Goal: Task Accomplishment & Management: Manage account settings

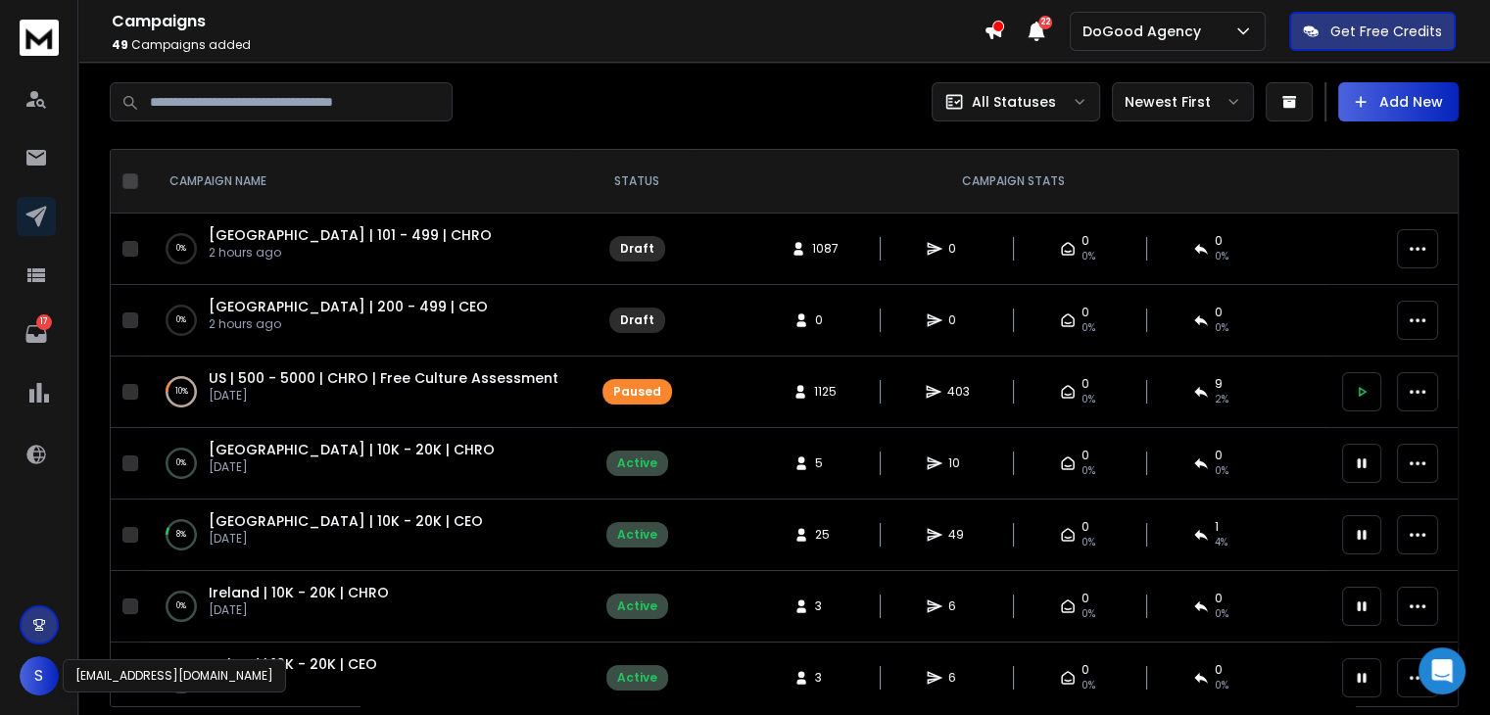
click at [37, 687] on span "S" at bounding box center [39, 676] width 39 height 39
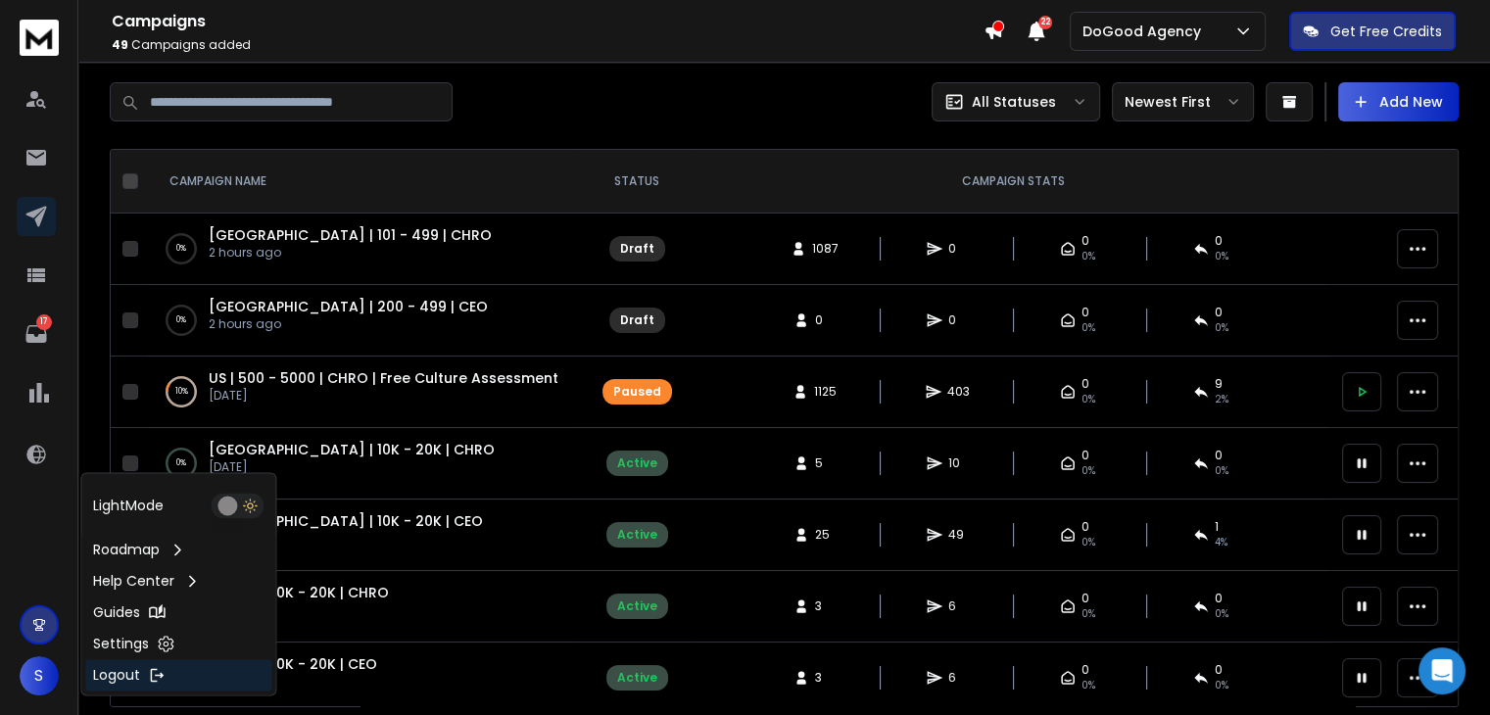
click at [125, 666] on p "Logout" at bounding box center [116, 675] width 47 height 20
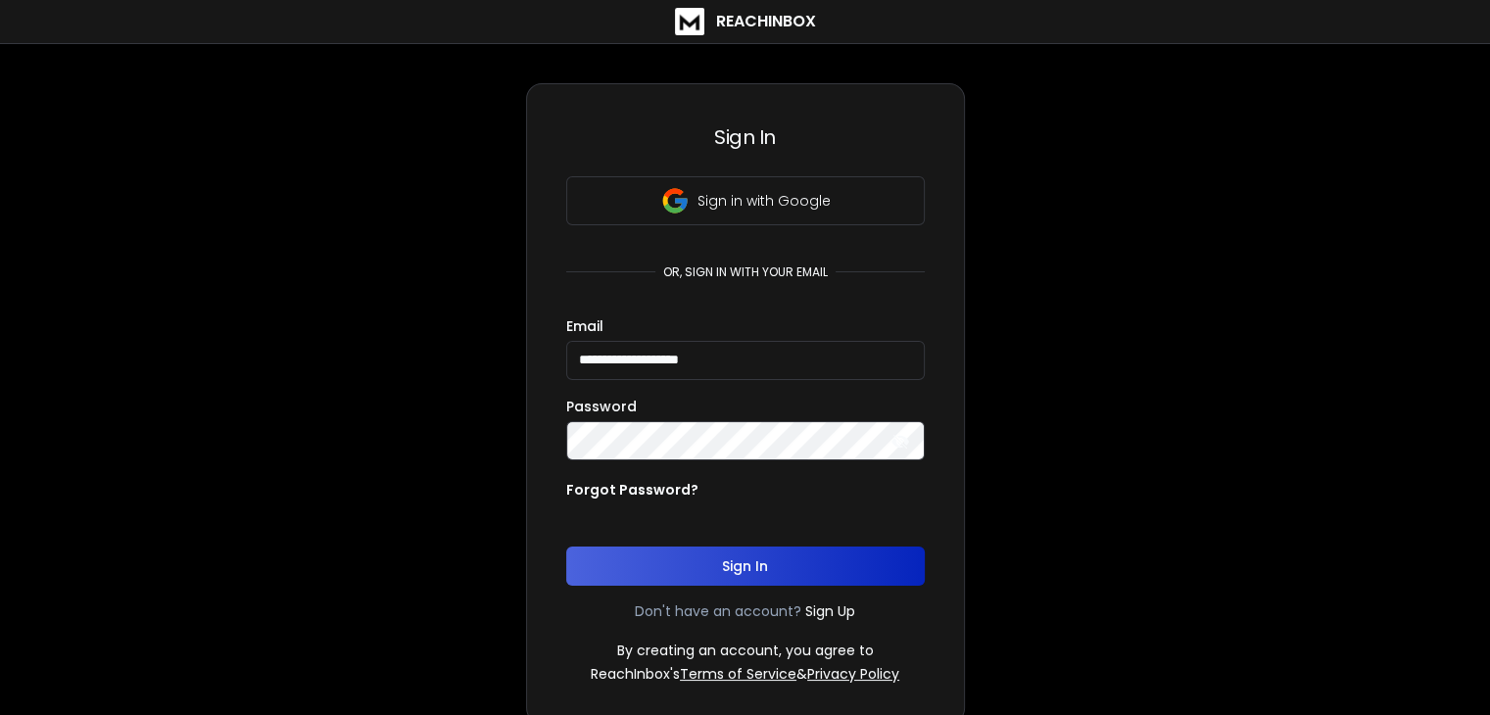
click at [775, 356] on input "**********" at bounding box center [745, 360] width 359 height 39
type input "**********"
click at [780, 566] on button "Sign In" at bounding box center [745, 566] width 359 height 39
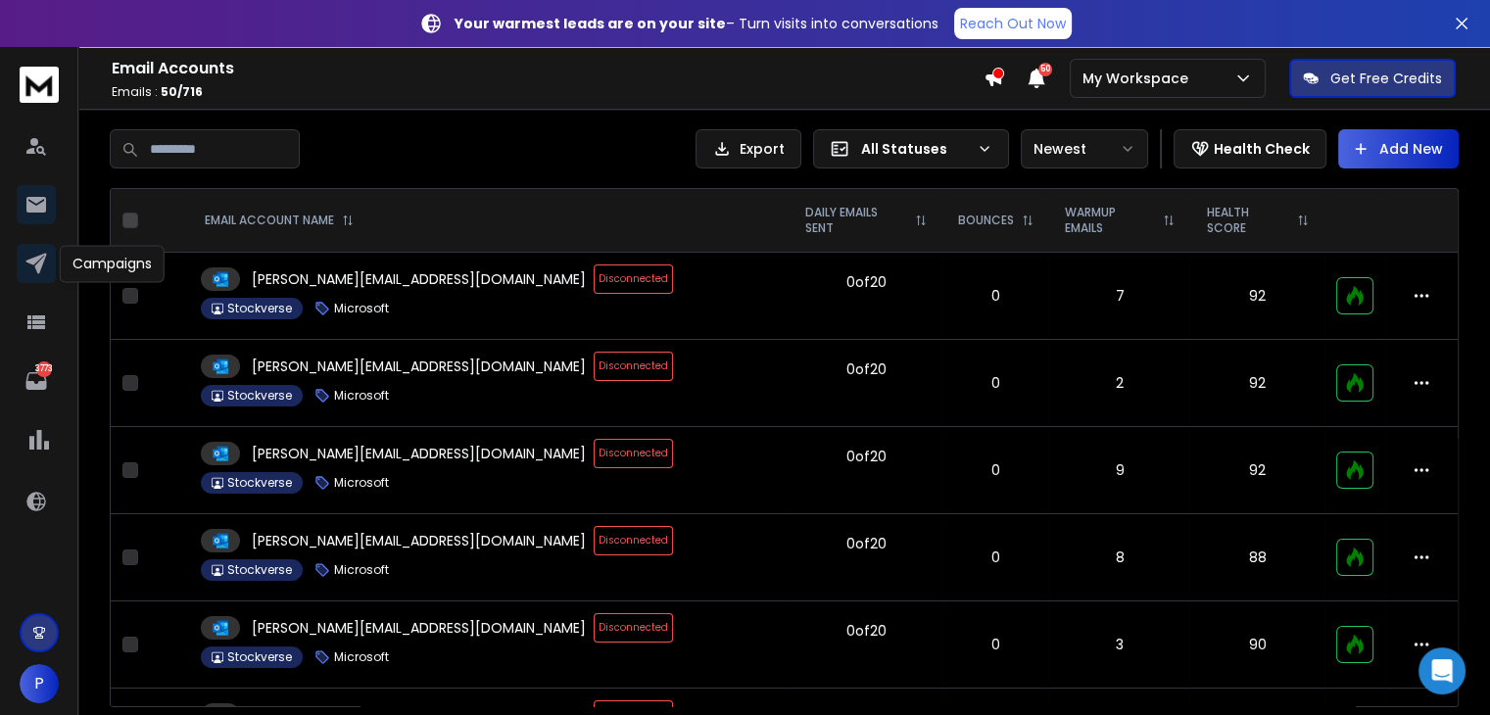
click at [27, 262] on icon at bounding box center [35, 263] width 21 height 21
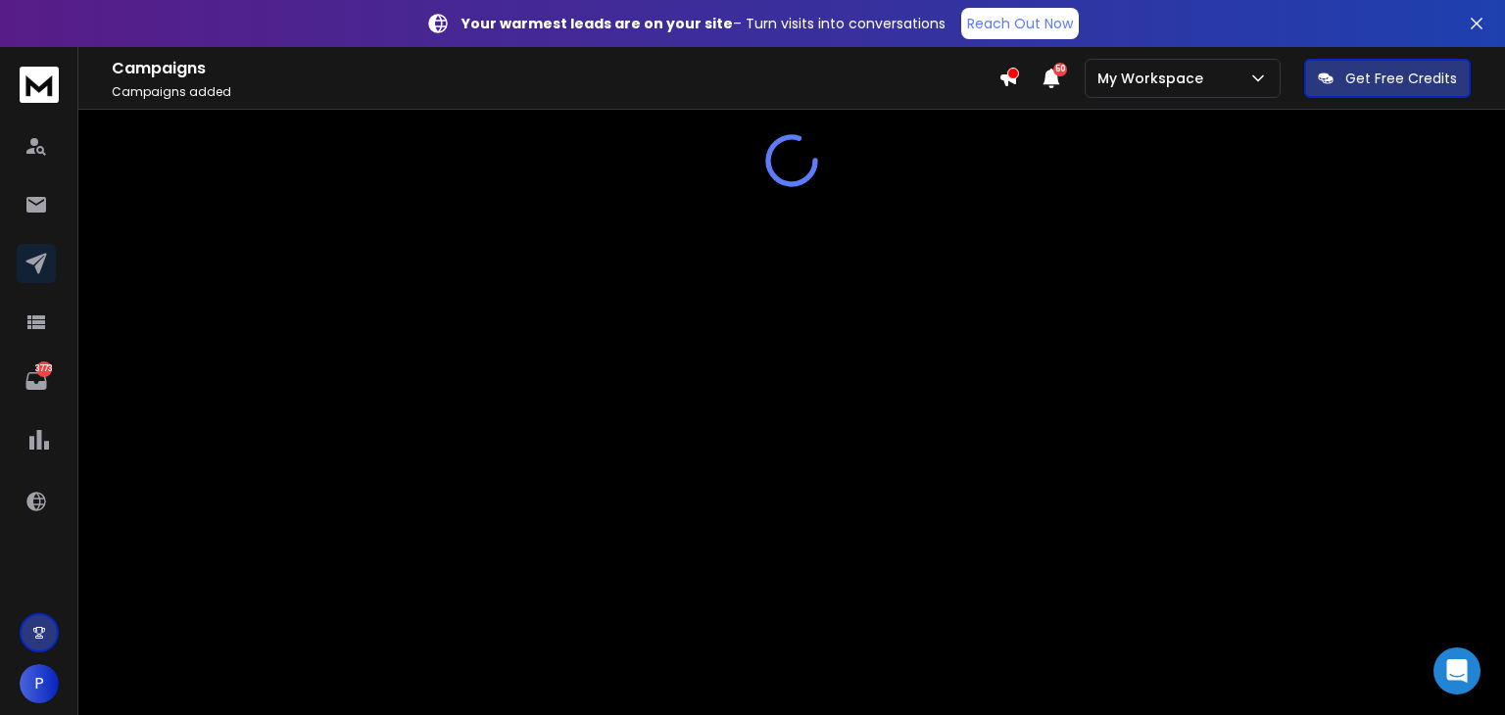
click at [1474, 21] on icon at bounding box center [1477, 24] width 12 height 12
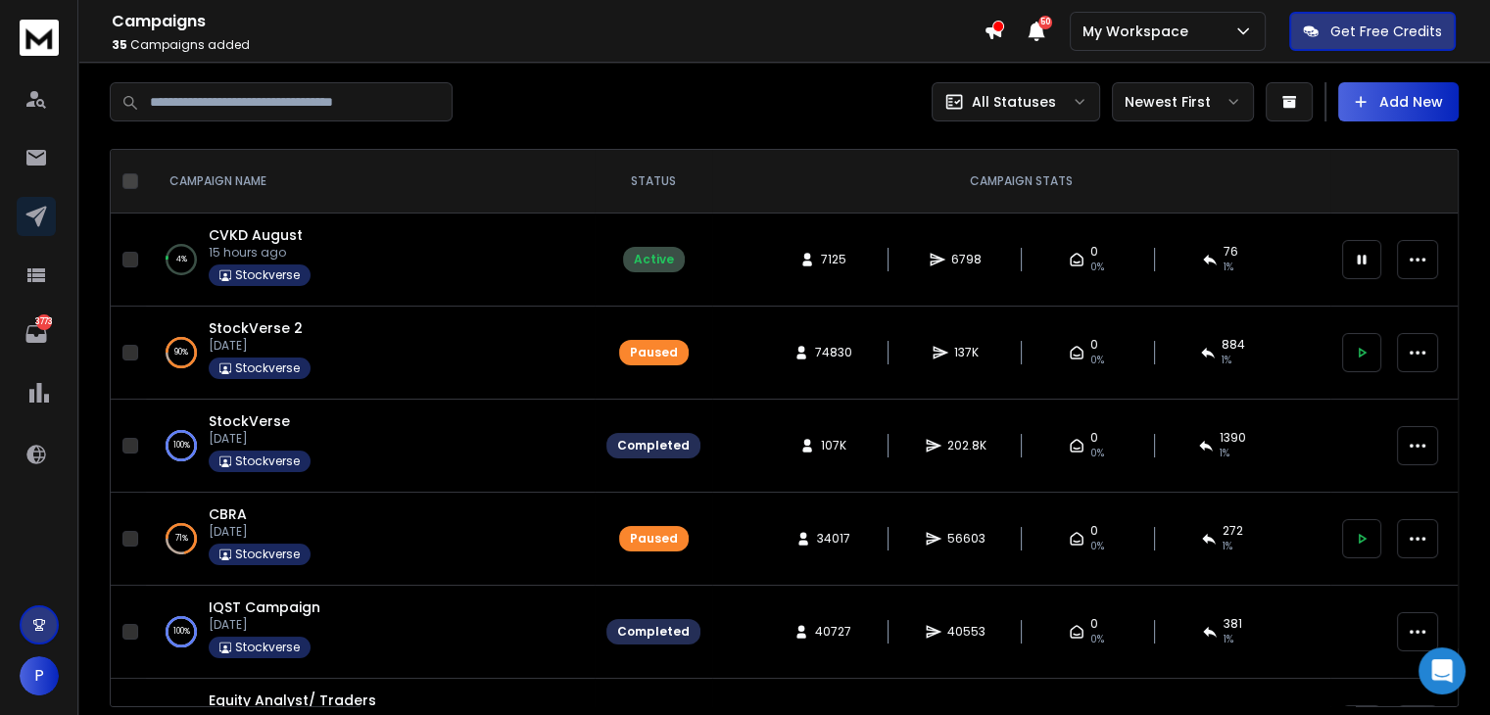
click at [387, 231] on div "4 % CVKD [DATE] hours ago Stockverse" at bounding box center [371, 259] width 410 height 69
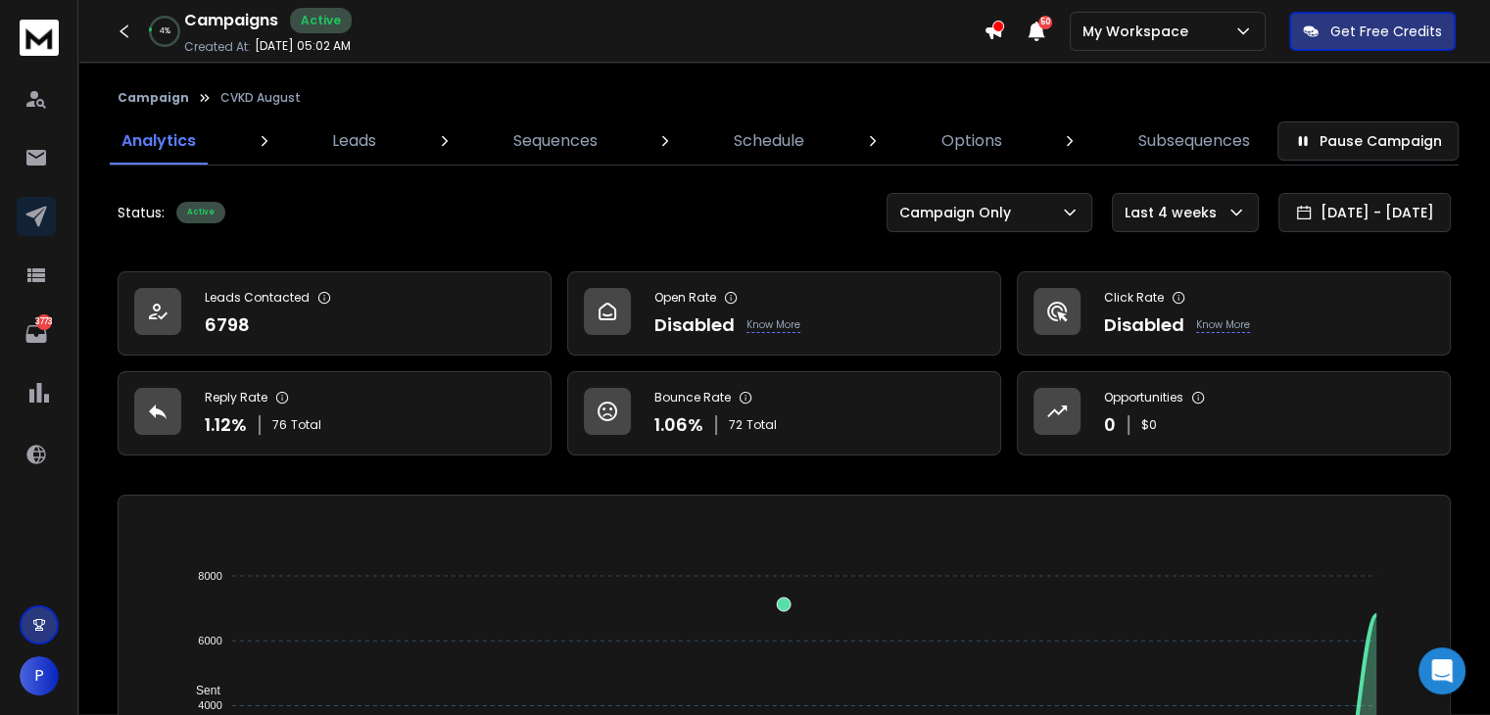
click at [392, 130] on div "Analytics Leads Sequences Schedule Options Subsequences" at bounding box center [686, 141] width 1152 height 47
click at [758, 142] on p "Schedule" at bounding box center [769, 141] width 71 height 24
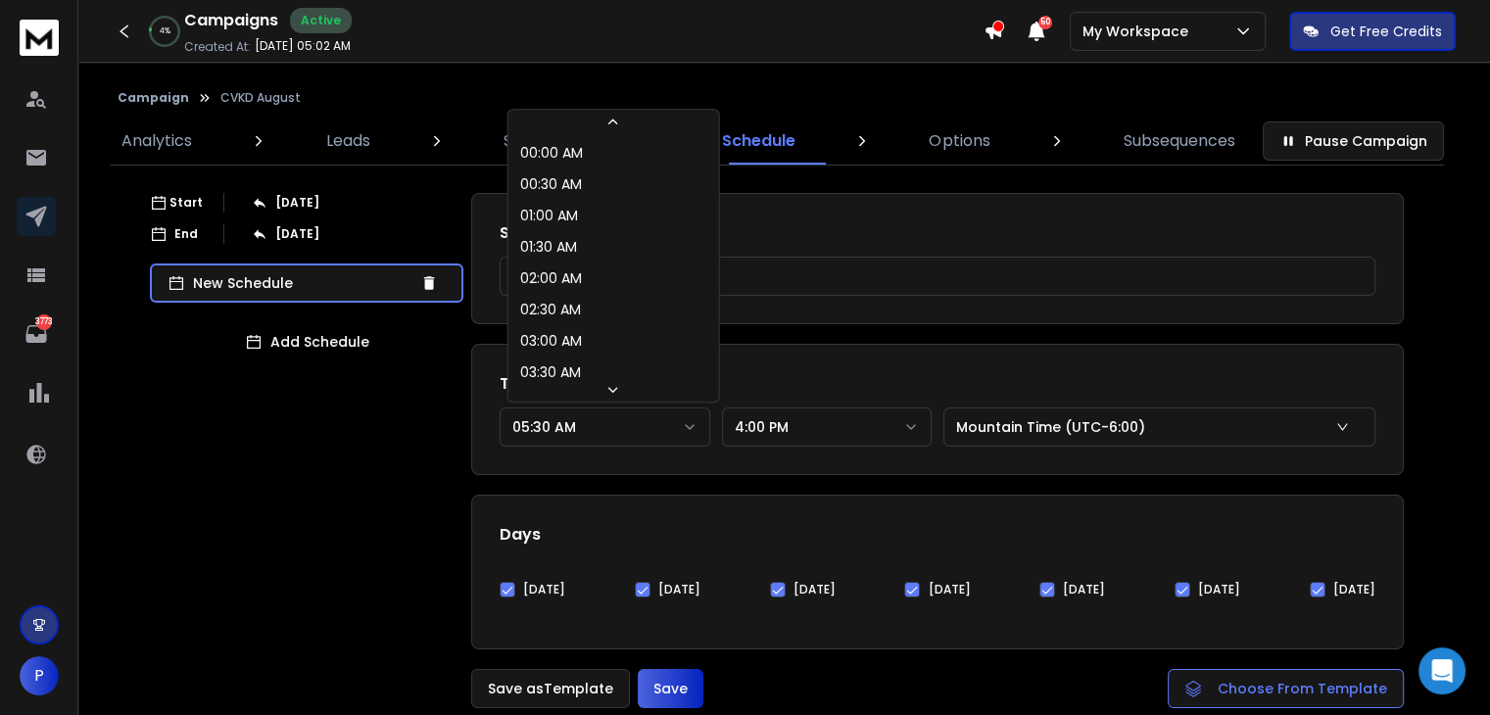
click at [629, 418] on button "05:30 AM" at bounding box center [605, 427] width 211 height 39
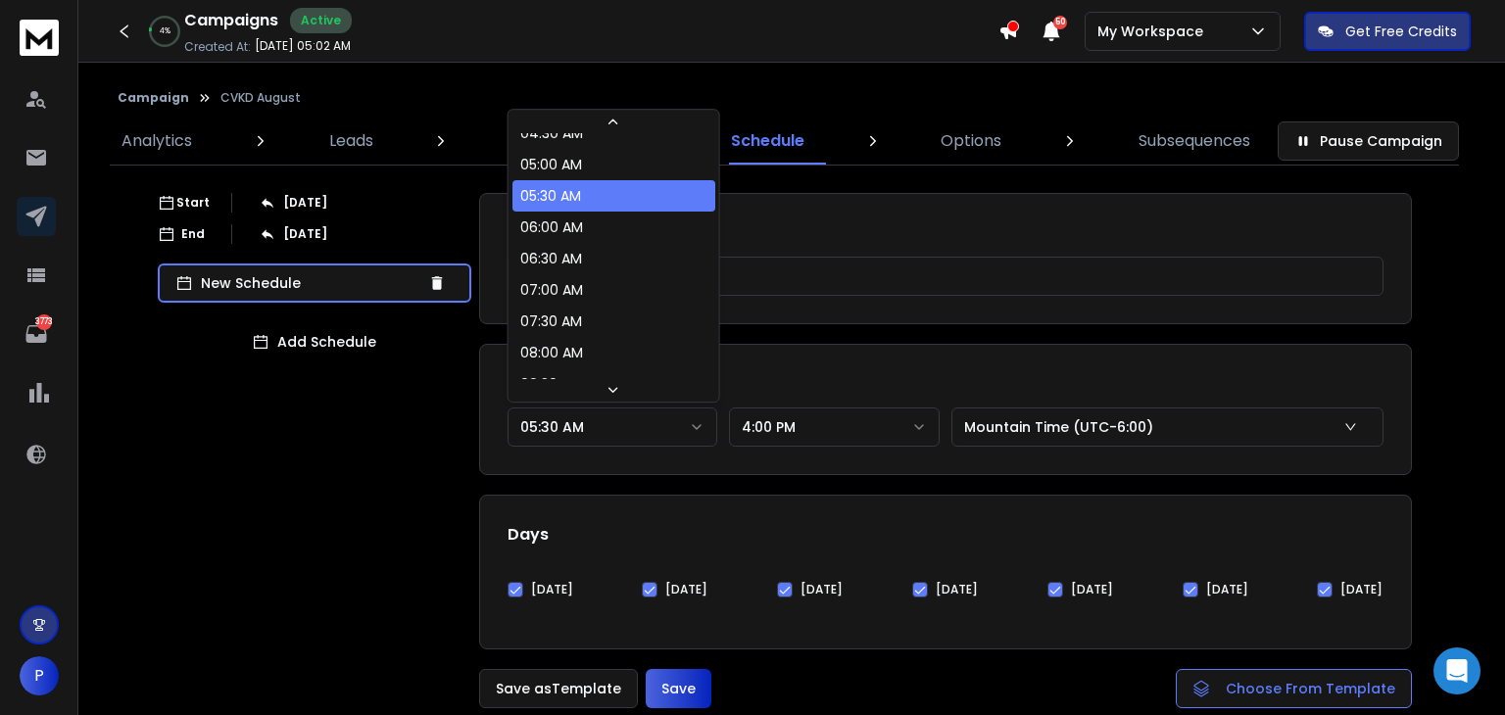
scroll to position [396, 0]
click at [778, 423] on button "4:00 PM" at bounding box center [834, 427] width 211 height 39
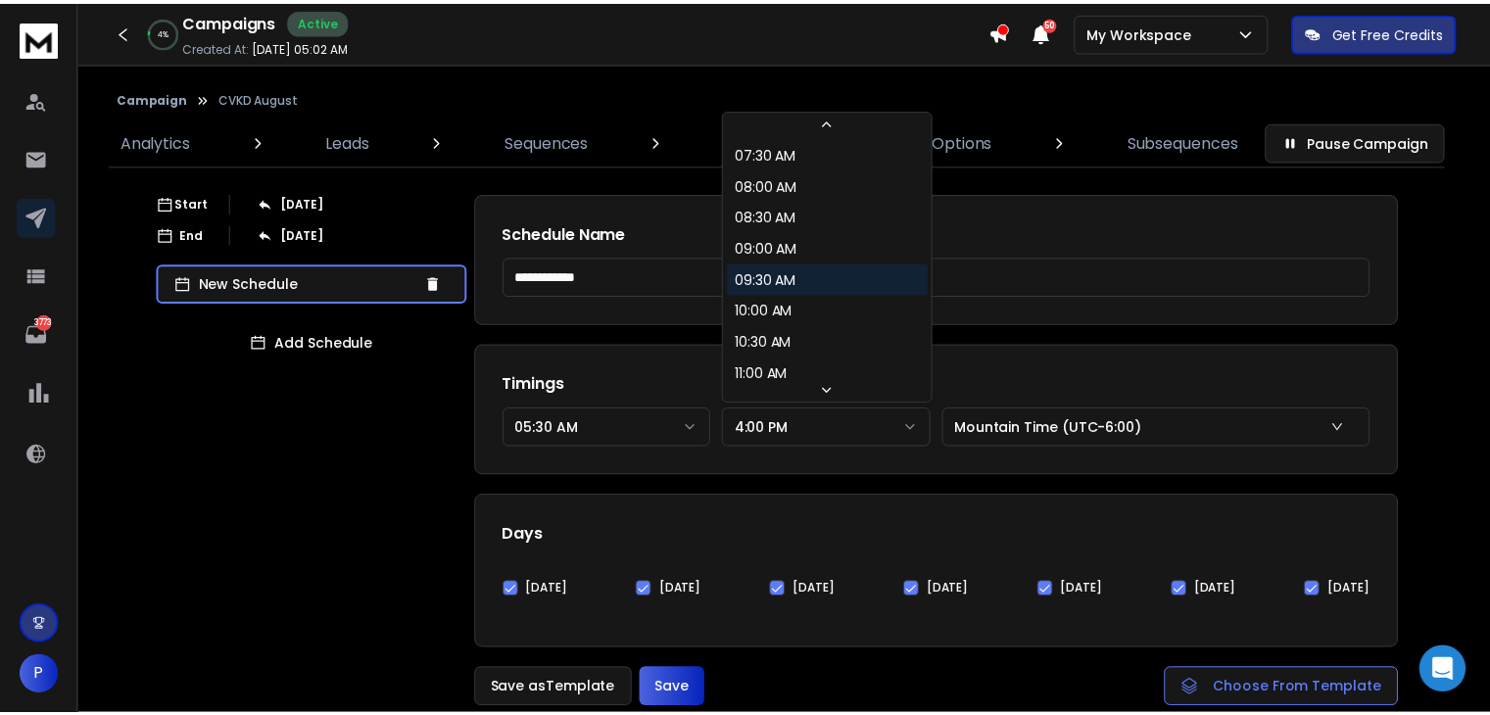
scroll to position [122, 0]
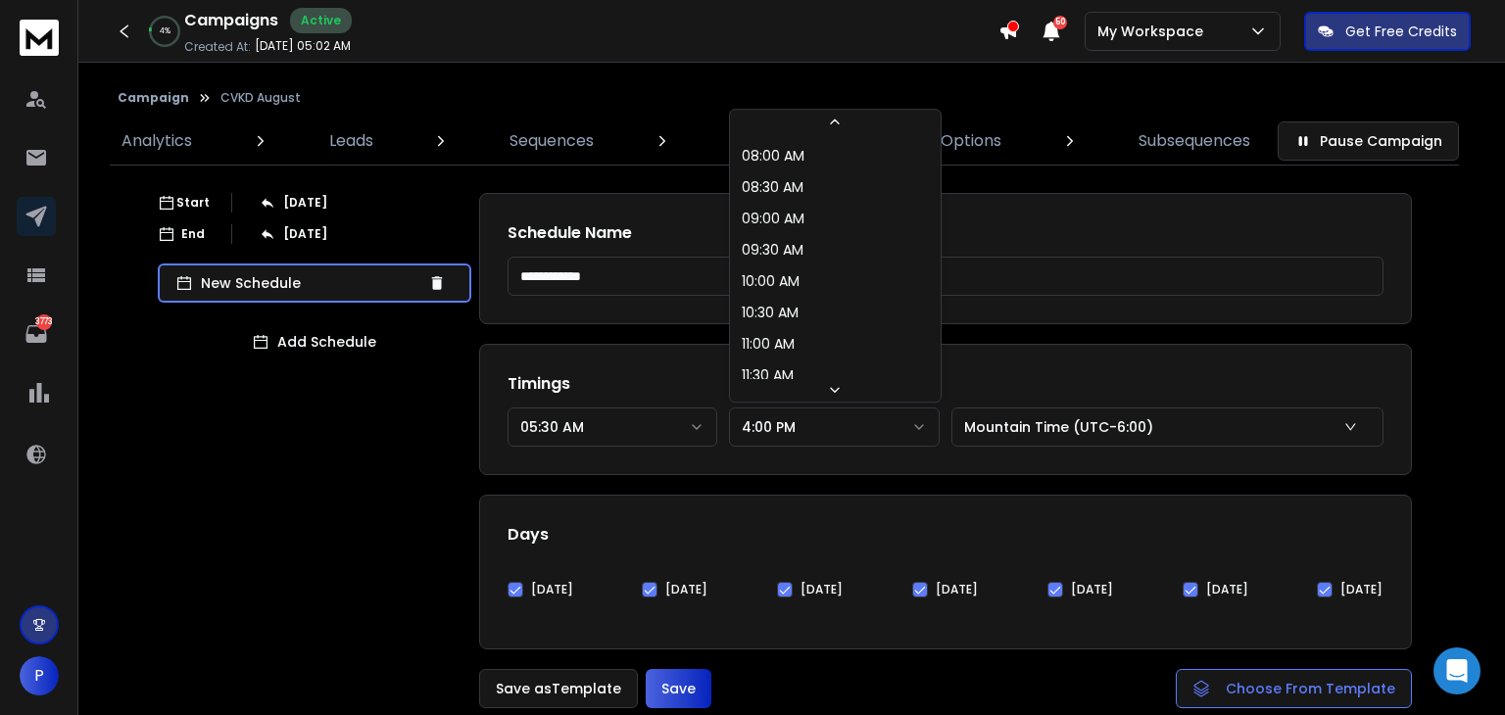
select select "********"
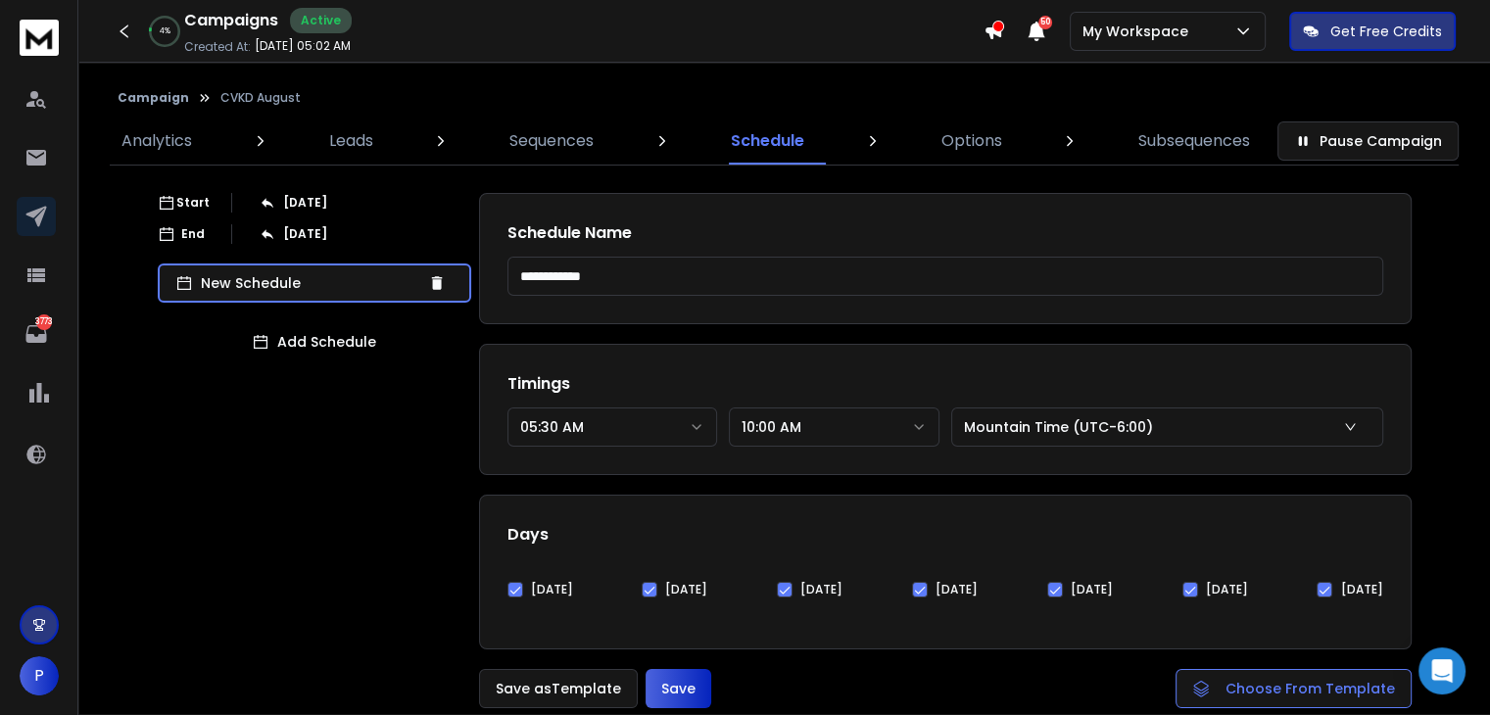
drag, startPoint x: 690, startPoint y: 682, endPoint x: 696, endPoint y: 659, distance: 23.3
click at [689, 682] on button "Save" at bounding box center [679, 688] width 66 height 39
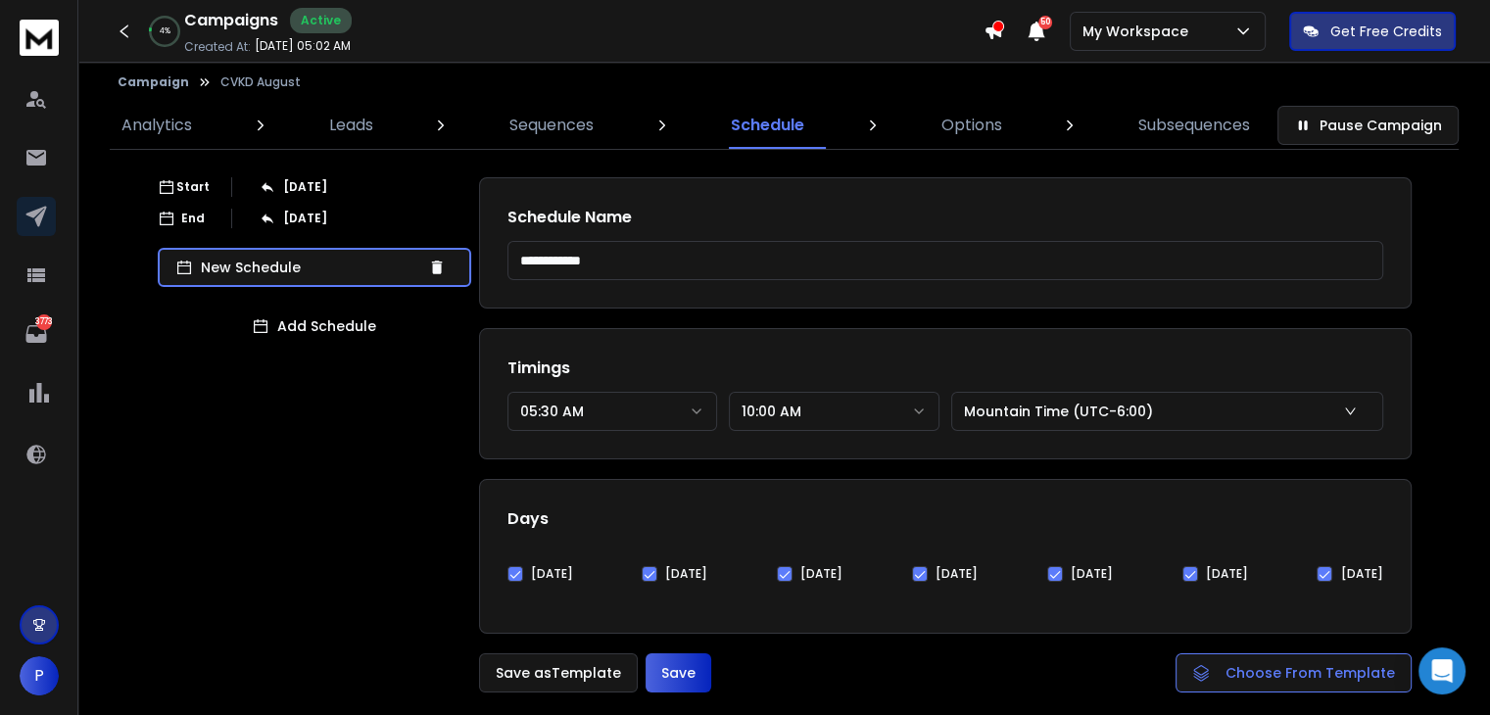
scroll to position [20, 0]
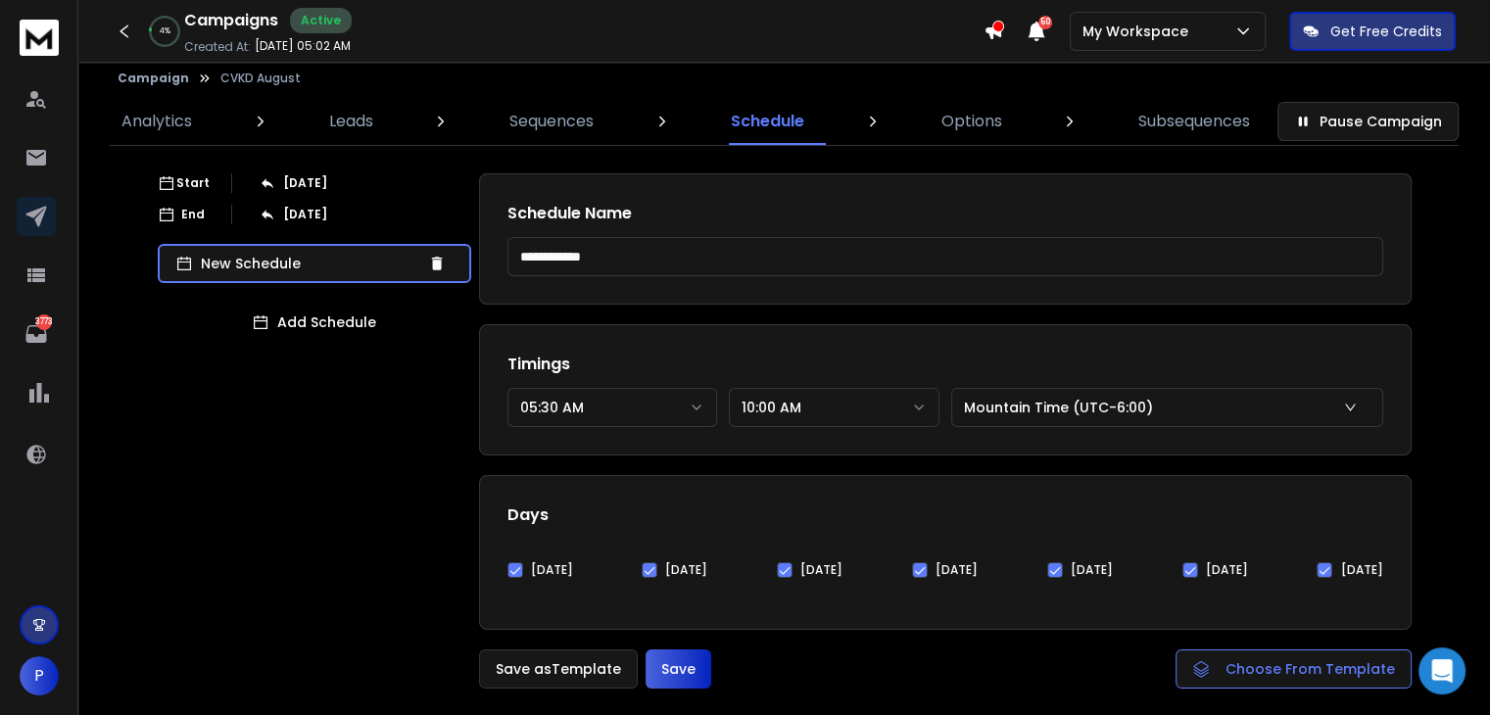
click at [662, 669] on button "Save" at bounding box center [679, 669] width 66 height 39
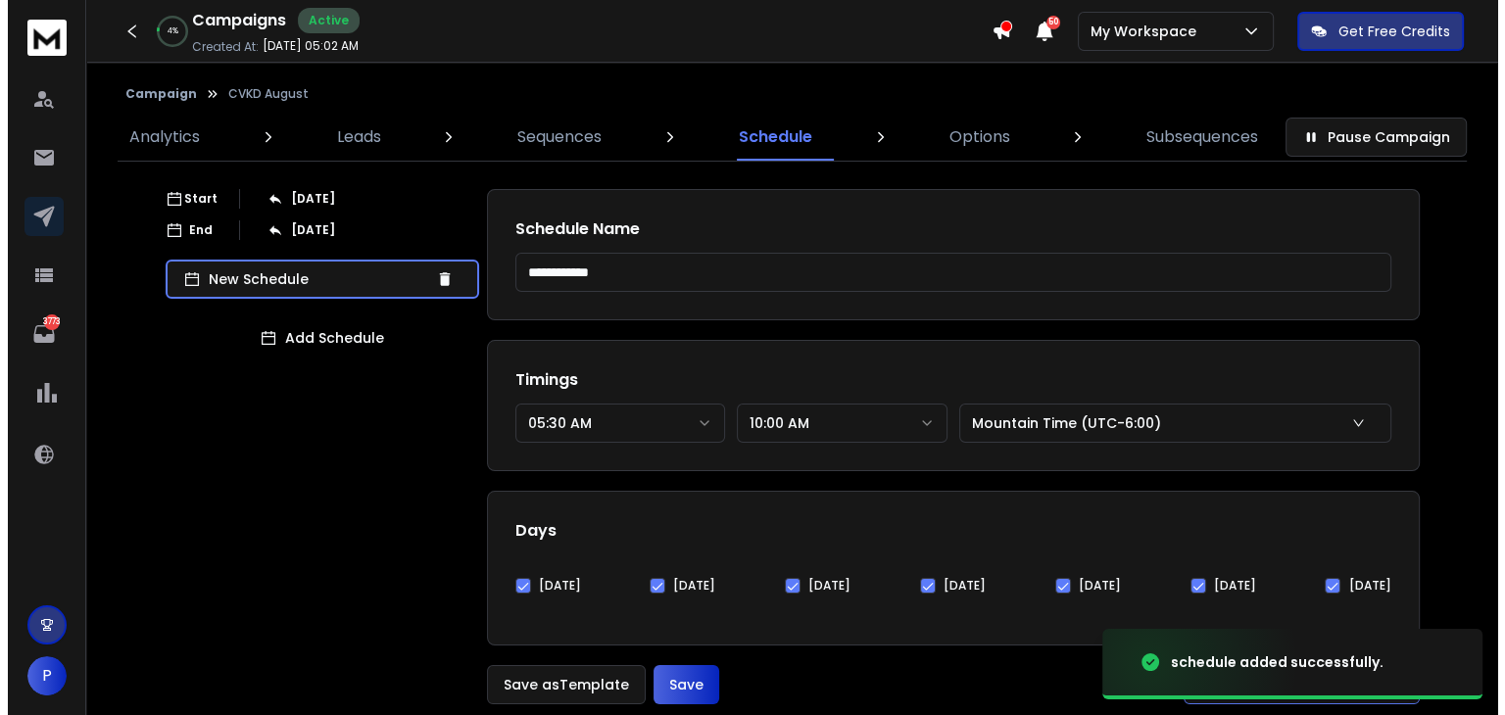
scroll to position [0, 0]
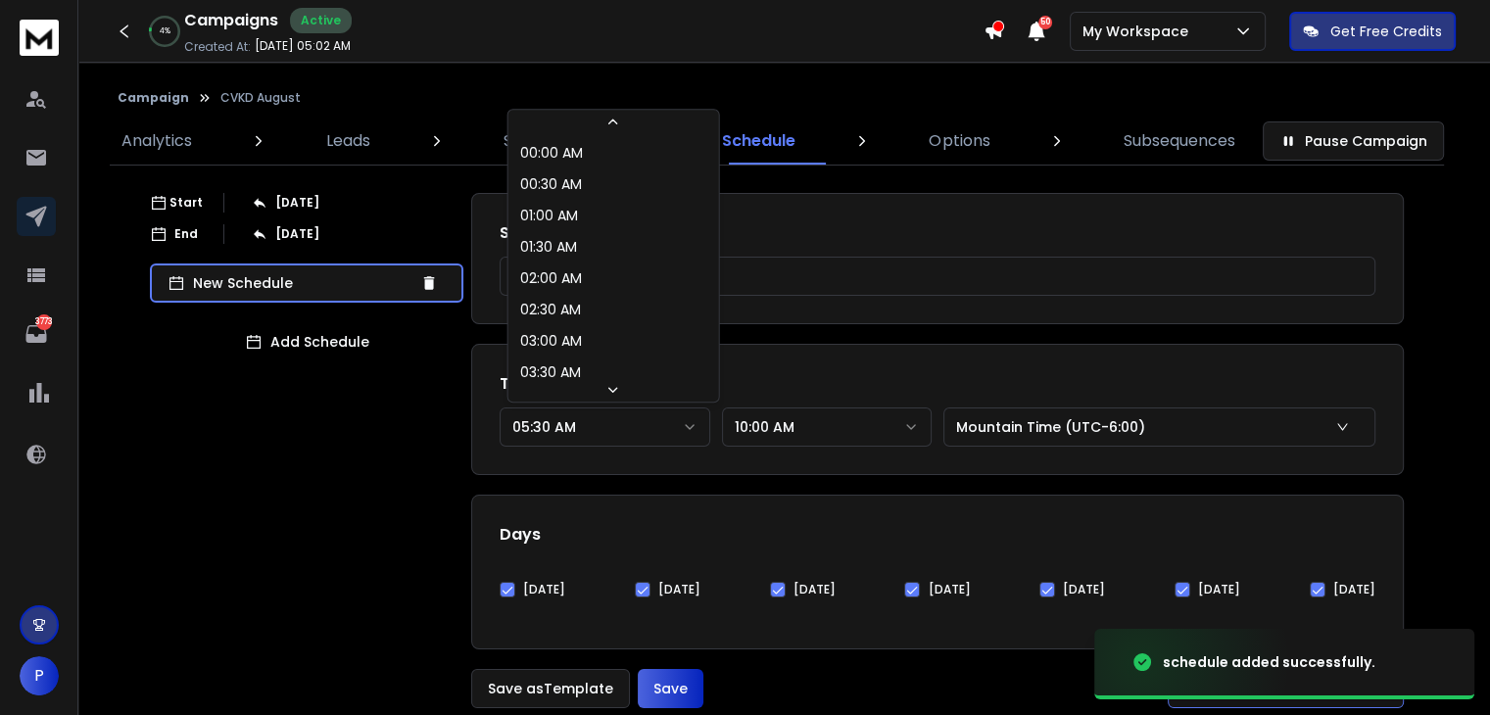
click at [623, 417] on button "05:30 AM" at bounding box center [605, 427] width 211 height 39
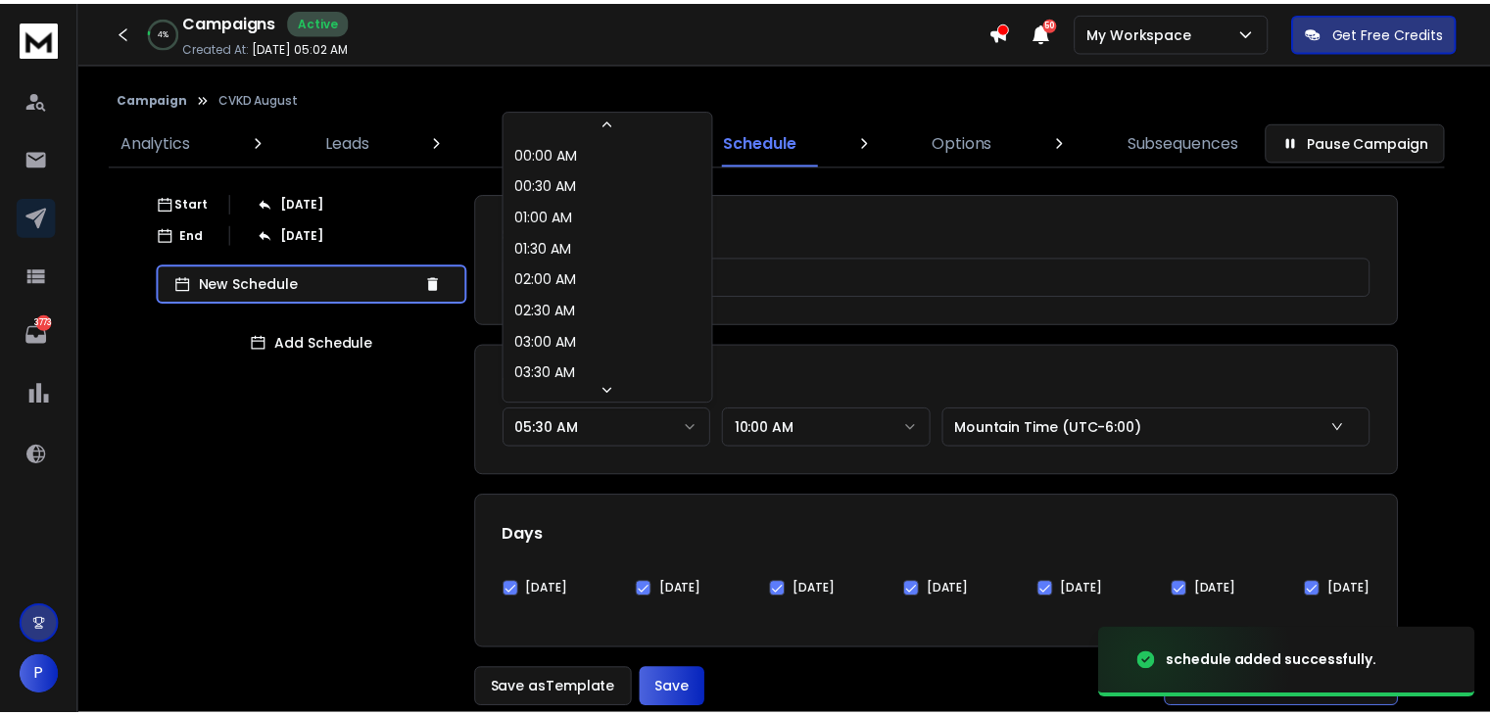
scroll to position [134, 0]
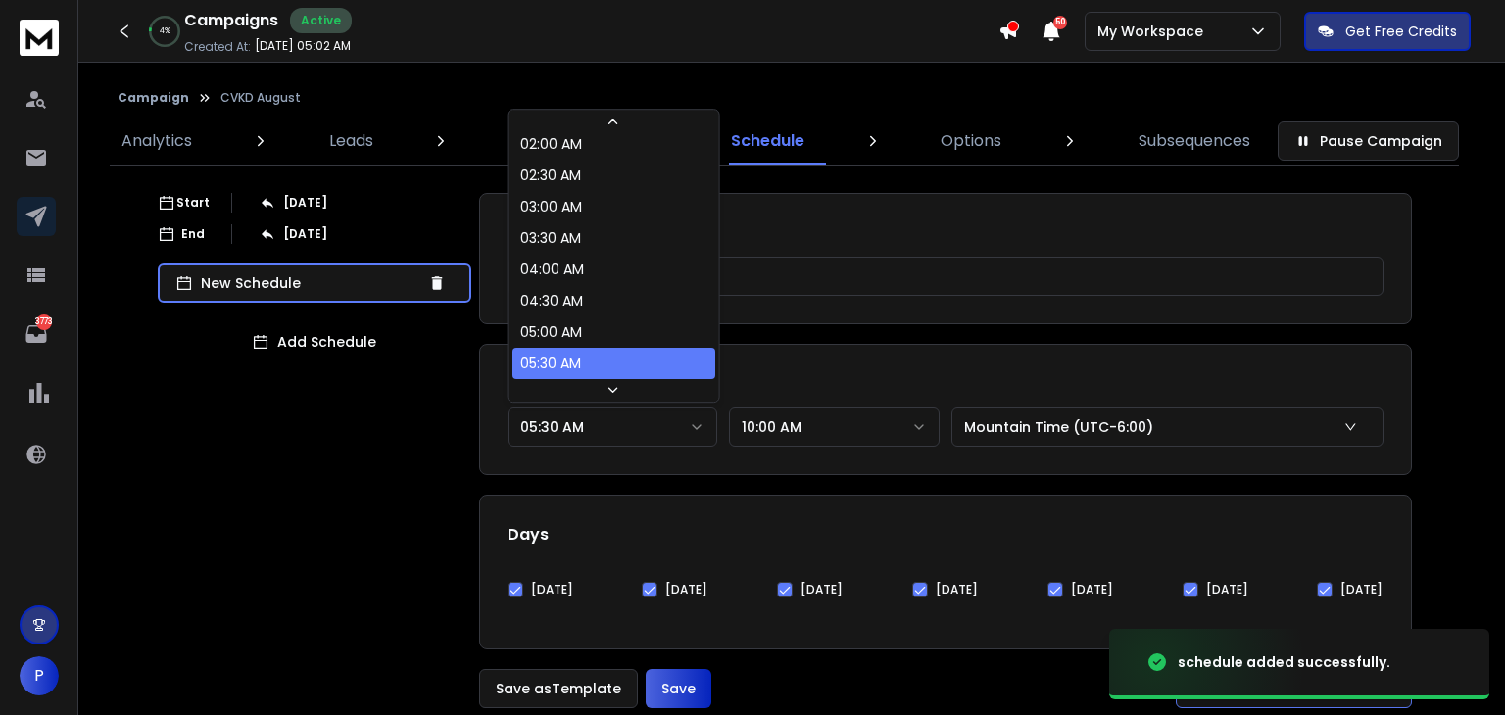
select select "********"
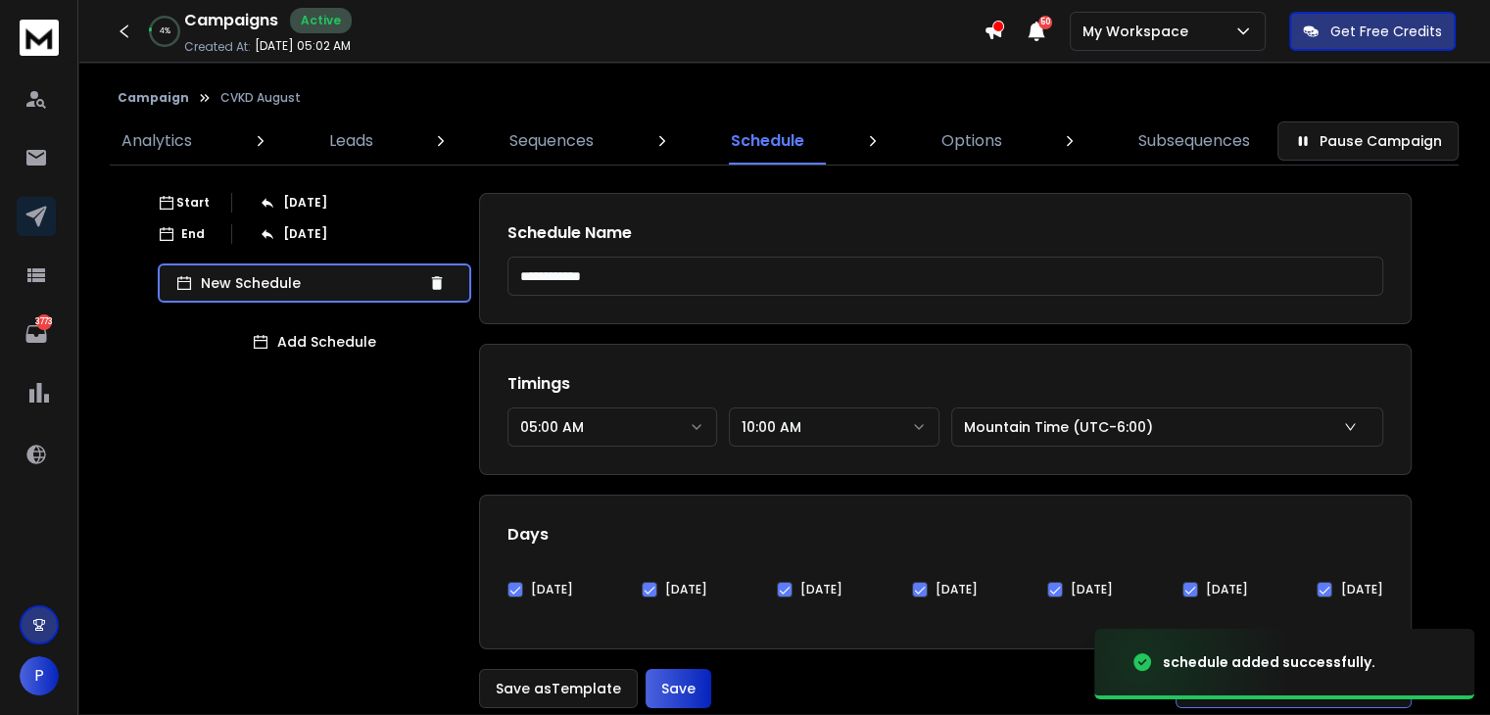
click at [667, 685] on button "Save" at bounding box center [679, 688] width 66 height 39
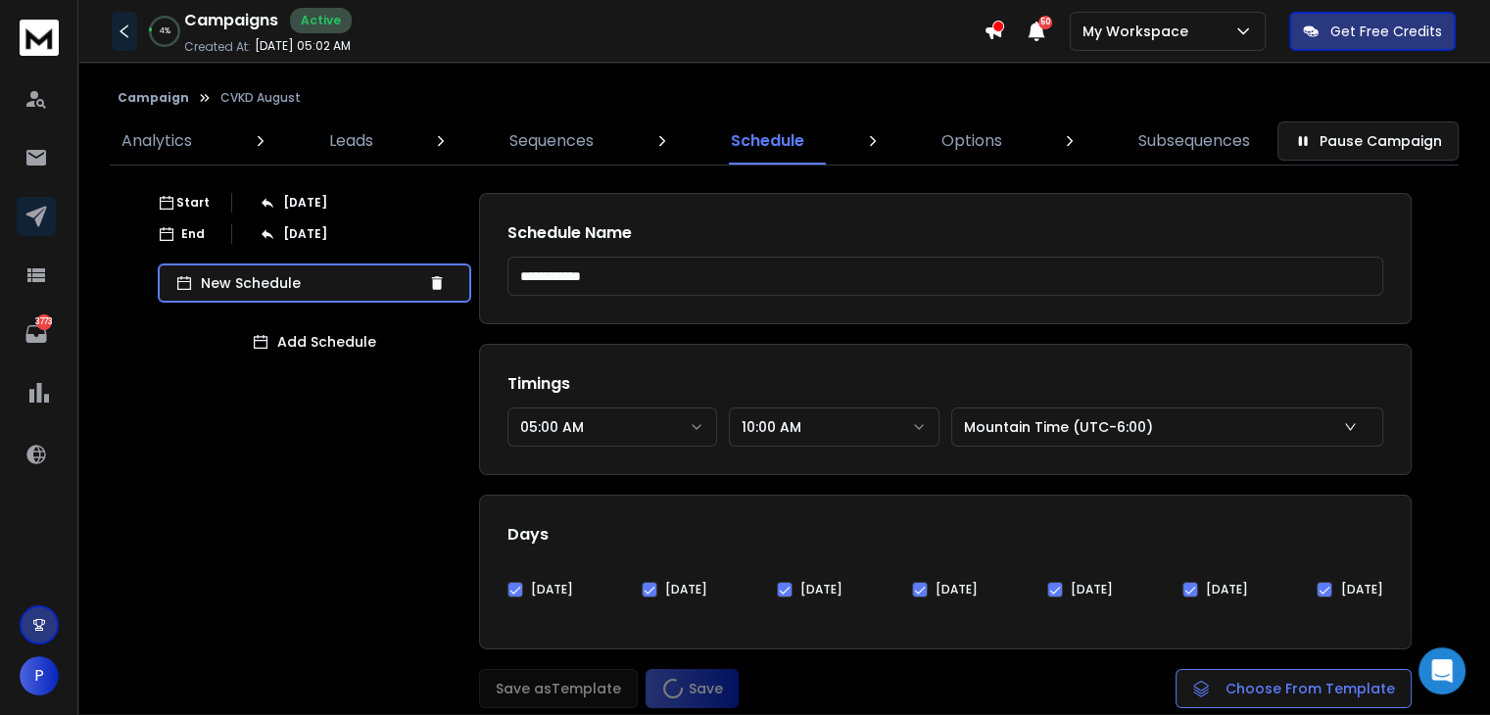
click at [129, 37] on icon at bounding box center [125, 32] width 18 height 18
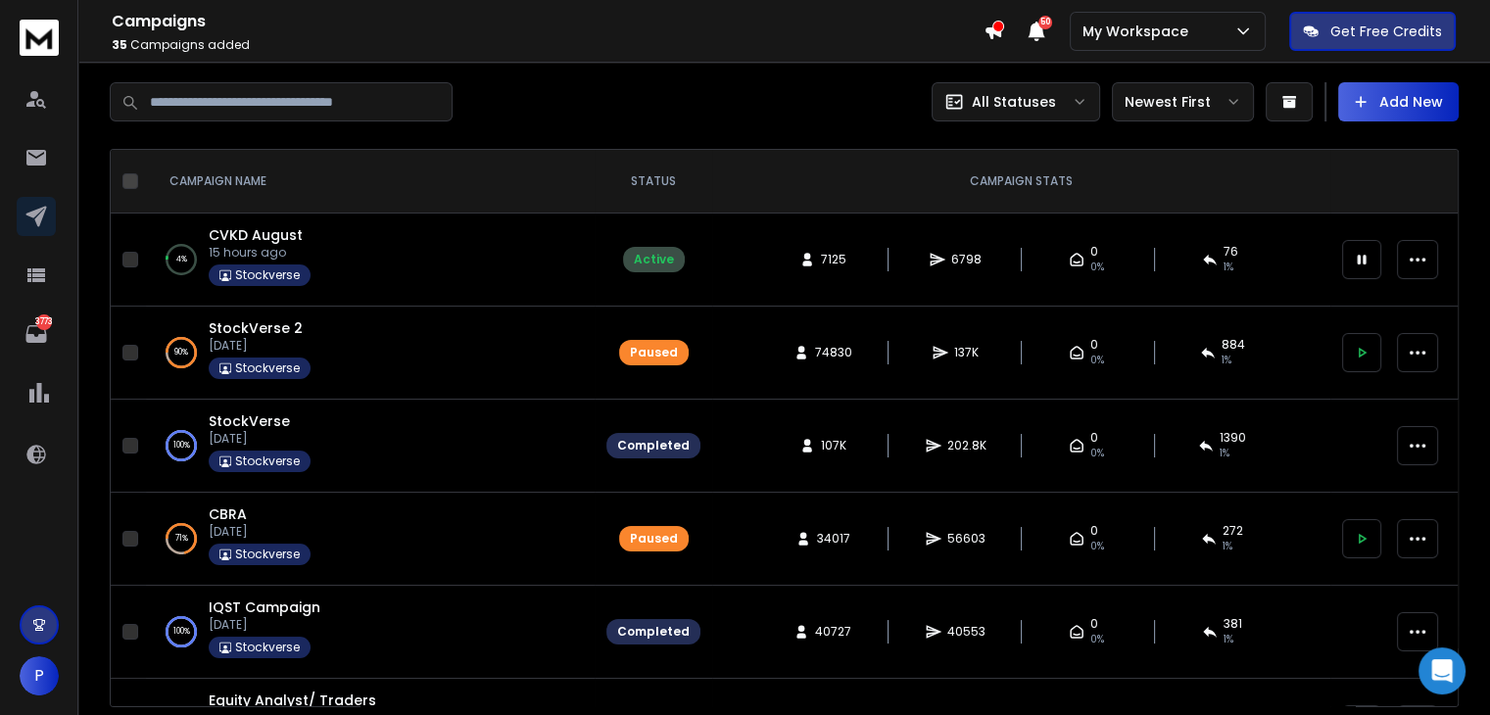
click at [234, 511] on span "CBRA" at bounding box center [228, 515] width 38 height 20
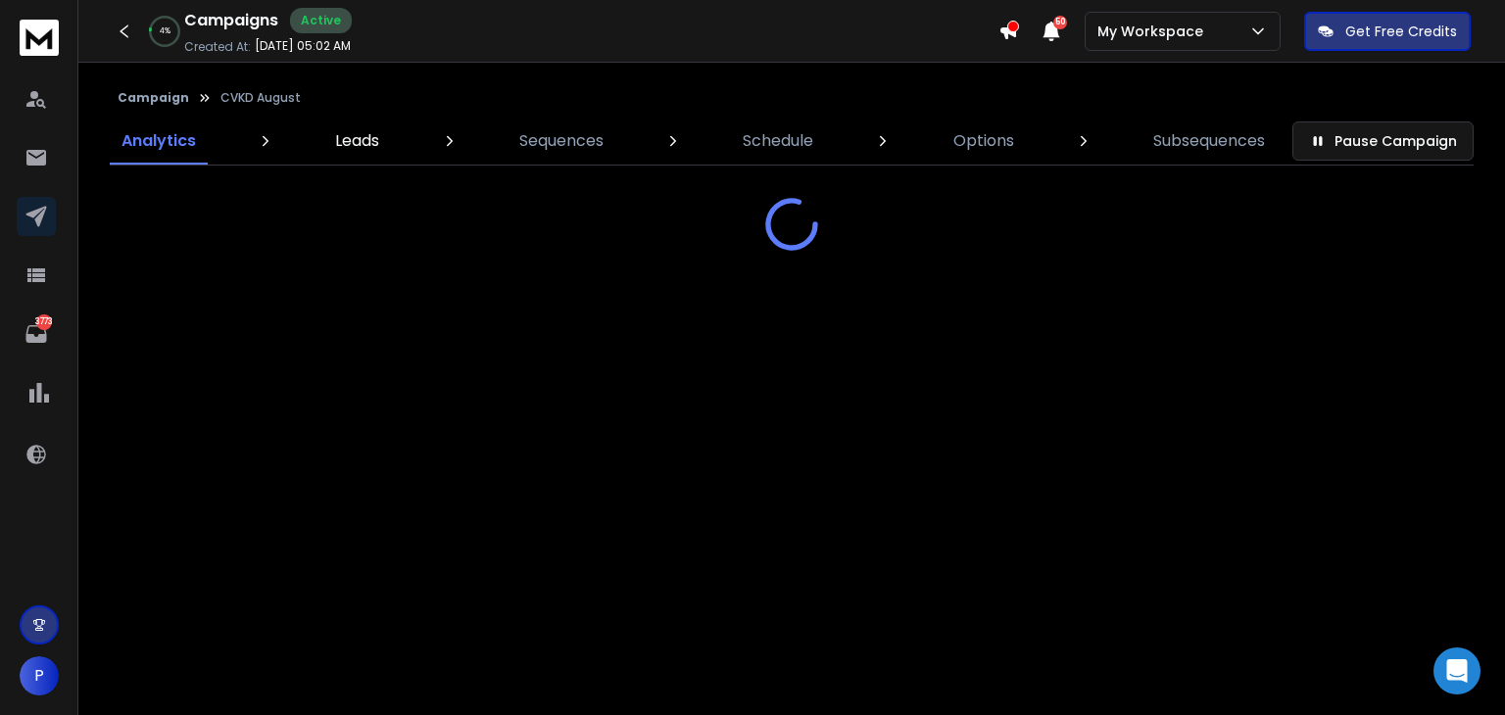
click at [361, 159] on link "Leads" at bounding box center [357, 141] width 68 height 47
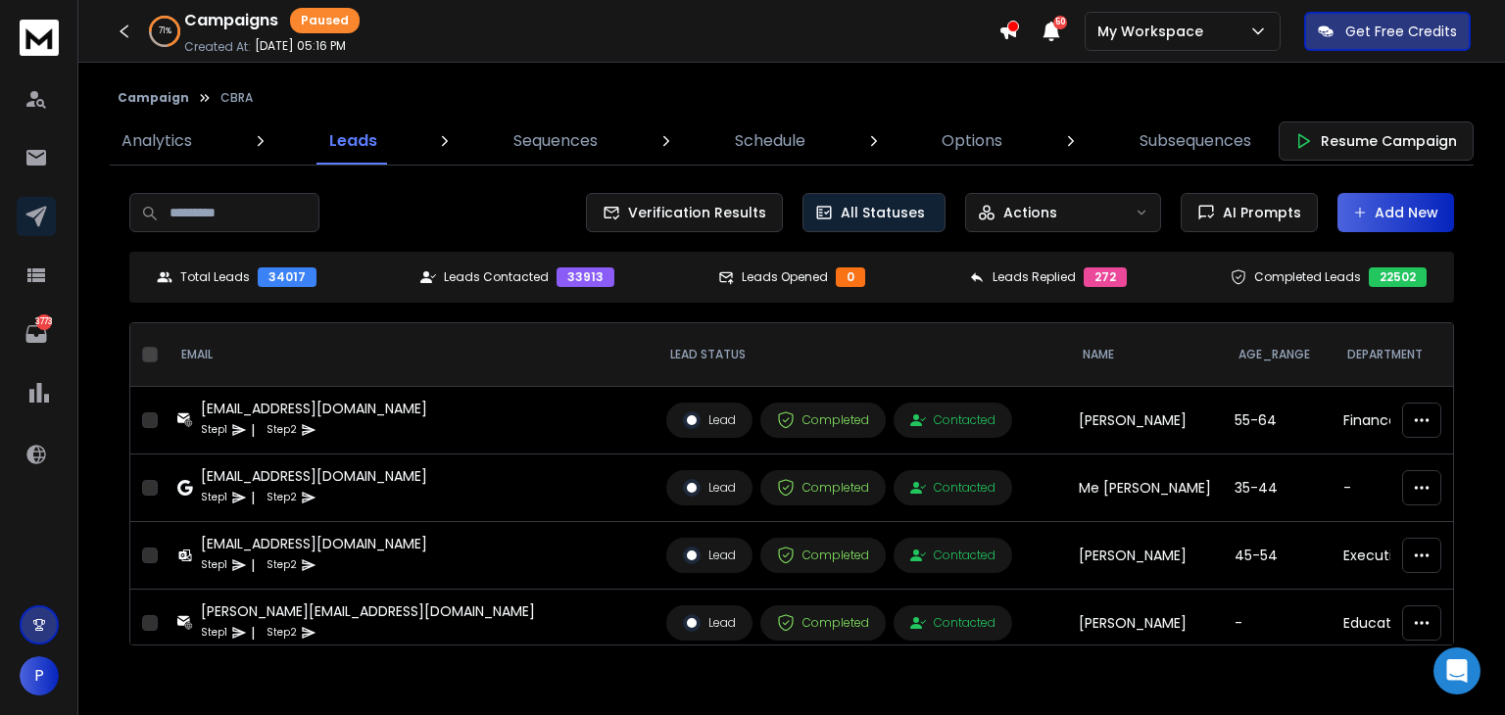
click at [925, 209] on p "All Statuses" at bounding box center [883, 213] width 84 height 20
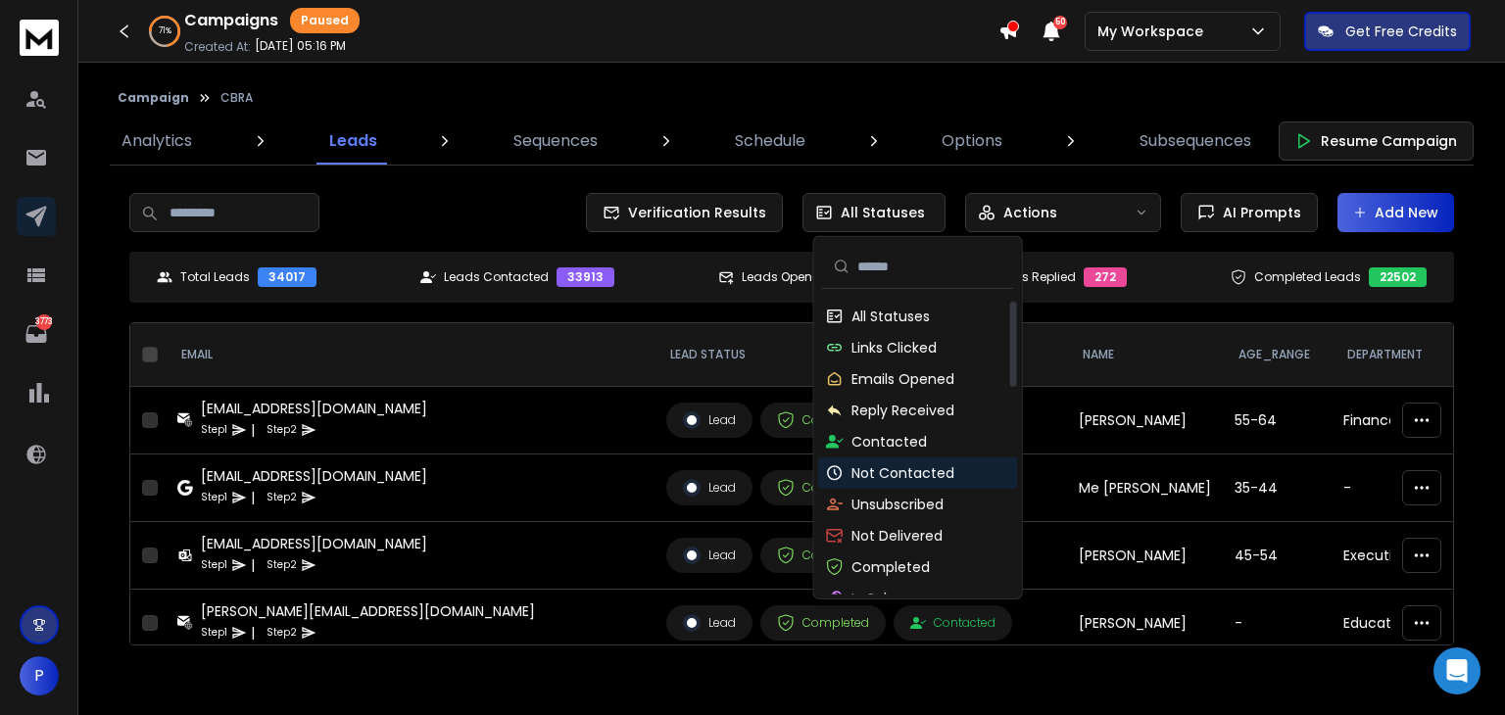
click at [926, 476] on p "Not Contacted" at bounding box center [903, 473] width 103 height 20
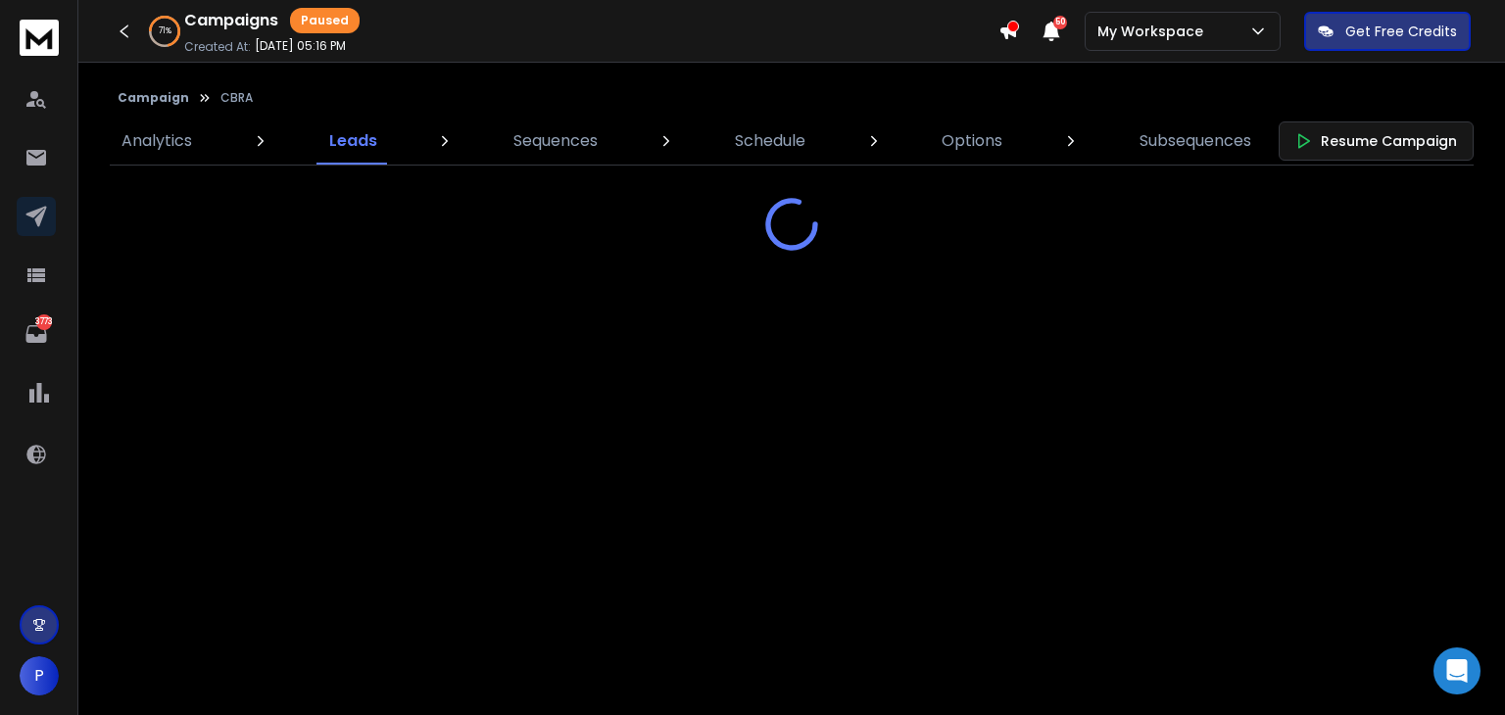
click at [677, 73] on div "Campaign CBRA Analytics Leads Sequences Schedule Options Subsequences Resume Ca…" at bounding box center [791, 173] width 1427 height 220
click at [578, 151] on p "Sequences" at bounding box center [555, 141] width 84 height 24
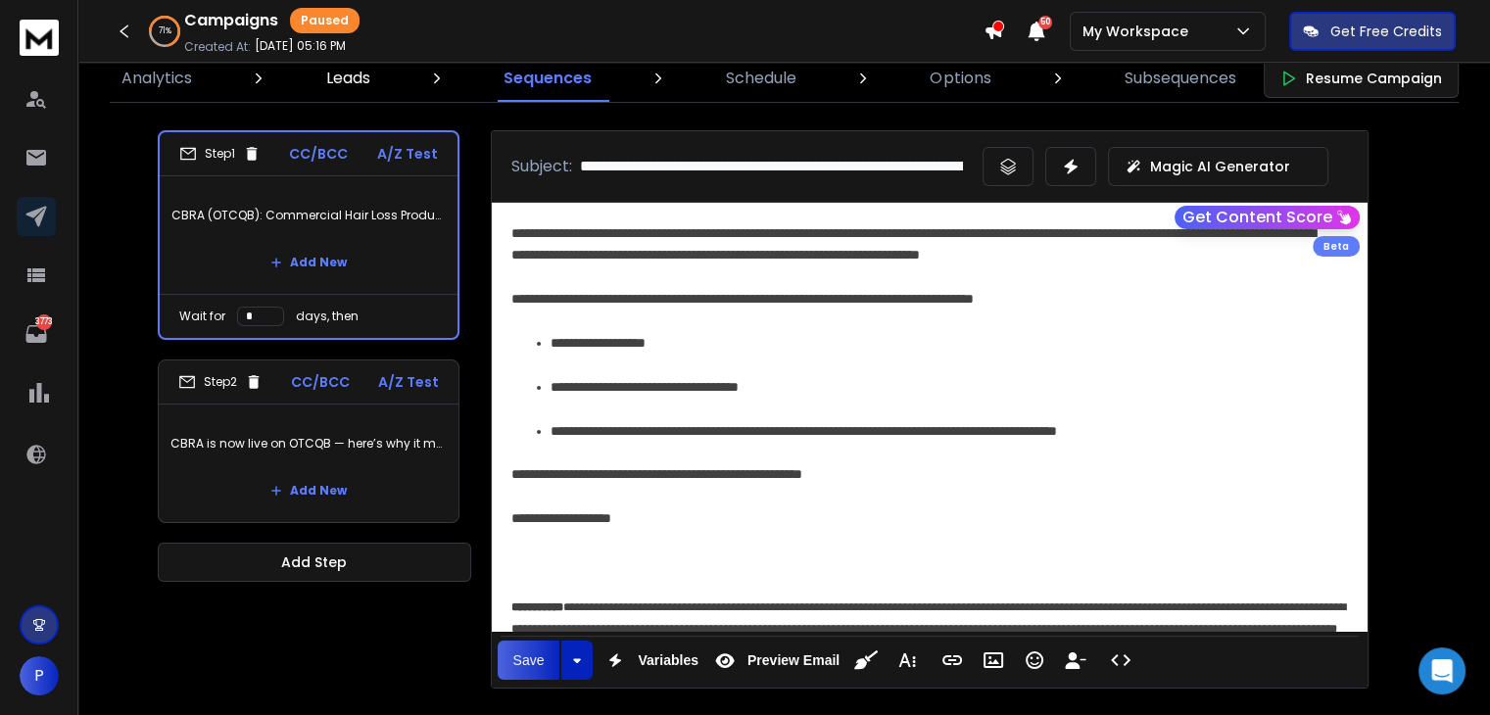
click at [379, 78] on link "Leads" at bounding box center [349, 78] width 68 height 47
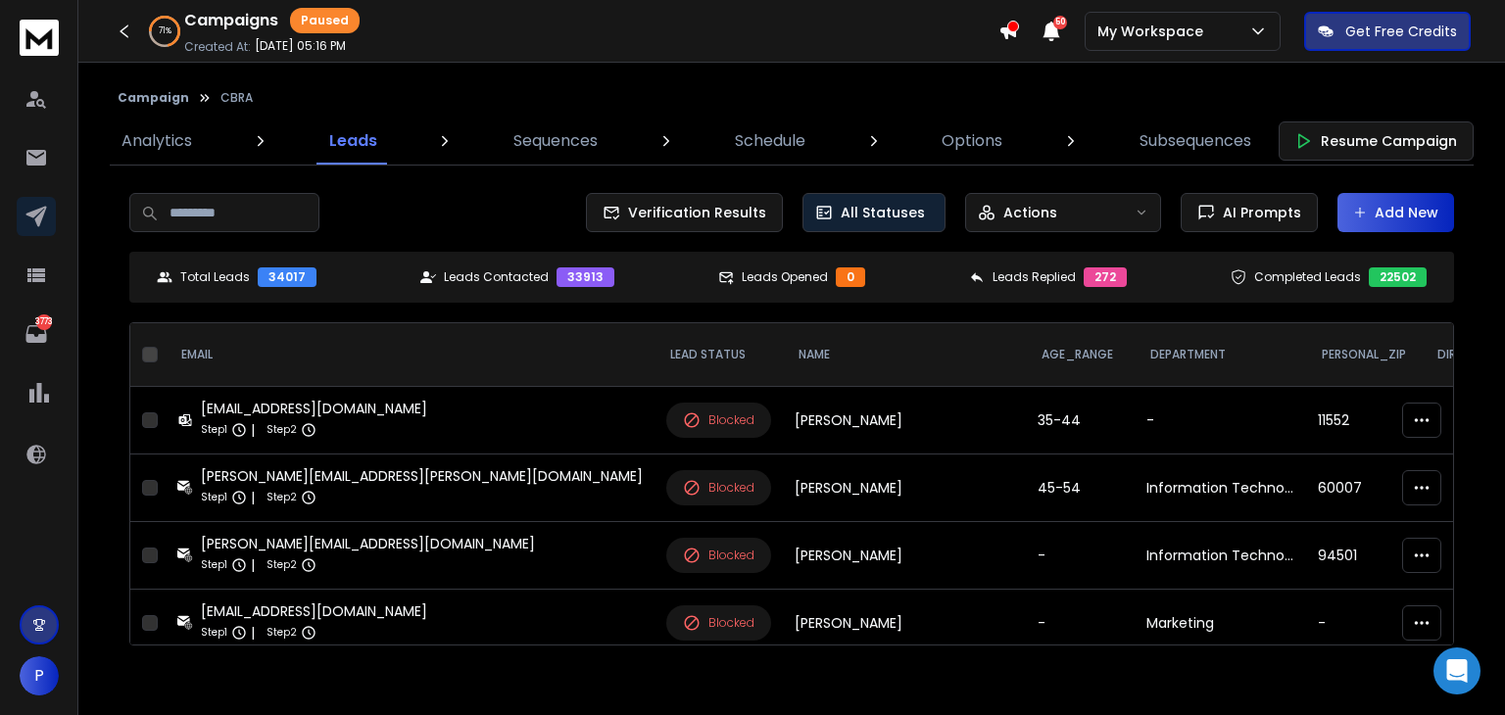
click at [836, 197] on button "All Statuses" at bounding box center [874, 212] width 143 height 39
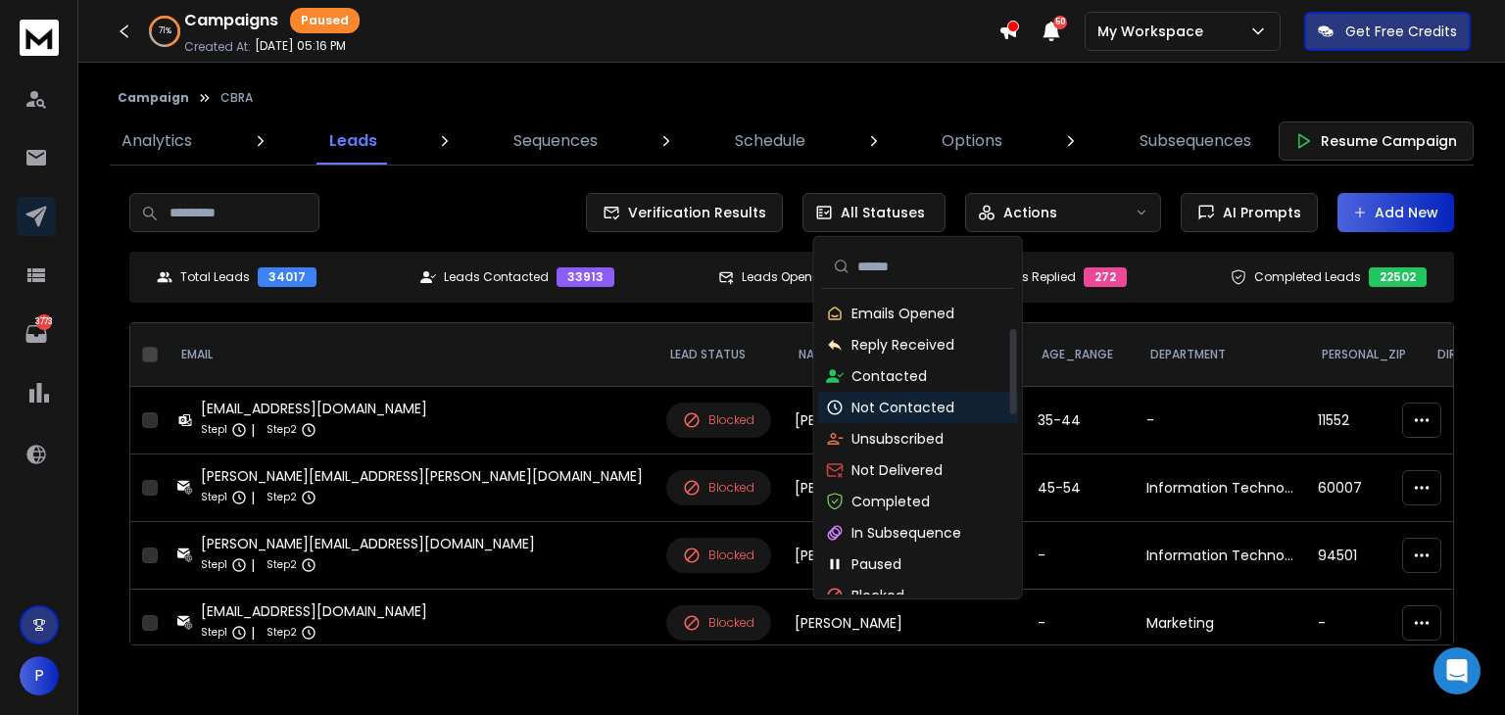
scroll to position [98, 0]
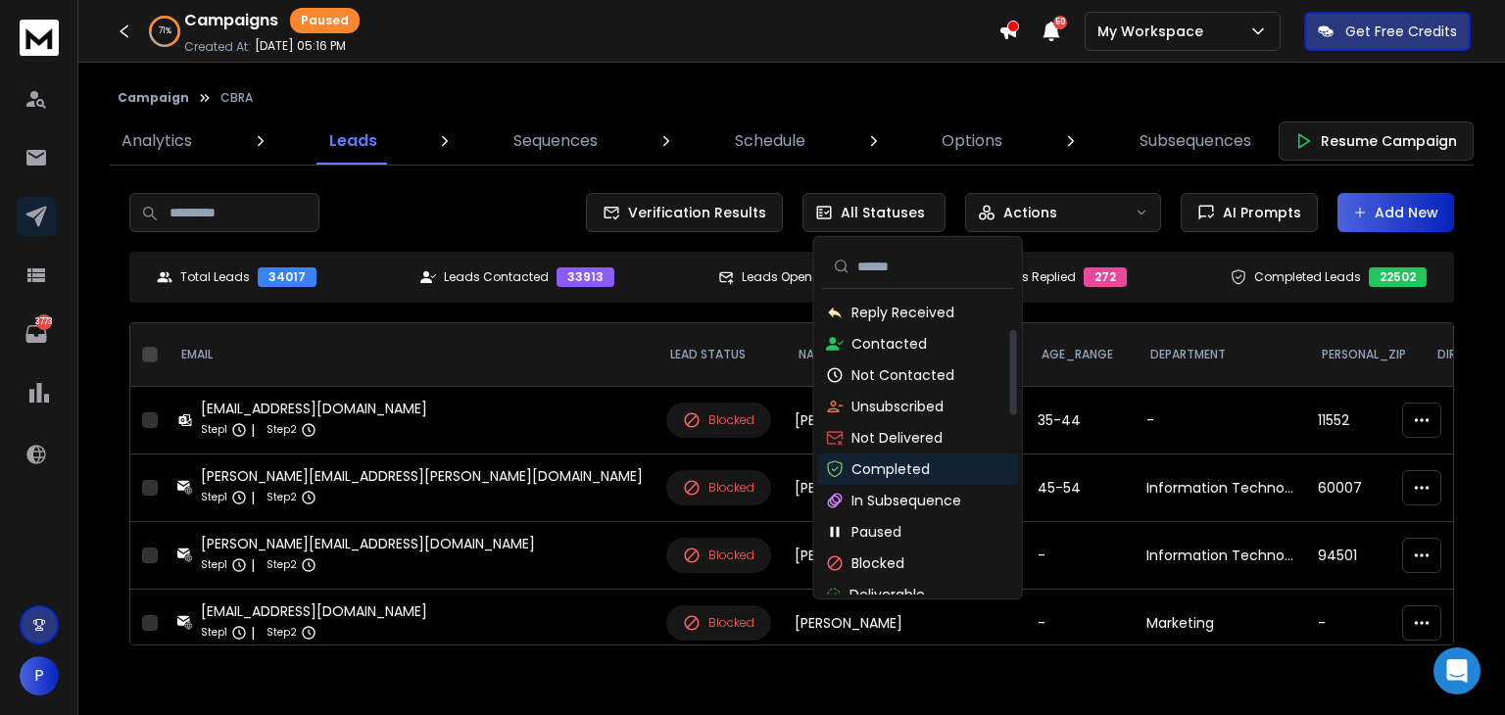
click at [956, 468] on div "Completed" at bounding box center [918, 469] width 200 height 31
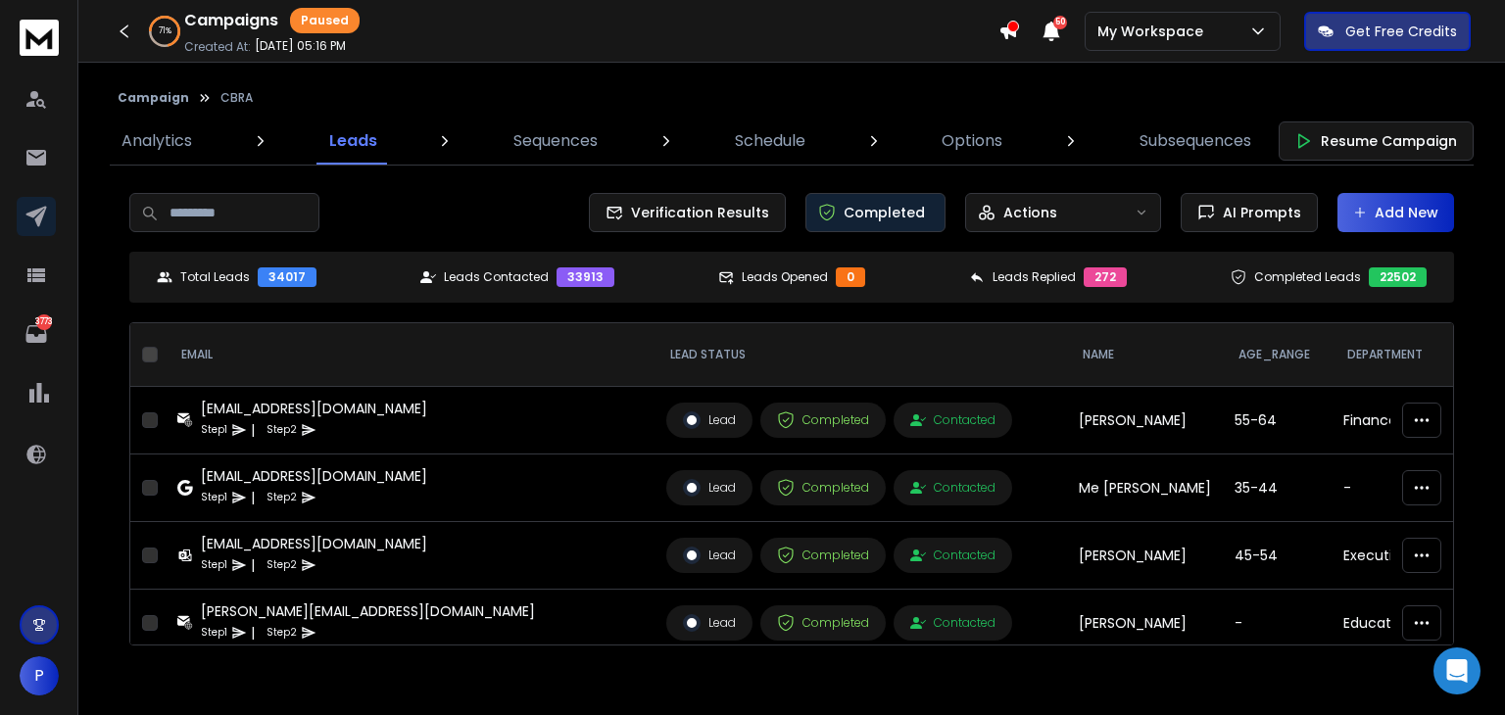
click at [920, 205] on p "Completed" at bounding box center [884, 213] width 81 height 20
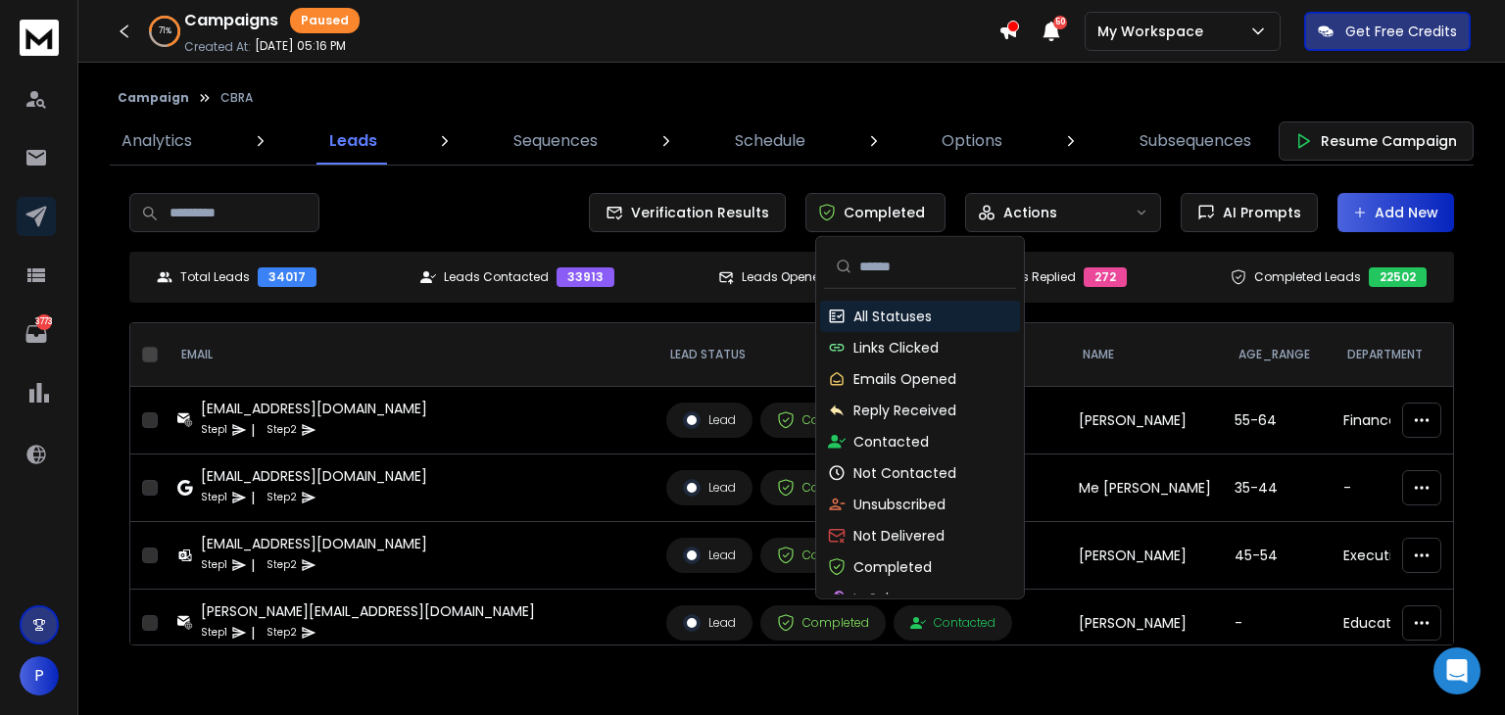
click at [539, 200] on div "Verification Results Completed Actions AI Prompts Add New" at bounding box center [791, 212] width 1325 height 39
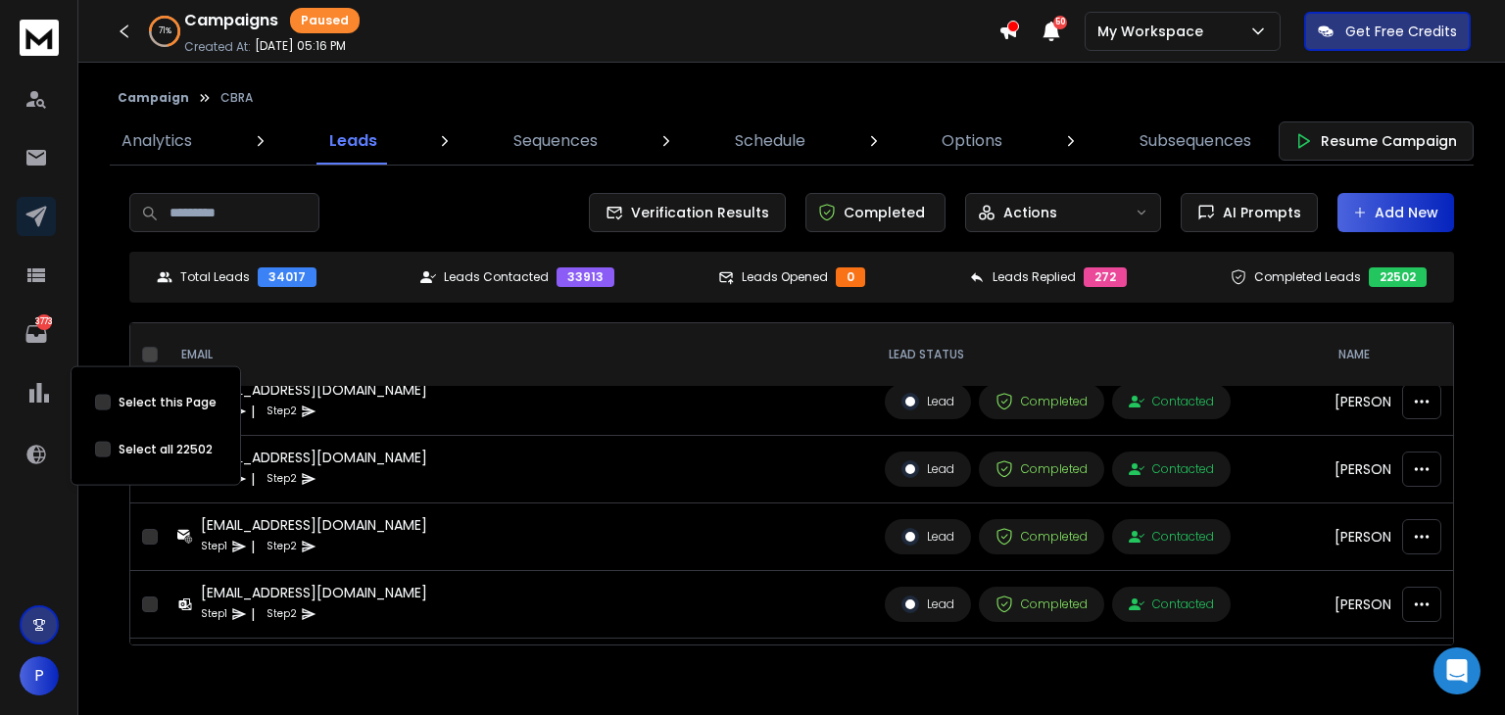
scroll to position [103545, 0]
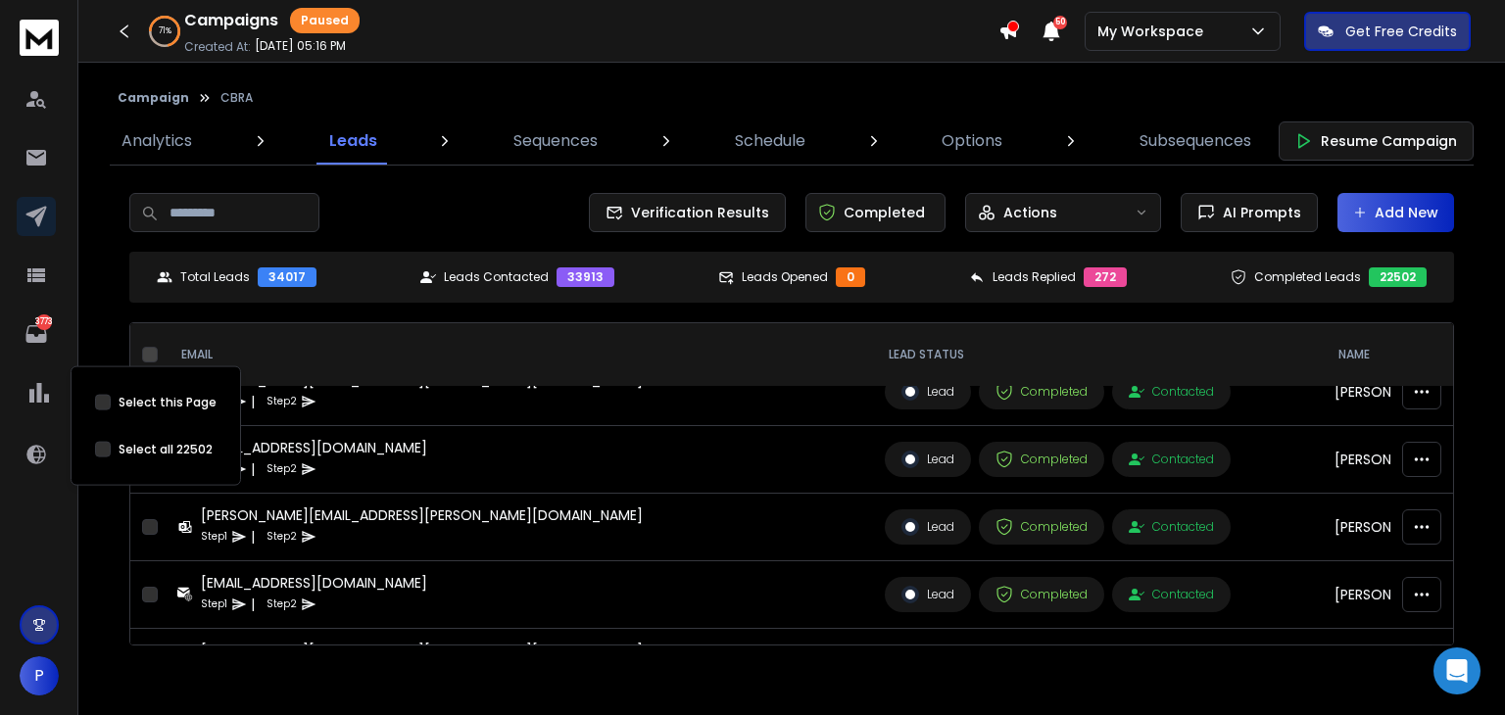
click at [98, 405] on button "Select this Page" at bounding box center [103, 403] width 16 height 16
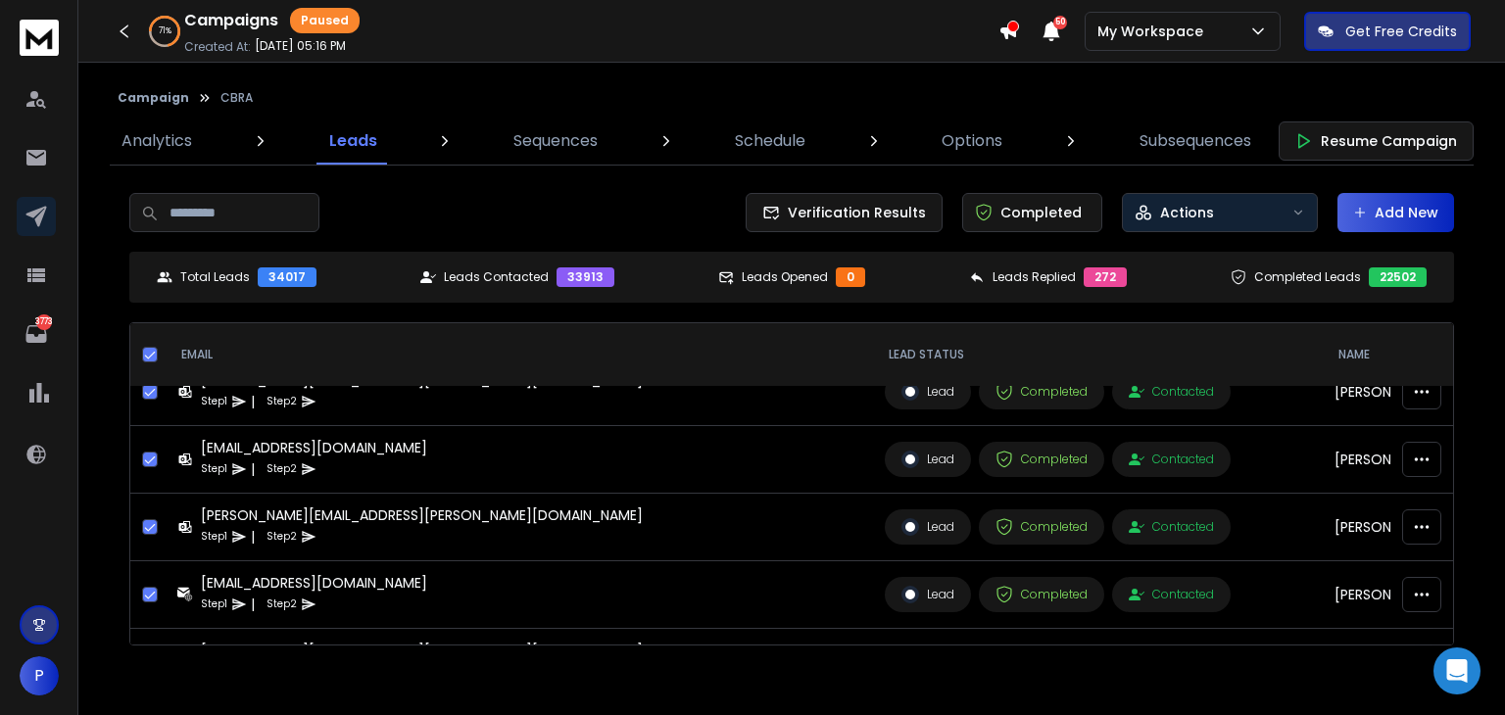
click at [1196, 214] on p "Actions" at bounding box center [1187, 213] width 54 height 20
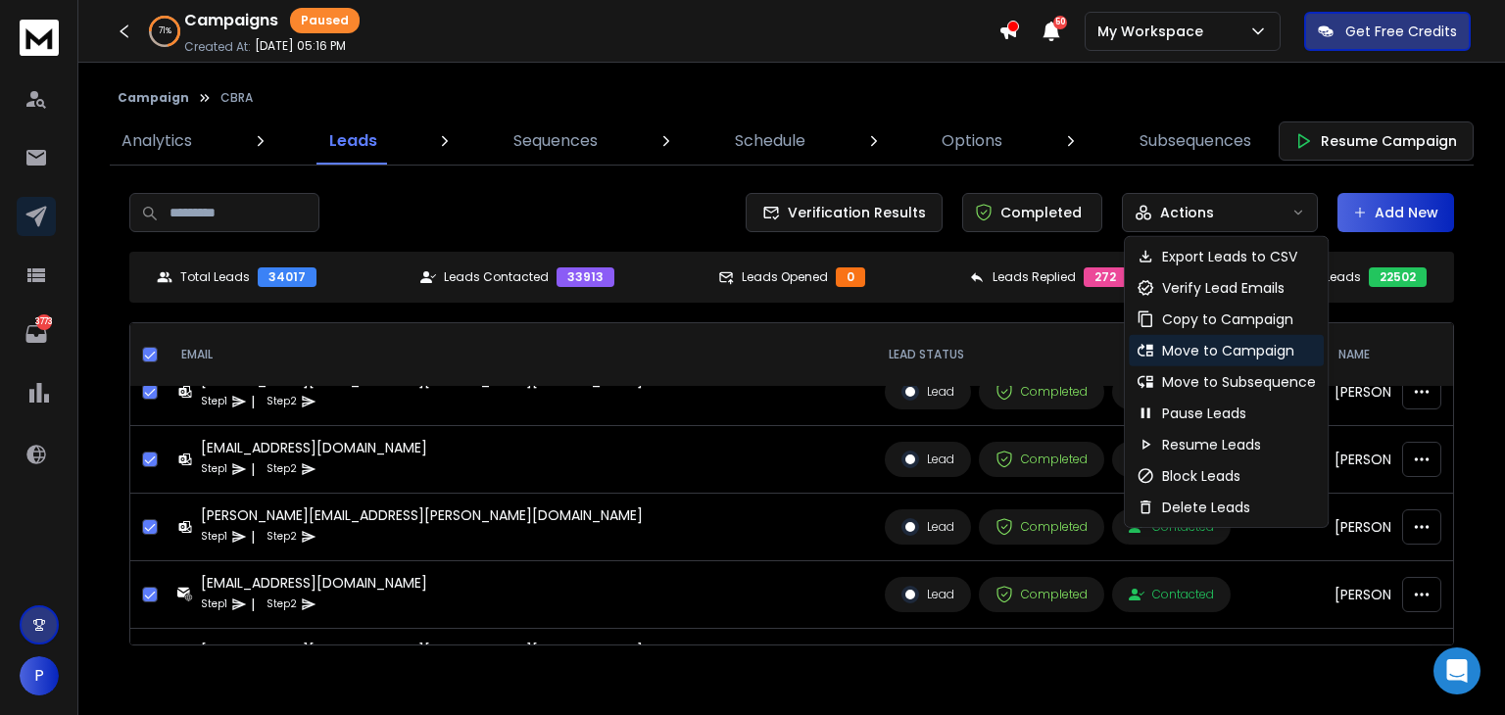
click at [1189, 349] on p "Move to Campaign" at bounding box center [1228, 351] width 132 height 20
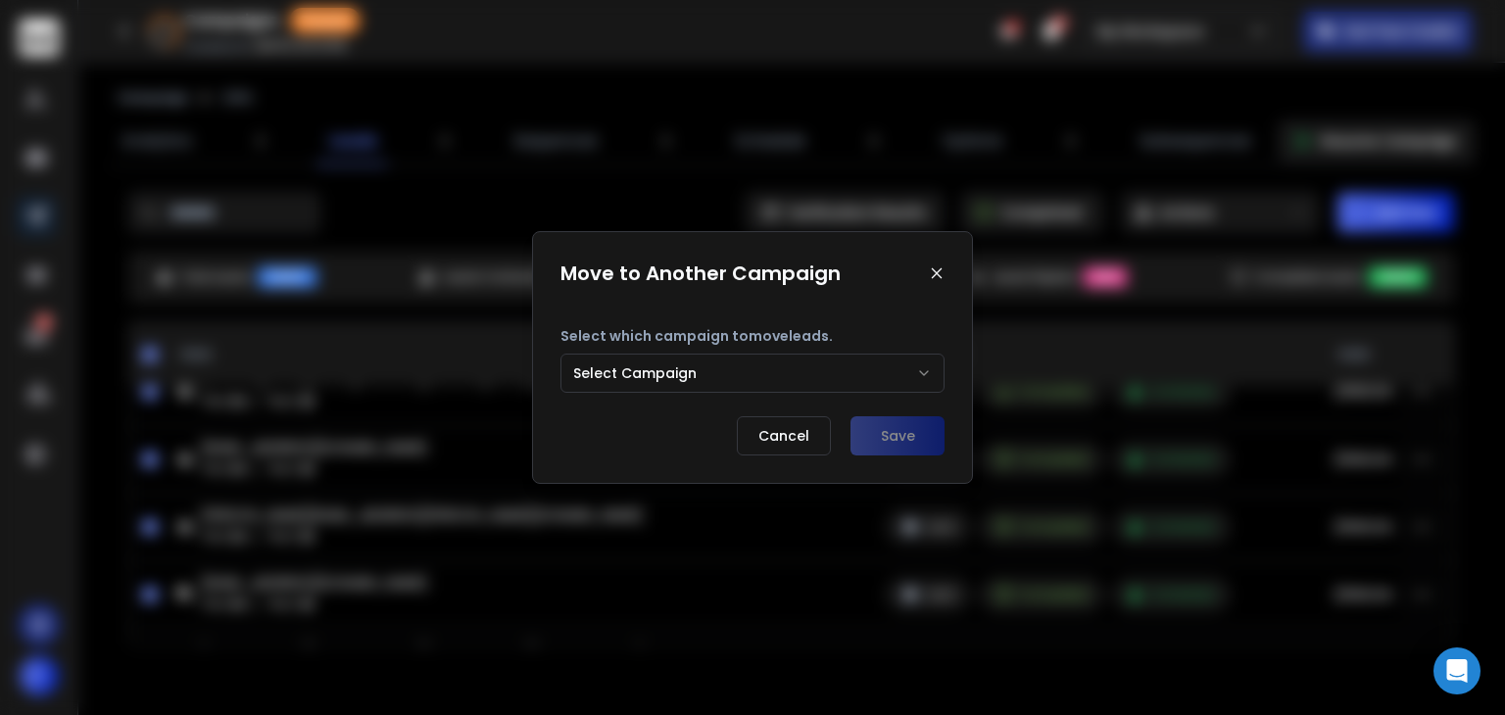
click at [713, 385] on button "Select Campaign" at bounding box center [753, 373] width 384 height 39
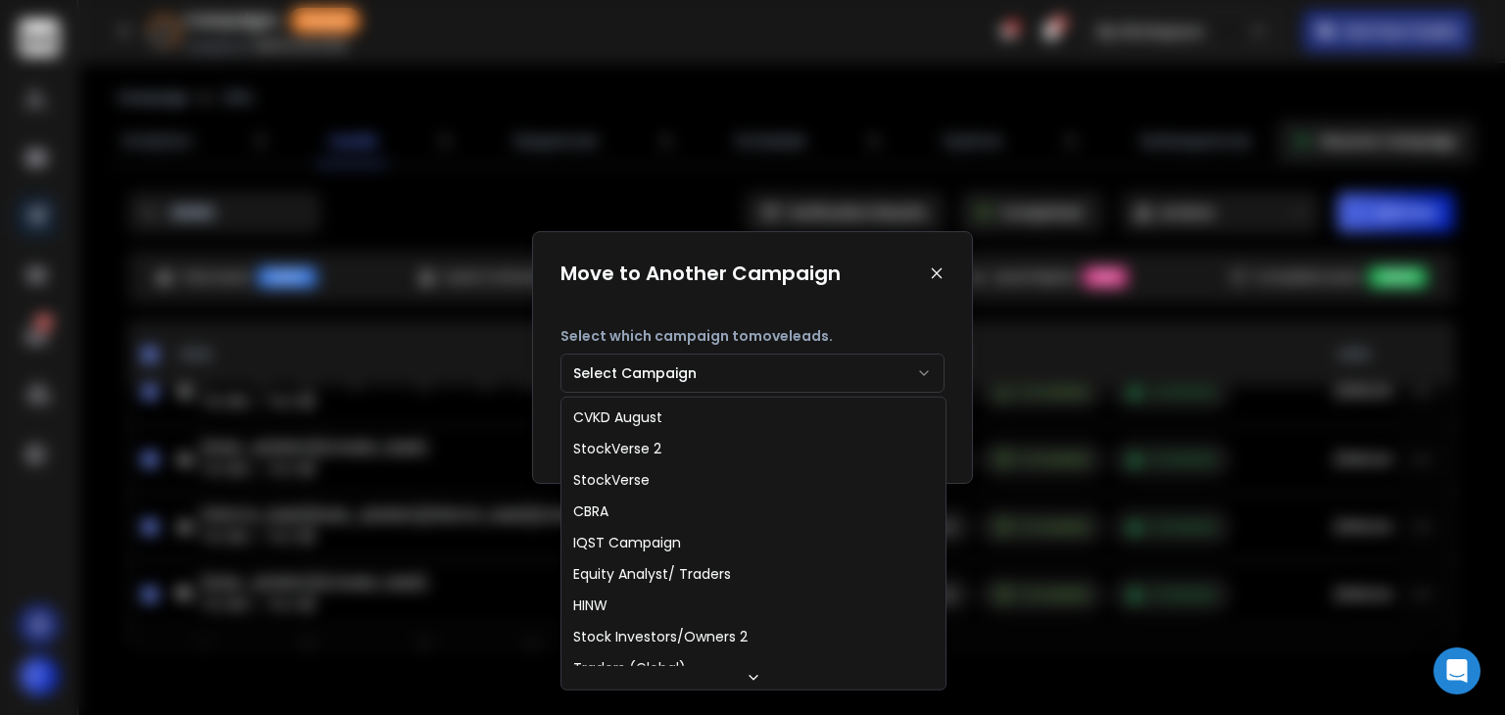
click at [900, 437] on button "Save" at bounding box center [898, 435] width 94 height 39
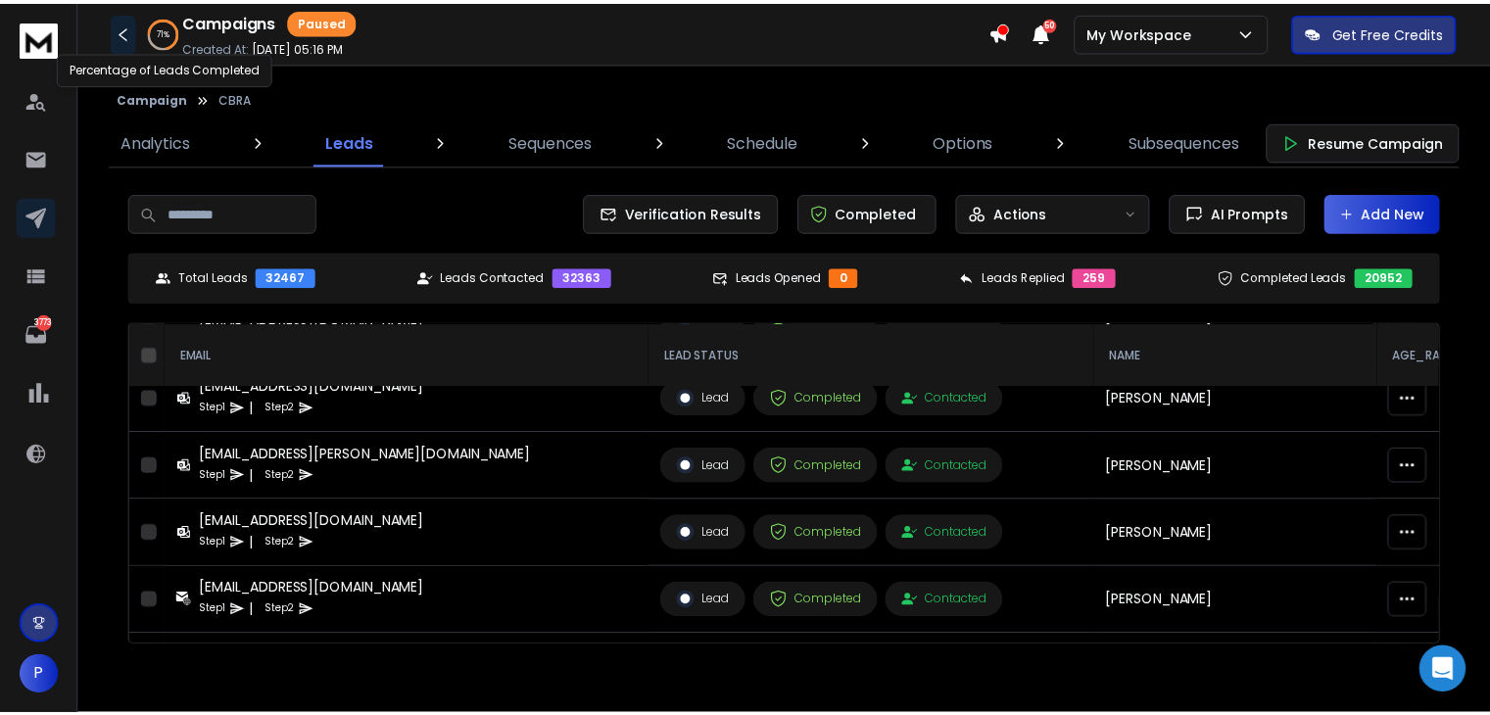
scroll to position [9884, 0]
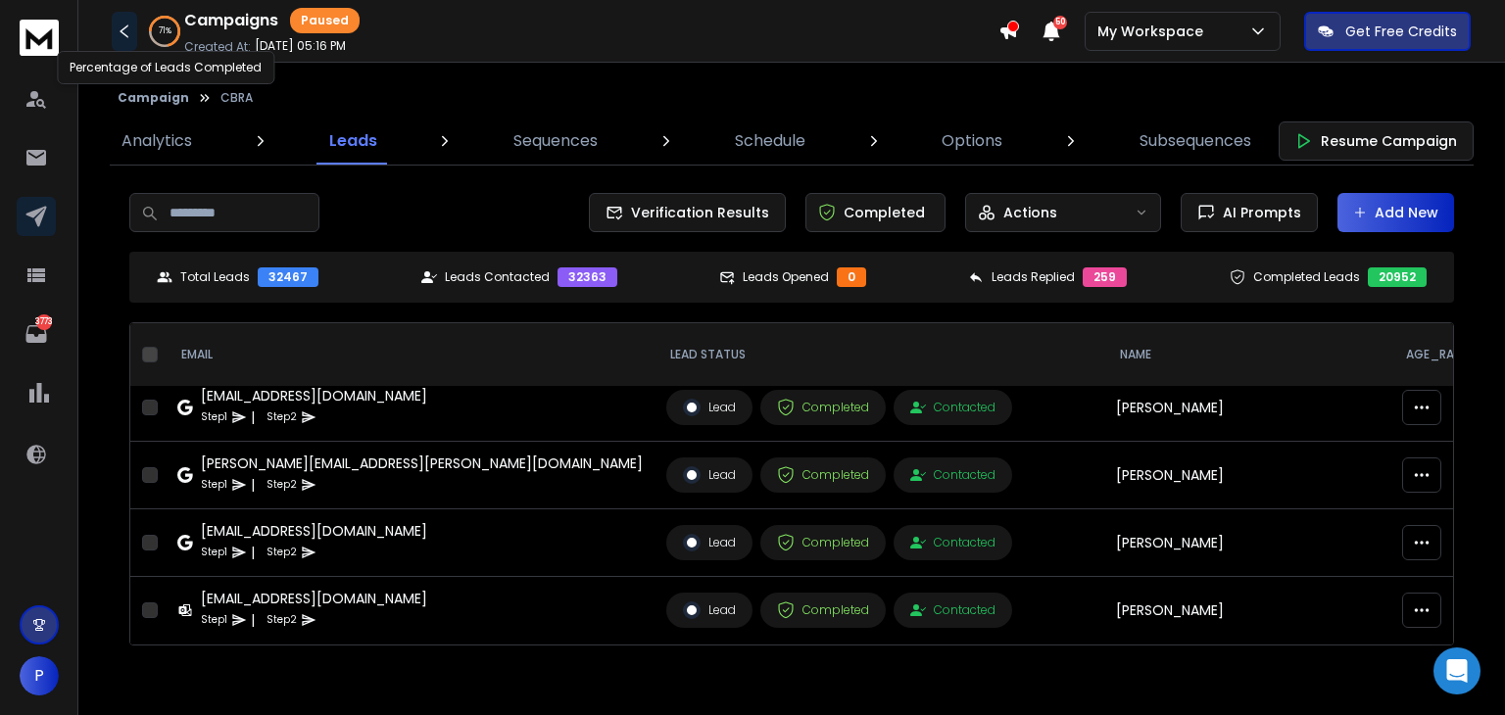
click at [132, 40] on button at bounding box center [124, 31] width 25 height 39
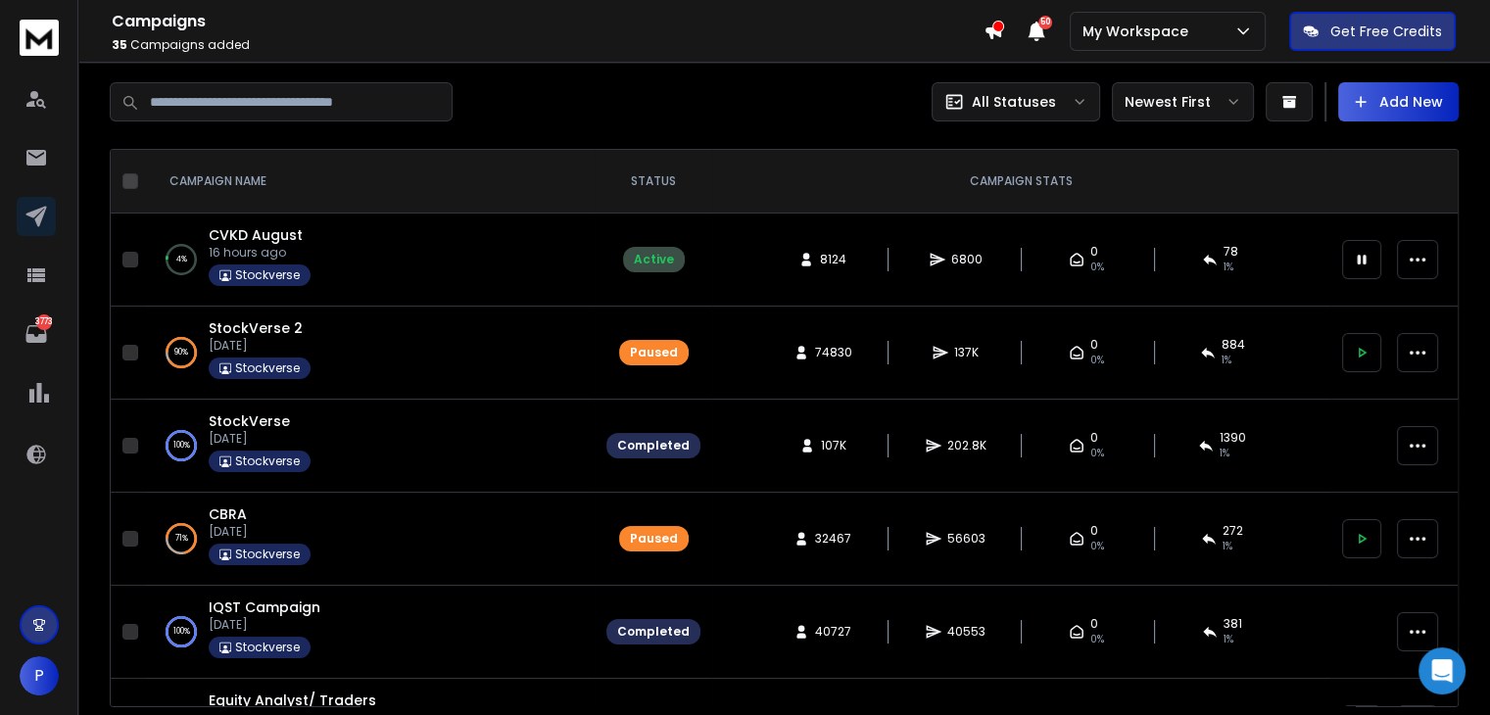
click at [263, 231] on span "CVKD August" at bounding box center [256, 235] width 94 height 20
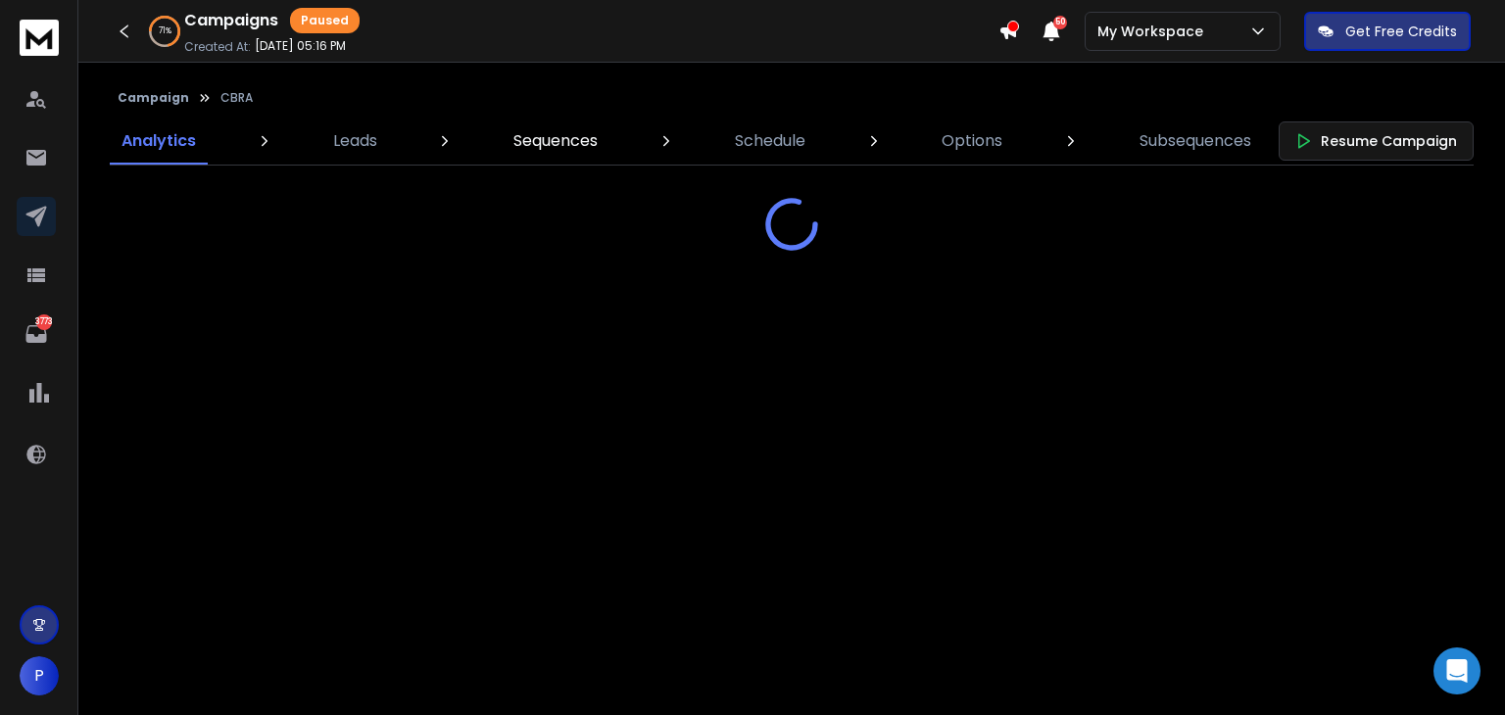
click at [539, 138] on p "Sequences" at bounding box center [555, 141] width 84 height 24
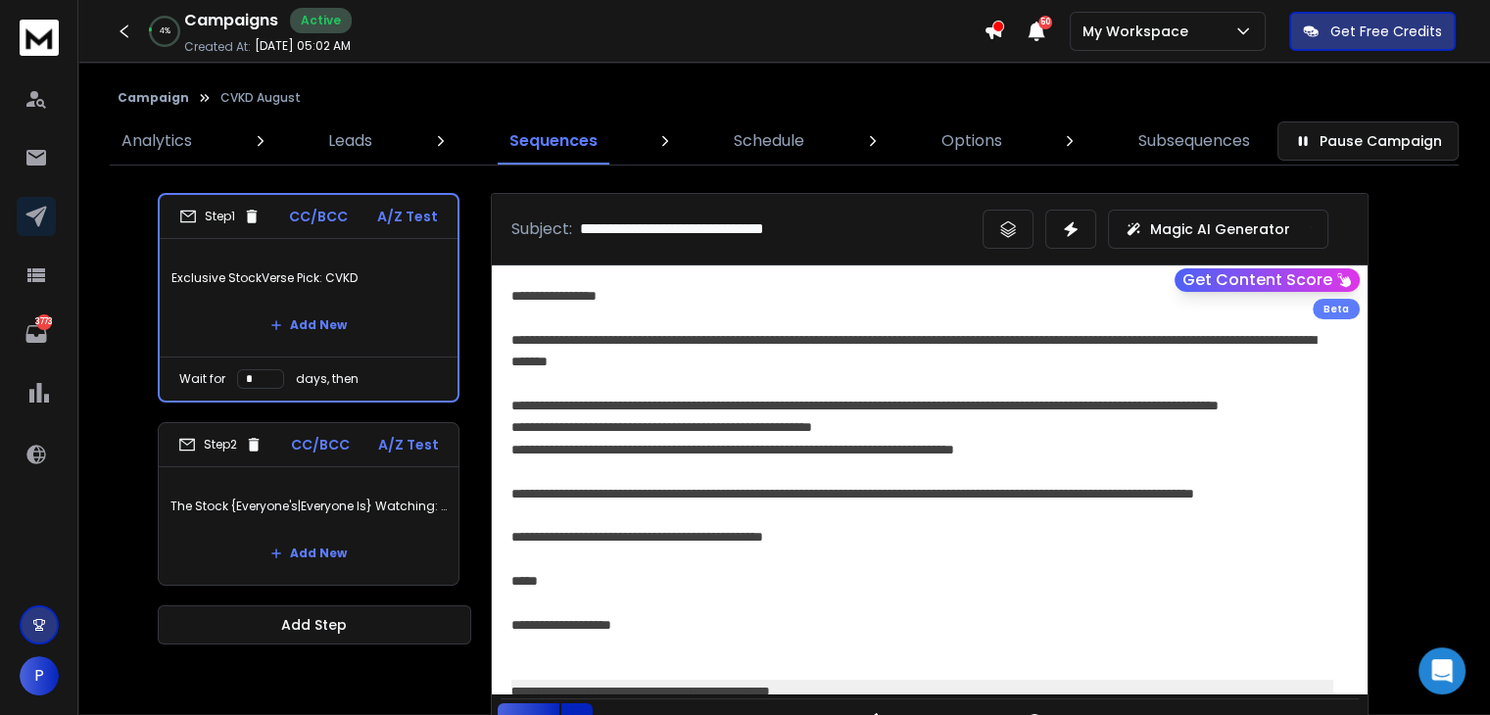
scroll to position [63, 0]
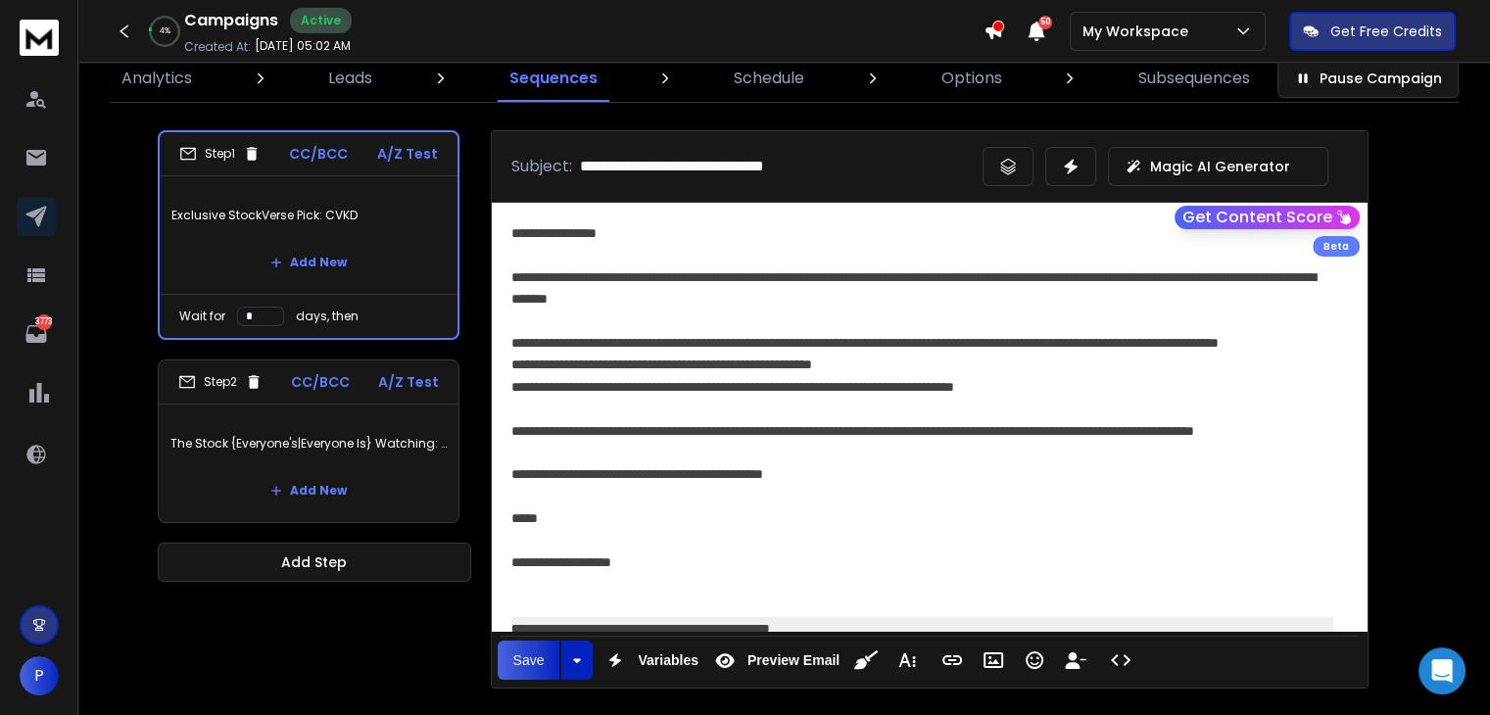
click at [374, 441] on p "The Stock {Everyone's|Everyone Is} Watching: {Cadrenal Therapeutics|CVKD}" at bounding box center [309, 443] width 276 height 55
type input "**********"
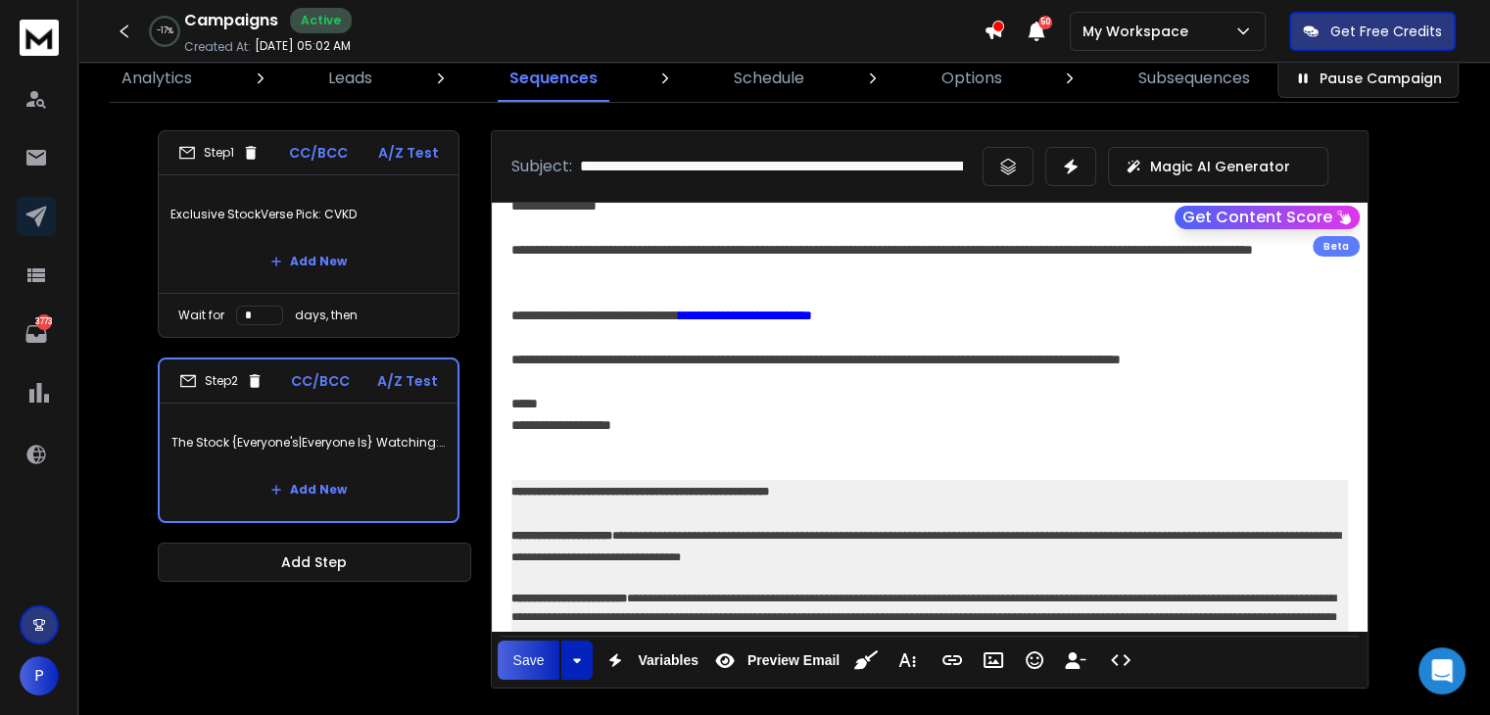
scroll to position [0, 0]
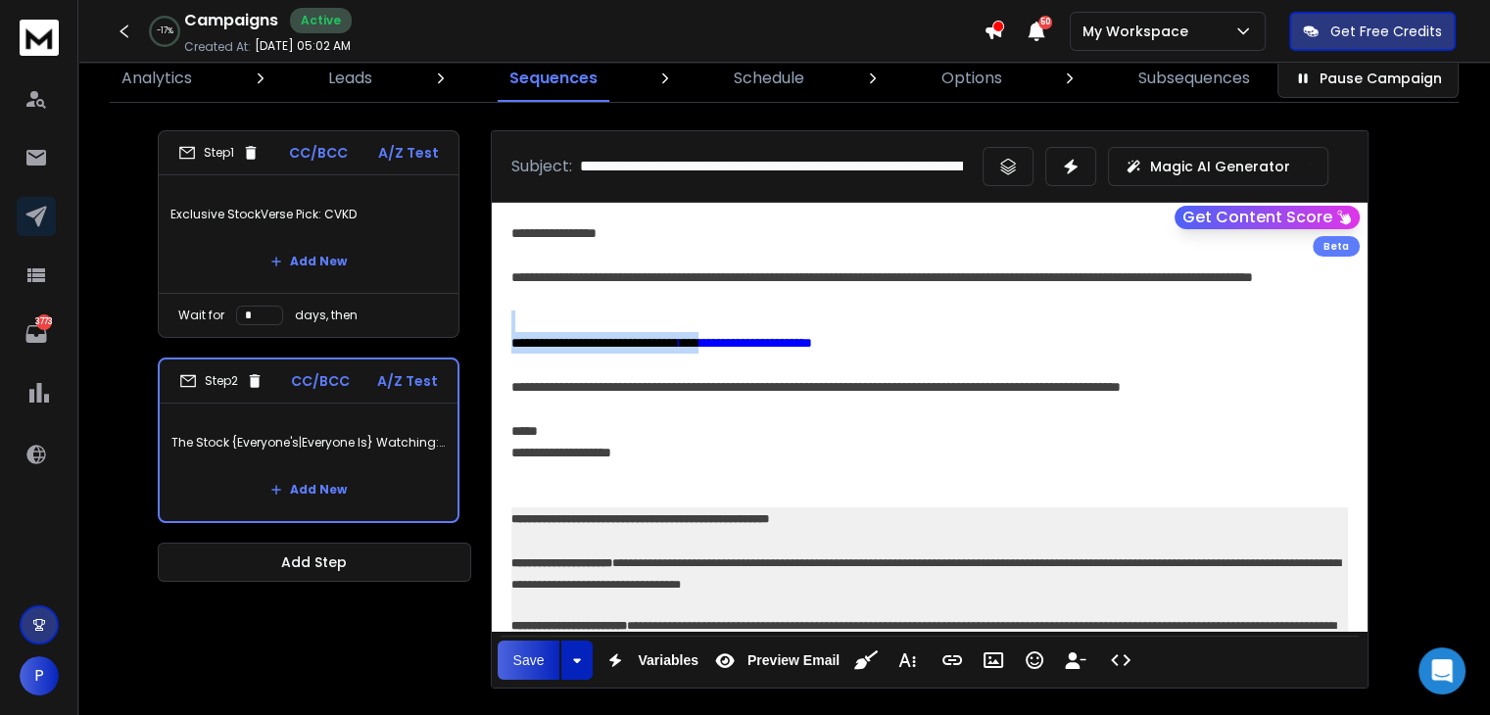
drag, startPoint x: 878, startPoint y: 330, endPoint x: 734, endPoint y: 338, distance: 144.3
click at [727, 346] on div "**********" at bounding box center [923, 343] width 822 height 22
click at [913, 358] on div at bounding box center [930, 365] width 837 height 22
click at [887, 330] on div "**********" at bounding box center [930, 417] width 876 height 429
click at [898, 332] on div "**********" at bounding box center [923, 343] width 822 height 22
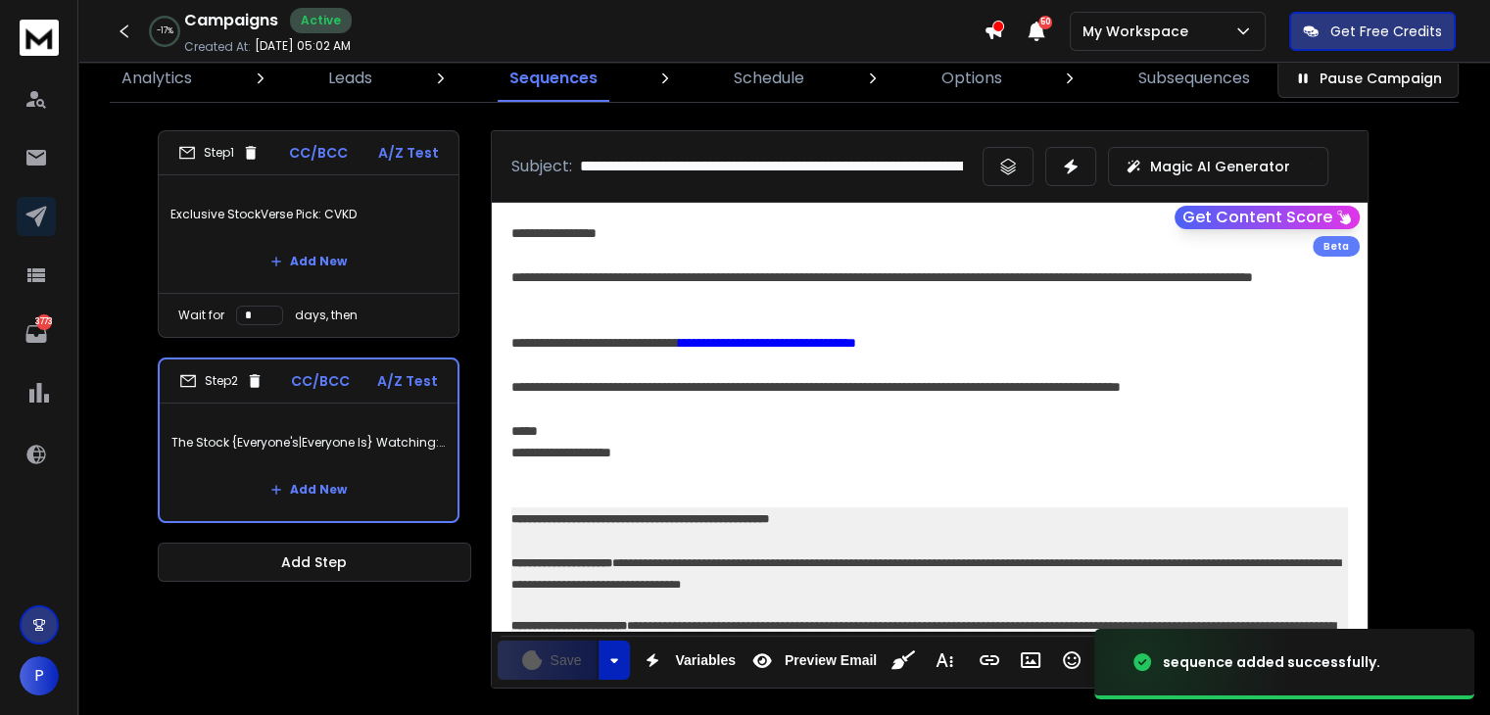
click at [532, 653] on icon "button" at bounding box center [532, 661] width 18 height 18
click at [122, 32] on icon at bounding box center [124, 30] width 8 height 13
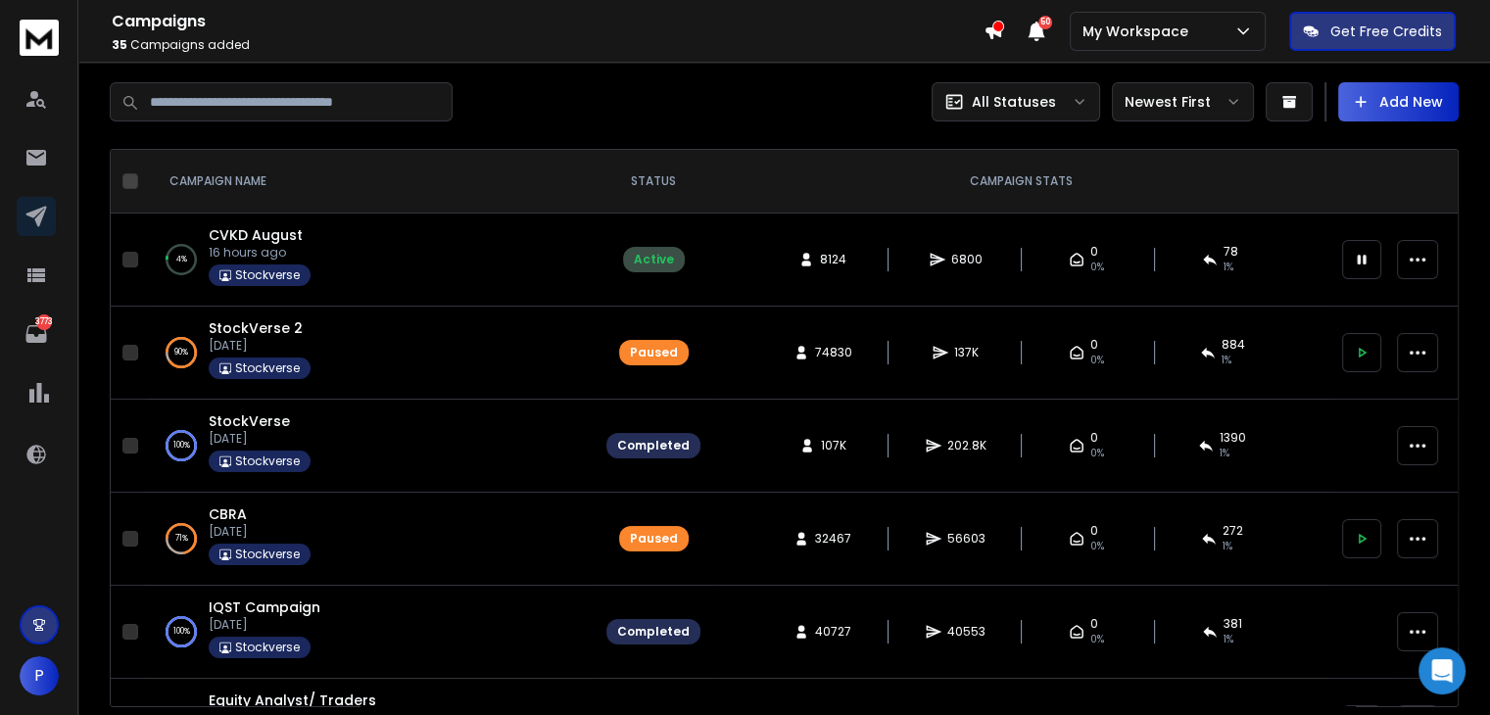
click at [270, 245] on p "16 hours ago" at bounding box center [260, 253] width 102 height 16
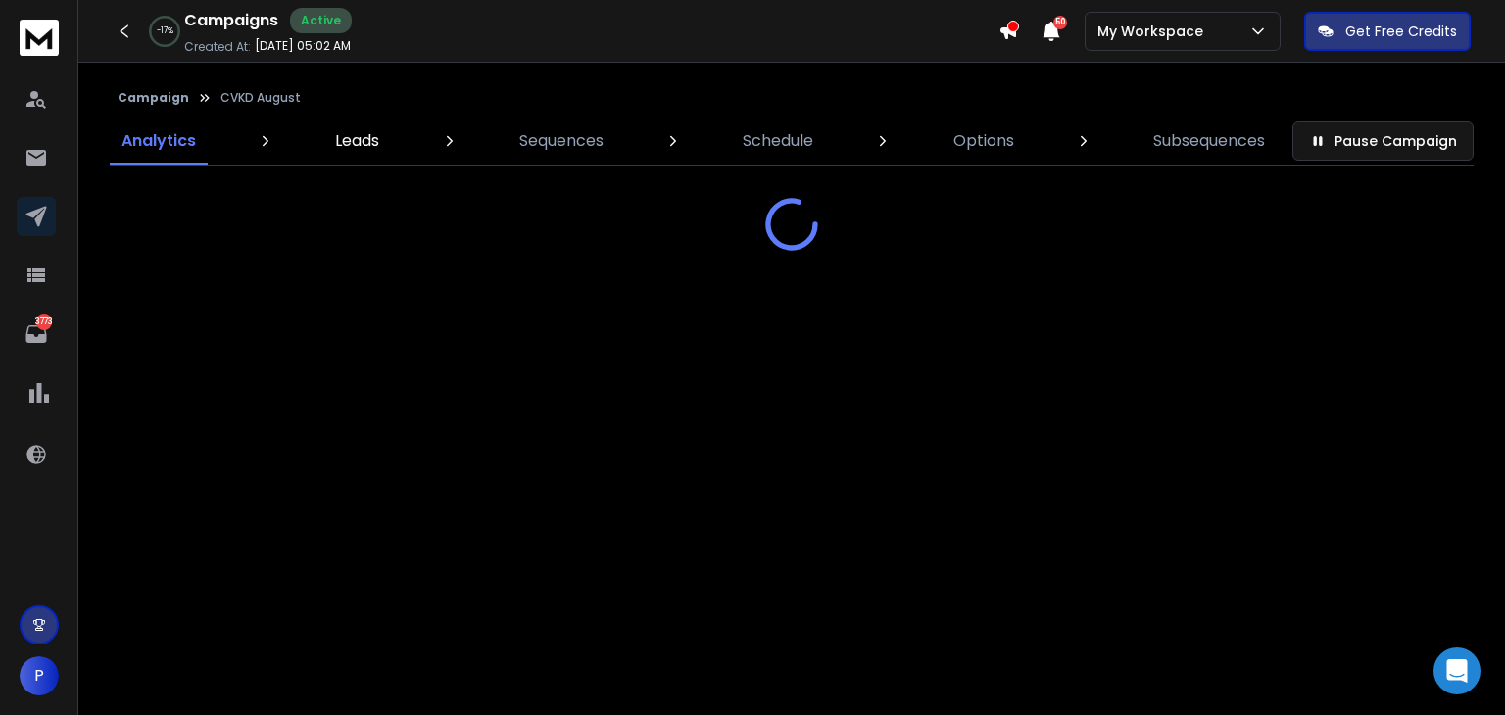
click at [389, 138] on link "Leads" at bounding box center [357, 141] width 68 height 47
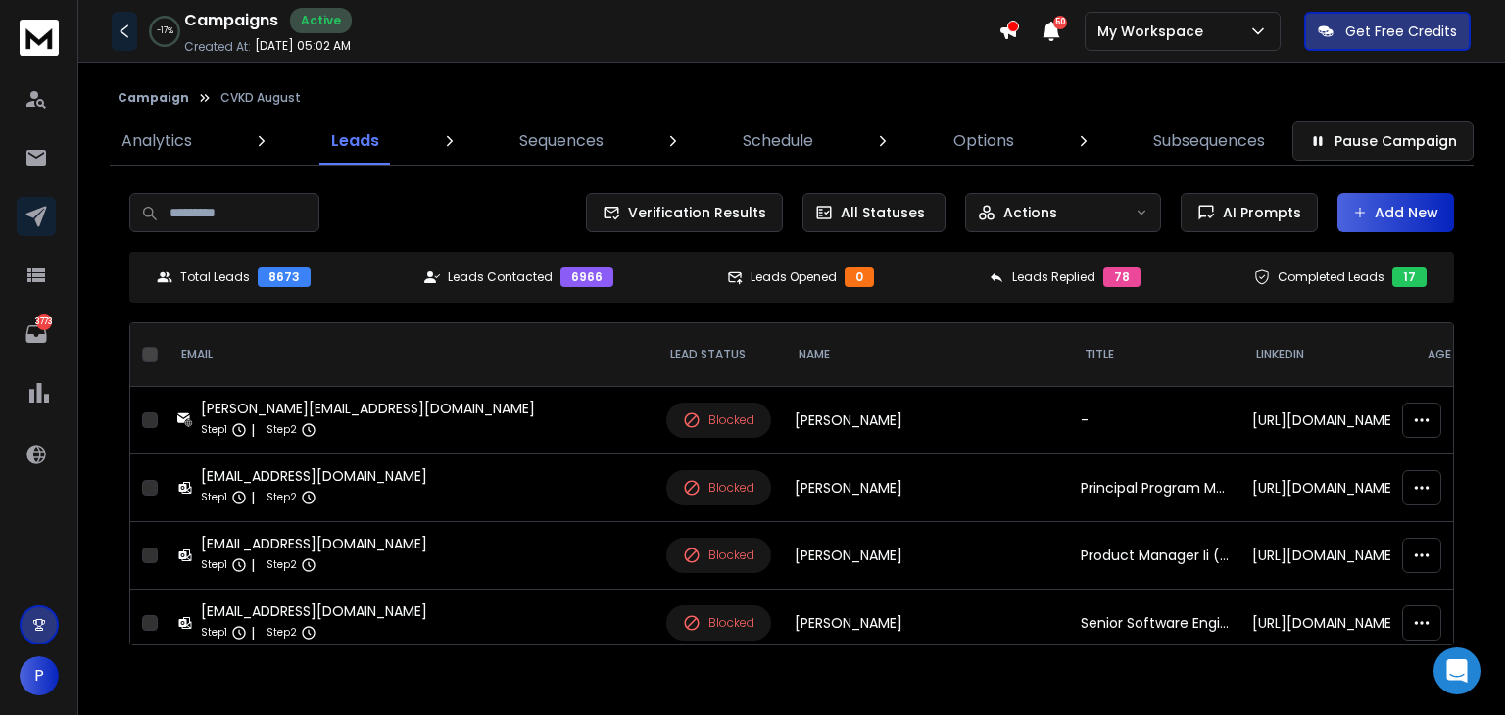
click at [132, 26] on icon at bounding box center [125, 32] width 18 height 18
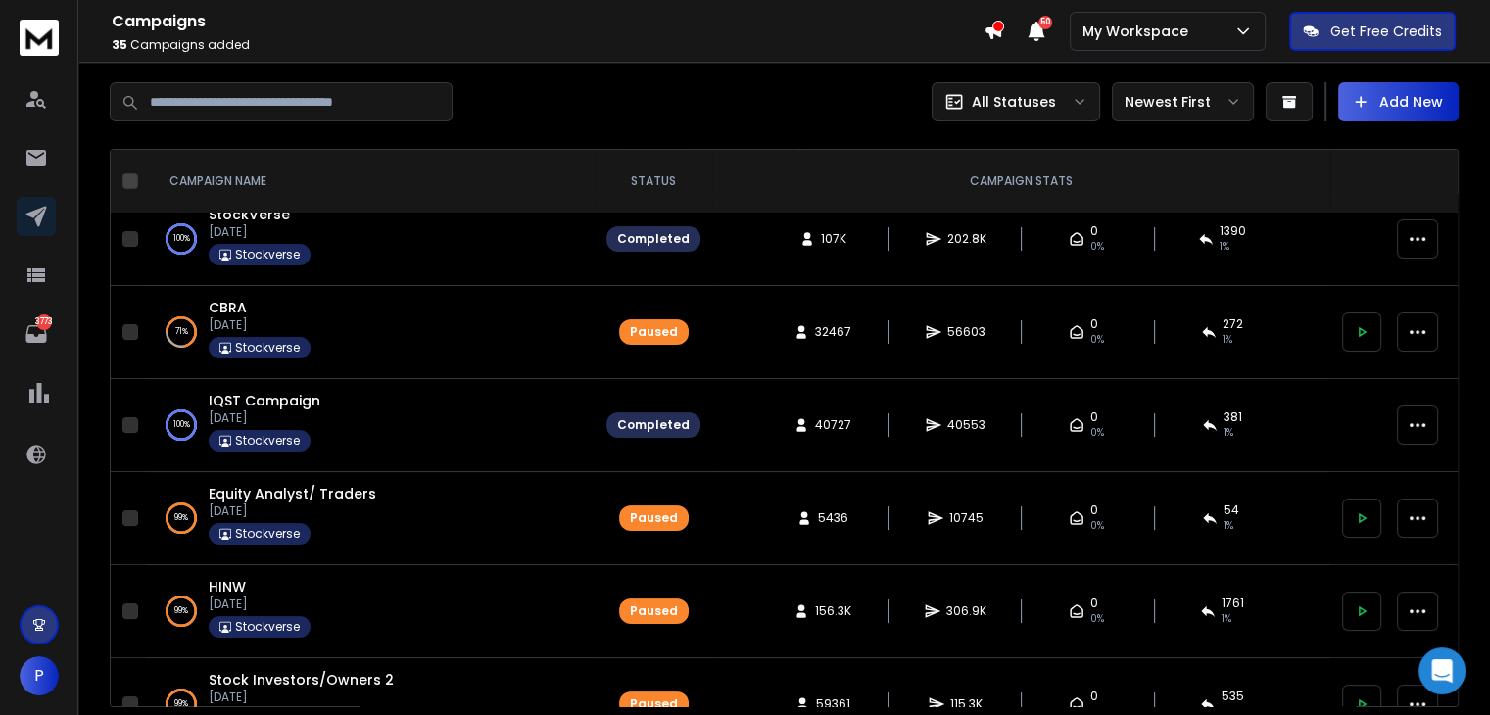
scroll to position [294, 0]
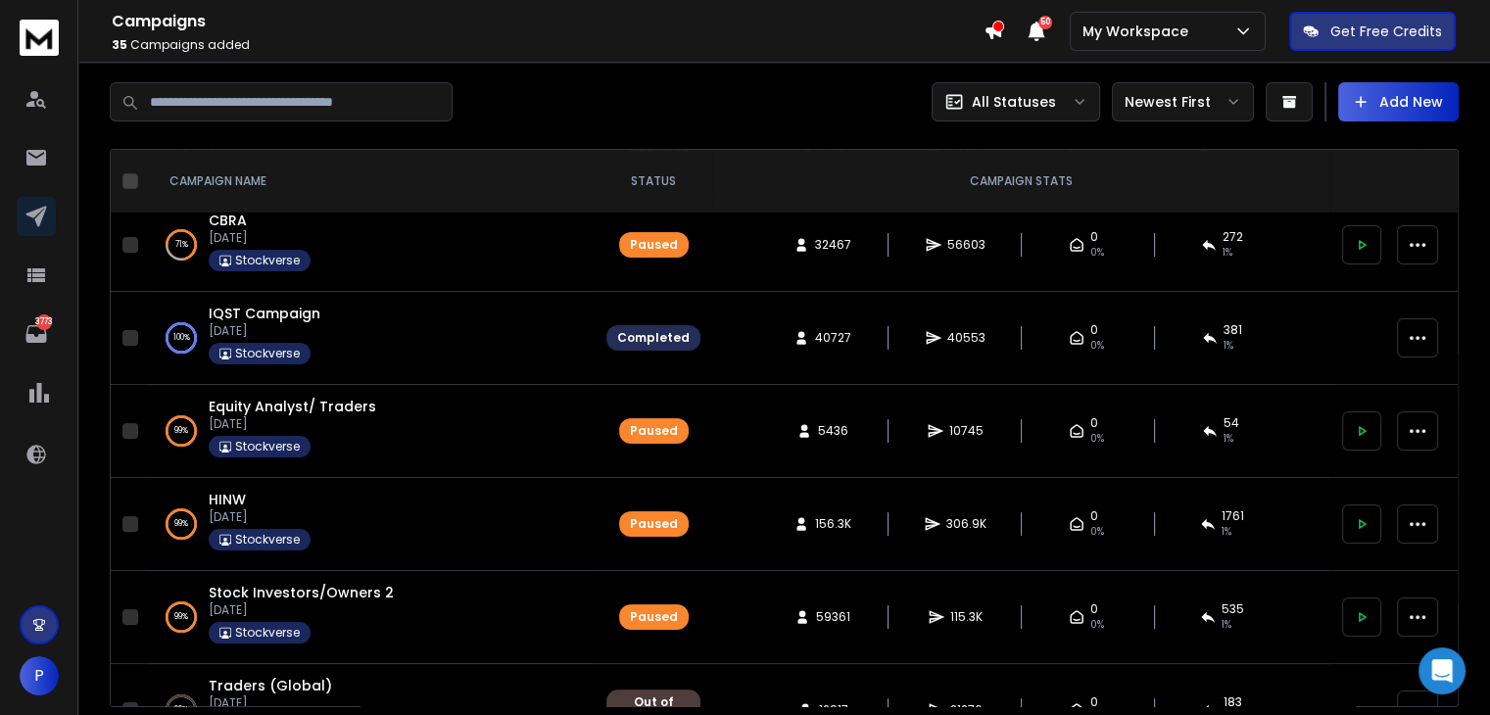
click at [314, 326] on p "2 months ago" at bounding box center [265, 331] width 112 height 16
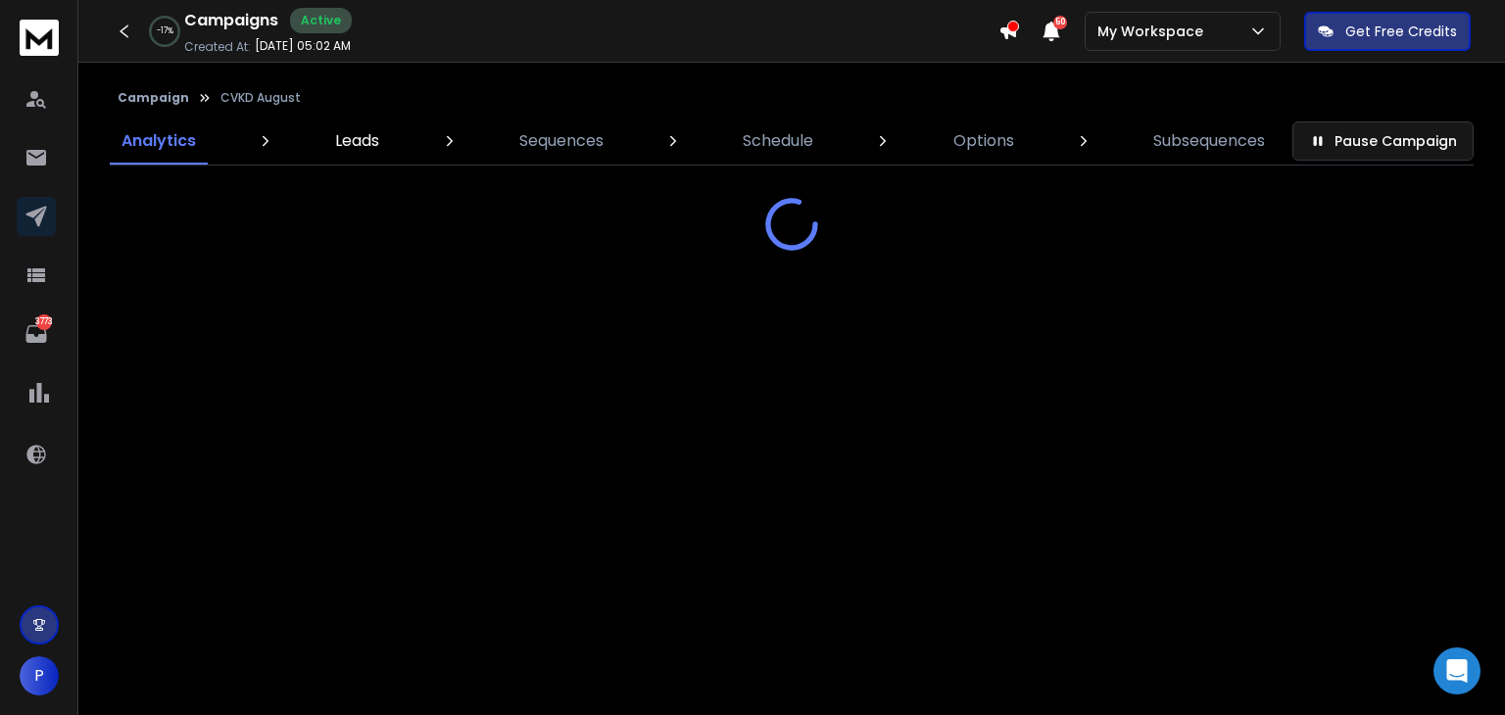
click at [353, 142] on p "Leads" at bounding box center [357, 141] width 44 height 24
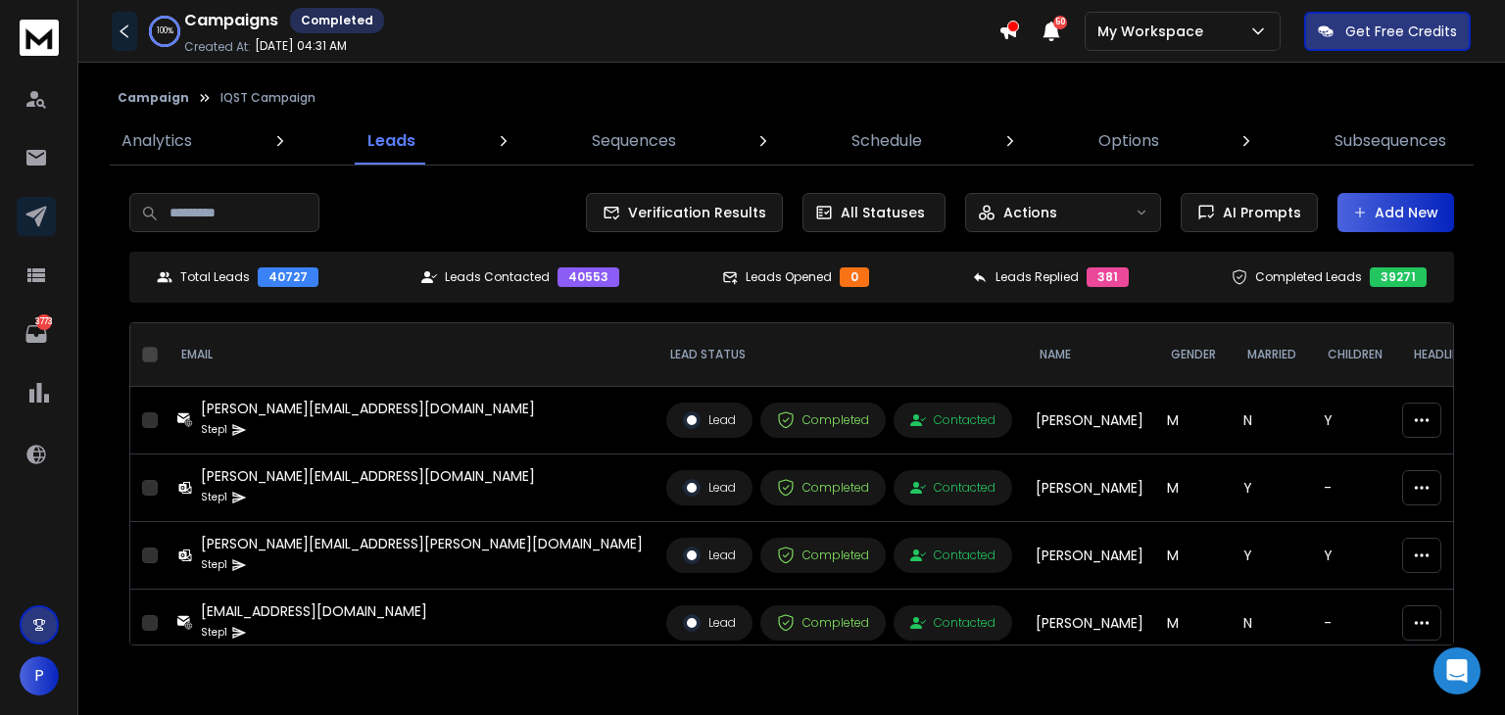
click at [118, 18] on button at bounding box center [124, 31] width 25 height 39
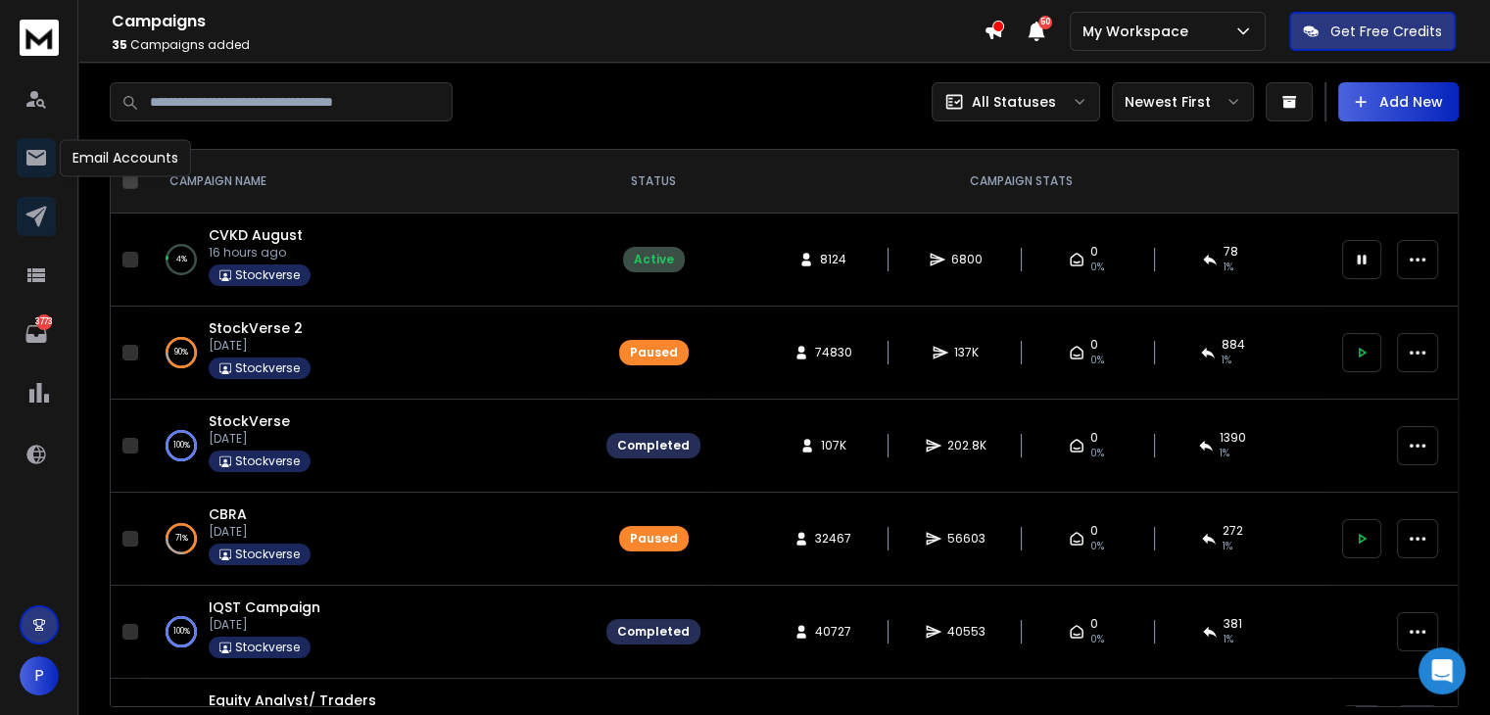
click at [27, 163] on icon at bounding box center [36, 158] width 24 height 24
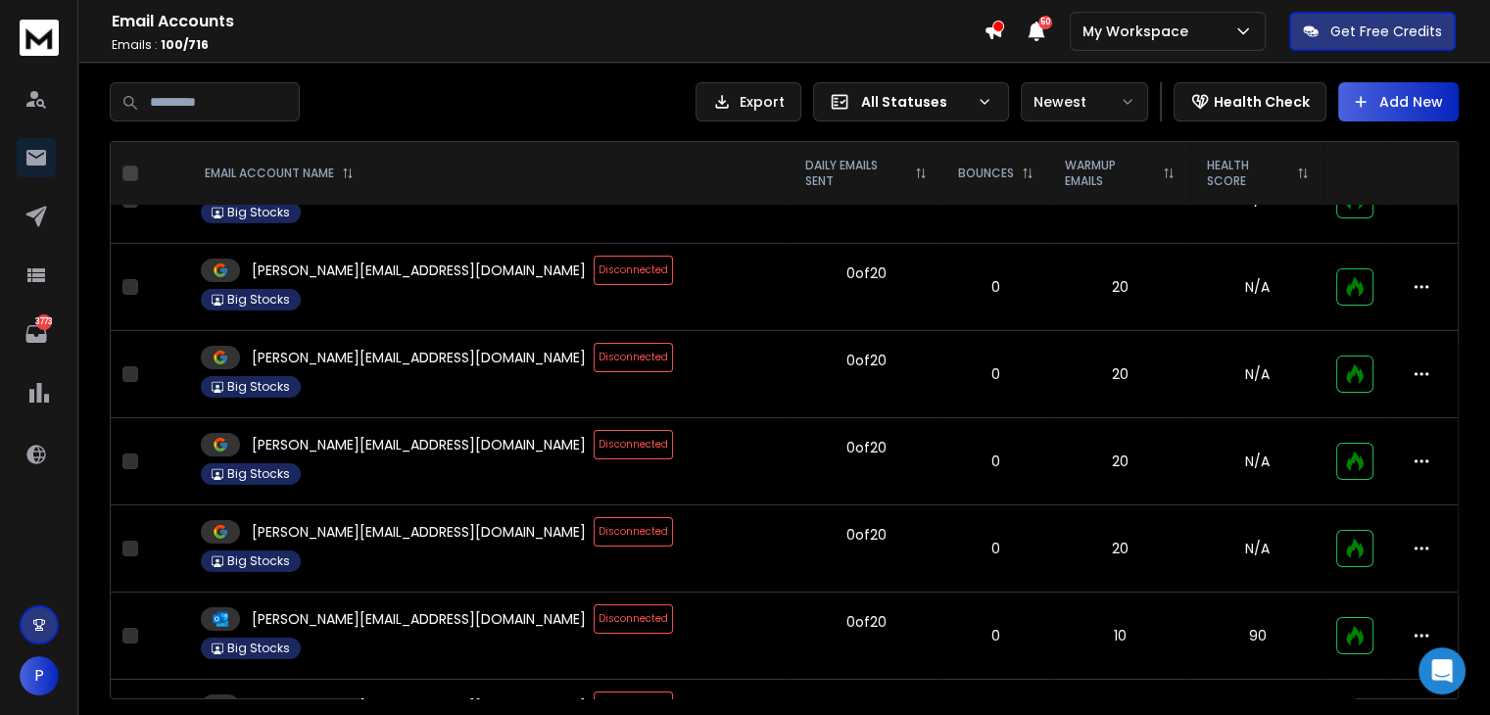
scroll to position [6597, 0]
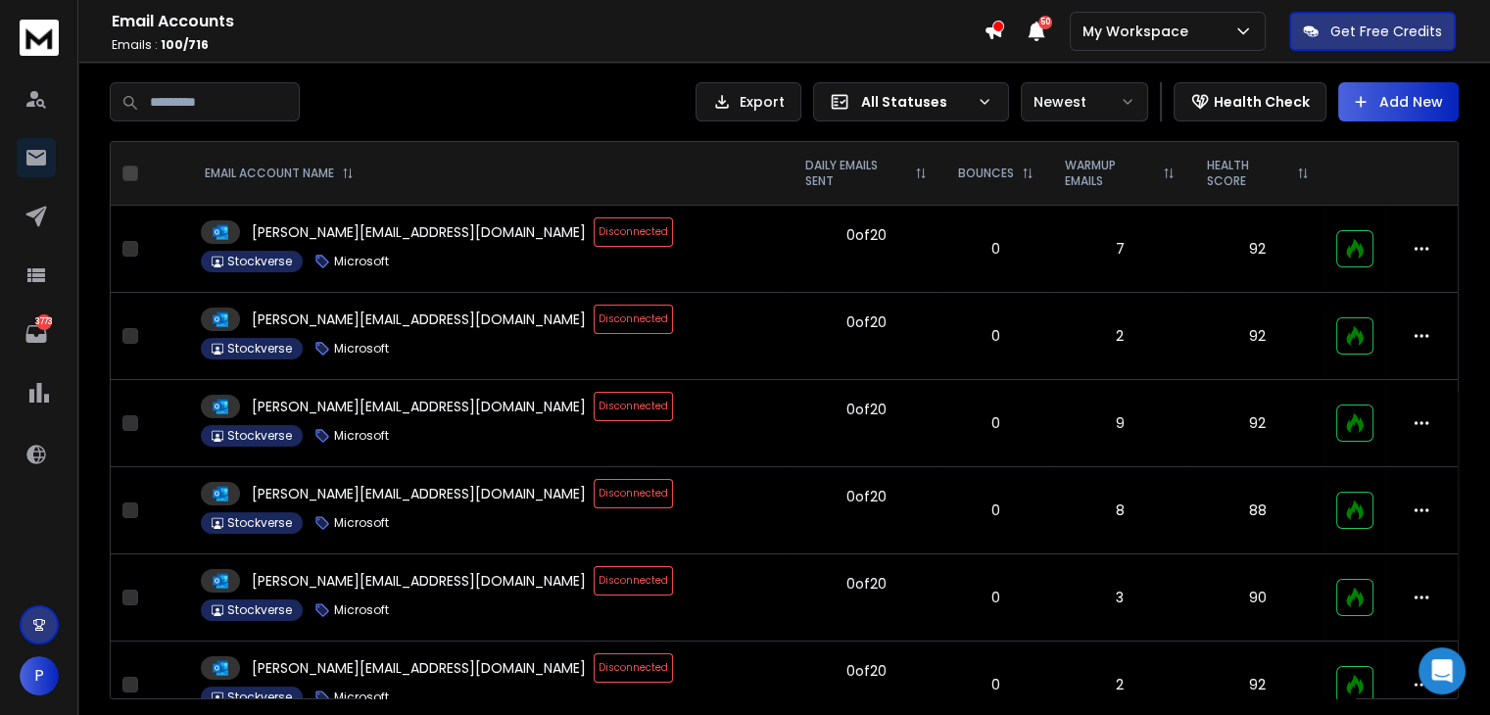
scroll to position [7283, 0]
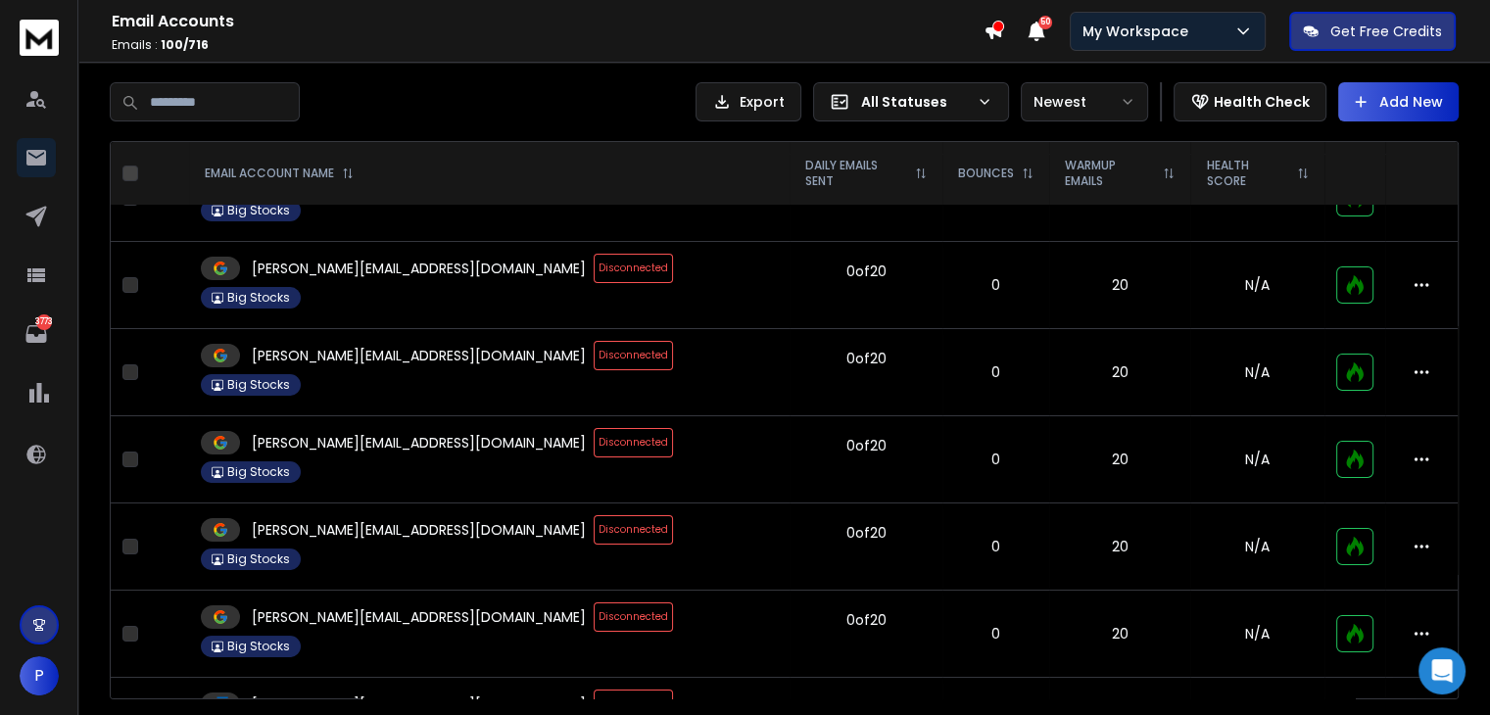
click at [1180, 47] on div "Email Accounts Emails : 100 / 716 50 My Workspace Get Free Credits" at bounding box center [745, 31] width 1490 height 63
click at [1132, 44] on button "My Workspace" at bounding box center [1168, 31] width 196 height 39
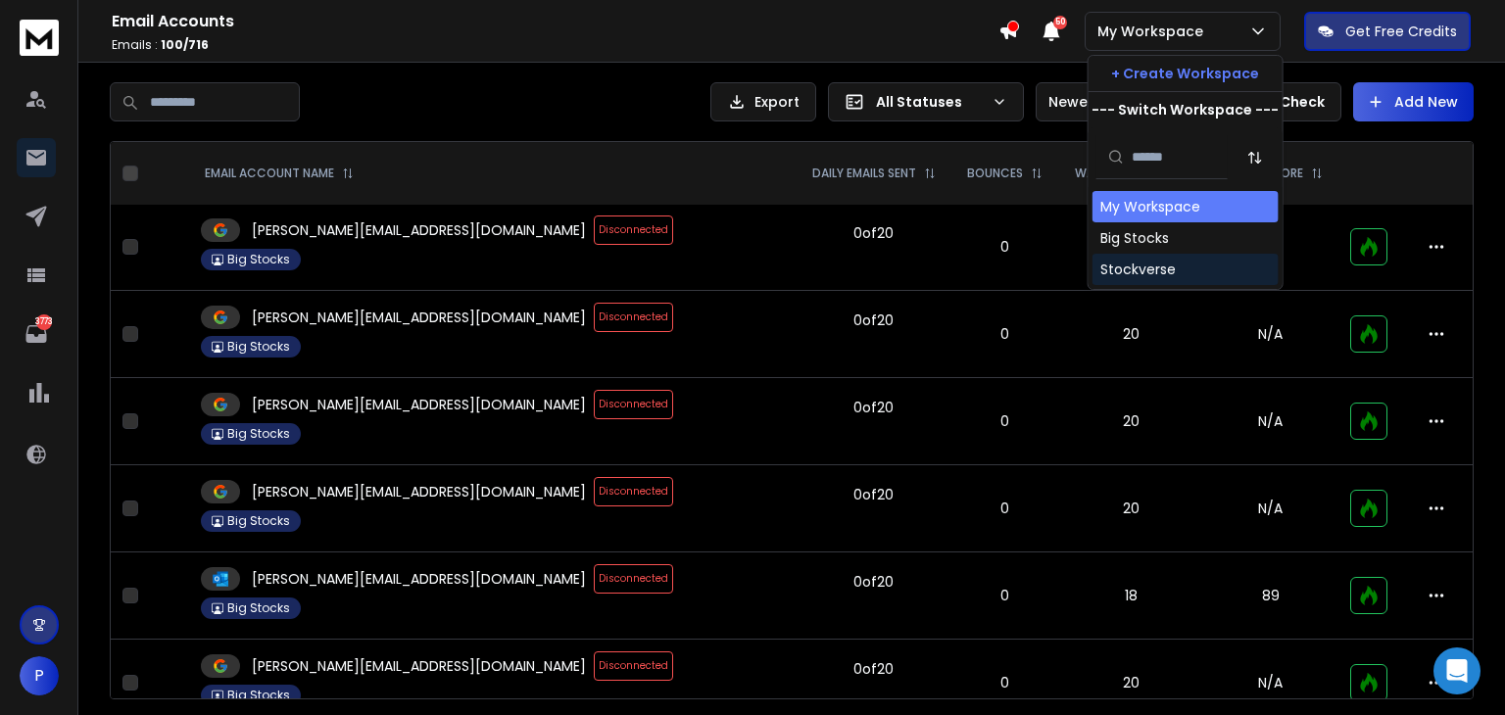
click at [1141, 256] on div "Stockverse" at bounding box center [1186, 269] width 186 height 31
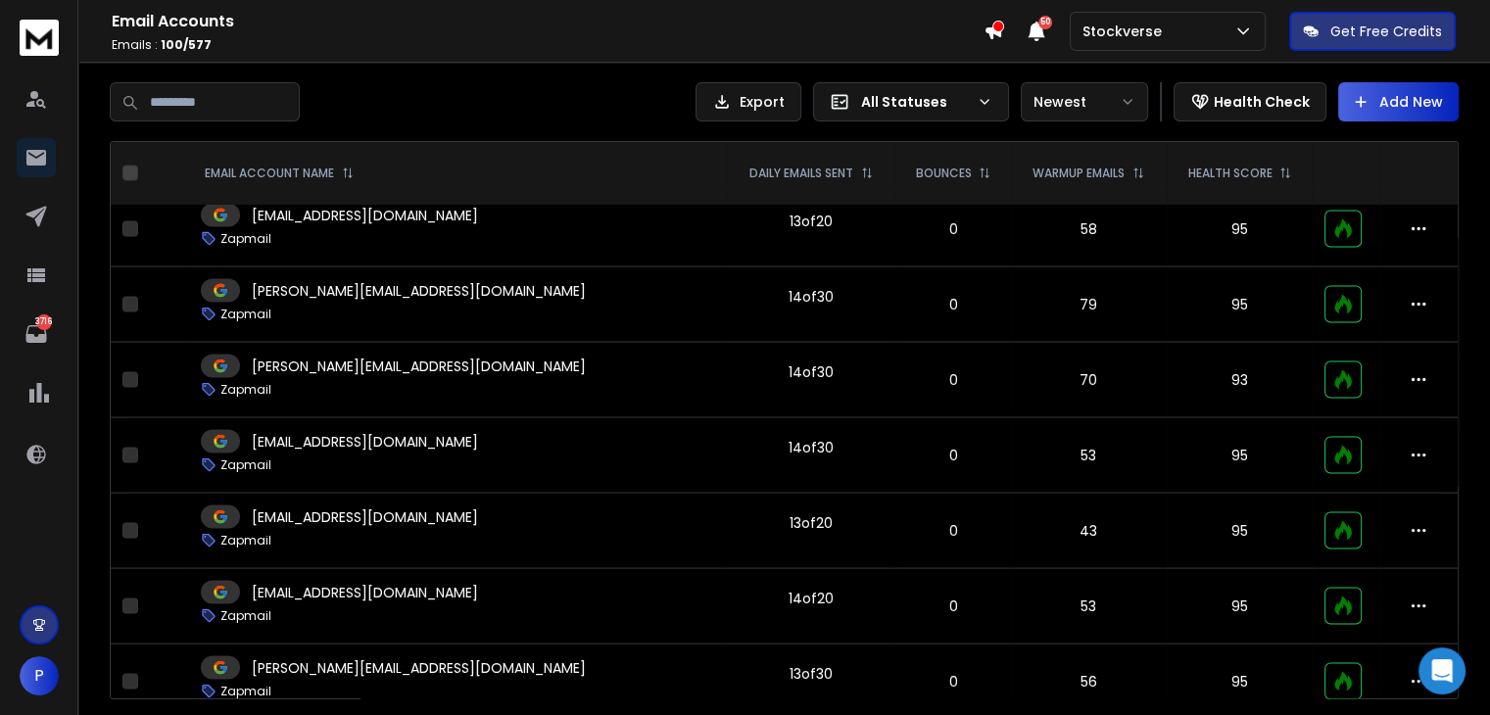
scroll to position [3875, 0]
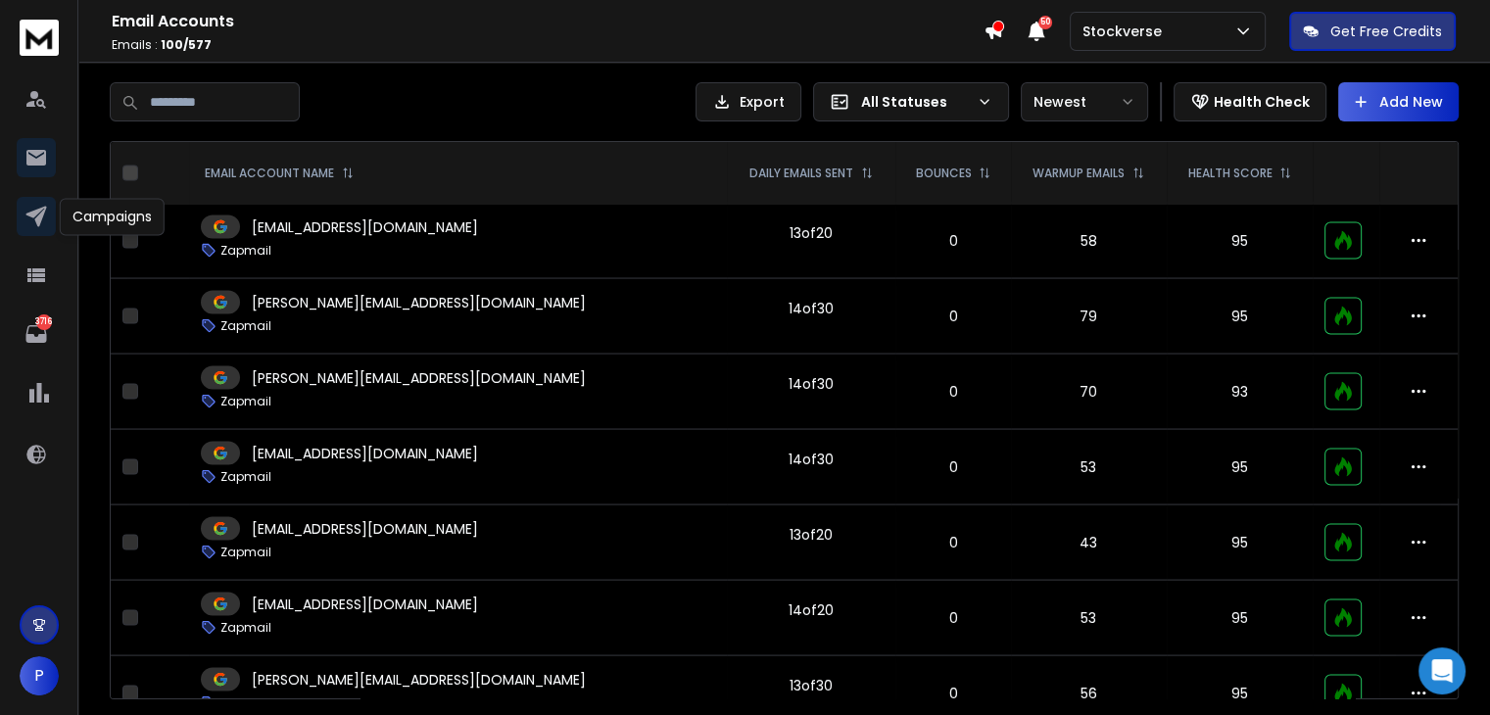
click at [39, 220] on icon at bounding box center [35, 216] width 21 height 21
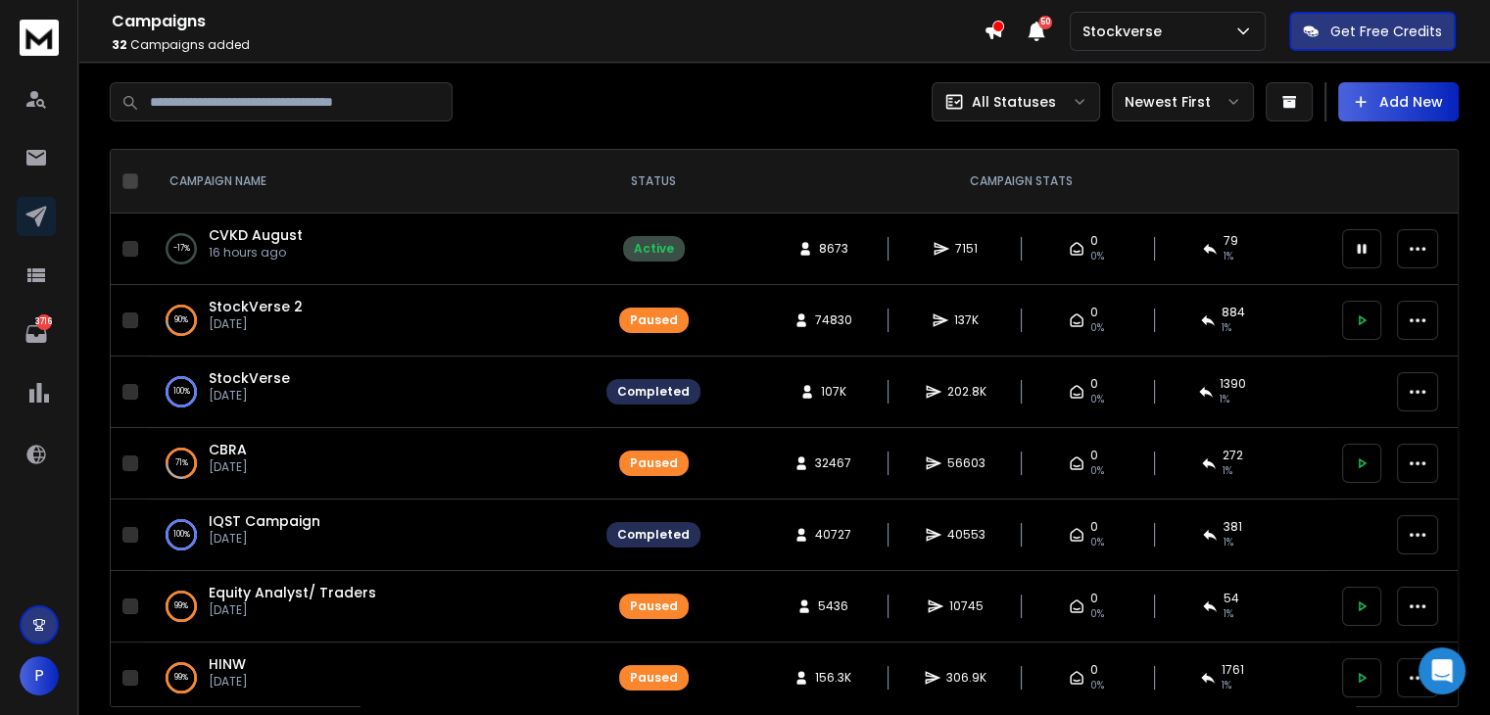
click at [248, 443] on h1 "CBRA" at bounding box center [228, 450] width 39 height 20
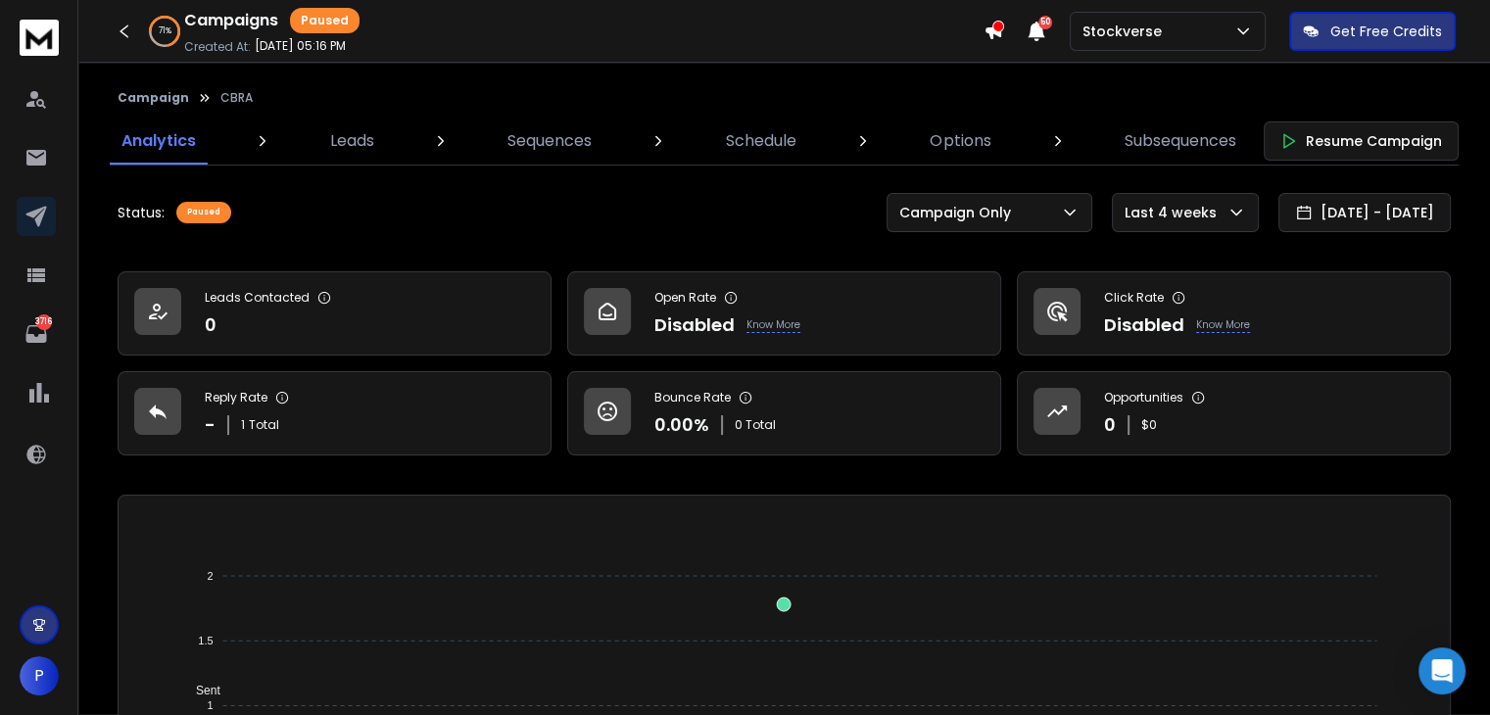
click at [307, 168] on div "Campaign CBRA Analytics Leads Sequences Schedule Options Subsequences Resume Ca…" at bounding box center [784, 623] width 1349 height 1083
click at [357, 150] on p "Leads" at bounding box center [352, 141] width 44 height 24
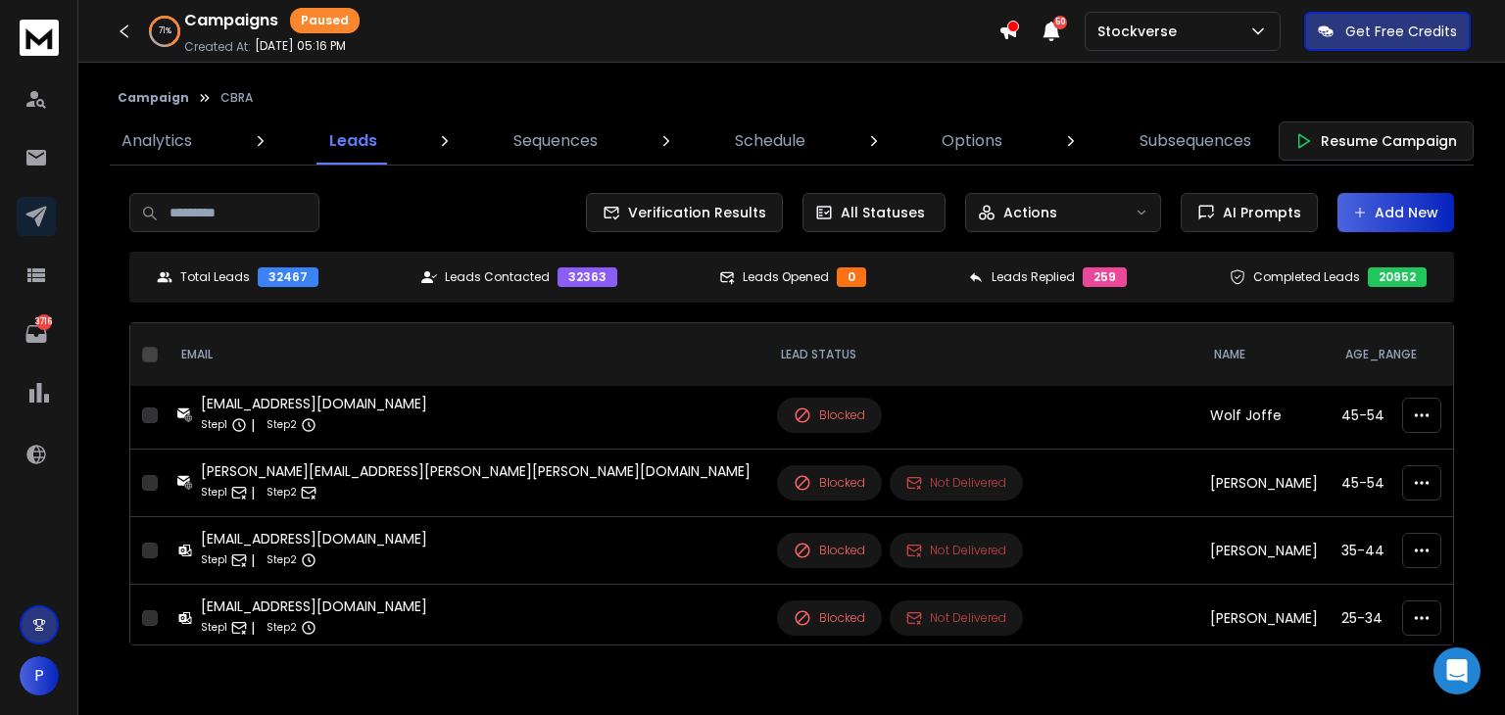
scroll to position [2156, 0]
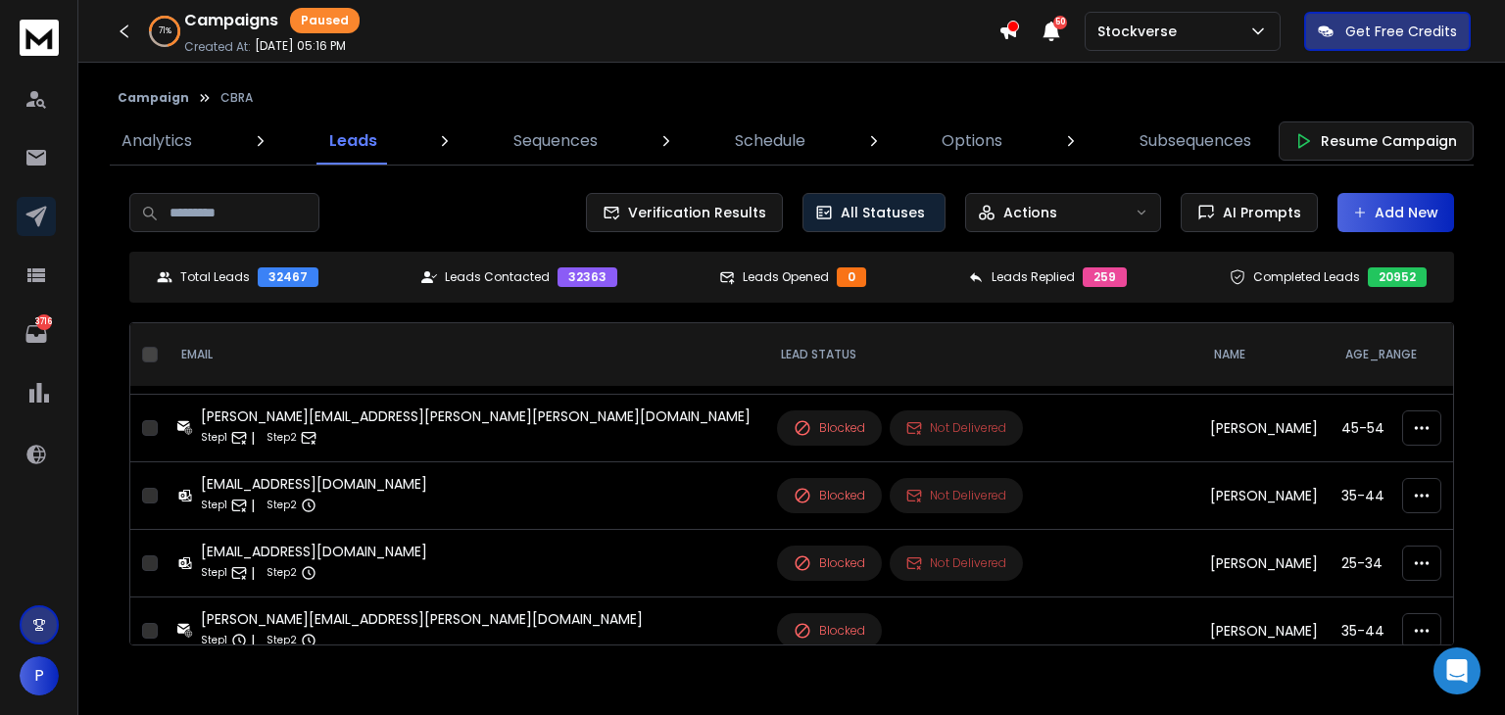
click at [874, 205] on p "All Statuses" at bounding box center [883, 213] width 84 height 20
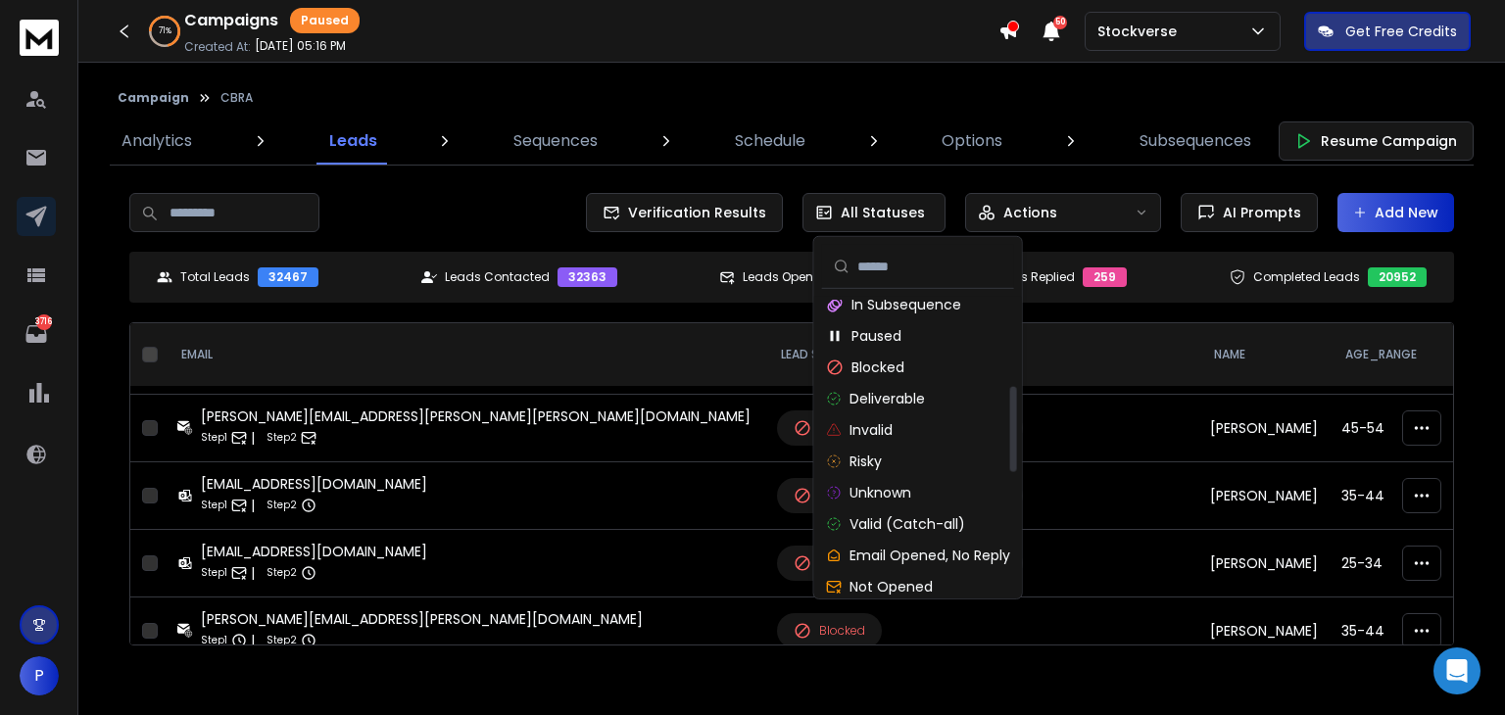
scroll to position [196, 0]
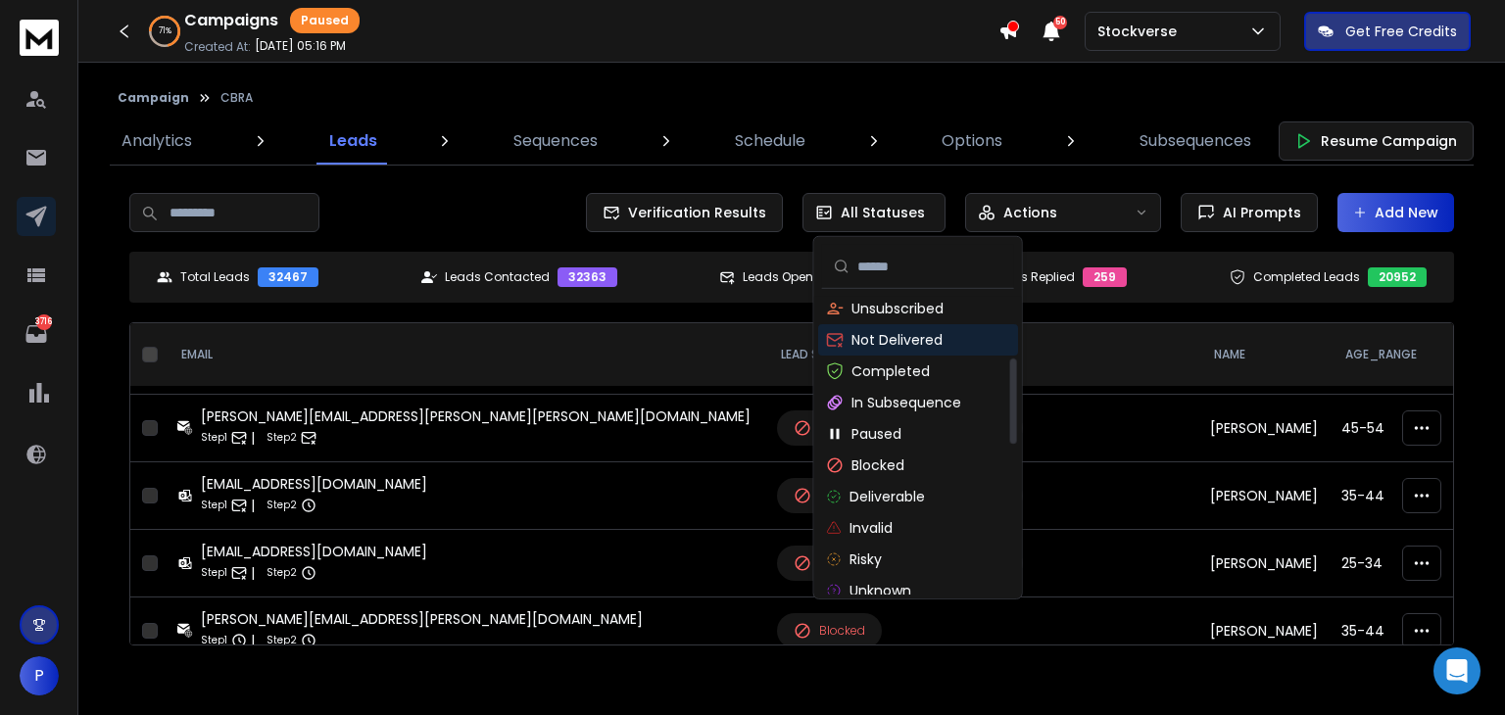
click at [927, 339] on p "Not Delivered" at bounding box center [897, 340] width 91 height 20
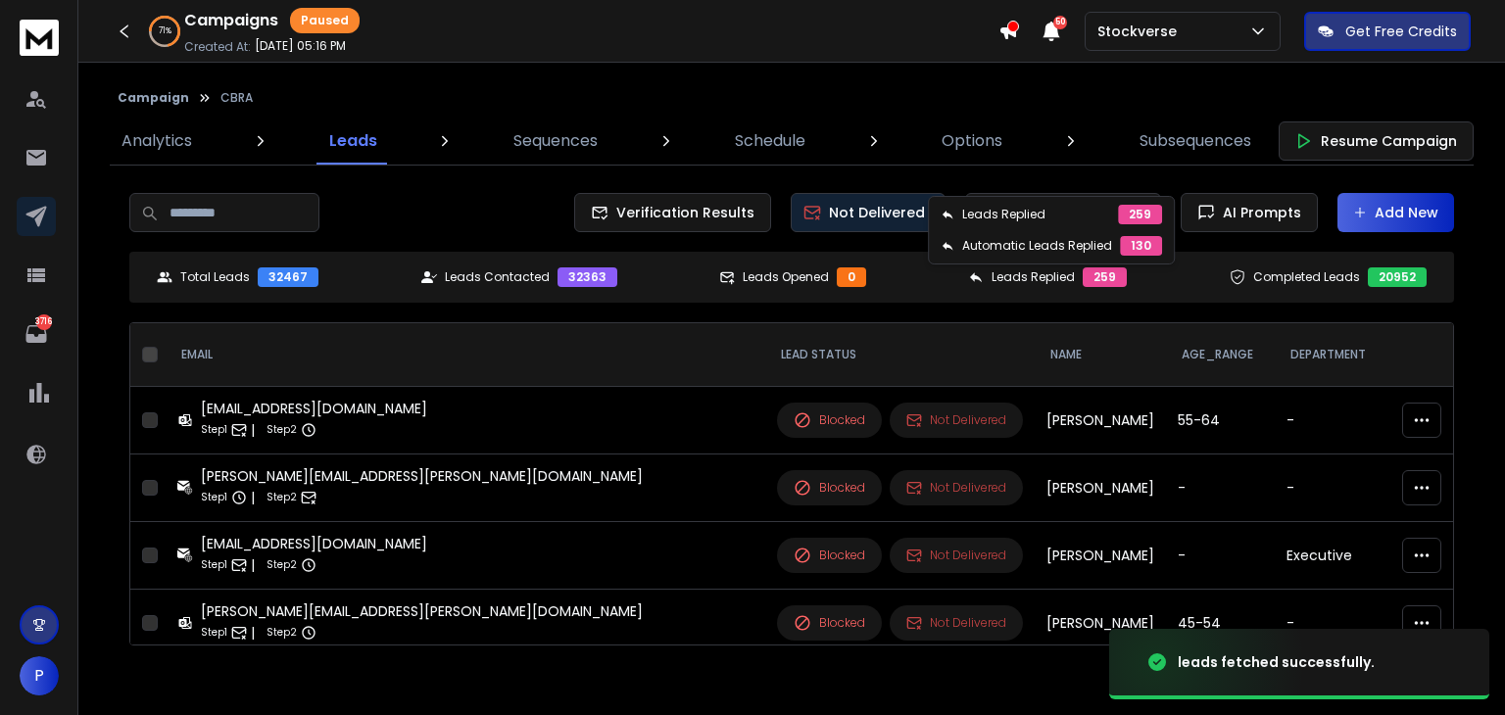
click at [908, 209] on p "Not Delivered" at bounding box center [877, 213] width 96 height 20
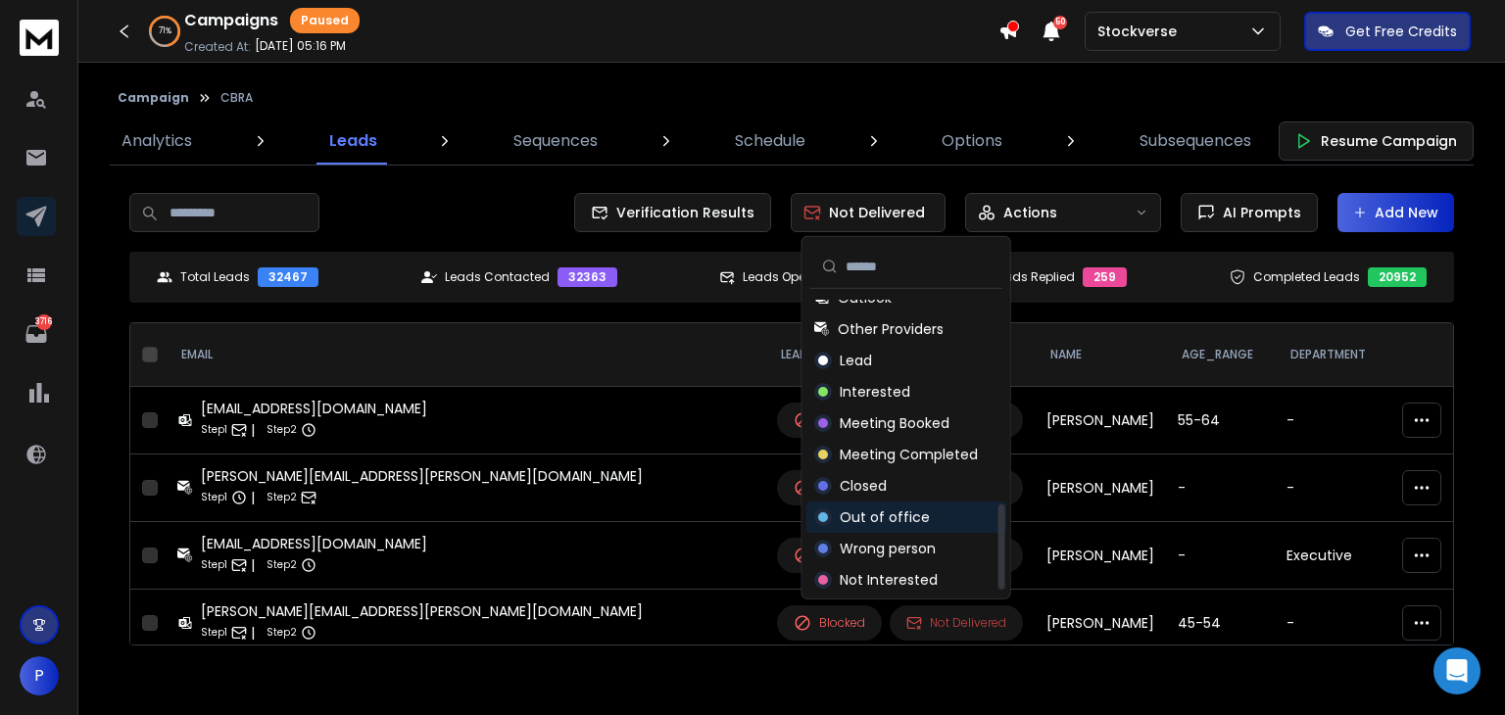
scroll to position [709, 0]
click at [887, 581] on p "Not Interested" at bounding box center [889, 579] width 98 height 20
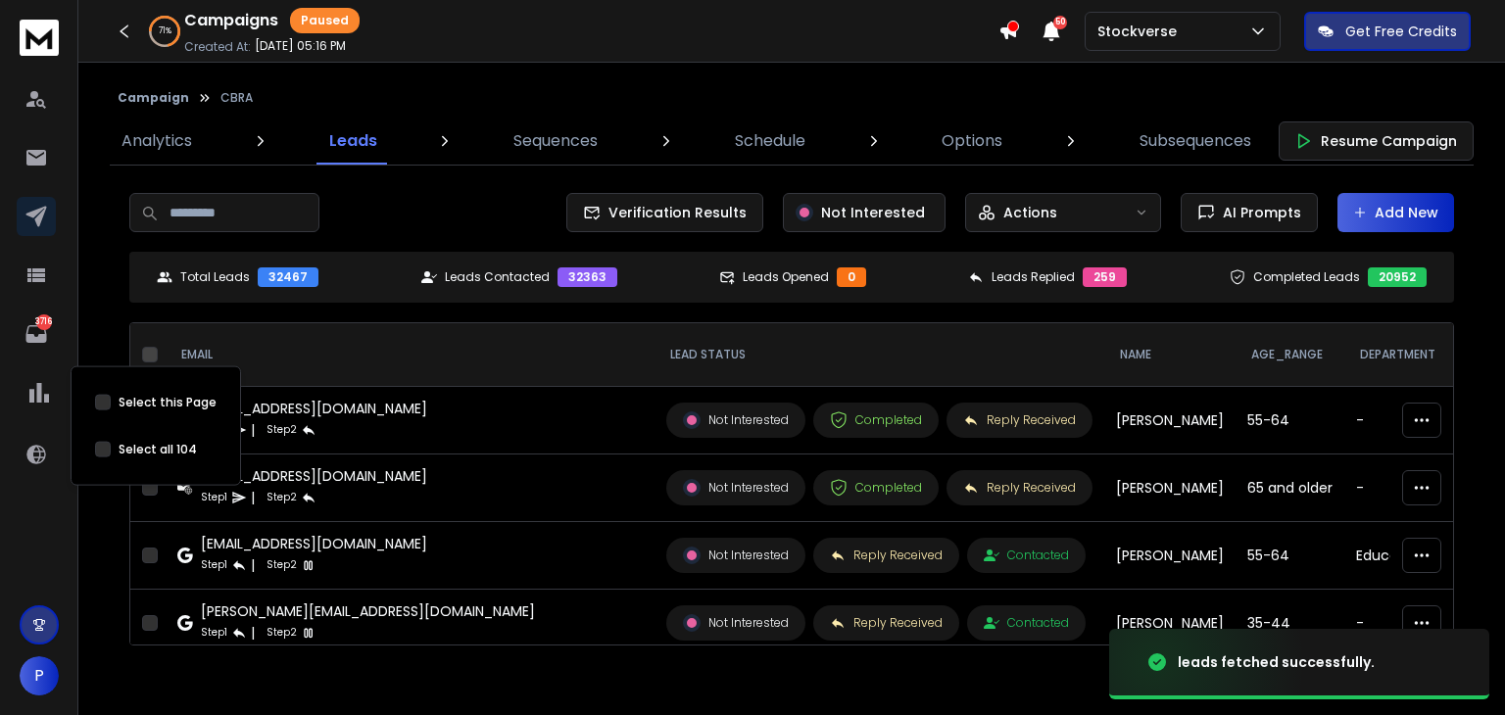
click at [101, 451] on button "Select this Page" at bounding box center [103, 450] width 16 height 16
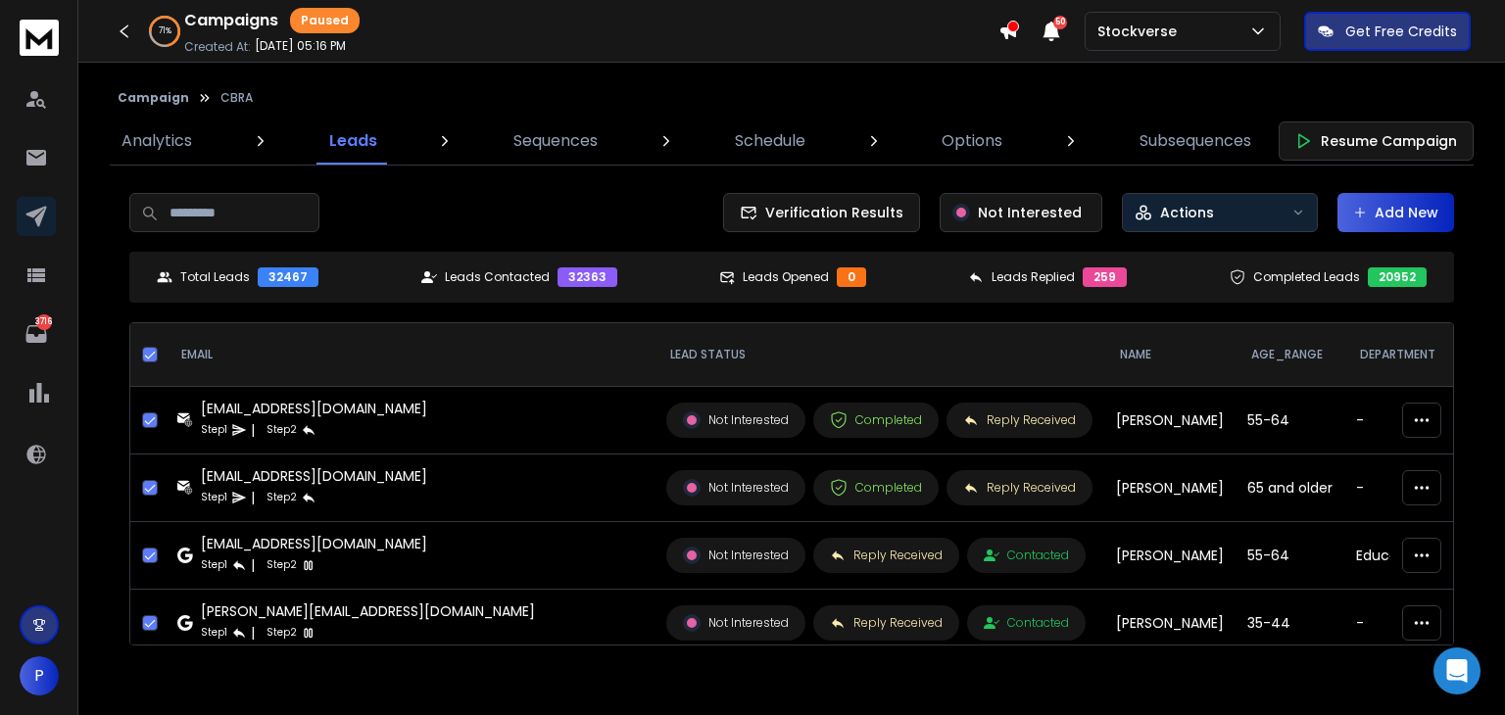
click at [1238, 208] on div "Actions" at bounding box center [1209, 213] width 149 height 20
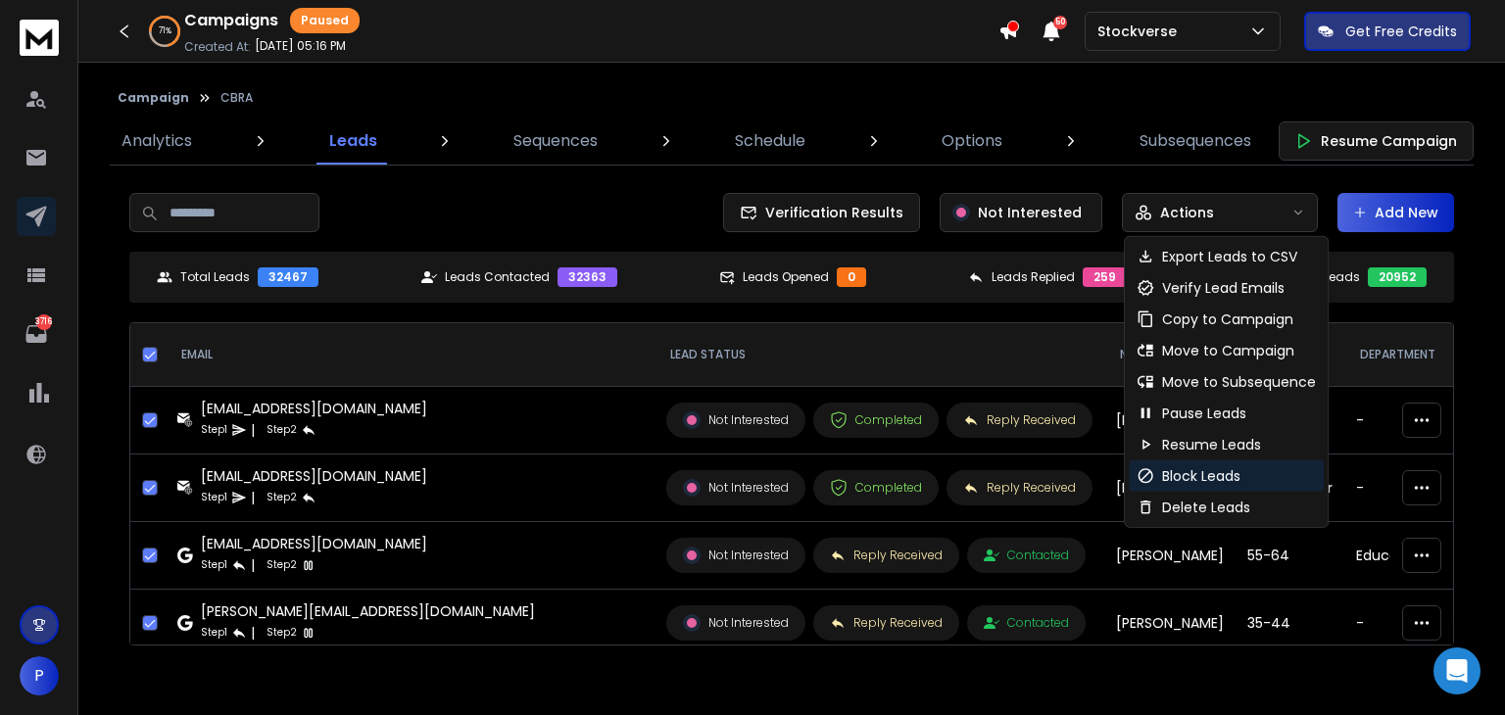
click at [1197, 473] on p "Block Leads" at bounding box center [1201, 476] width 78 height 20
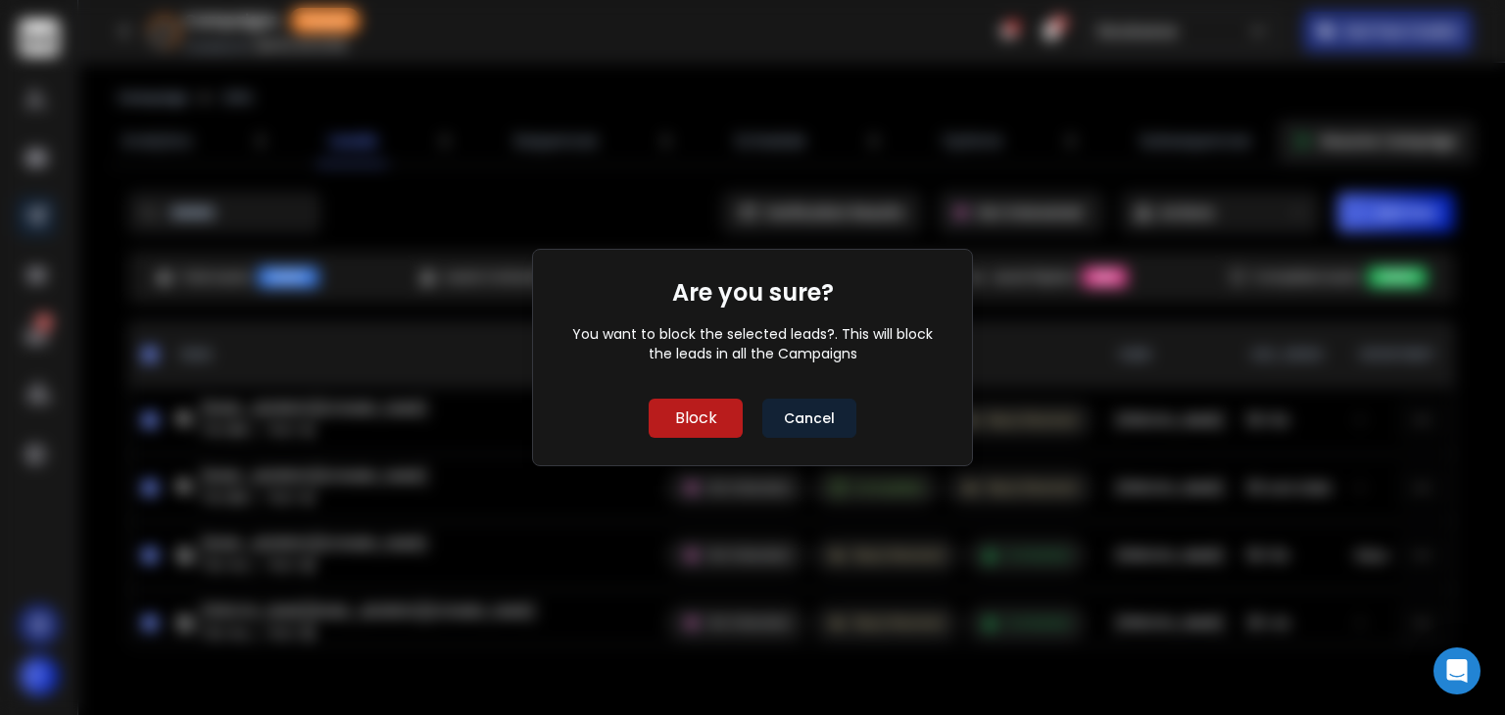
click at [686, 410] on button "Block" at bounding box center [696, 418] width 94 height 39
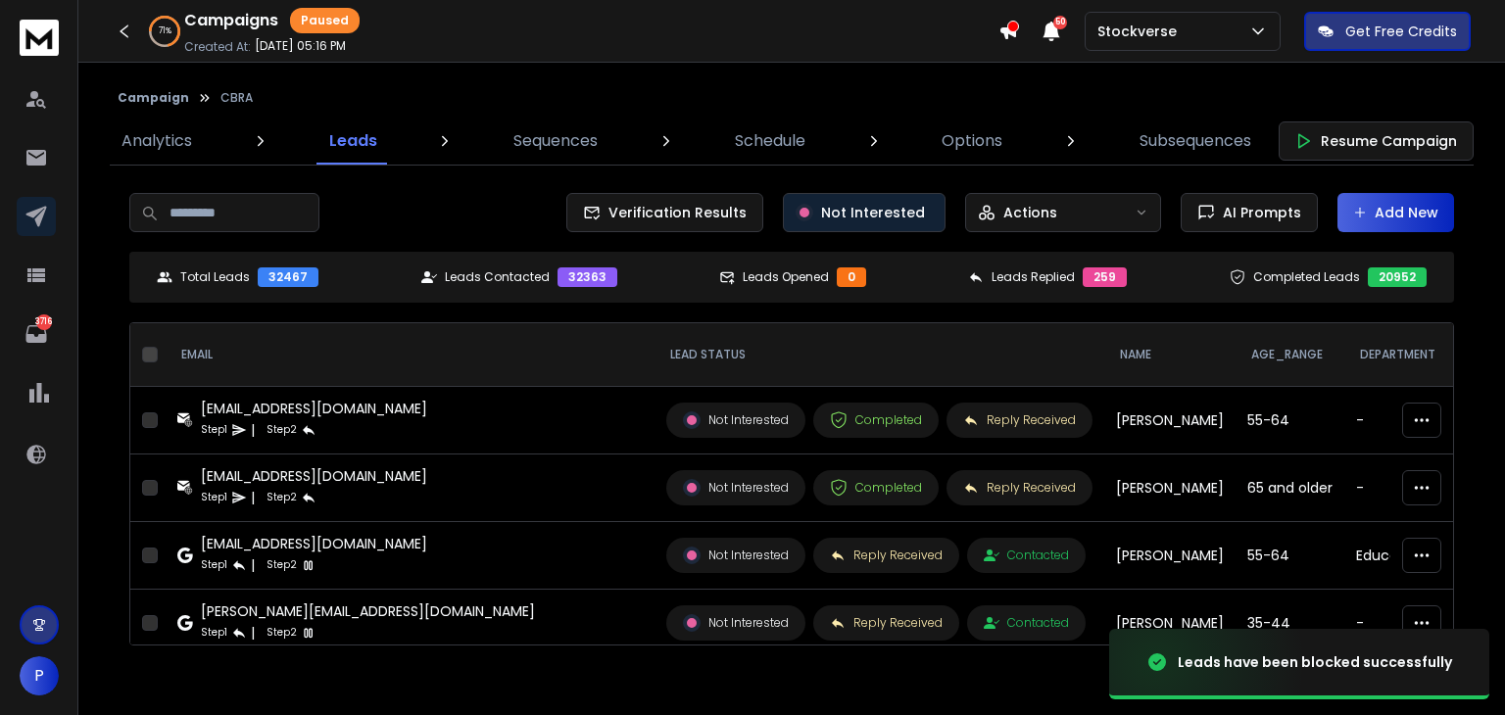
click at [866, 215] on p "Not Interested" at bounding box center [873, 213] width 104 height 20
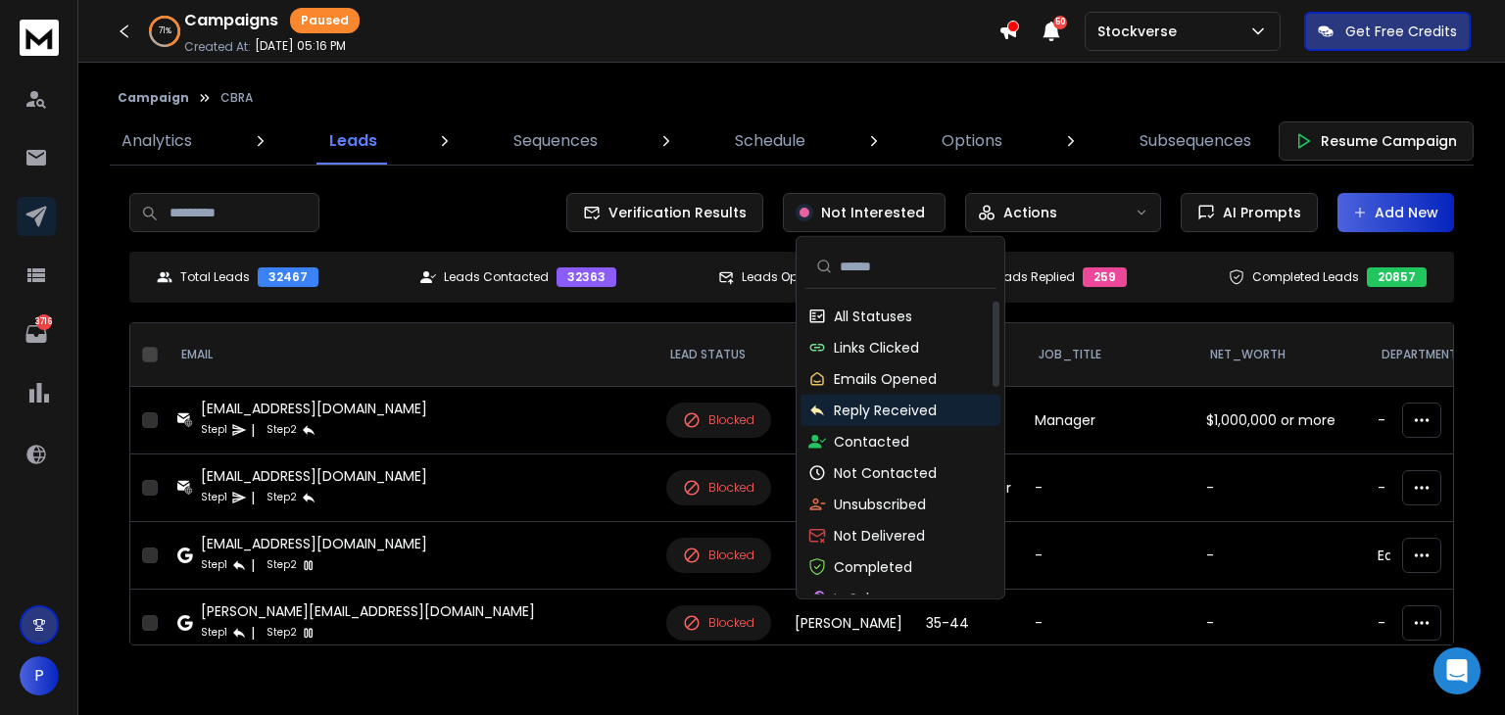
click at [911, 408] on p "Reply Received" at bounding box center [885, 411] width 103 height 20
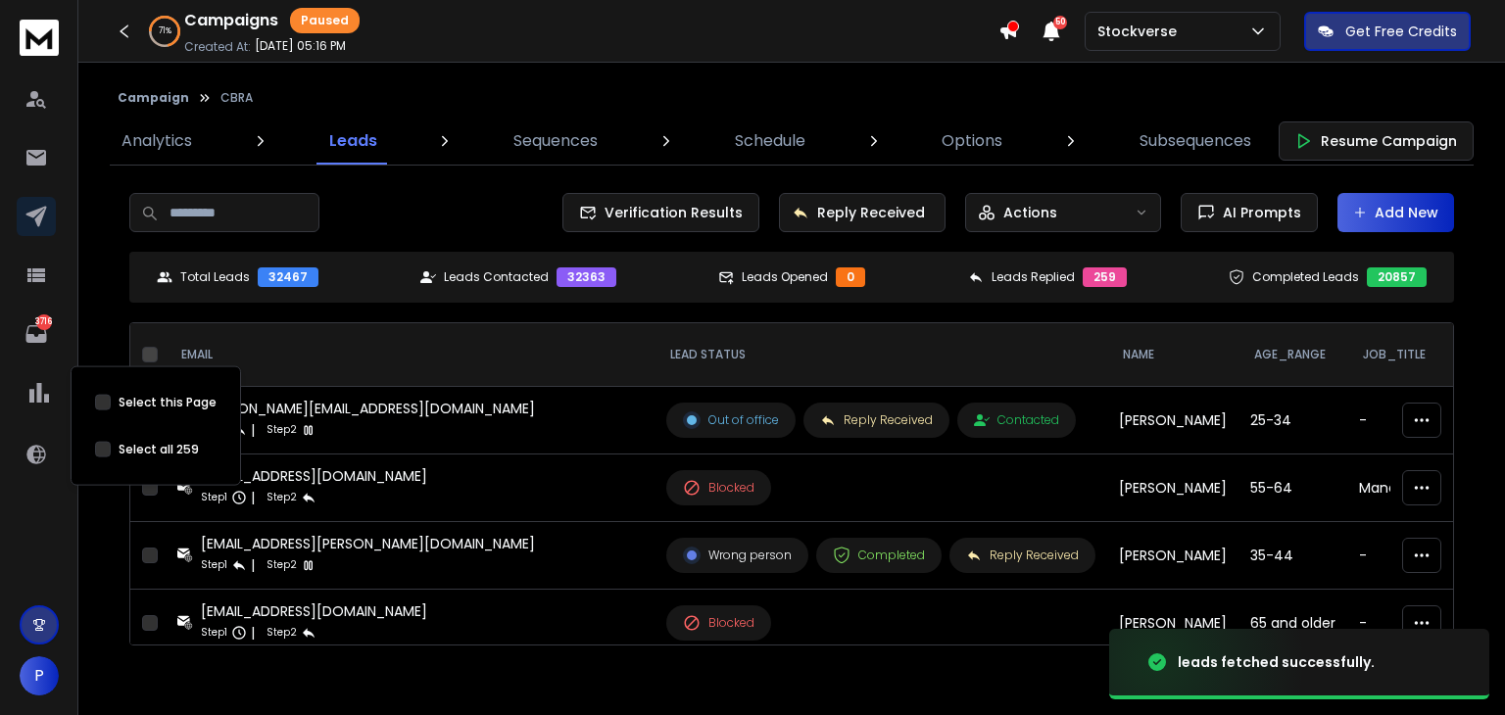
click at [90, 447] on div "Select this Page Select all 259" at bounding box center [155, 426] width 145 height 102
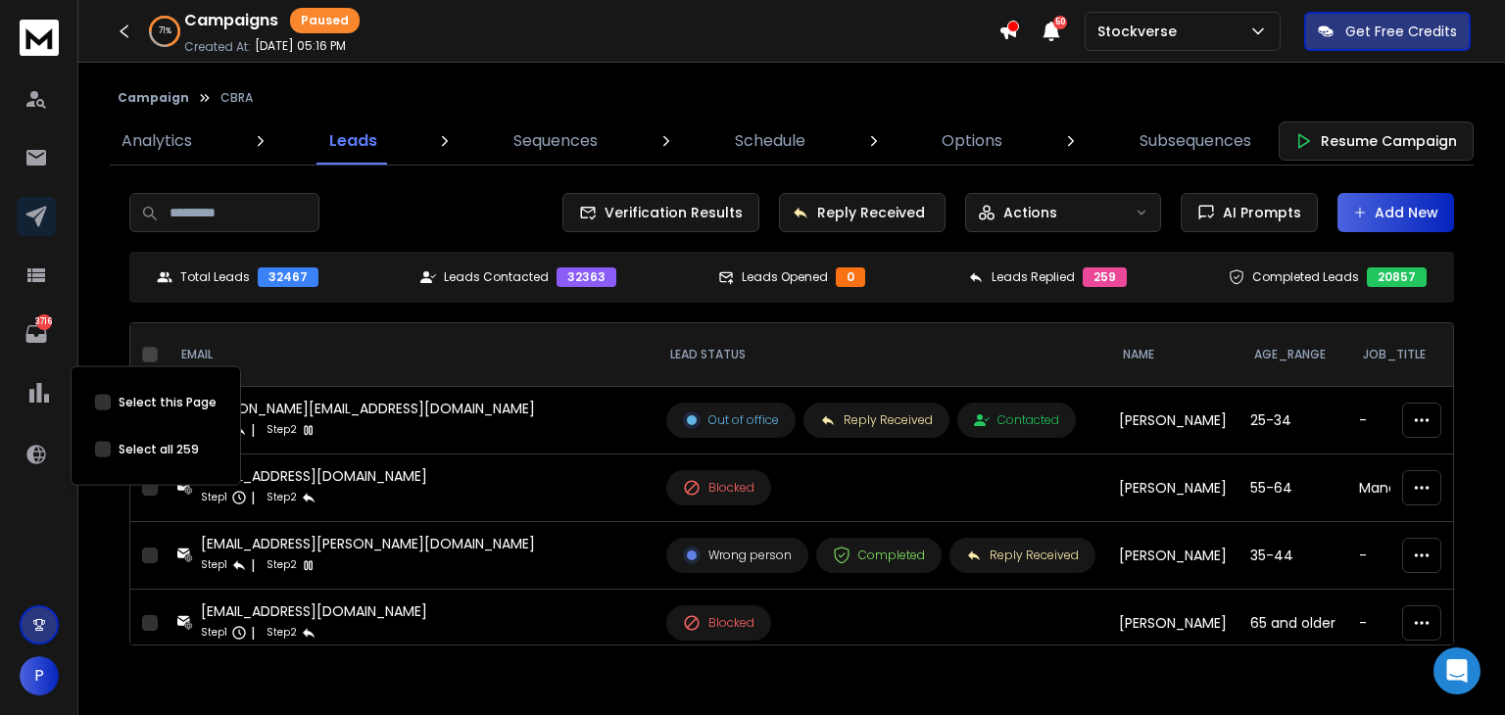
click at [105, 450] on button "Select this Page" at bounding box center [103, 450] width 16 height 16
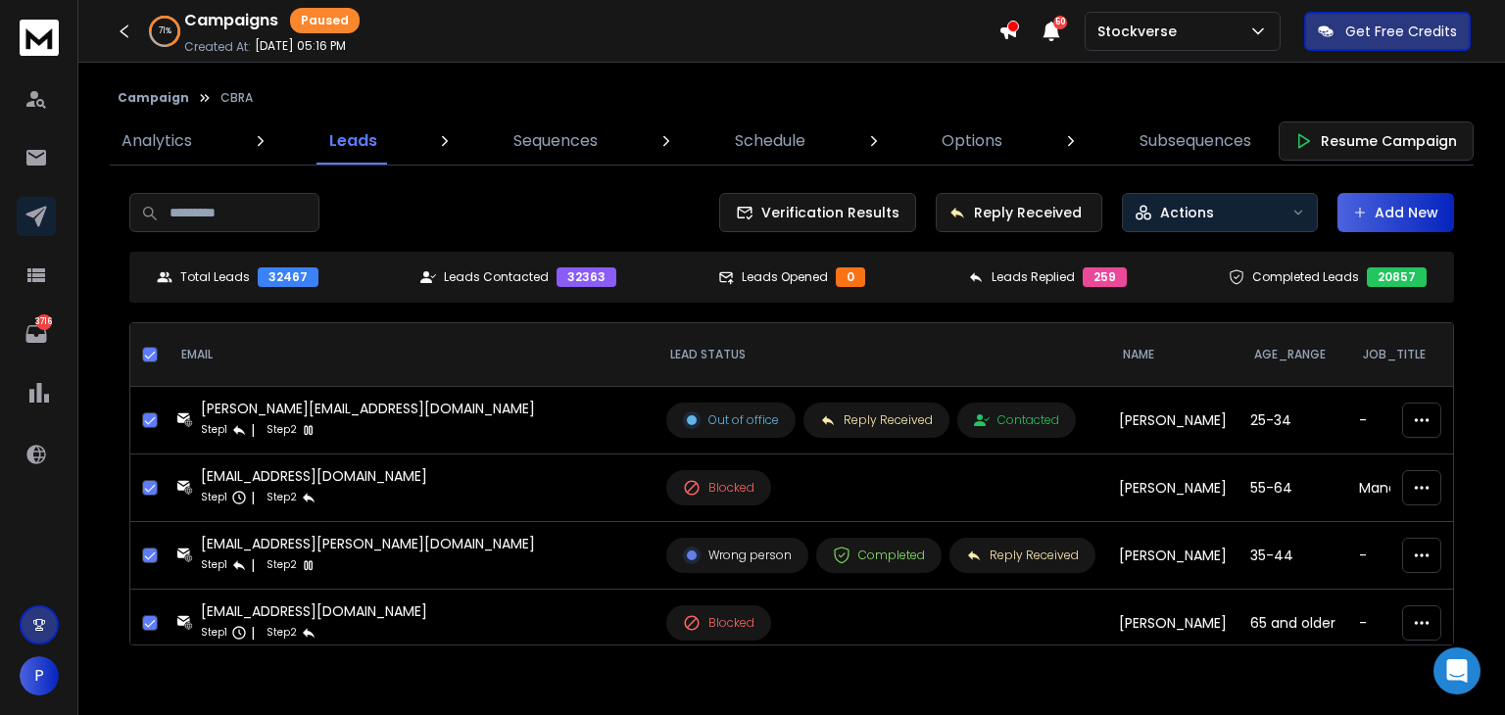
click at [1159, 223] on button "Actions" at bounding box center [1220, 212] width 196 height 39
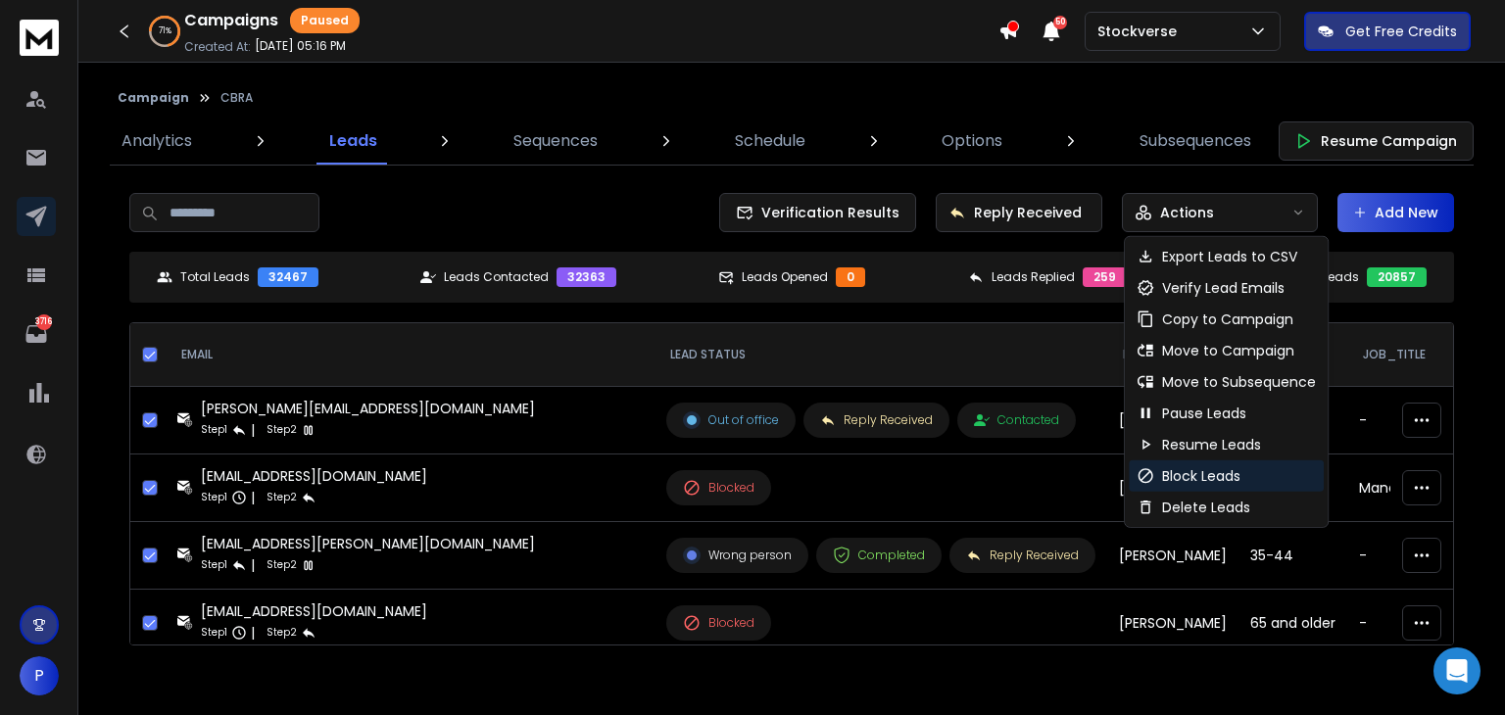
click at [1193, 474] on p "Block Leads" at bounding box center [1201, 476] width 78 height 20
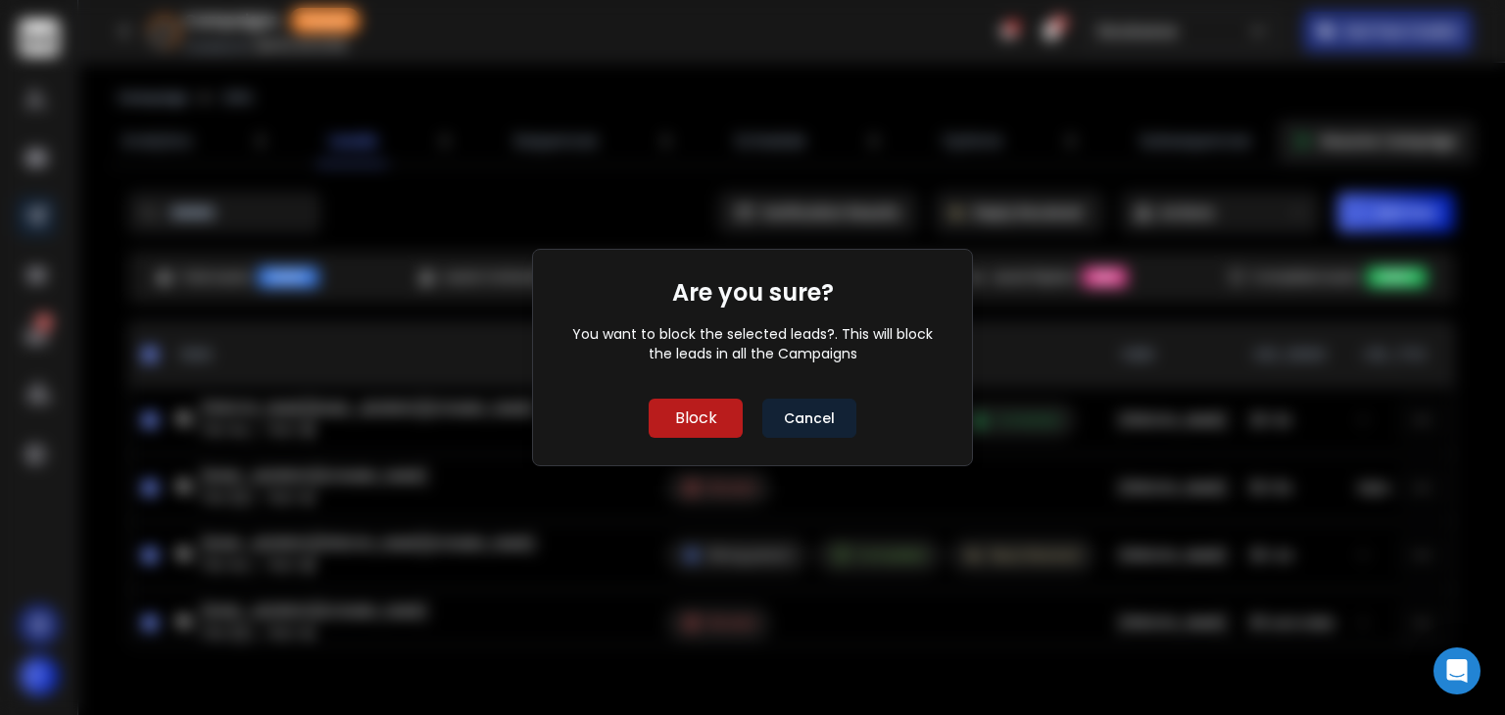
click at [716, 416] on button "Block" at bounding box center [696, 418] width 94 height 39
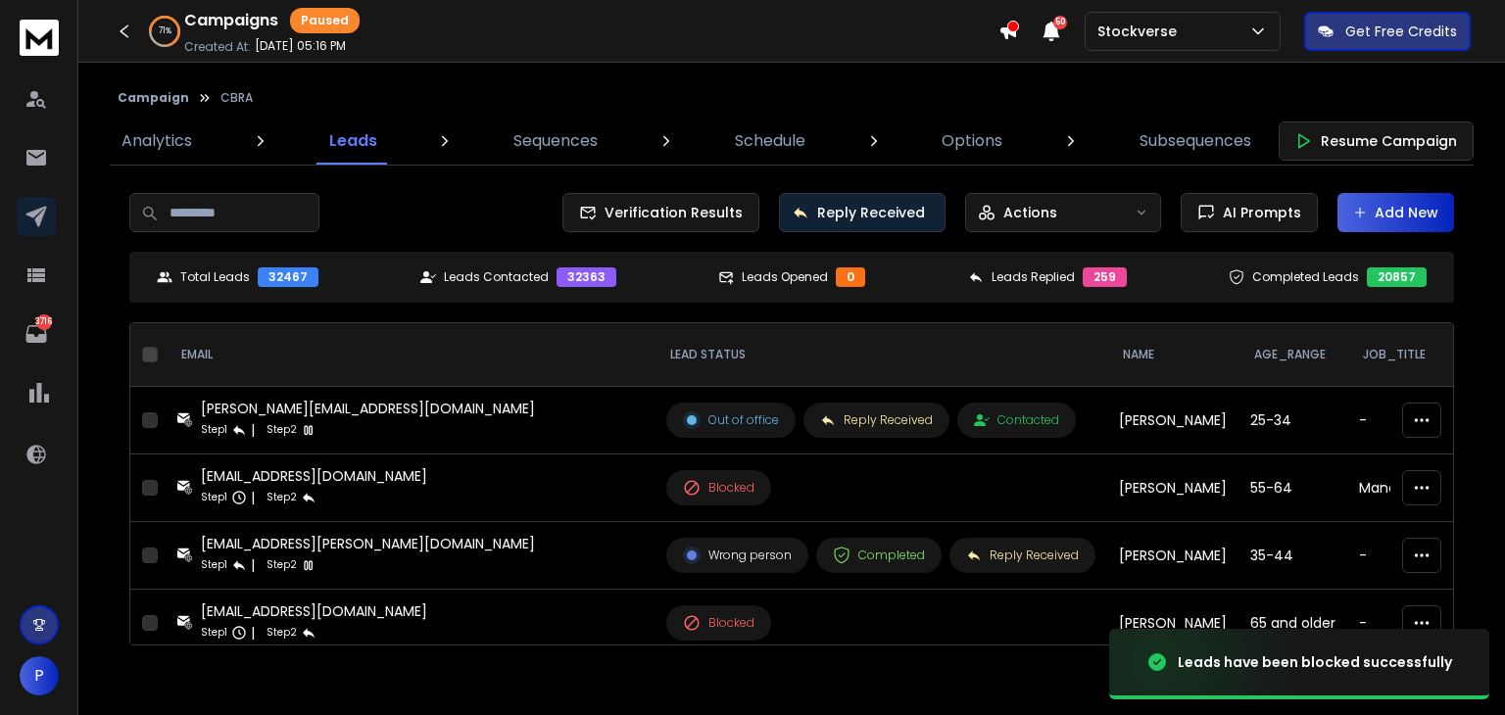
click at [938, 205] on button "Reply Received" at bounding box center [862, 212] width 167 height 39
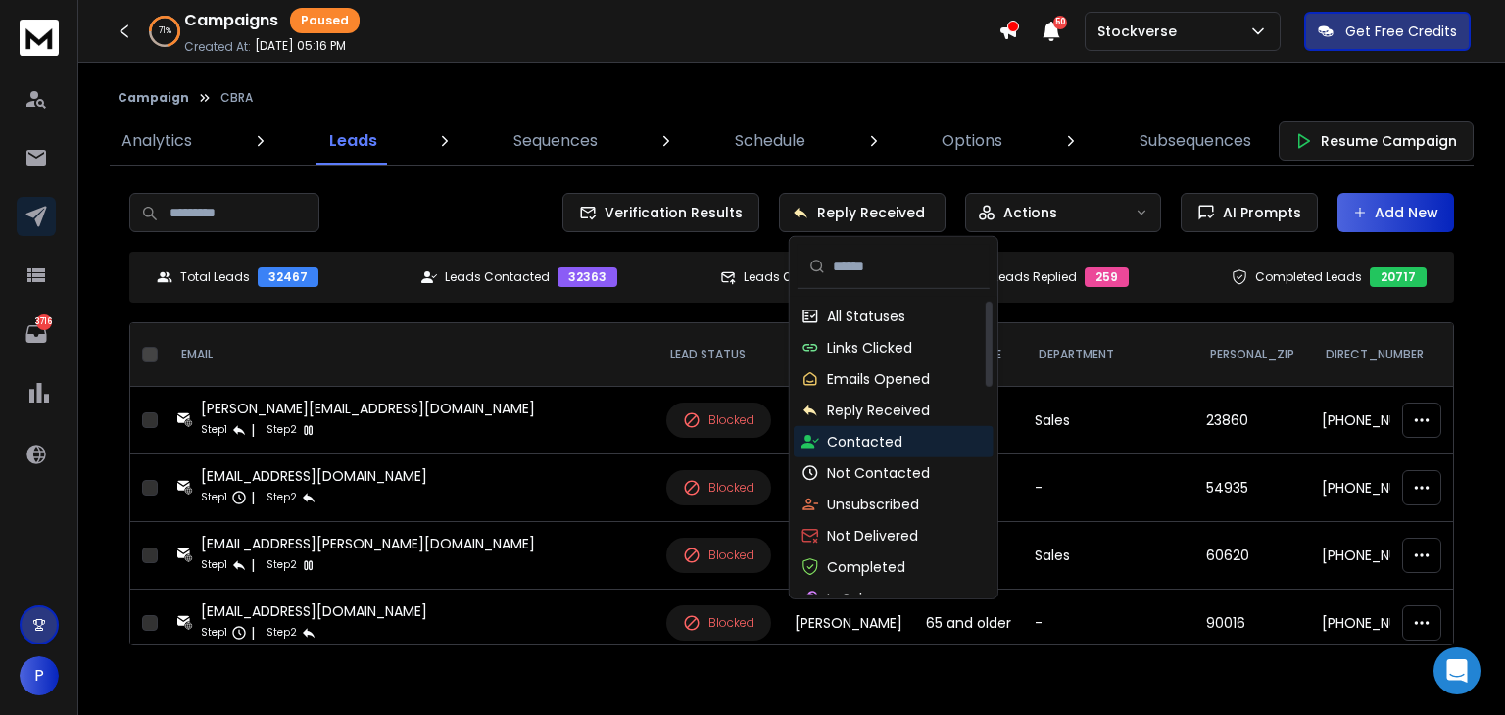
click at [917, 443] on div "Contacted" at bounding box center [894, 441] width 200 height 31
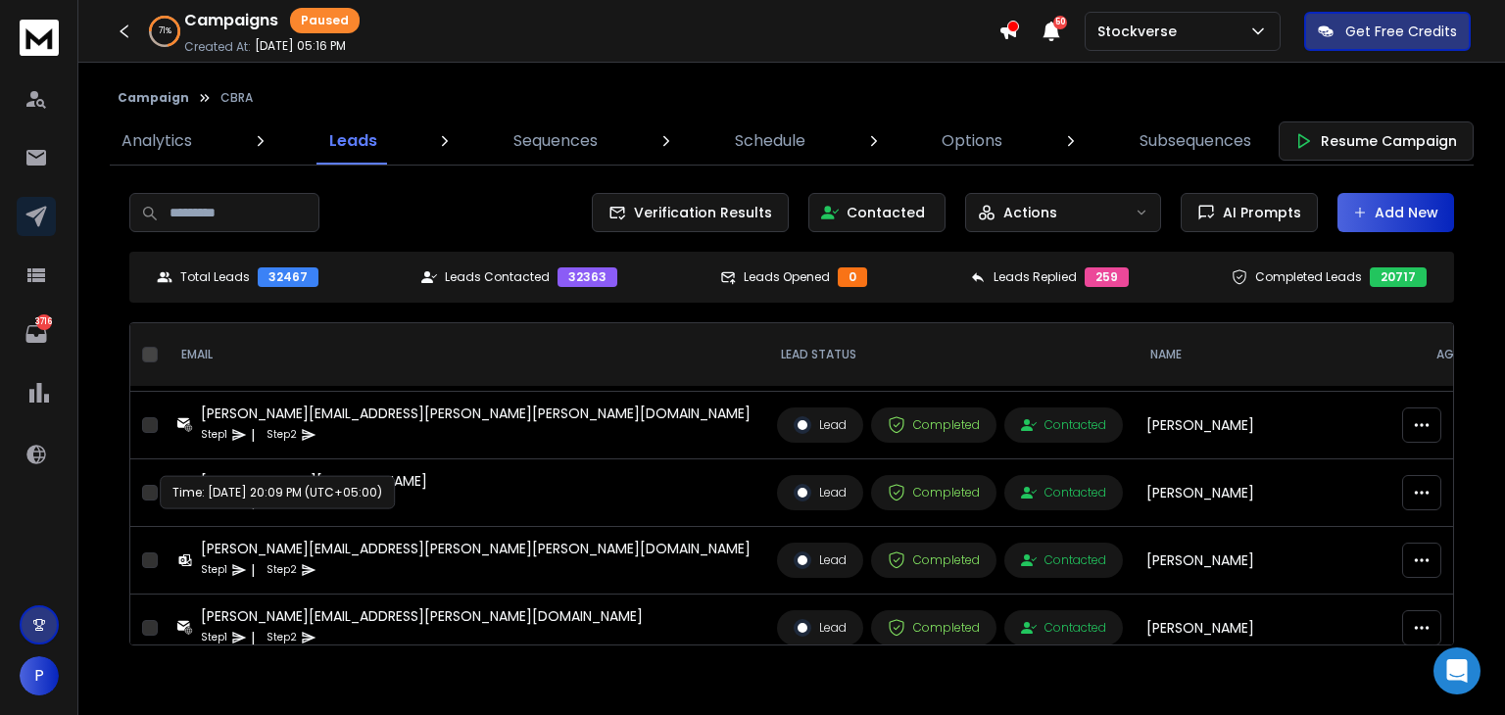
scroll to position [16626, 0]
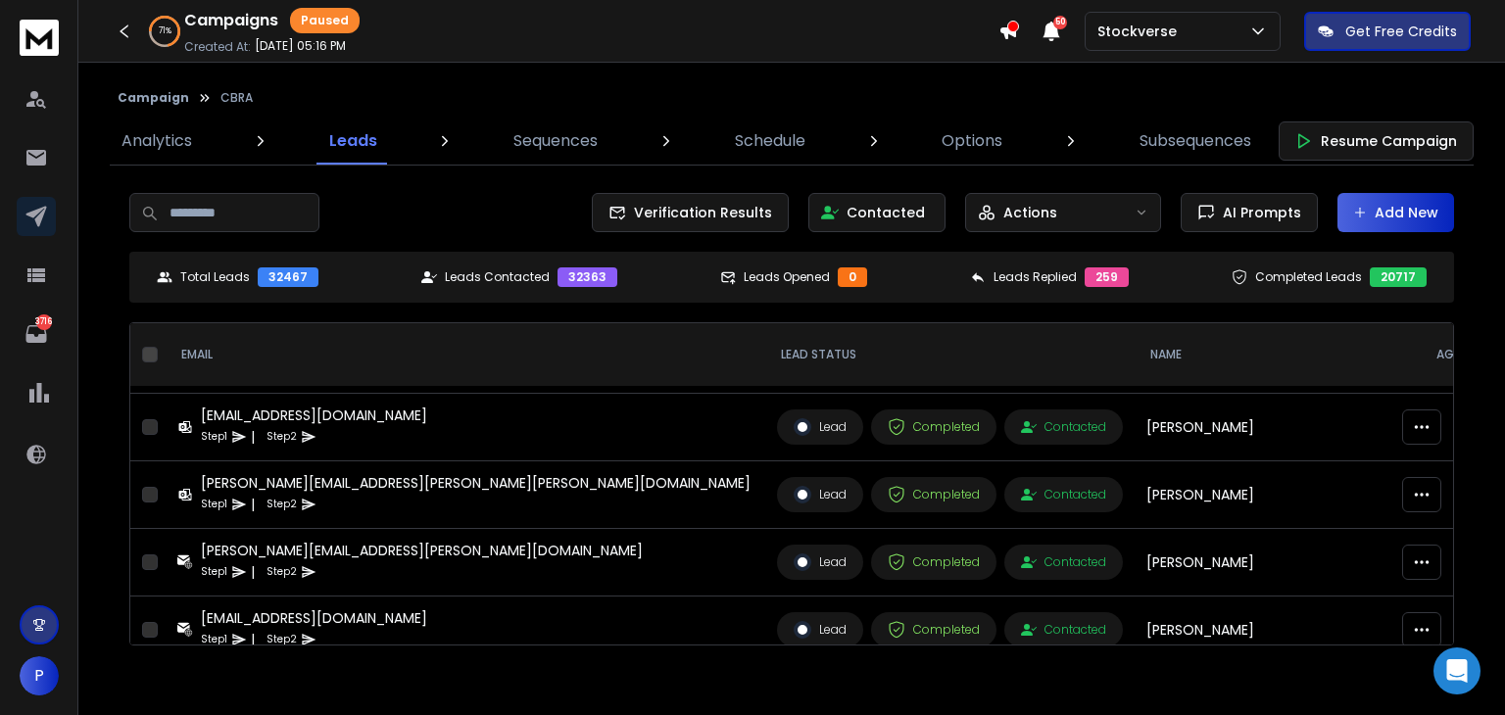
click at [811, 82] on div "Campaign CBRA" at bounding box center [792, 97] width 1364 height 31
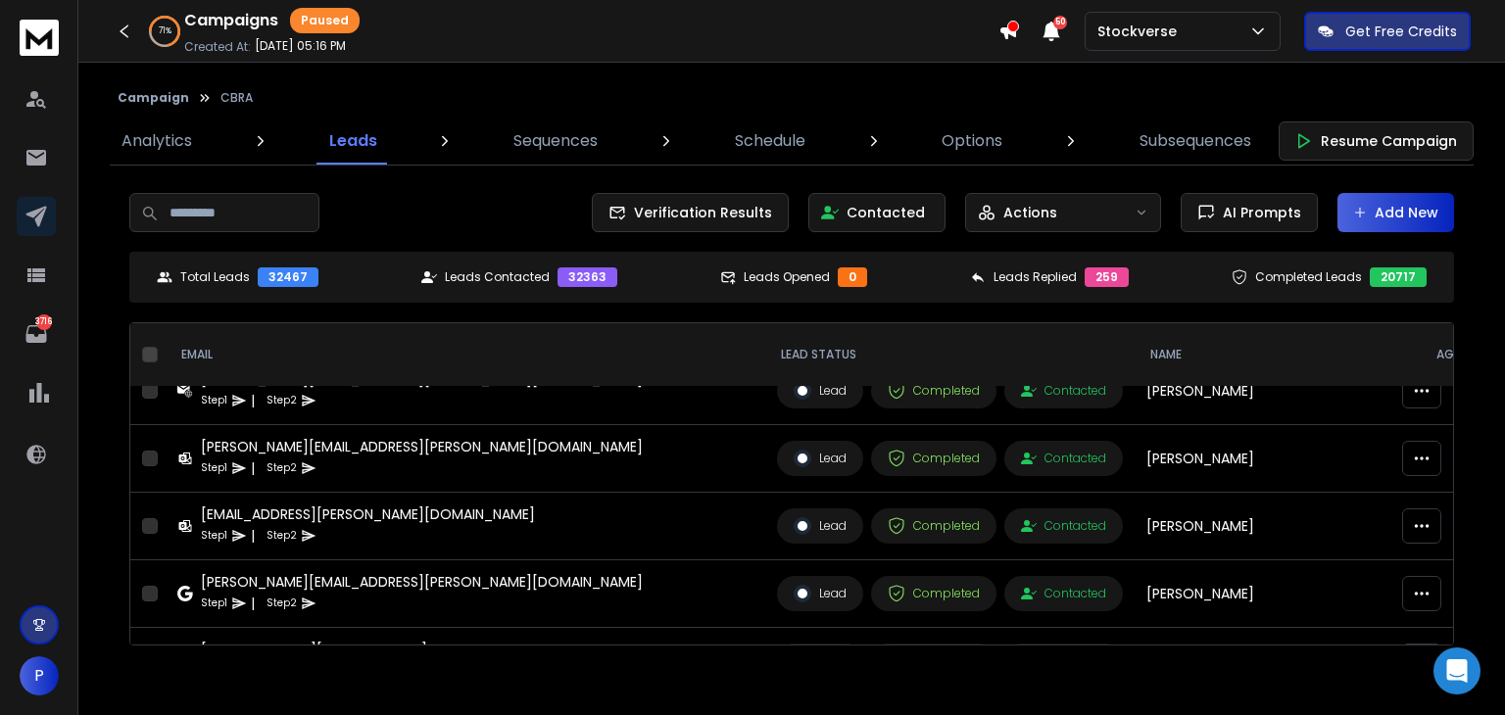
scroll to position [73931, 0]
click at [149, 355] on button "Select this Page" at bounding box center [150, 355] width 16 height 16
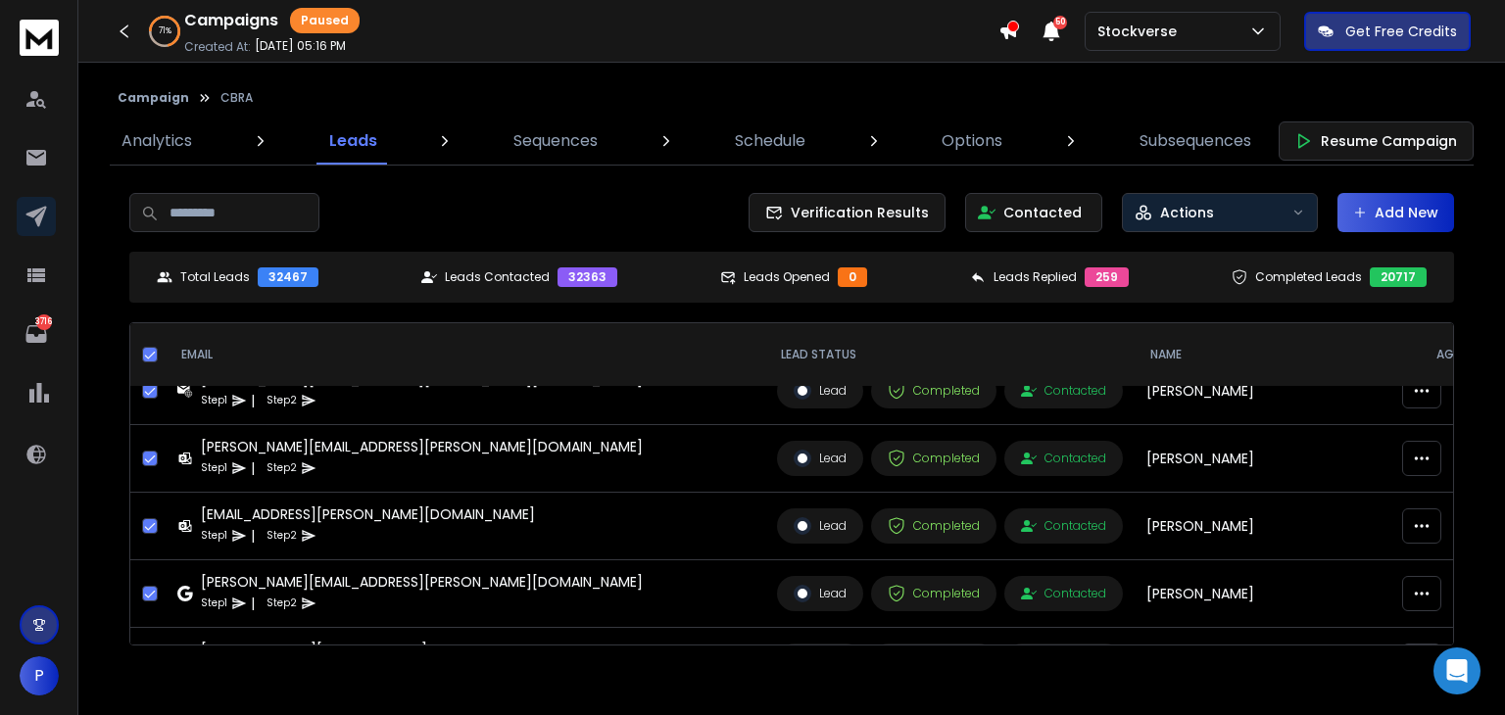
click at [1238, 209] on div "Actions" at bounding box center [1209, 213] width 149 height 20
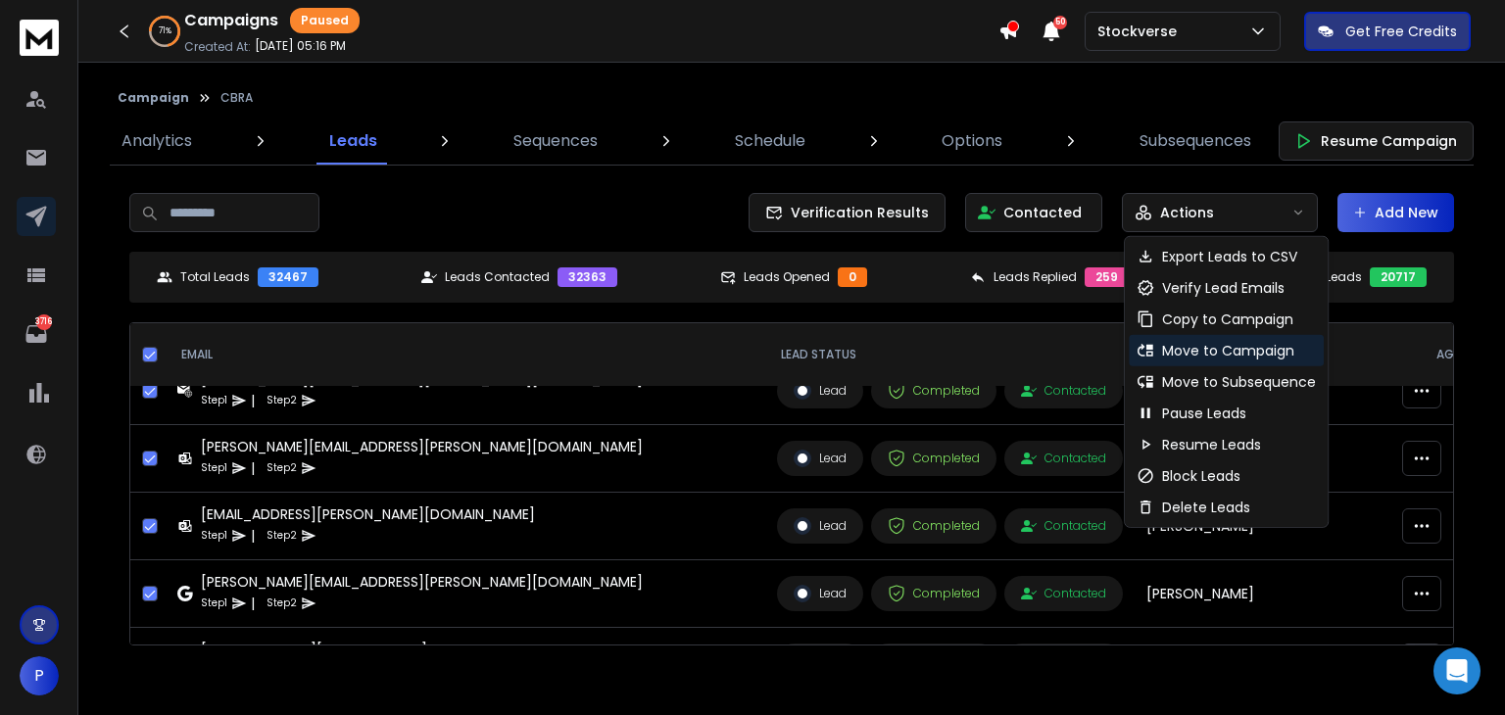
click at [1222, 343] on p "Move to Campaign" at bounding box center [1228, 351] width 132 height 20
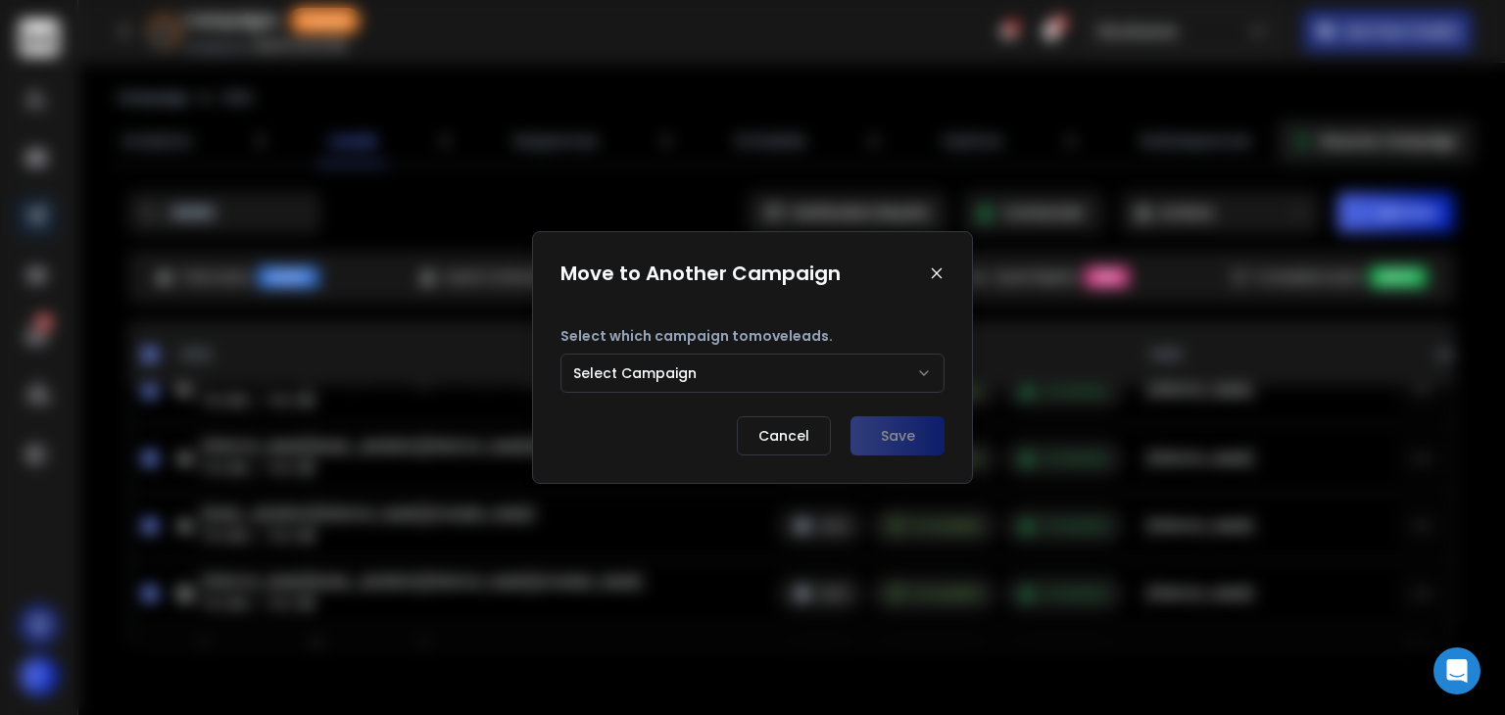
click at [749, 360] on button "Select Campaign" at bounding box center [753, 373] width 384 height 39
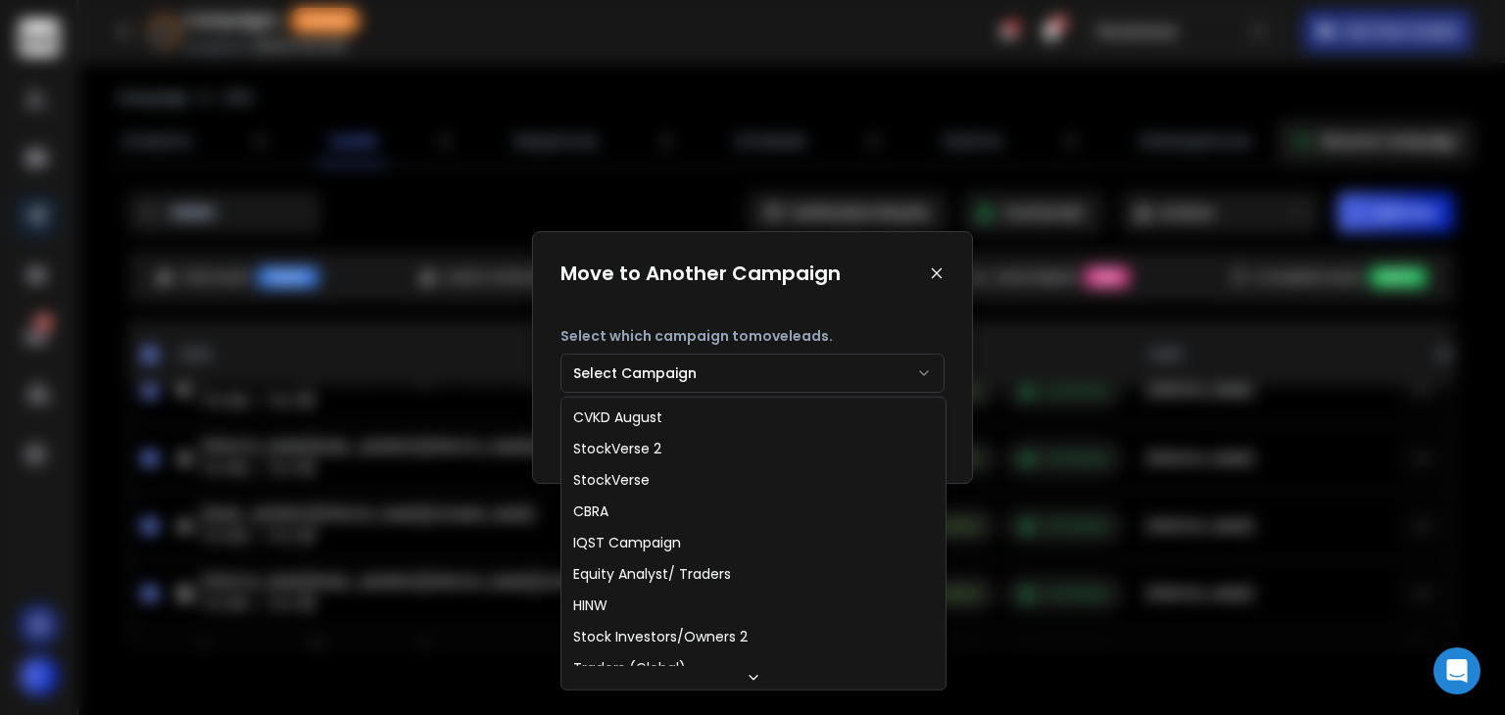
click at [872, 433] on button "Save" at bounding box center [898, 435] width 94 height 39
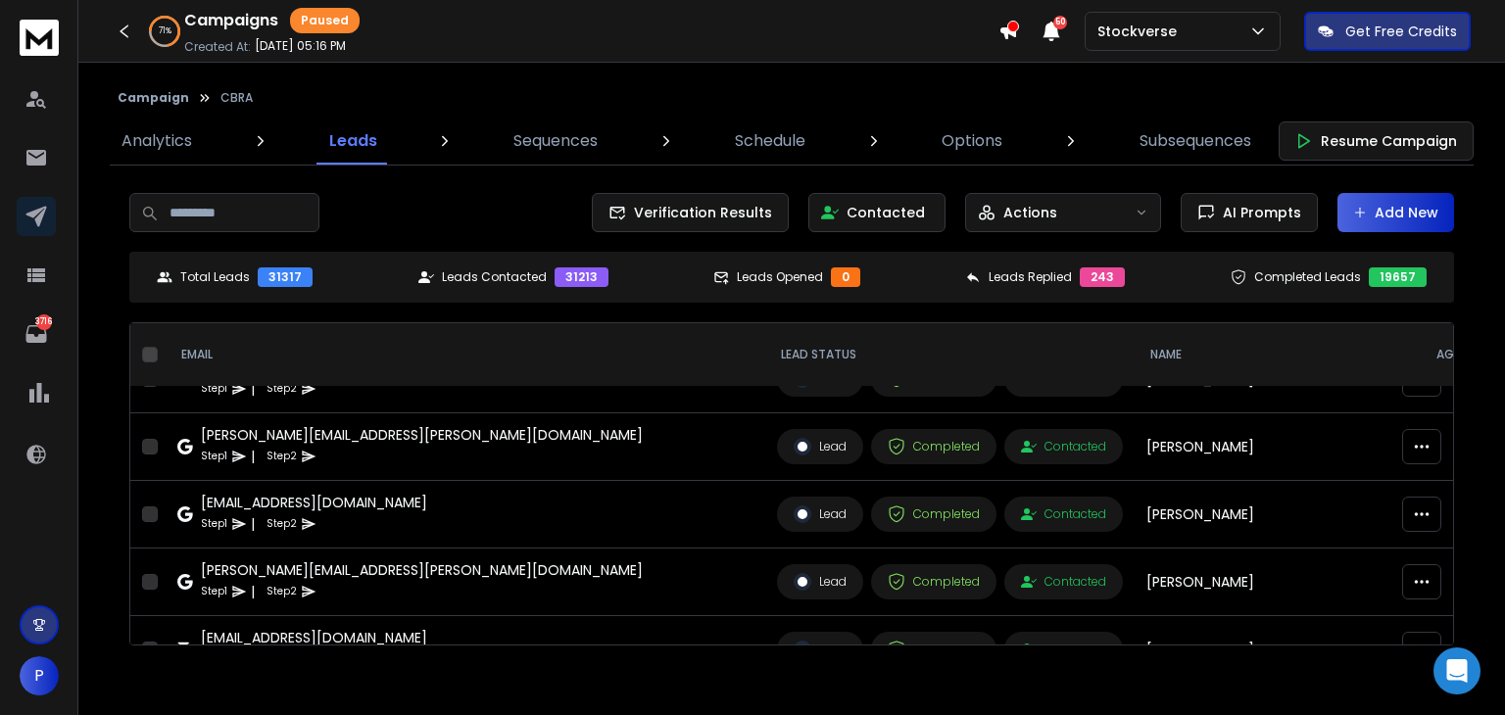
scroll to position [26739, 0]
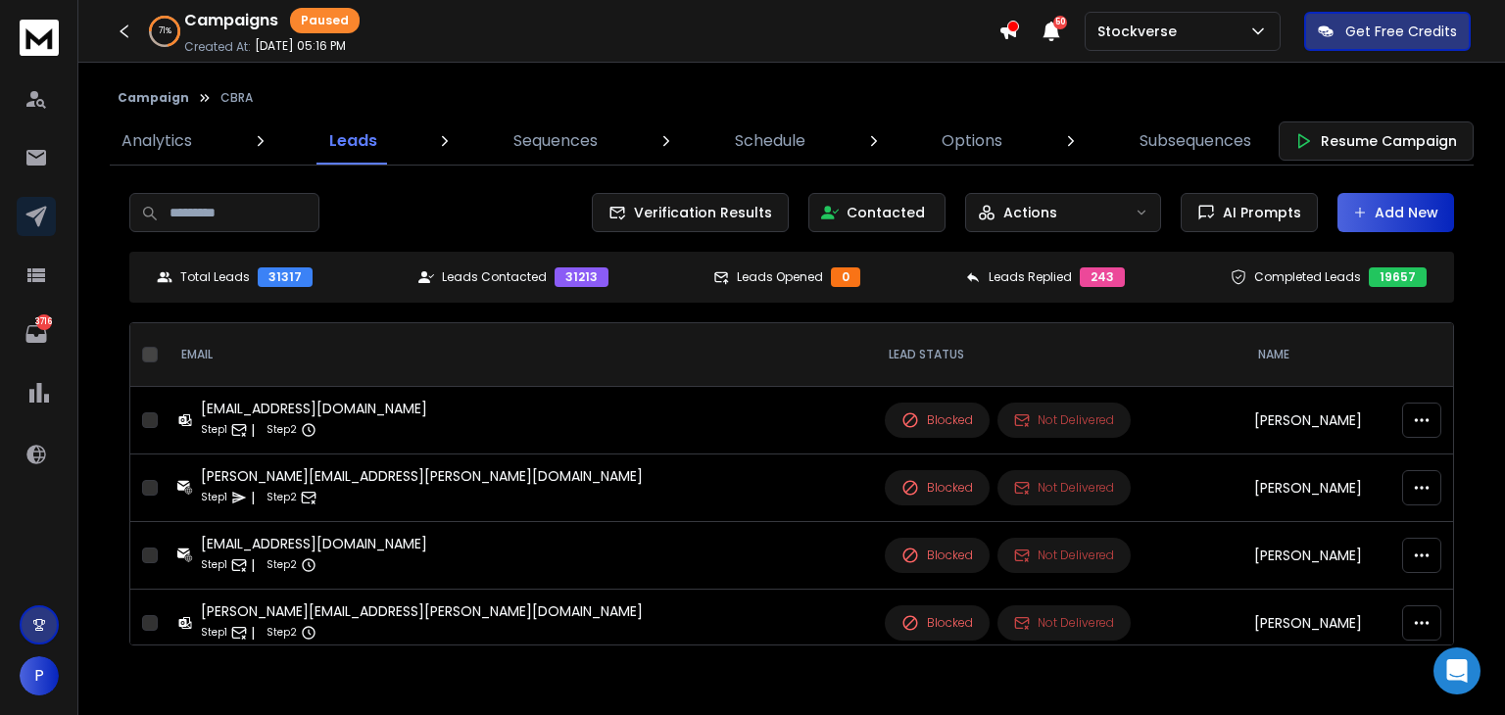
scroll to position [73931, 0]
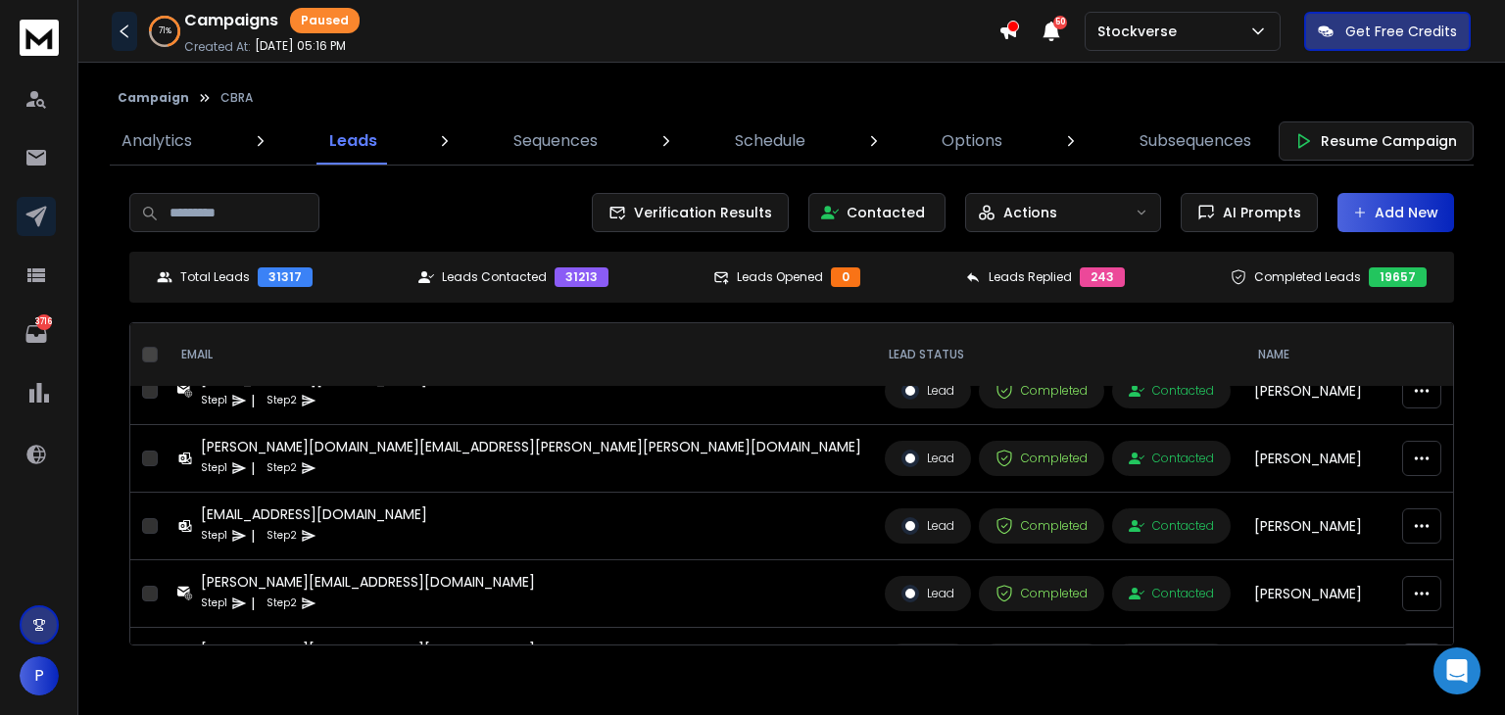
click at [122, 20] on button at bounding box center [124, 31] width 25 height 39
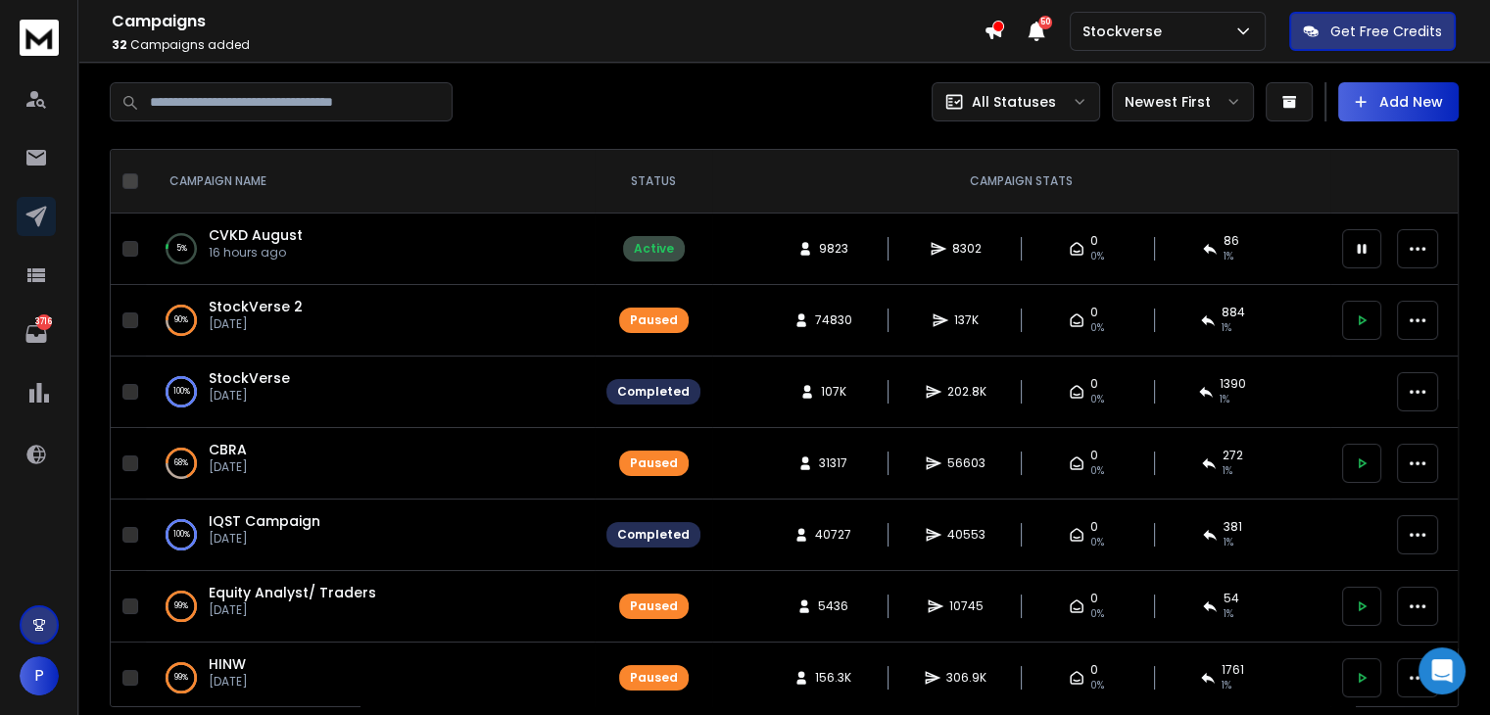
click at [248, 466] on p "2 months ago" at bounding box center [228, 468] width 39 height 16
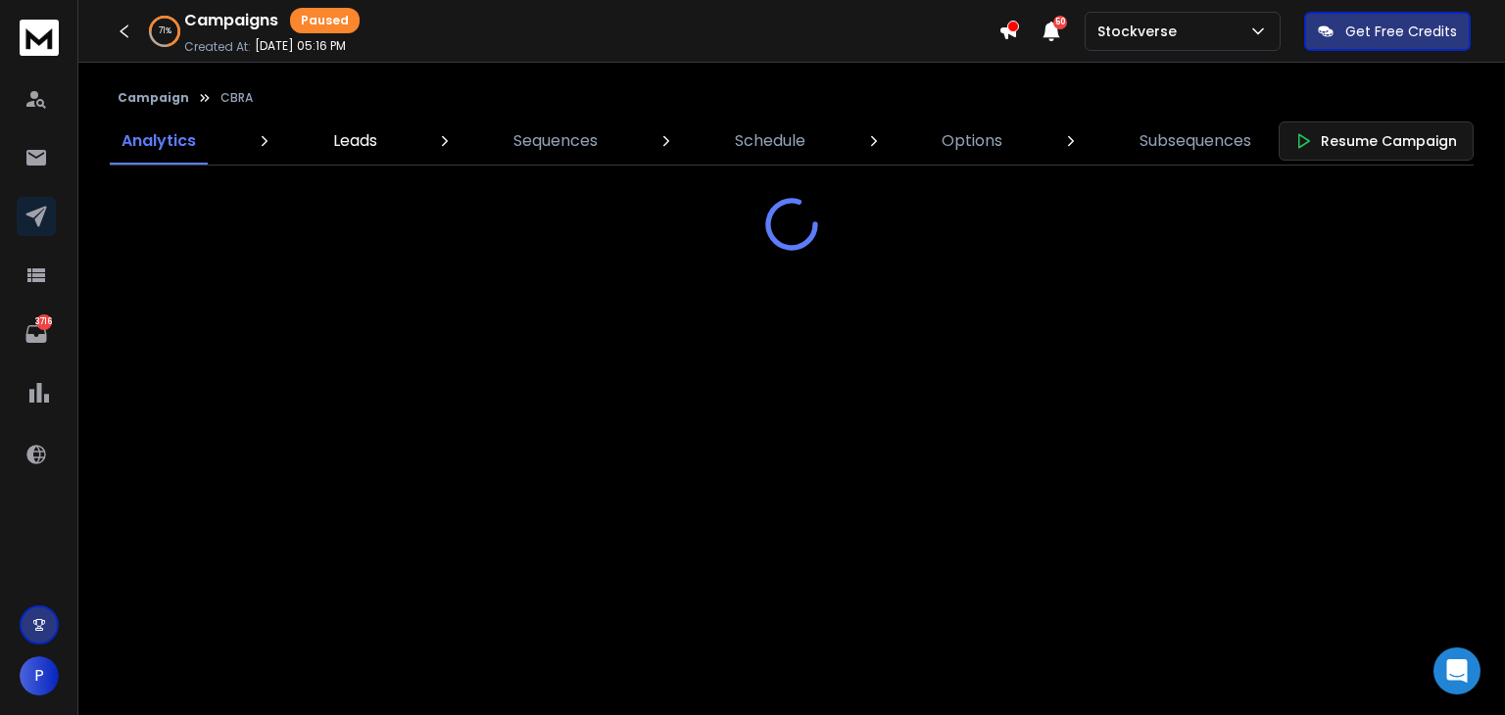
click at [351, 158] on link "Leads" at bounding box center [355, 141] width 68 height 47
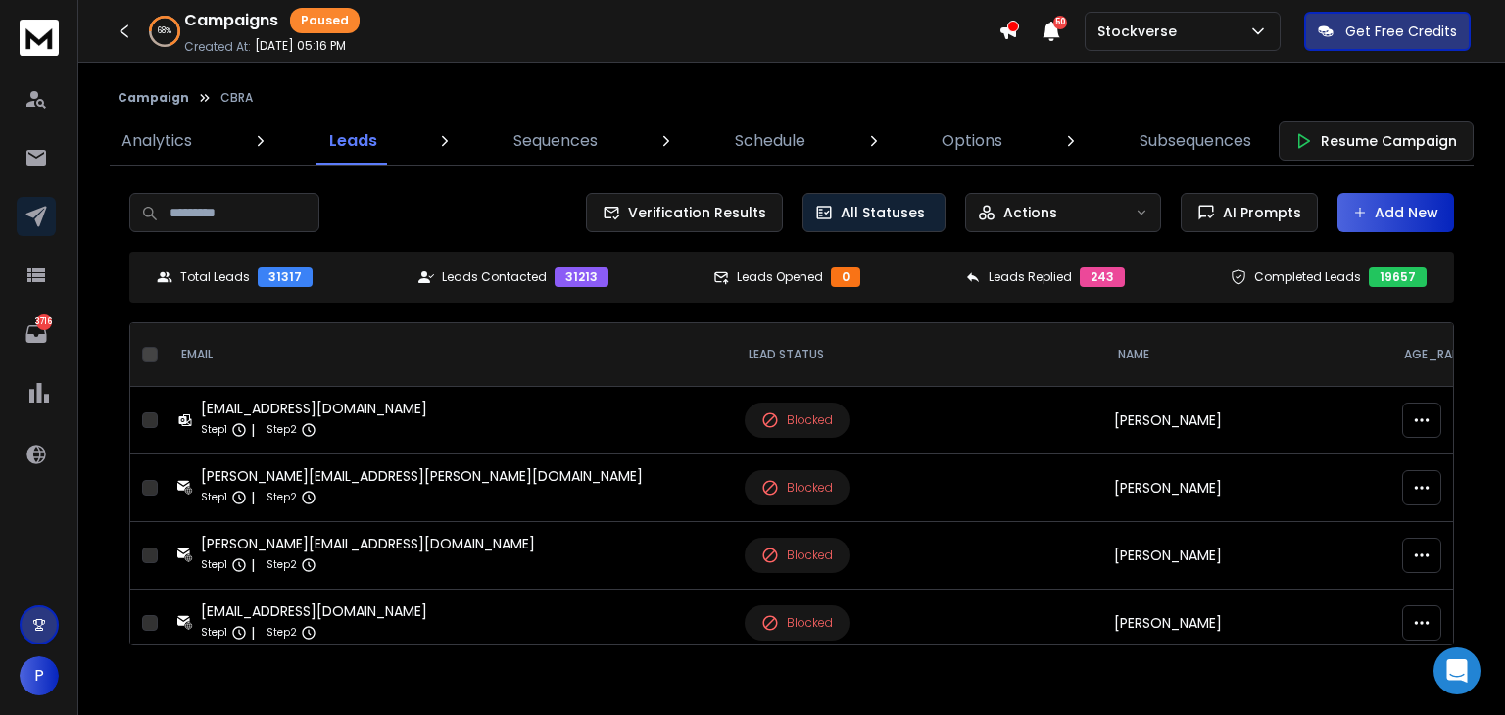
click at [902, 209] on p "All Statuses" at bounding box center [883, 213] width 84 height 20
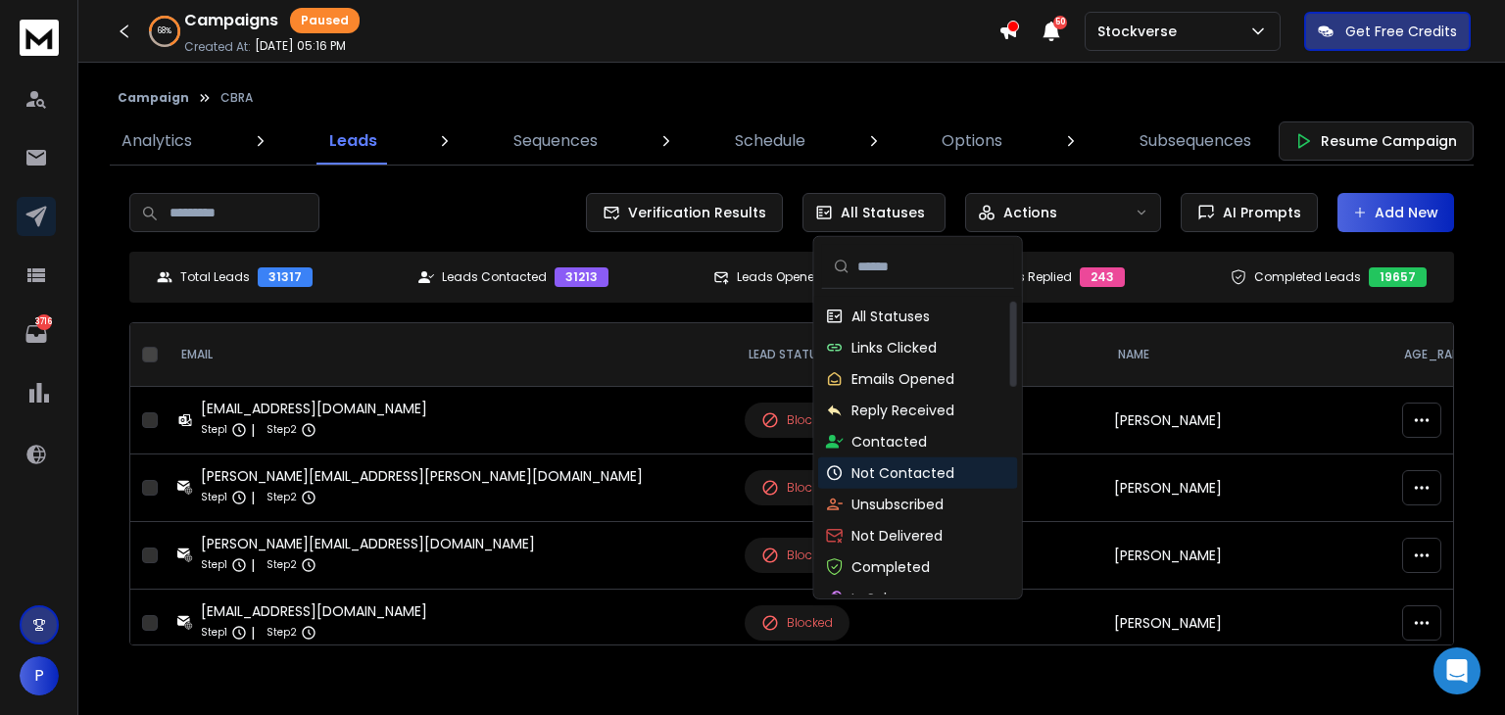
click at [939, 462] on div "Not Contacted" at bounding box center [918, 473] width 200 height 31
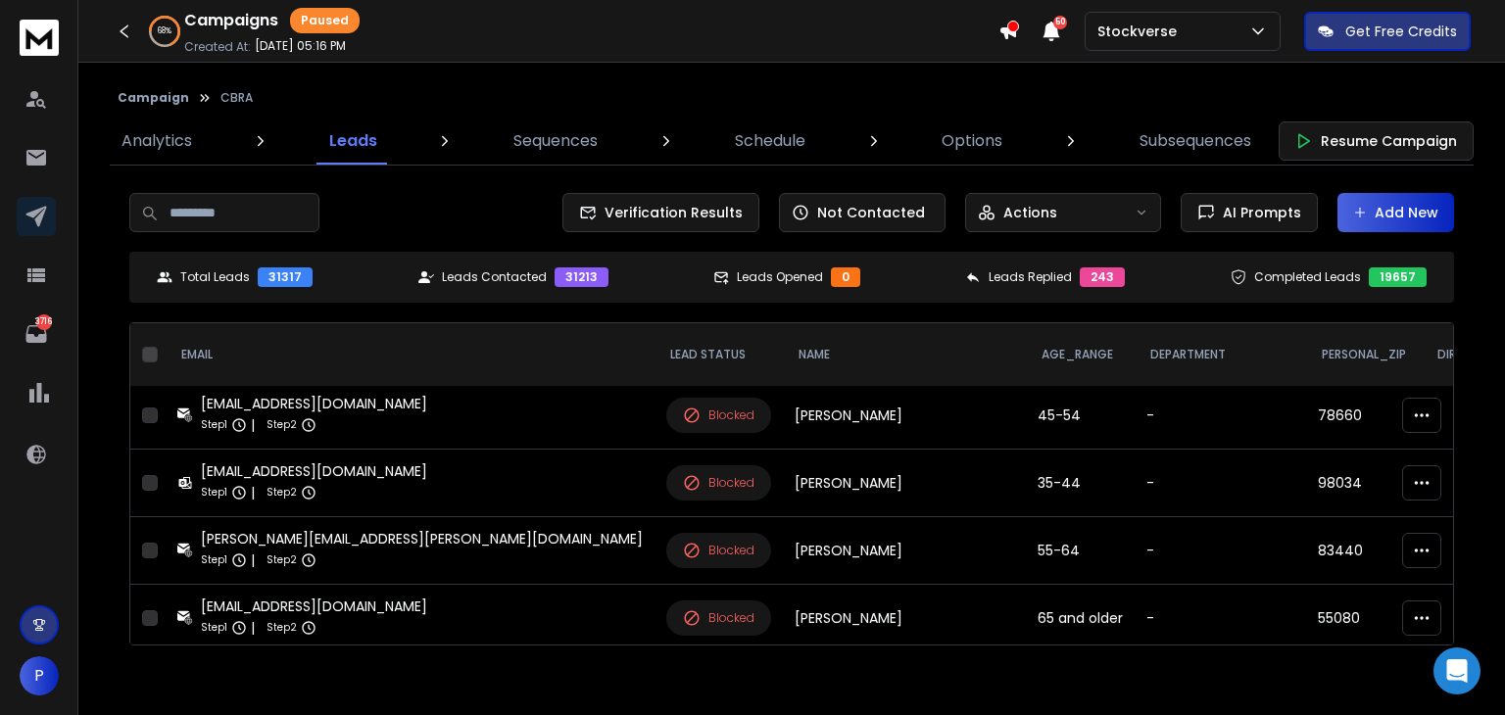
scroll to position [6783, 0]
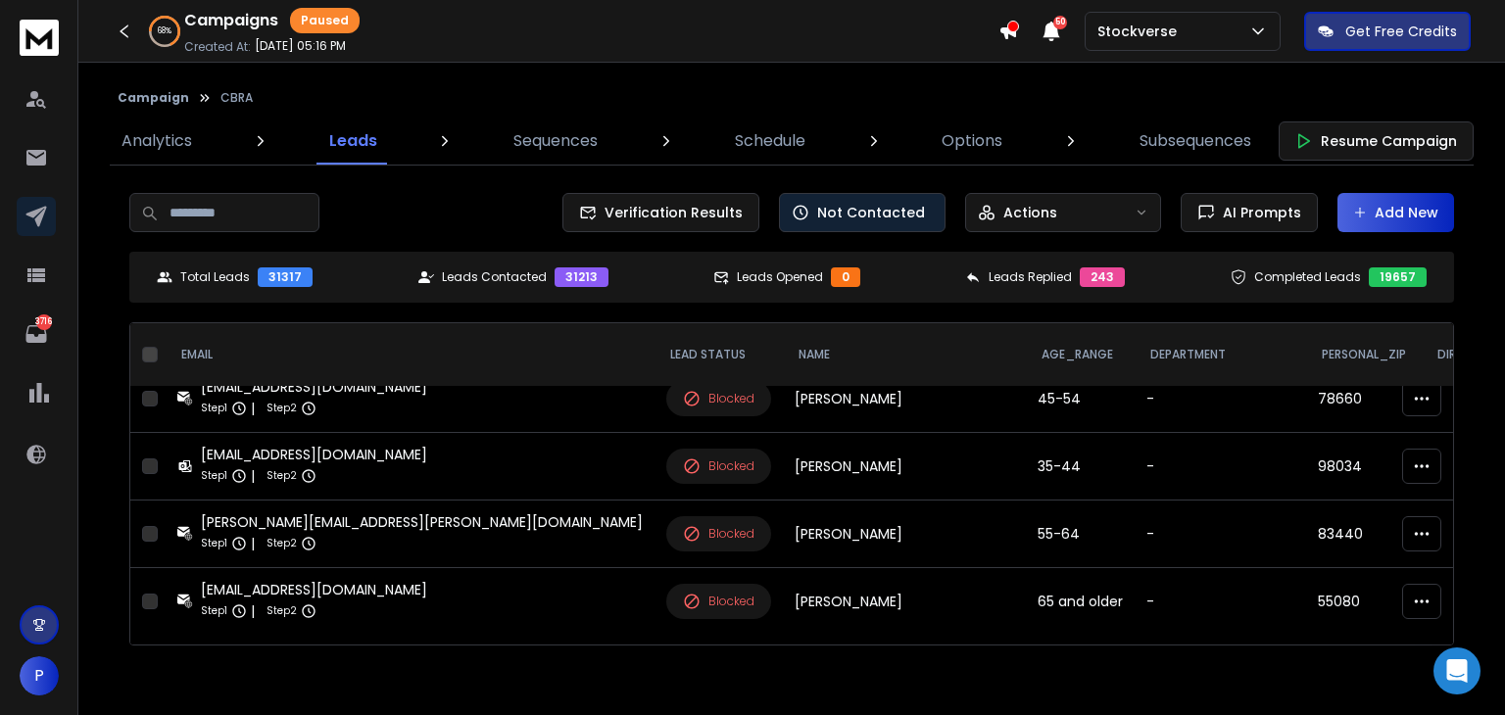
click at [877, 207] on p "Not Contacted" at bounding box center [871, 213] width 108 height 20
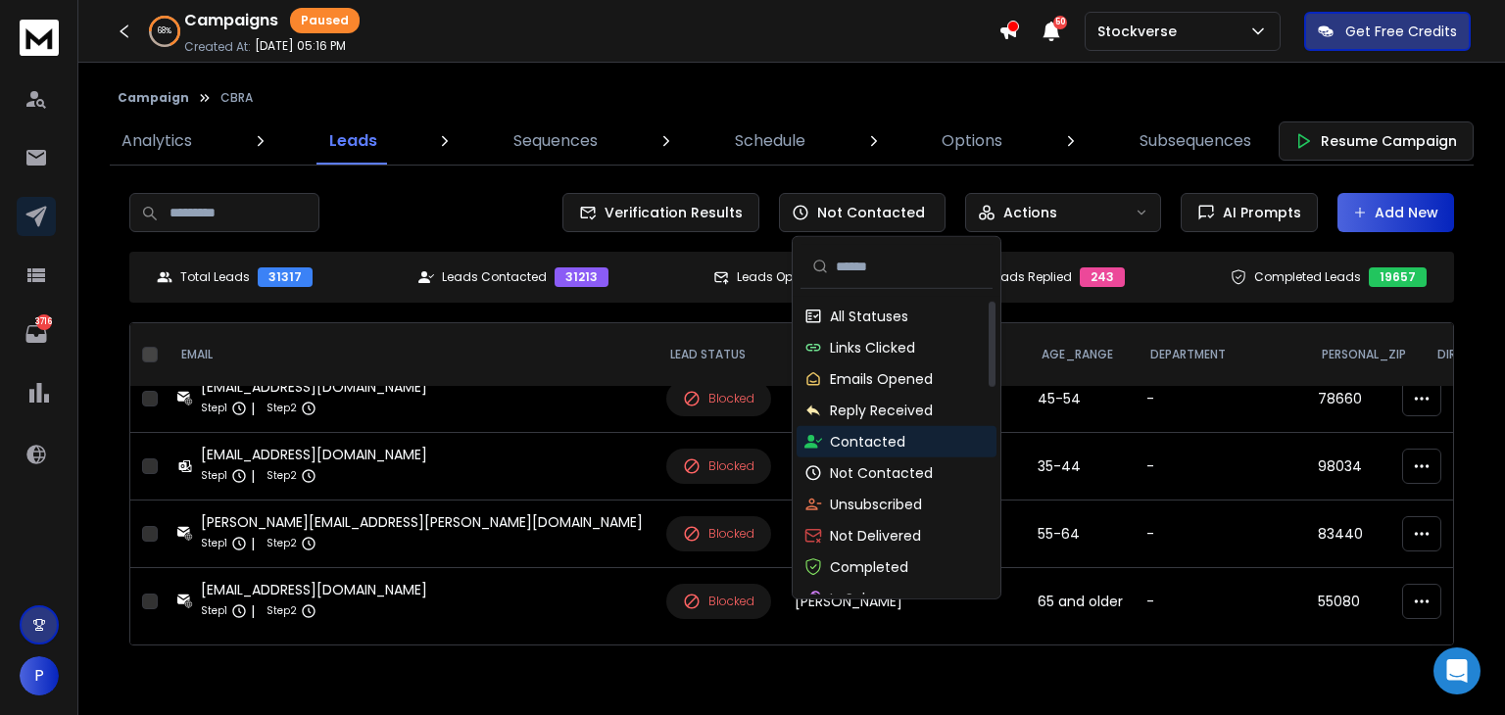
click at [921, 445] on div "Contacted" at bounding box center [897, 441] width 200 height 31
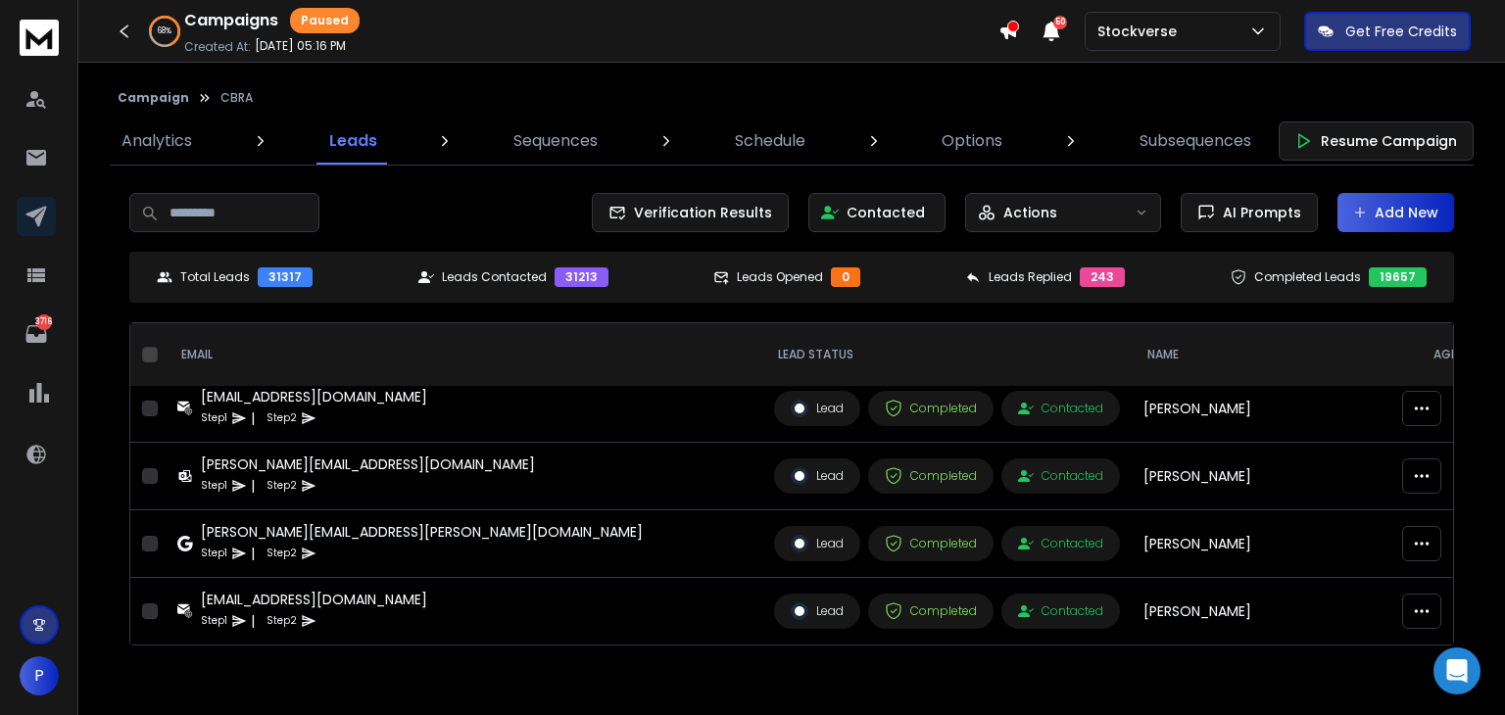
scroll to position [42868, 0]
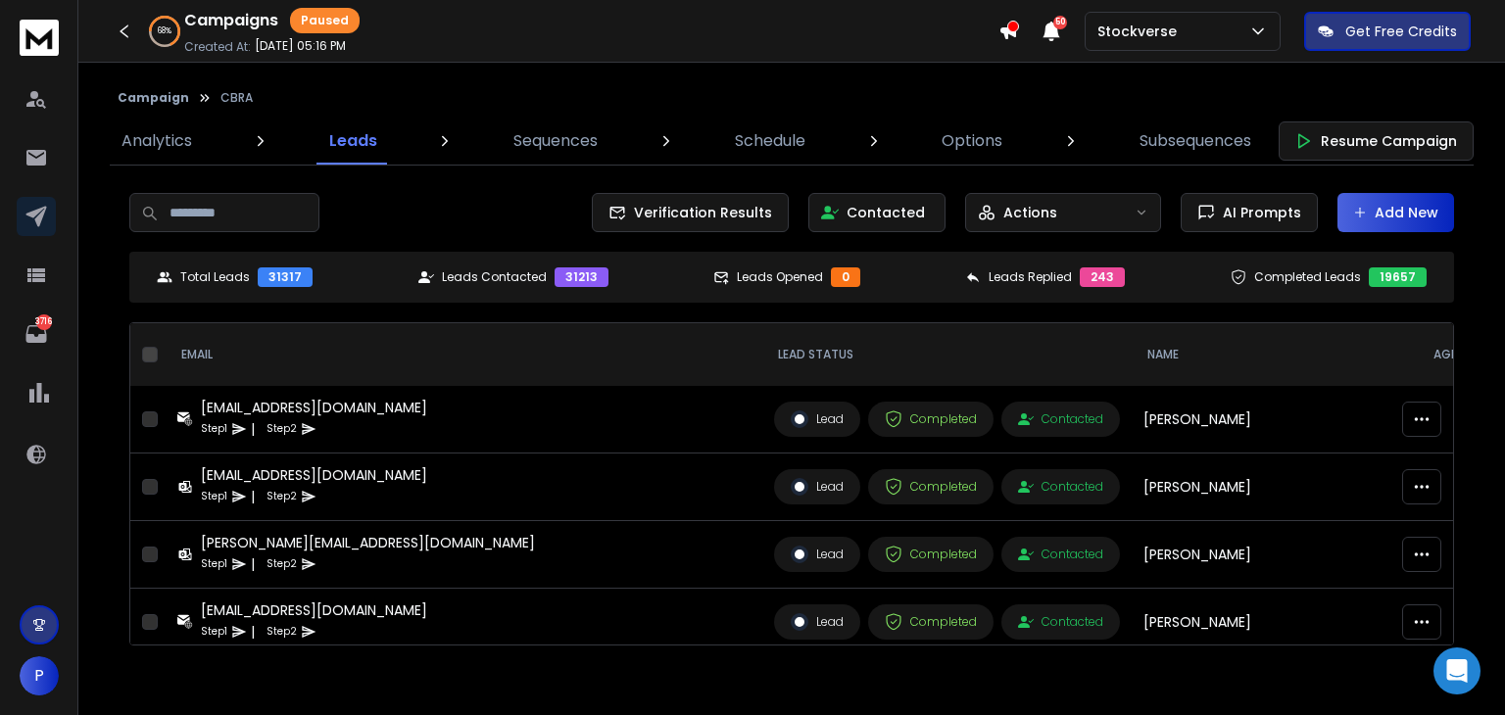
click at [1447, 77] on div "Campaign CBRA Analytics Leads Sequences Schedule Options Subsequences Resume Ca…" at bounding box center [791, 358] width 1427 height 591
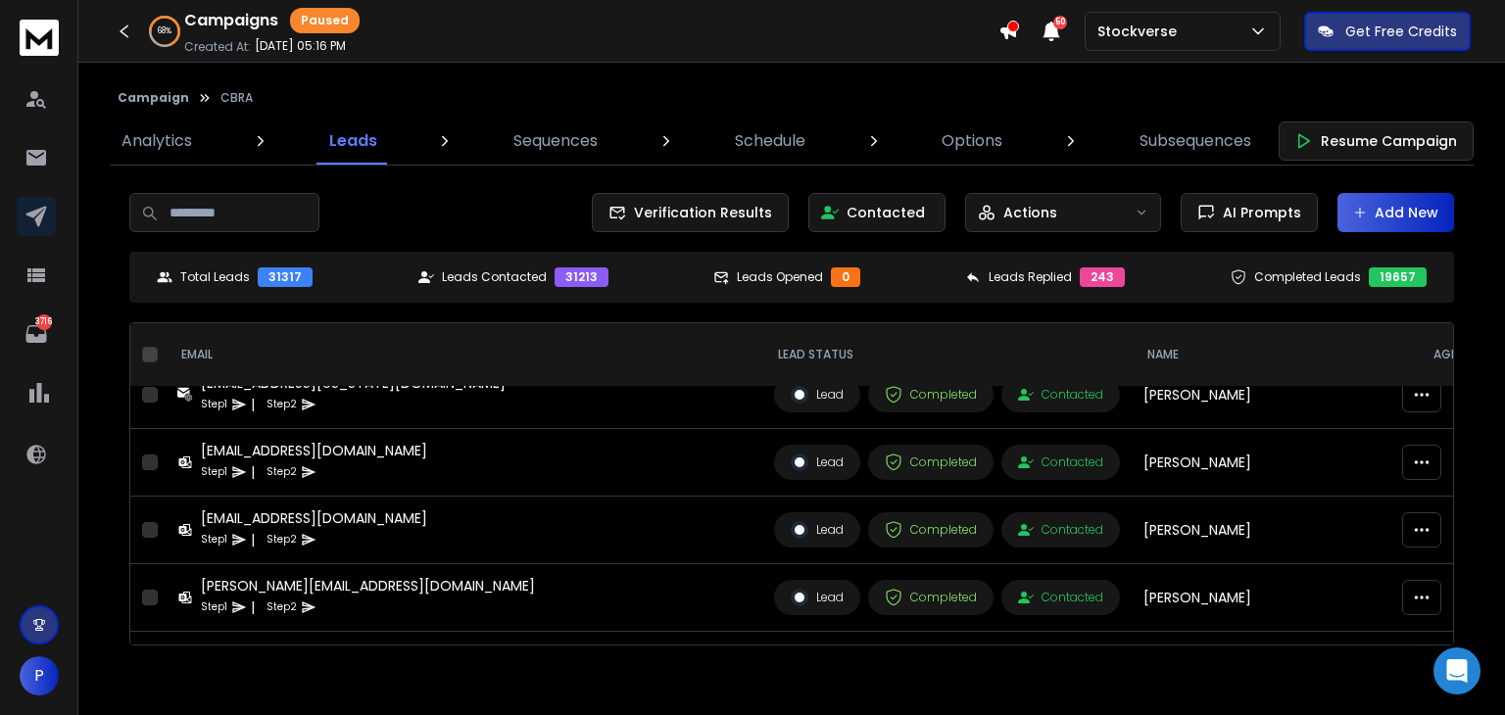
scroll to position [57077, 0]
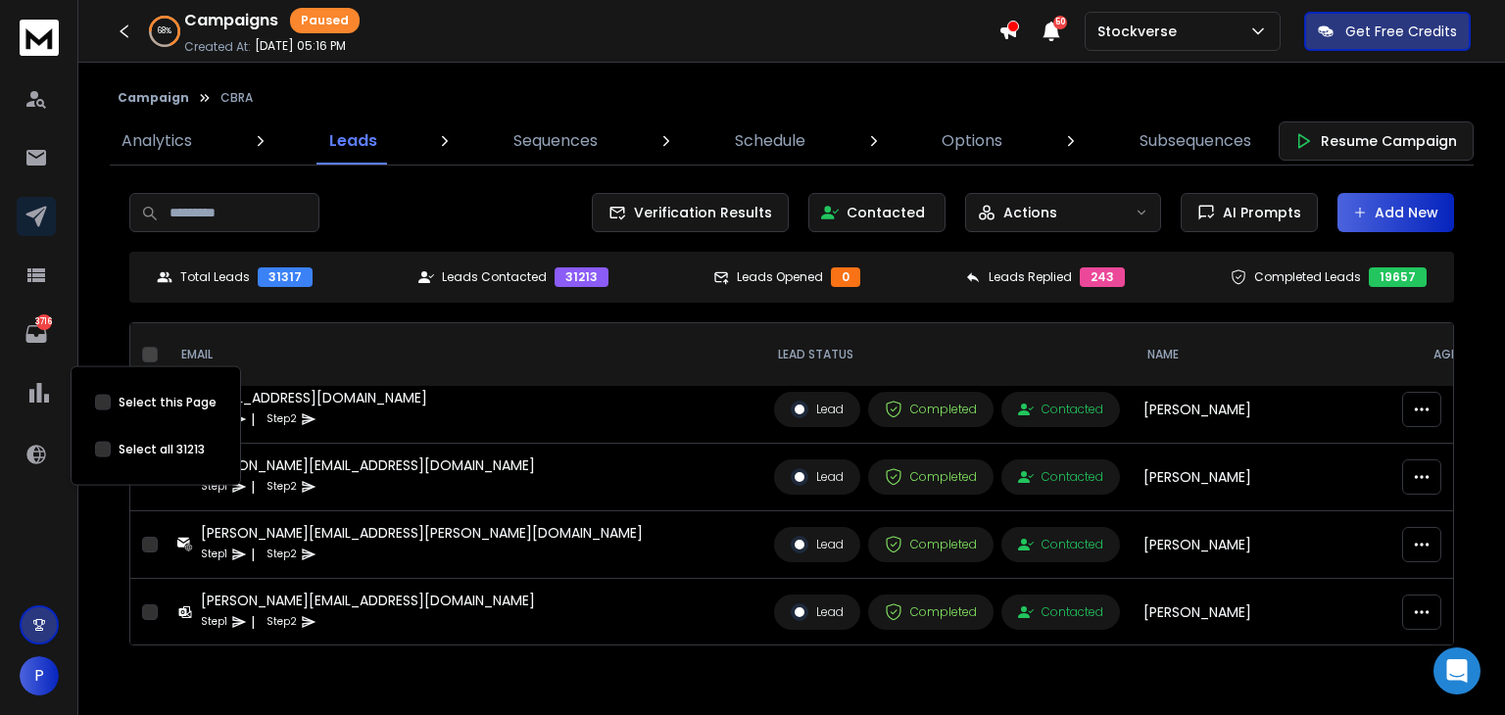
click at [99, 397] on button "Select this Page" at bounding box center [103, 403] width 16 height 16
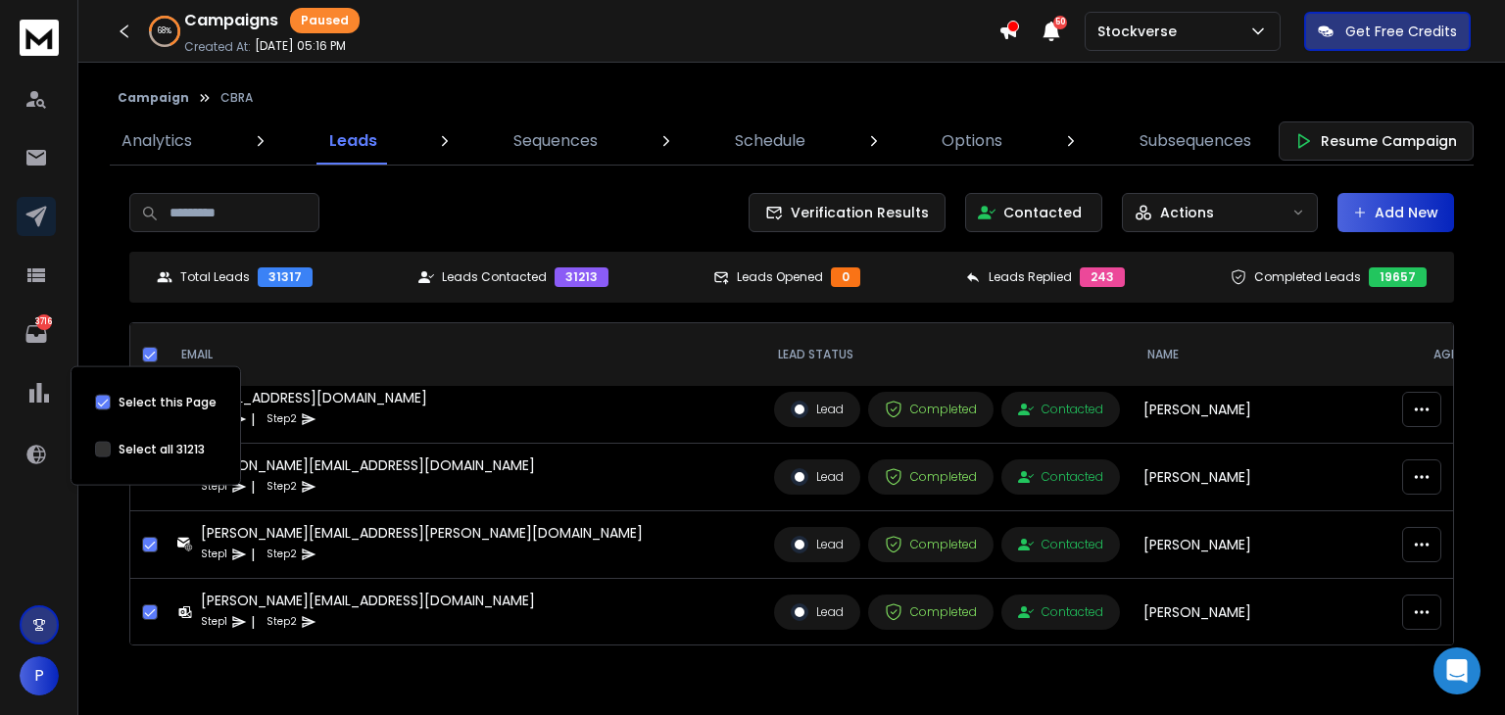
scroll to position [57175, 0]
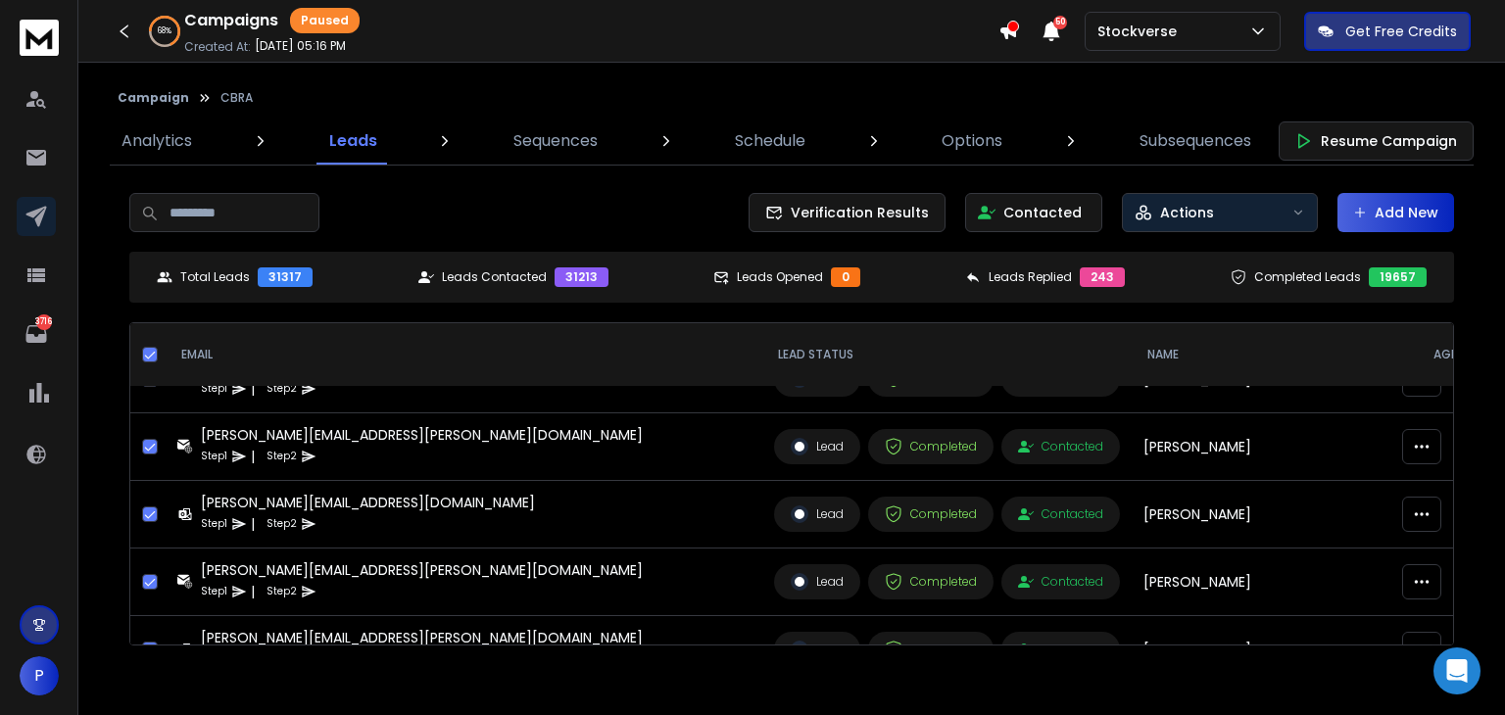
drag, startPoint x: 1163, startPoint y: 216, endPoint x: 1173, endPoint y: 220, distance: 11.0
click at [1163, 215] on p "Actions" at bounding box center [1187, 213] width 54 height 20
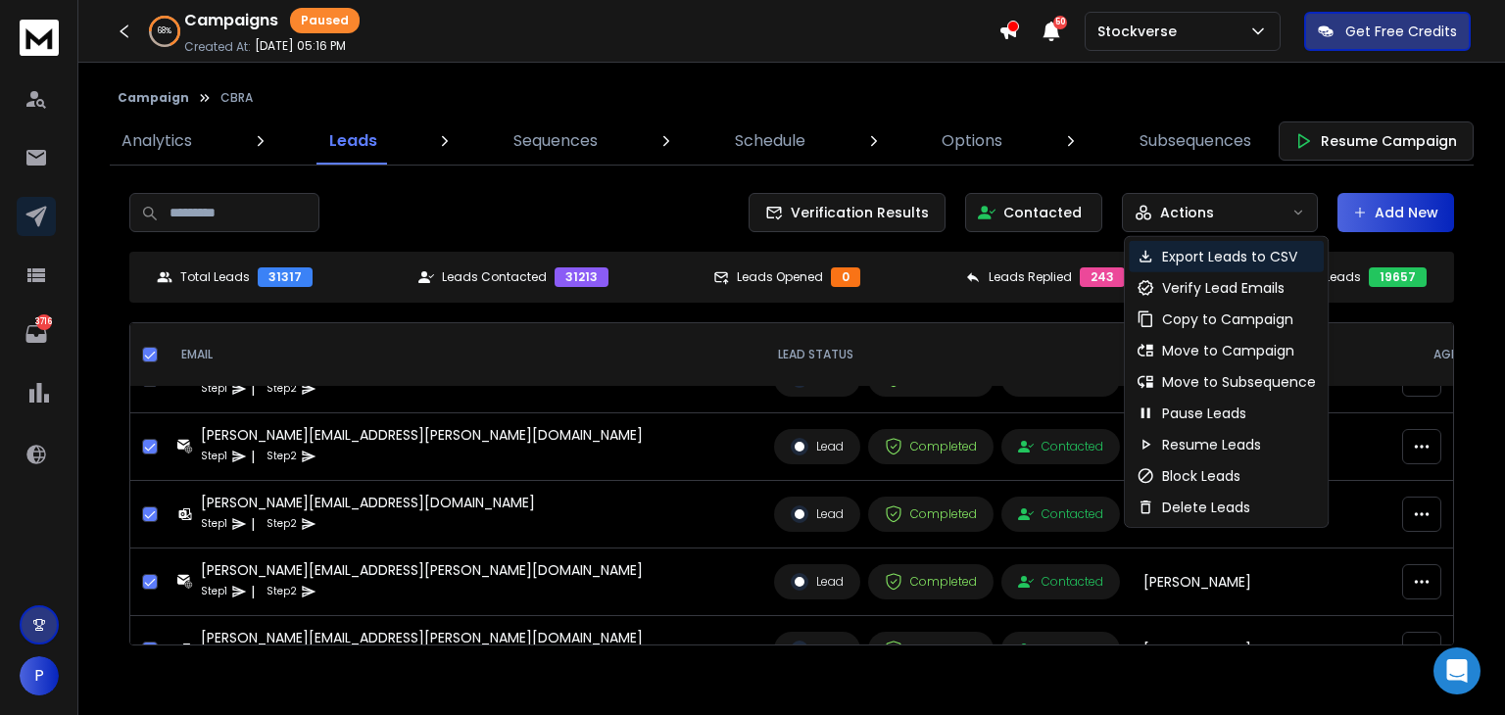
click at [1190, 250] on p "Export Leads to CSV" at bounding box center [1229, 257] width 135 height 20
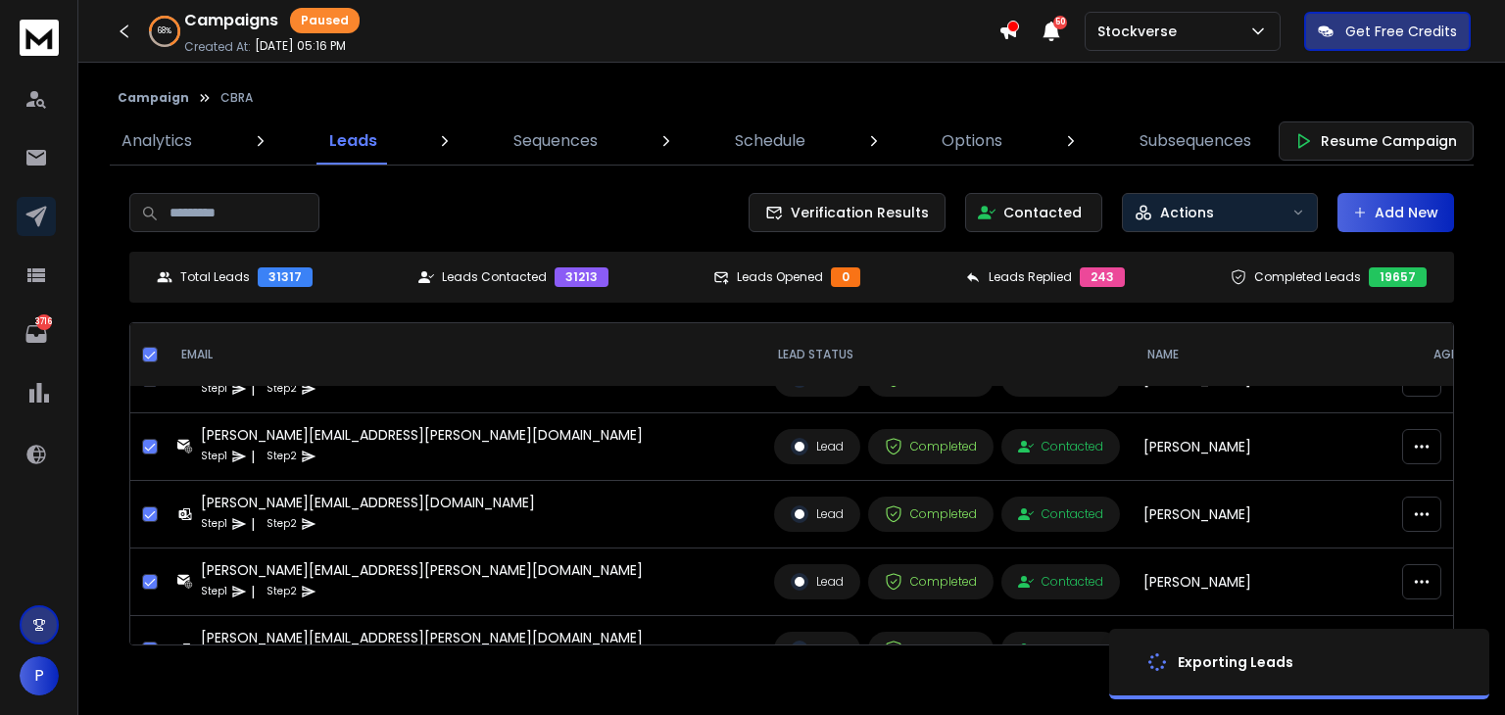
click at [1194, 217] on p "Actions" at bounding box center [1187, 213] width 54 height 20
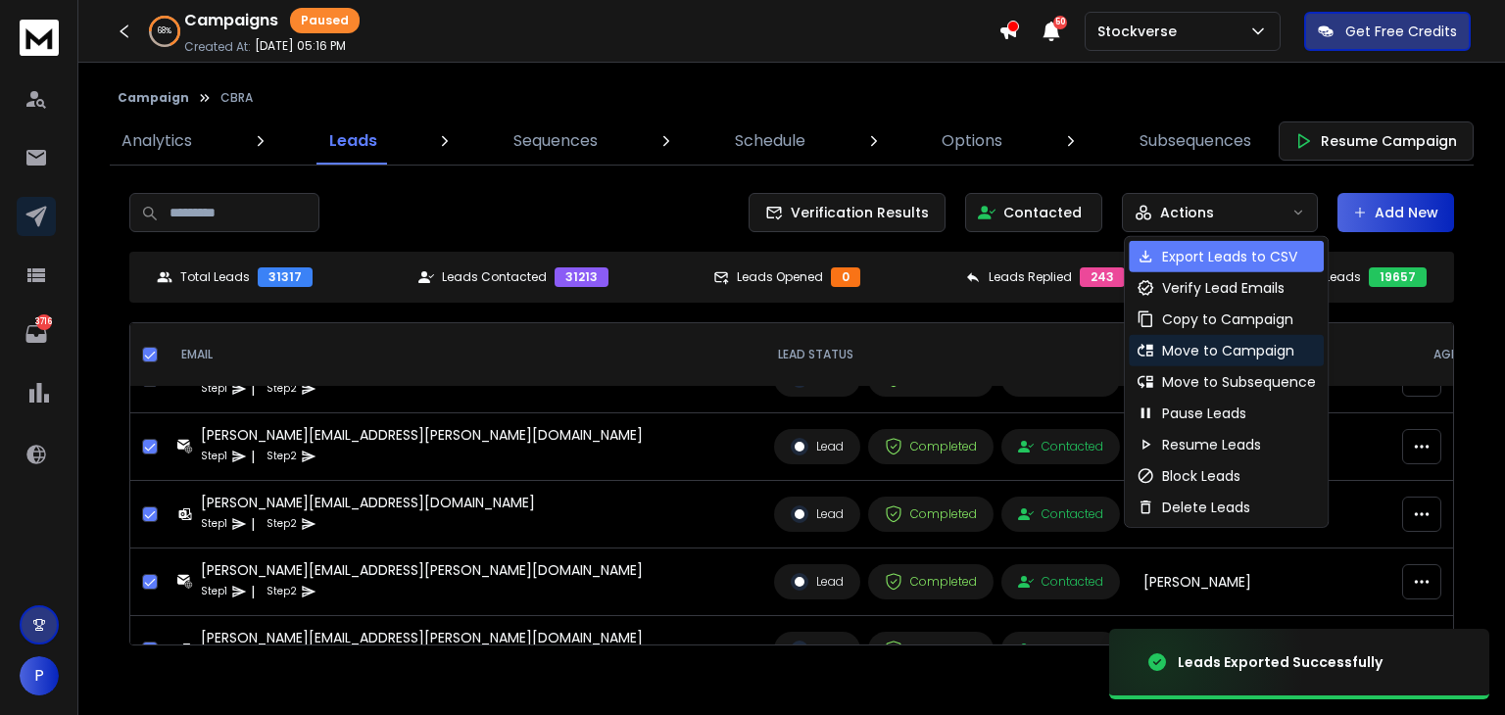
click at [1199, 349] on p "Move to Campaign" at bounding box center [1228, 351] width 132 height 20
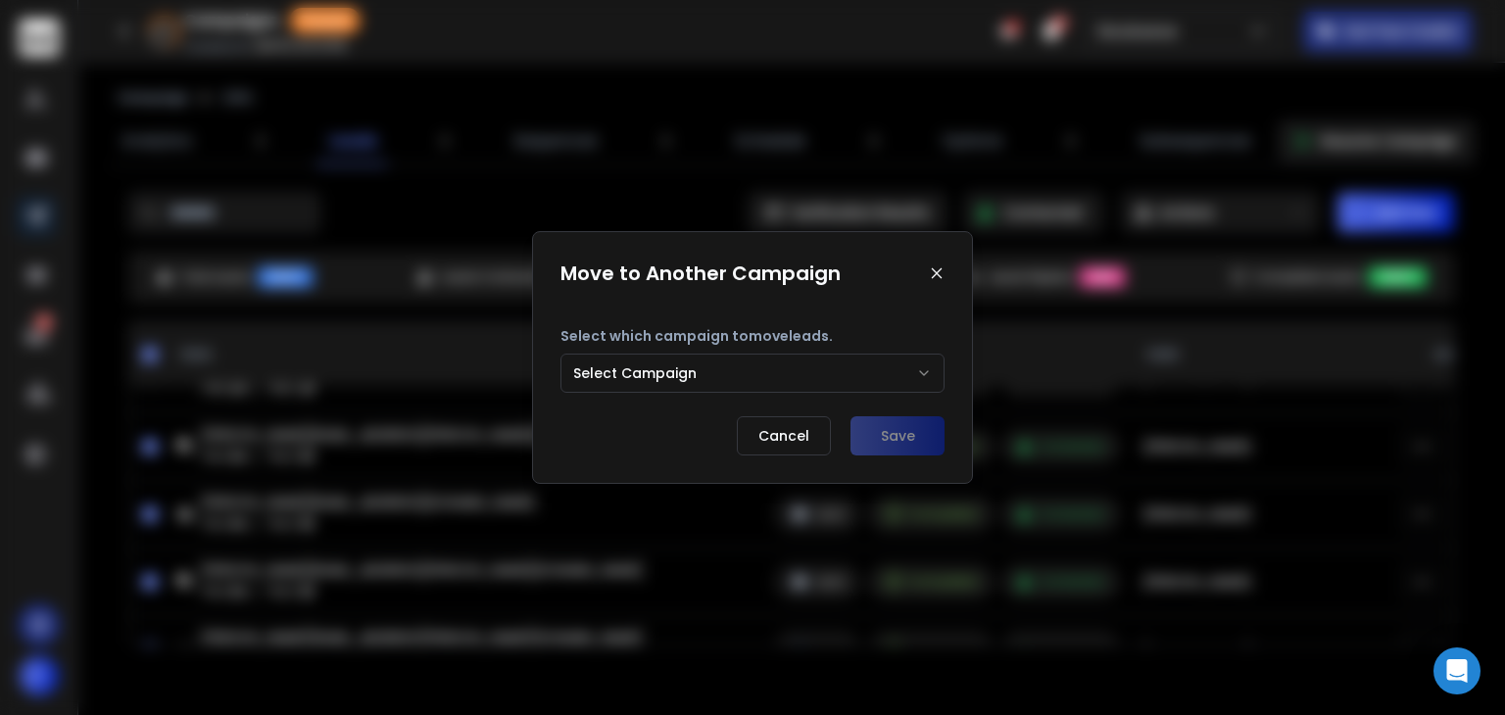
click at [735, 367] on button "Select Campaign" at bounding box center [753, 373] width 384 height 39
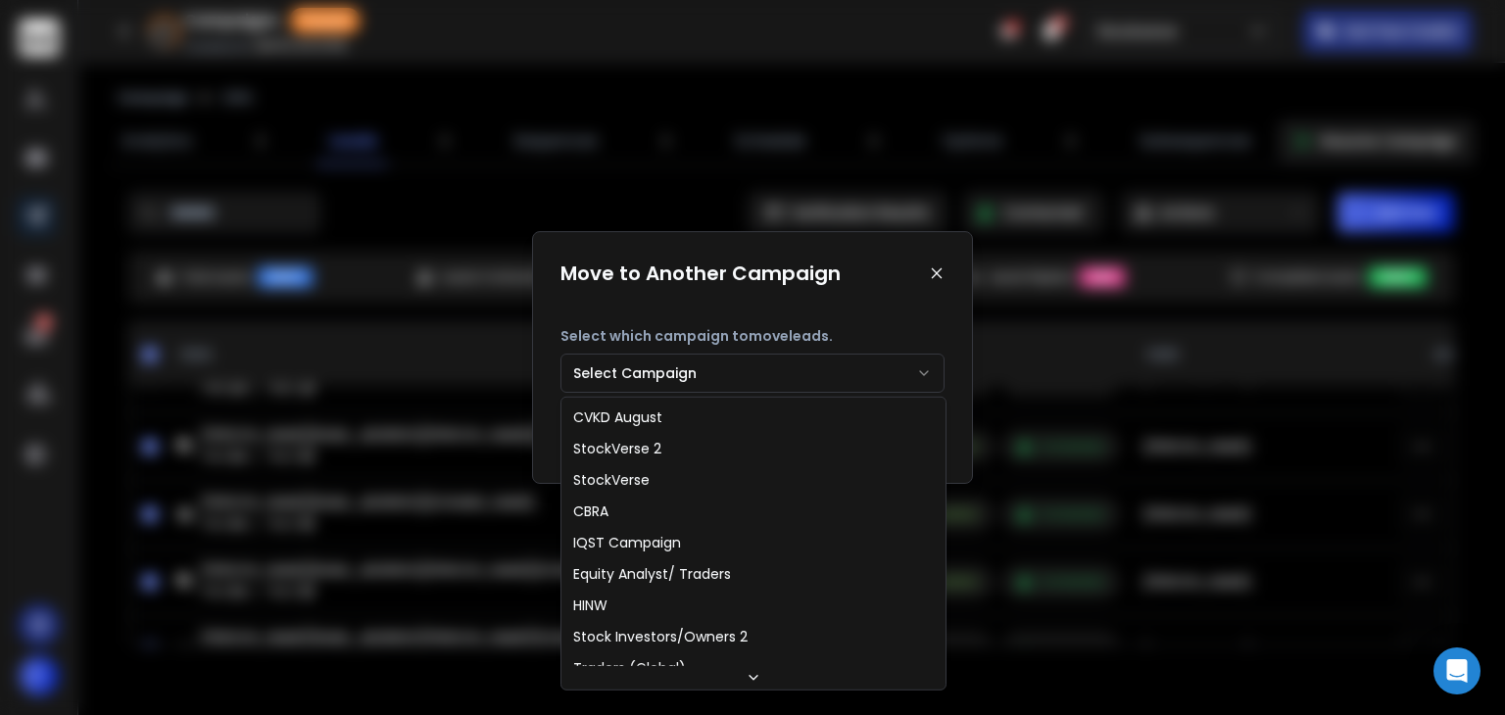
click at [879, 412] on div "Select which campaign to move leads. Select Campaign Cancel Save" at bounding box center [753, 390] width 384 height 129
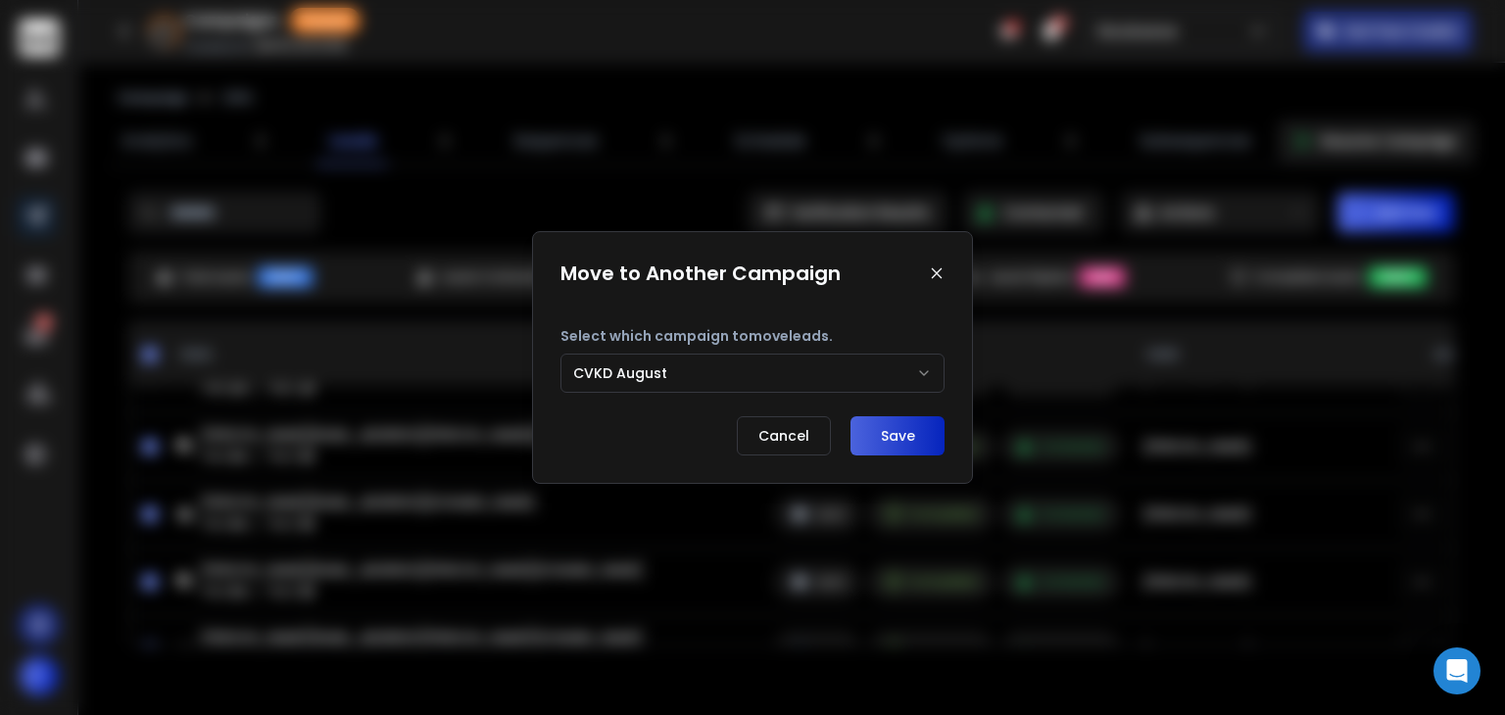
click at [882, 420] on button "Save" at bounding box center [898, 435] width 94 height 39
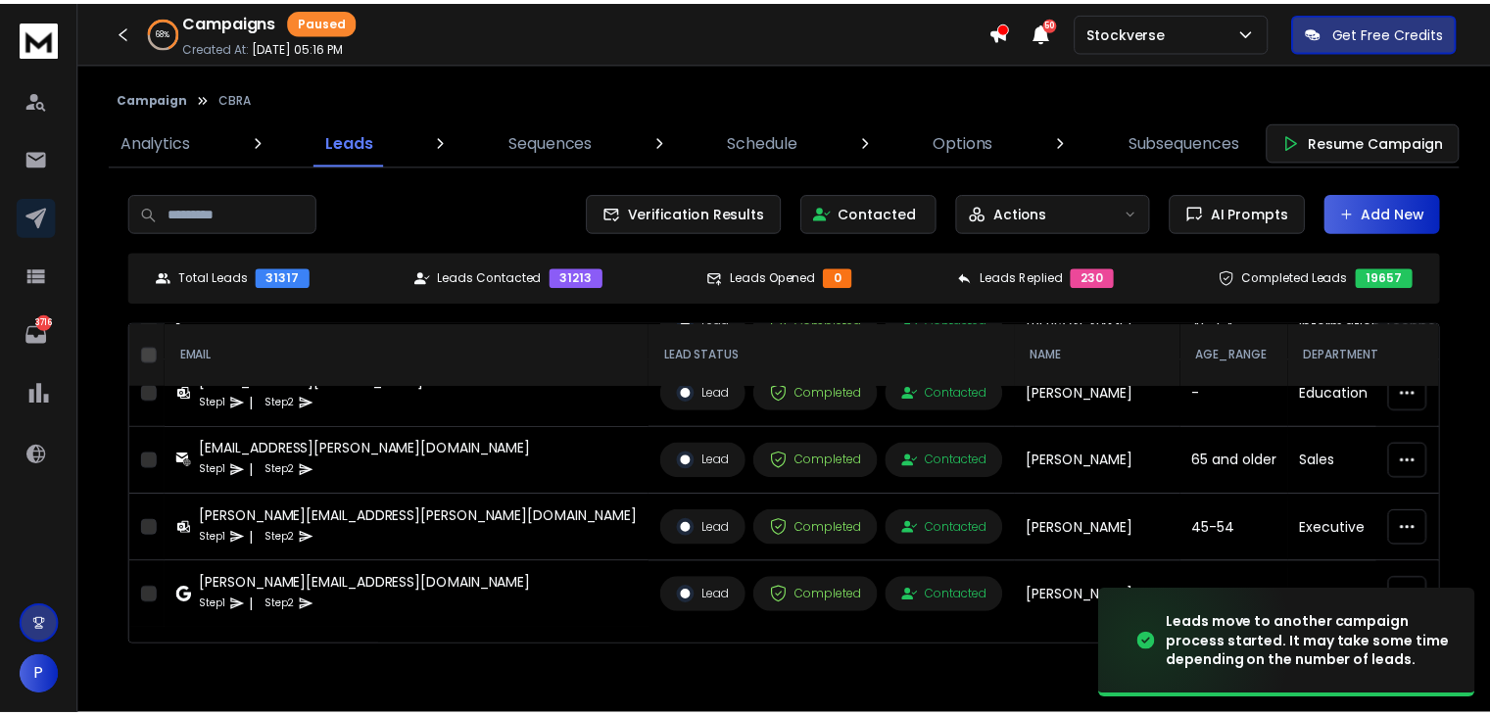
scroll to position [6513, 0]
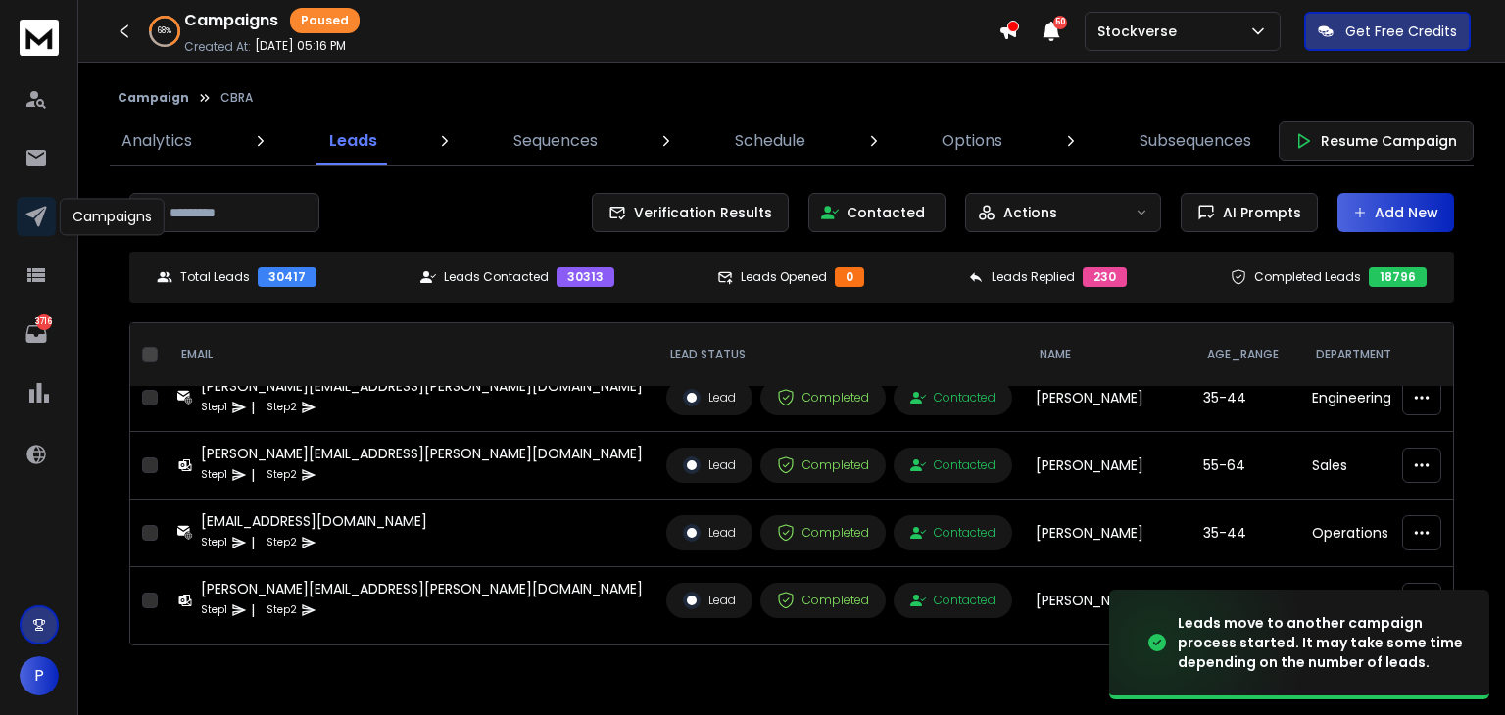
click at [44, 213] on icon at bounding box center [36, 217] width 24 height 24
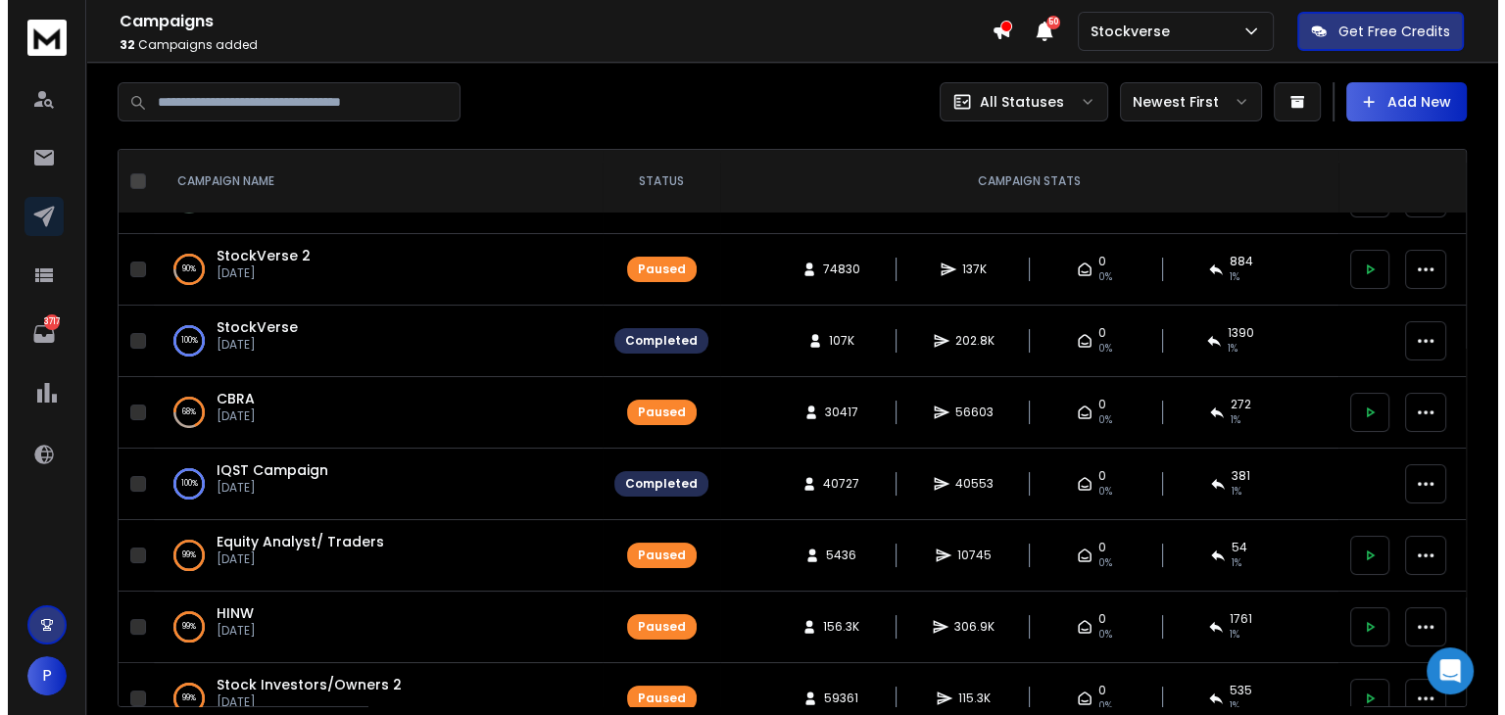
scroll to position [98, 0]
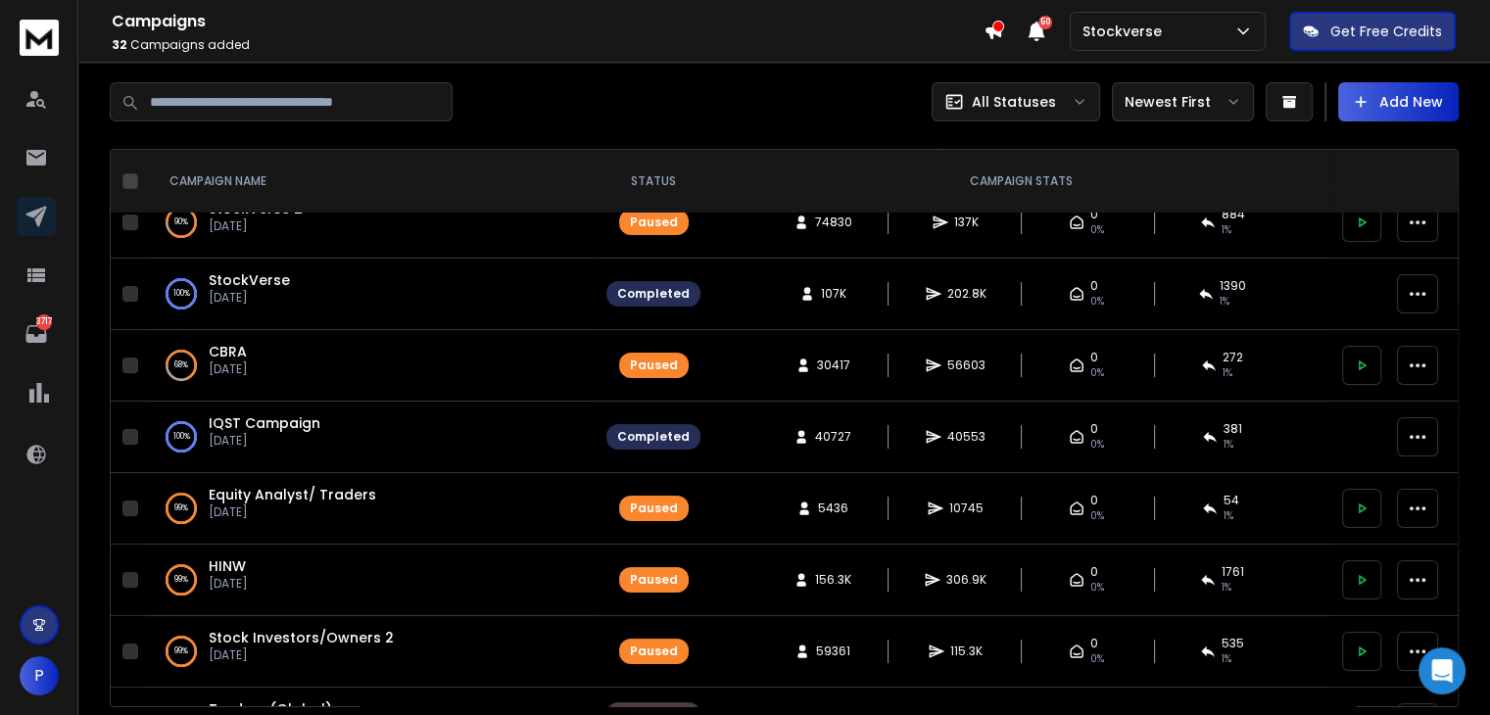
click at [263, 421] on span "IQST Campaign" at bounding box center [265, 424] width 112 height 20
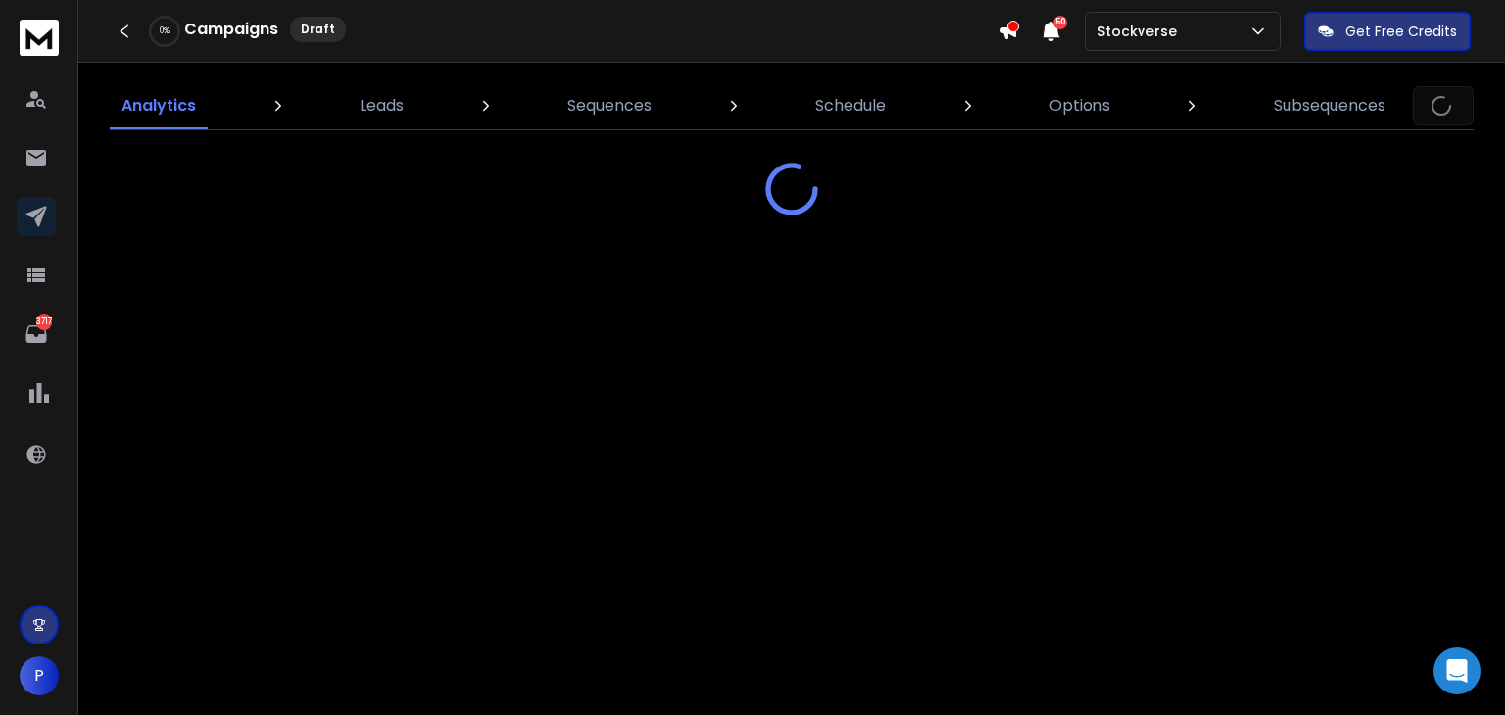
click at [344, 114] on div "Analytics Leads Sequences Schedule Options Subsequences" at bounding box center [754, 105] width 1288 height 47
click at [360, 111] on p "Leads" at bounding box center [382, 106] width 44 height 24
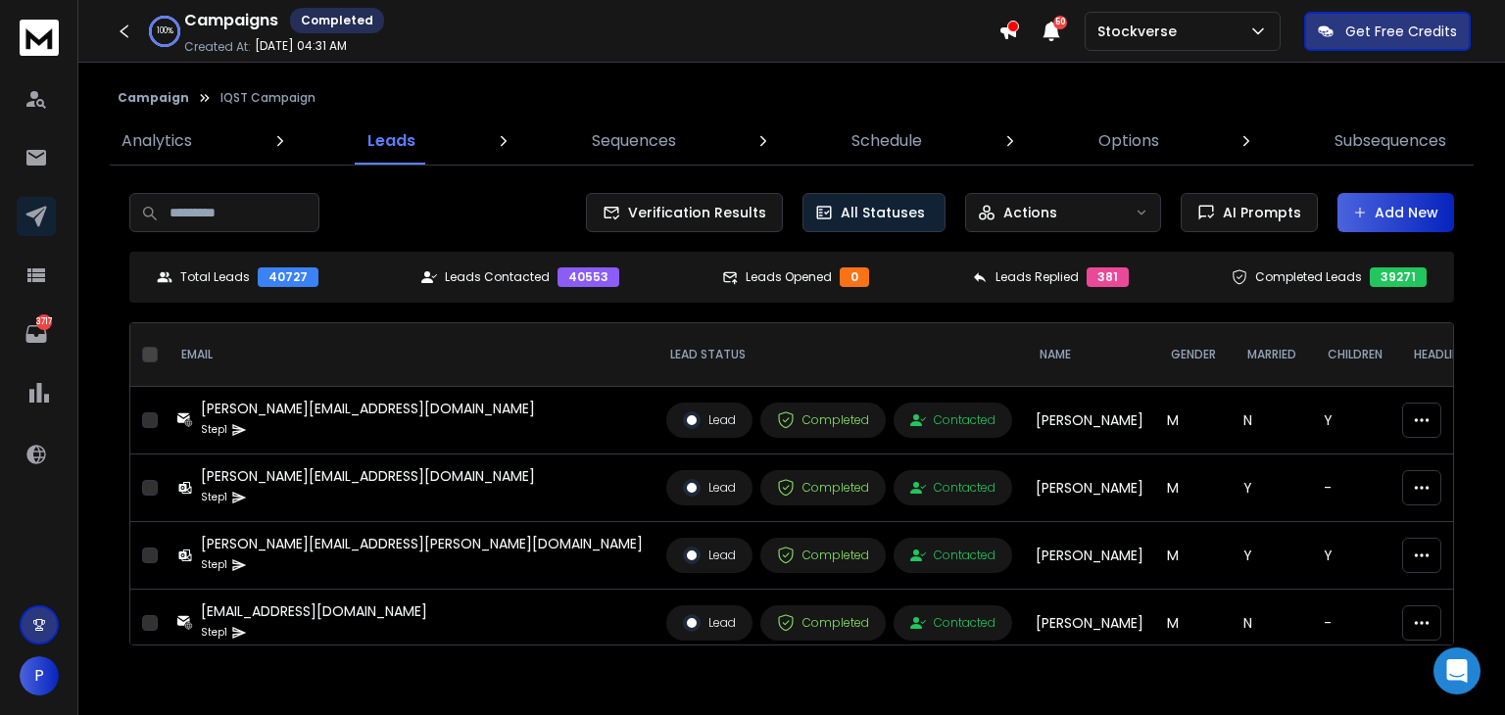
click at [885, 218] on p "All Statuses" at bounding box center [883, 213] width 84 height 20
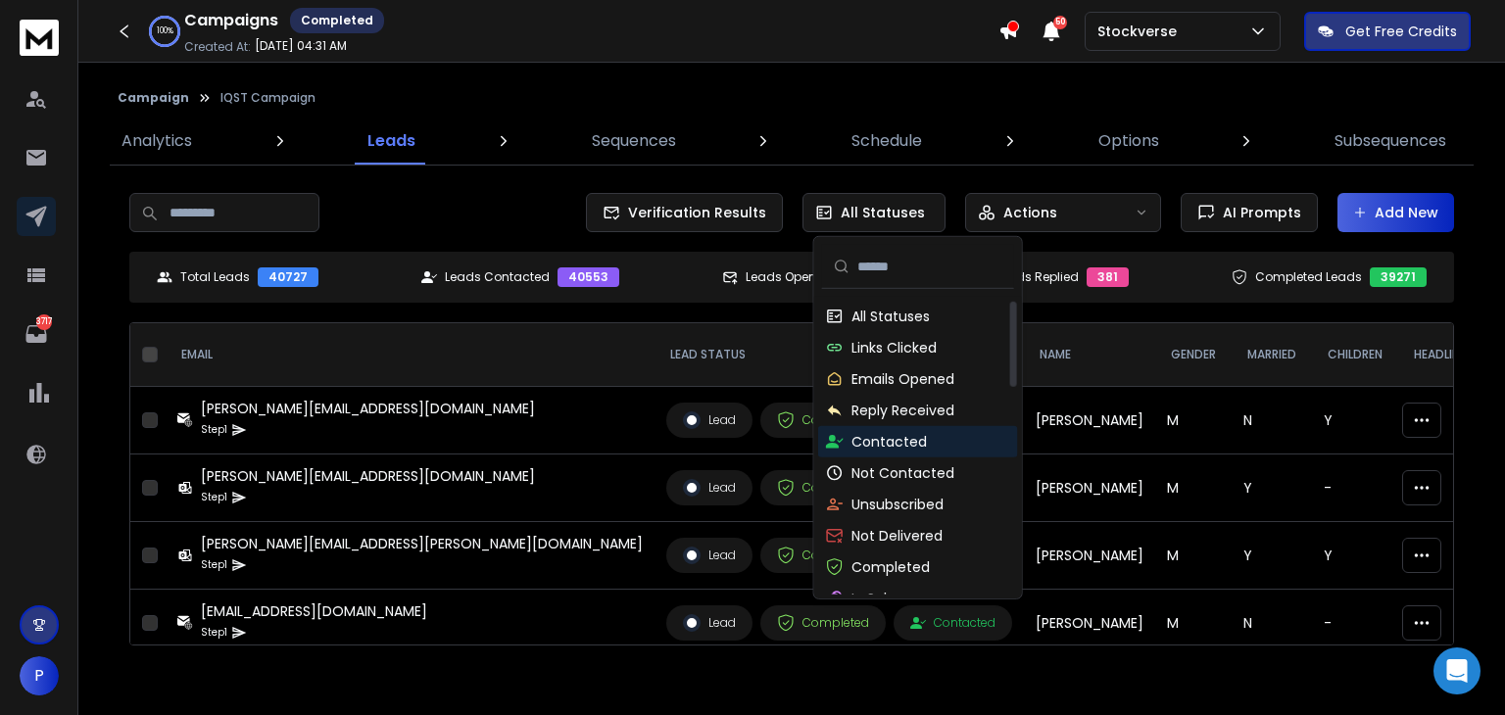
click at [920, 438] on p "Contacted" at bounding box center [889, 442] width 75 height 20
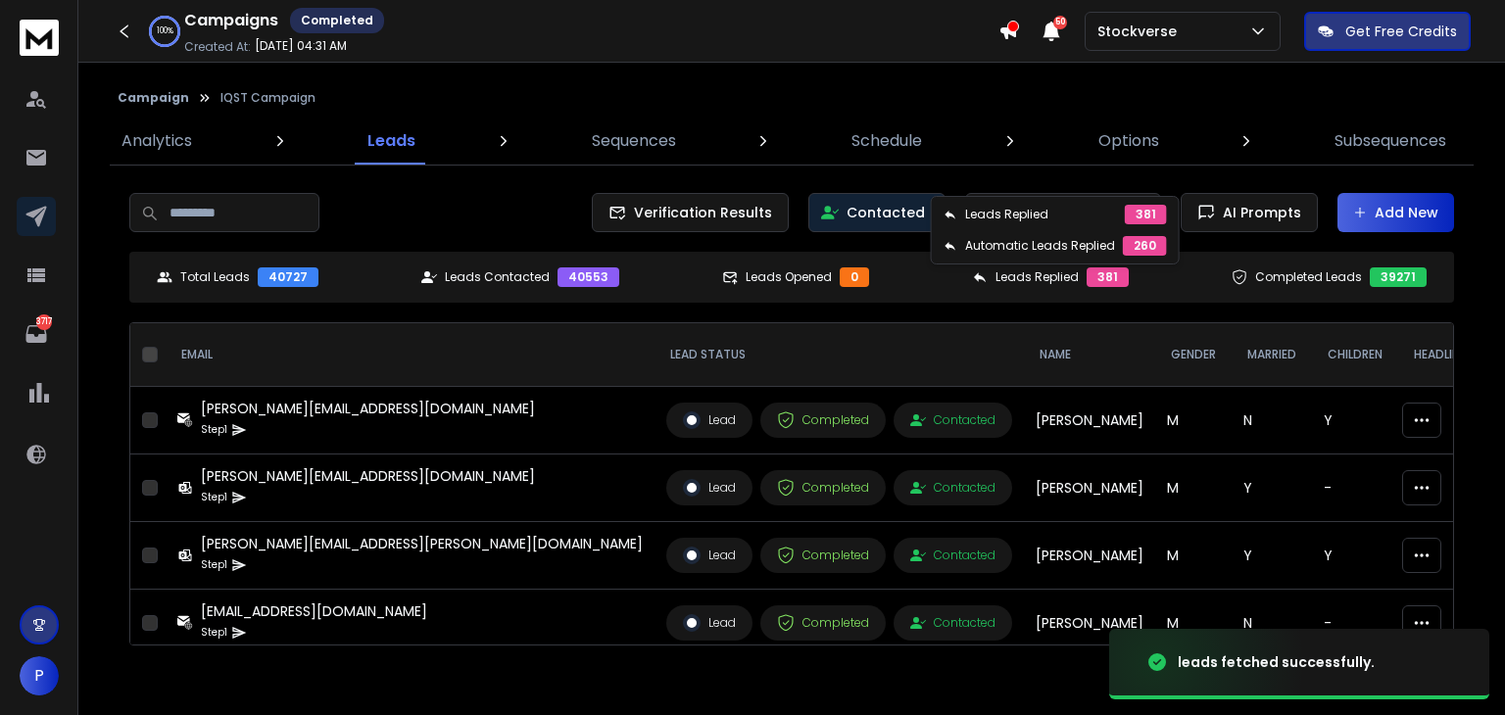
click at [898, 197] on button "Contacted" at bounding box center [876, 212] width 137 height 39
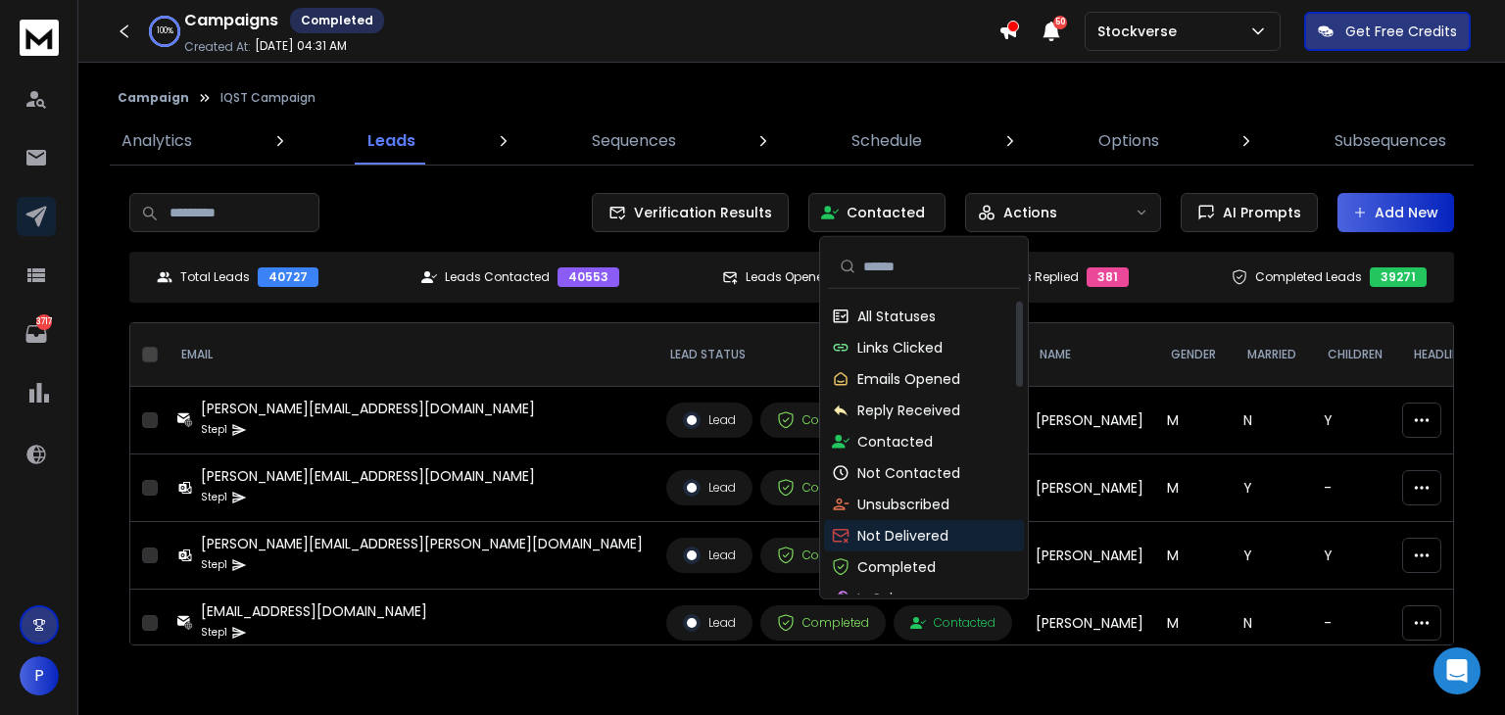
click at [908, 534] on p "Not Delivered" at bounding box center [902, 536] width 91 height 20
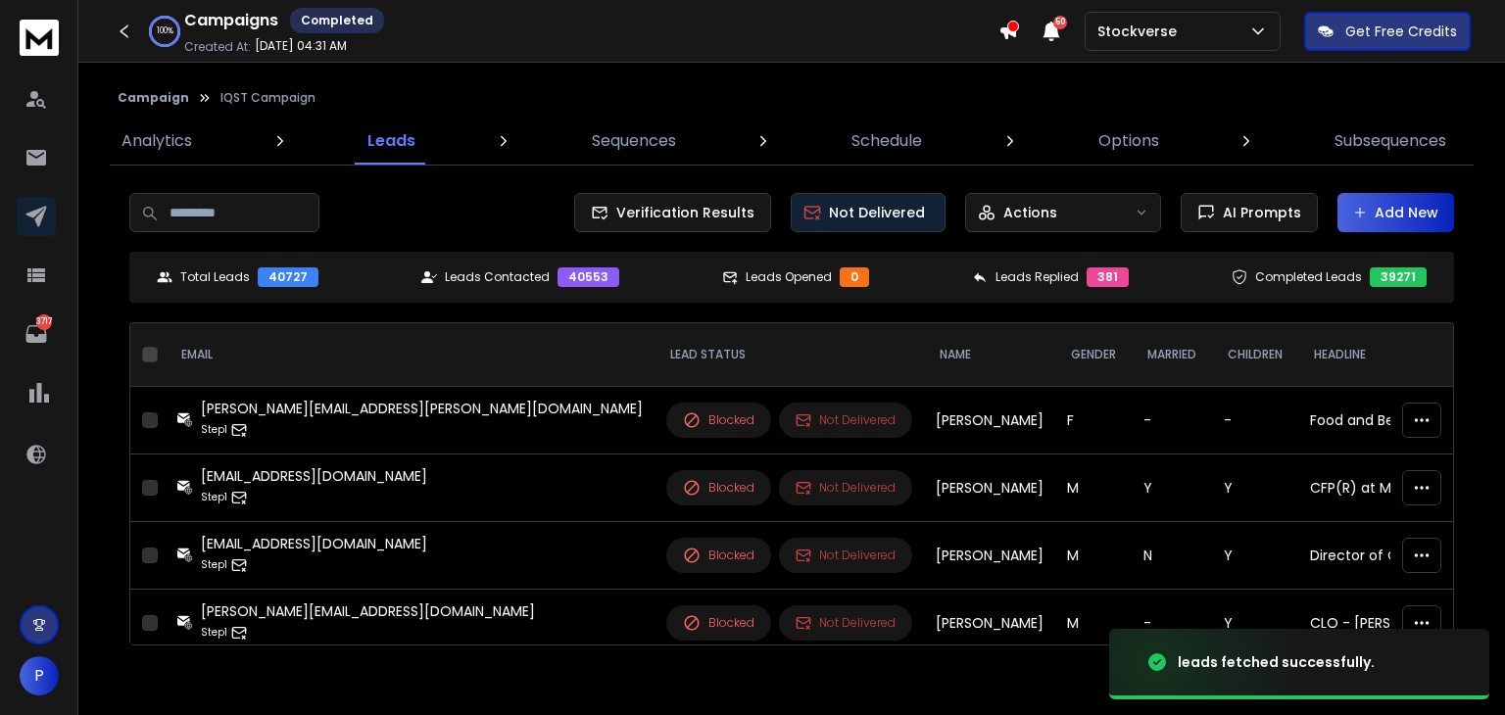
click at [889, 205] on p "Not Delivered" at bounding box center [877, 213] width 96 height 20
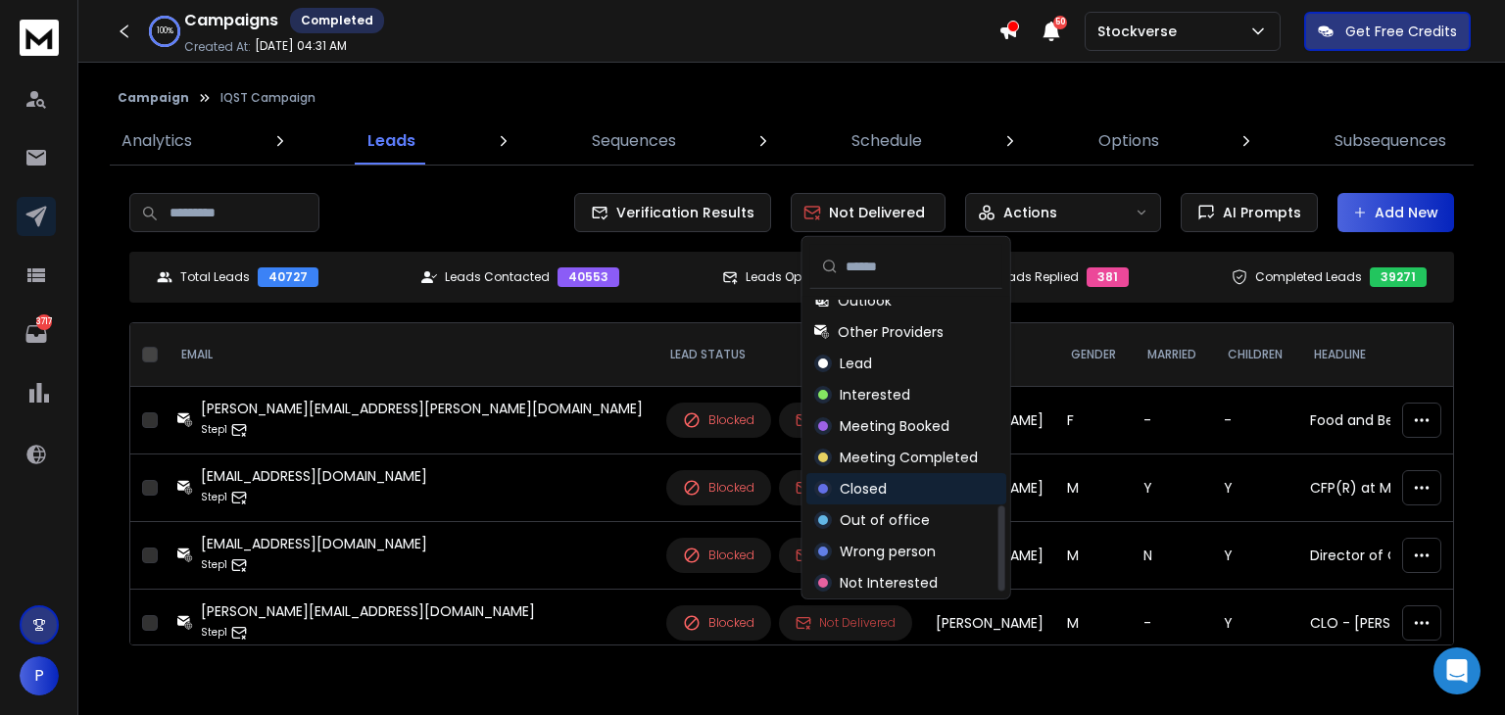
scroll to position [709, 0]
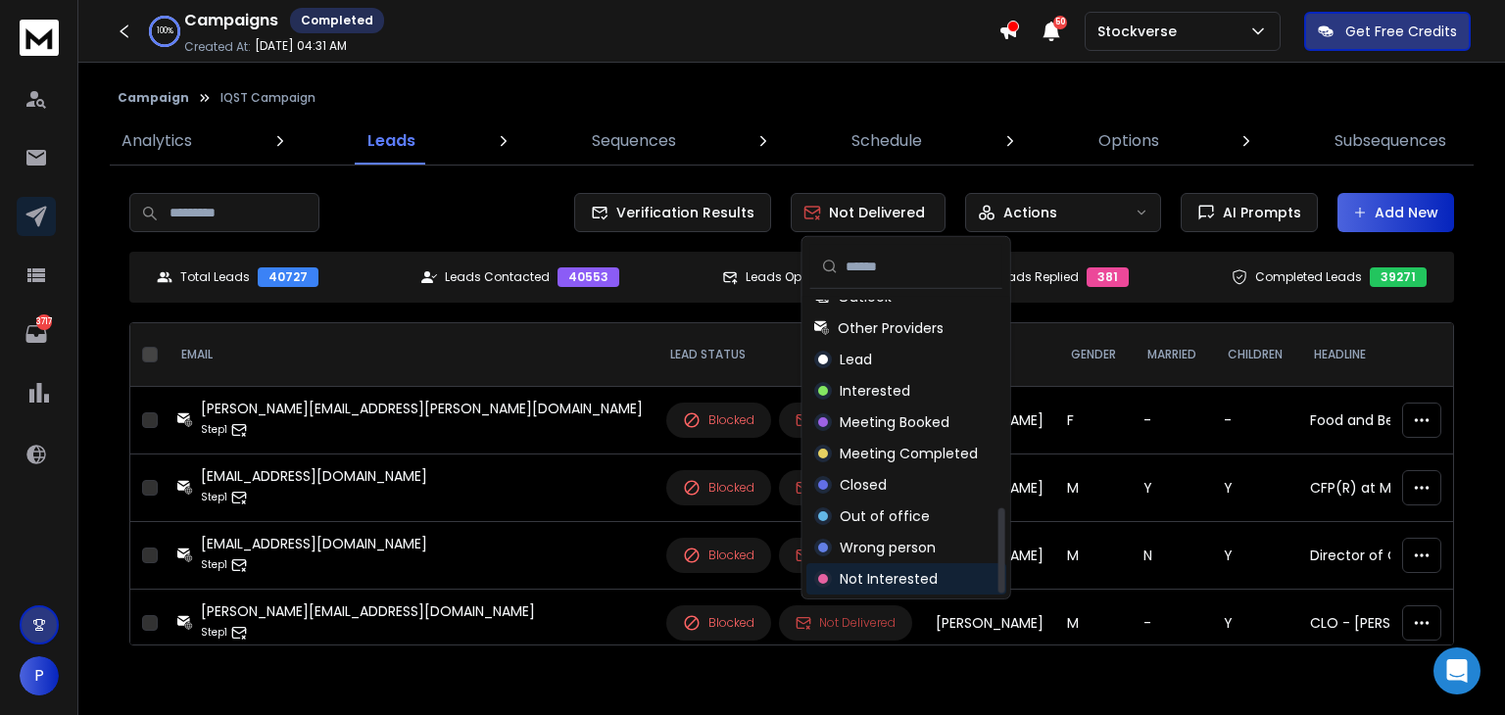
click at [868, 575] on p "Not Interested" at bounding box center [889, 579] width 98 height 20
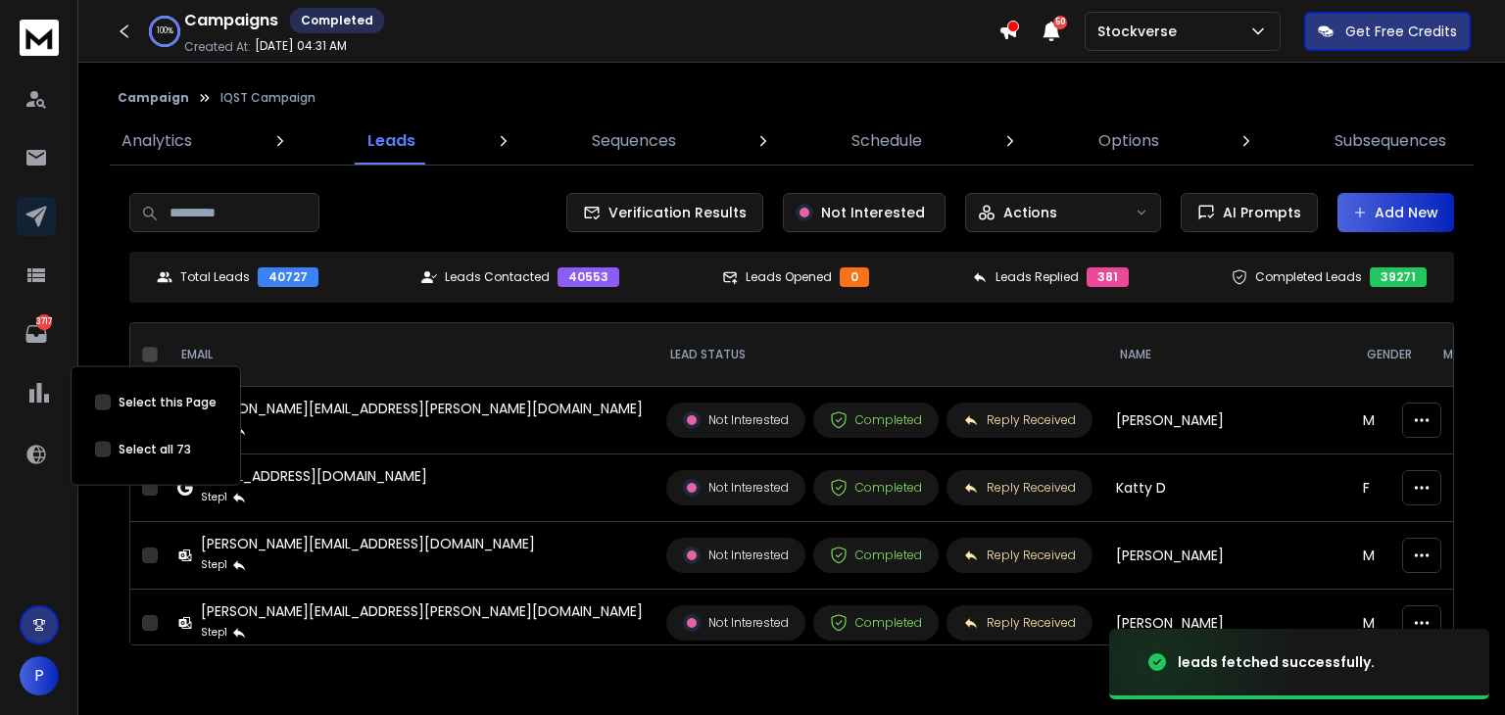
click at [99, 442] on button "Select this Page" at bounding box center [103, 450] width 16 height 16
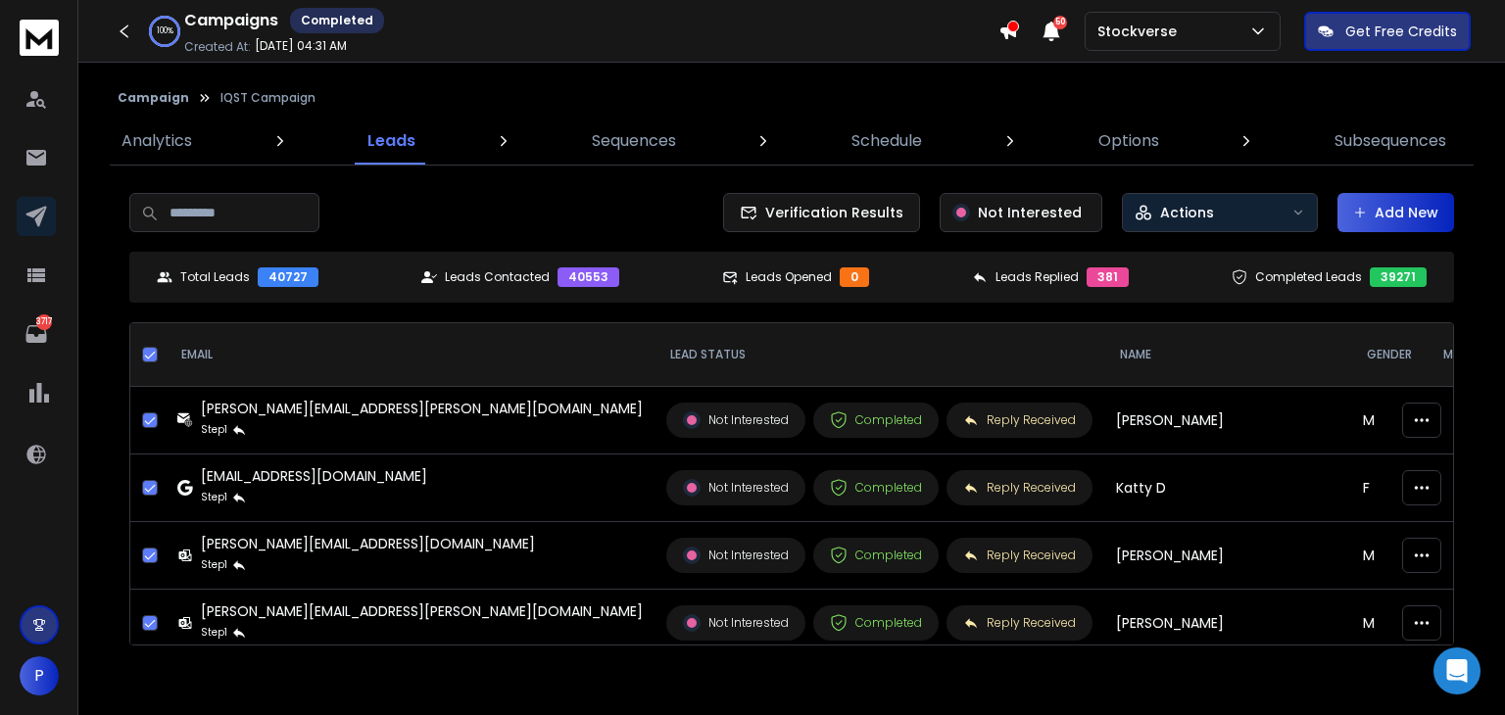
click at [1157, 211] on div "Actions" at bounding box center [1209, 213] width 149 height 20
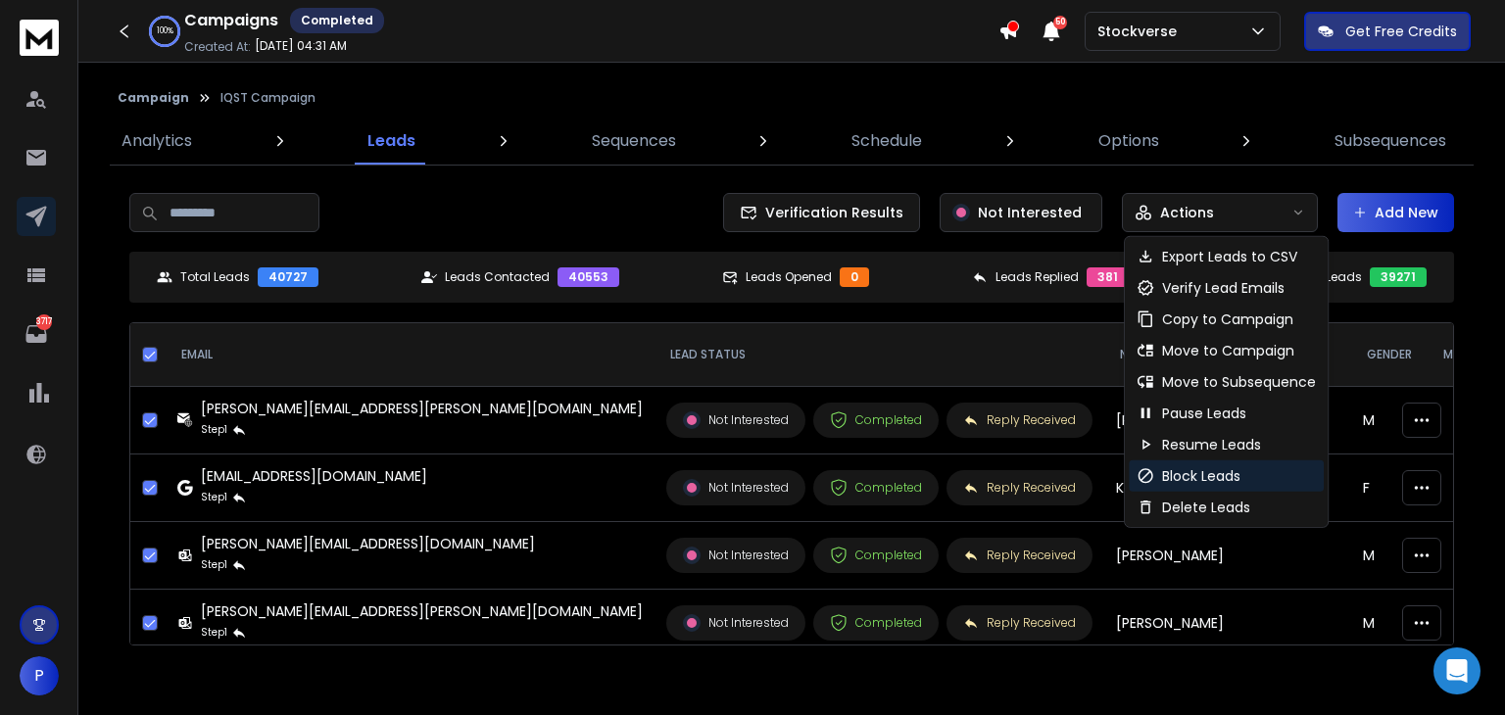
click at [1203, 469] on p "Block Leads" at bounding box center [1201, 476] width 78 height 20
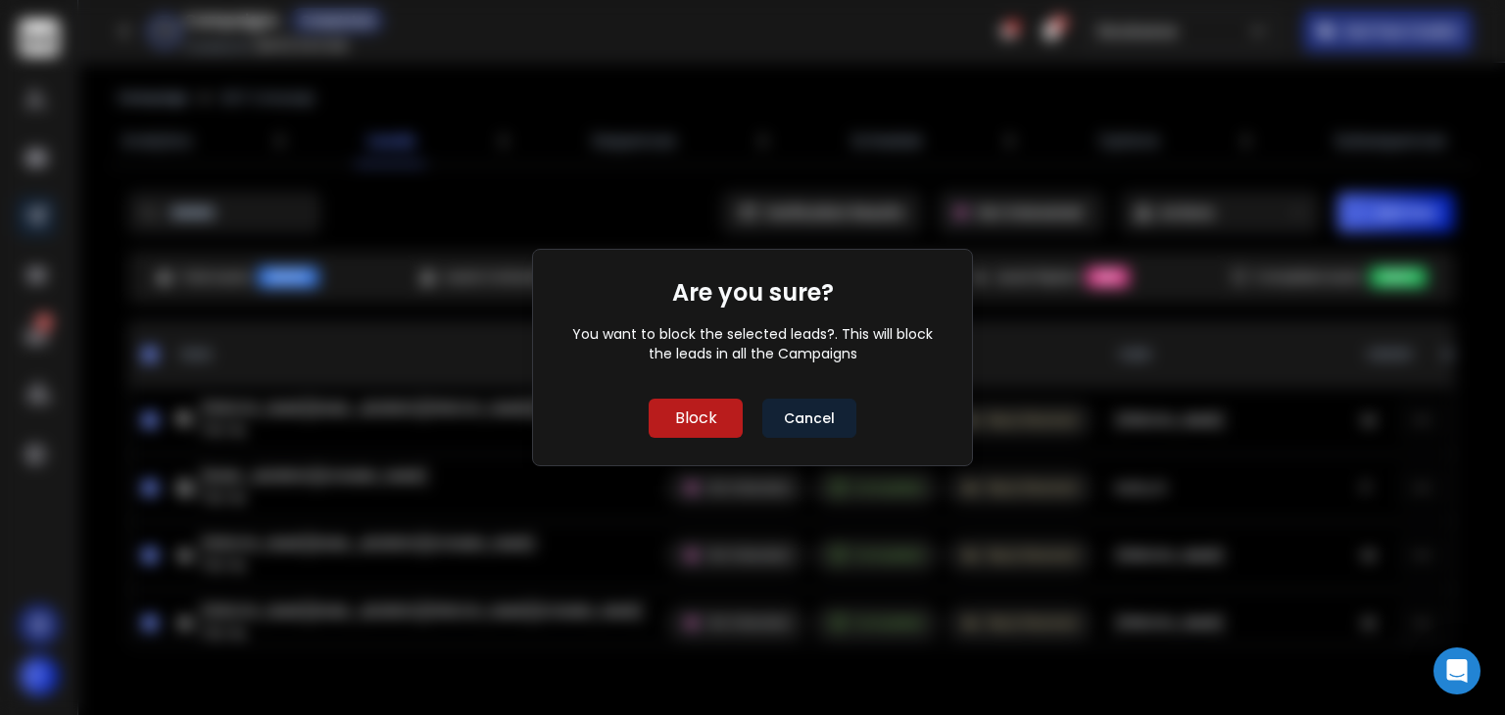
click at [727, 410] on button "Block" at bounding box center [696, 418] width 94 height 39
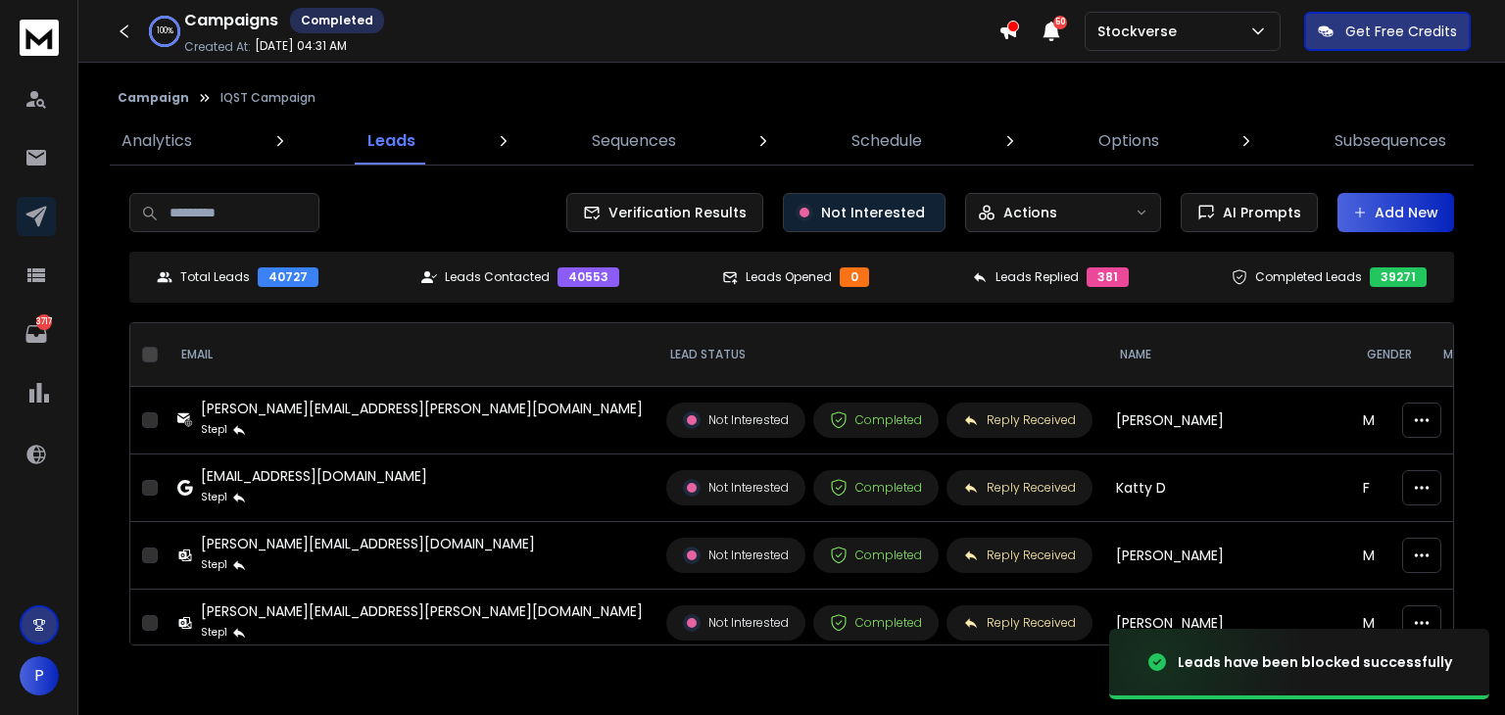
click at [888, 213] on p "Not Interested" at bounding box center [873, 213] width 104 height 20
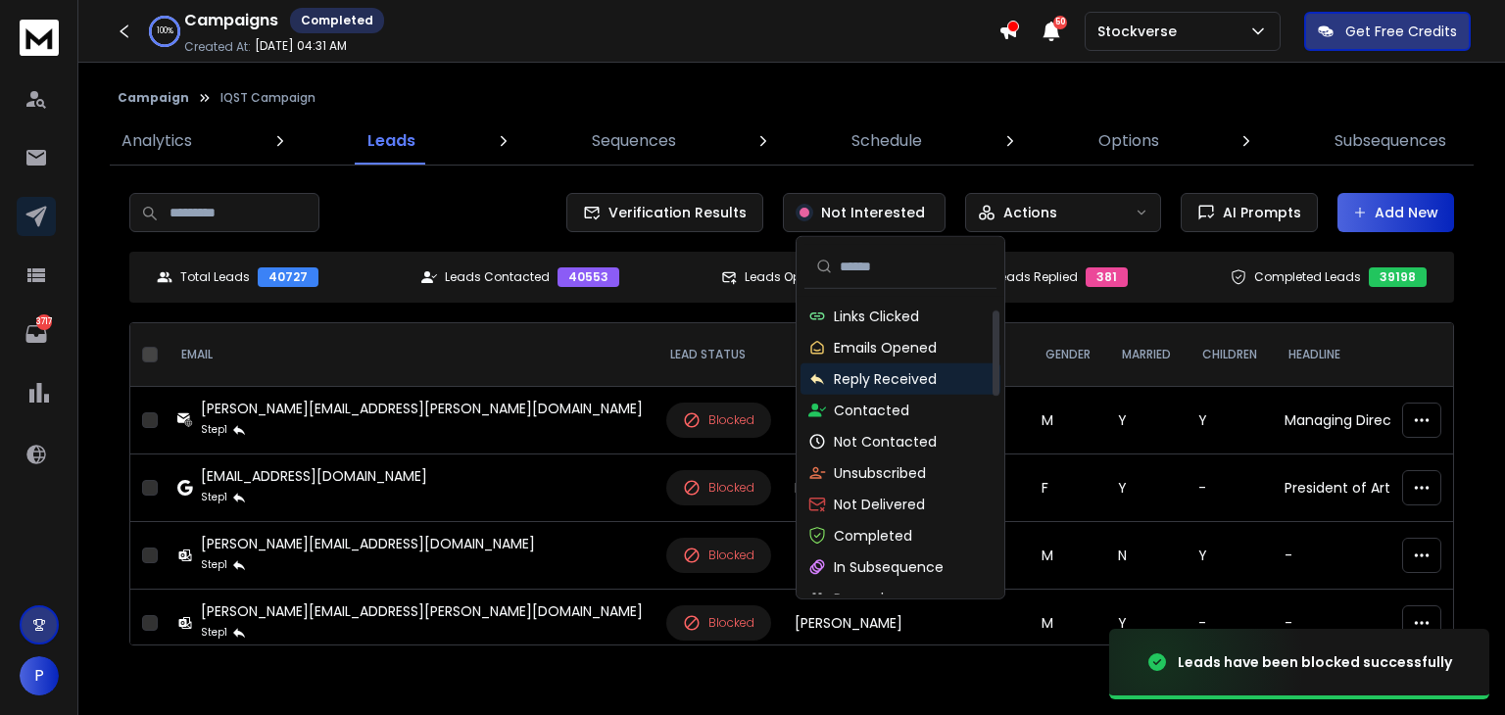
scroll to position [0, 0]
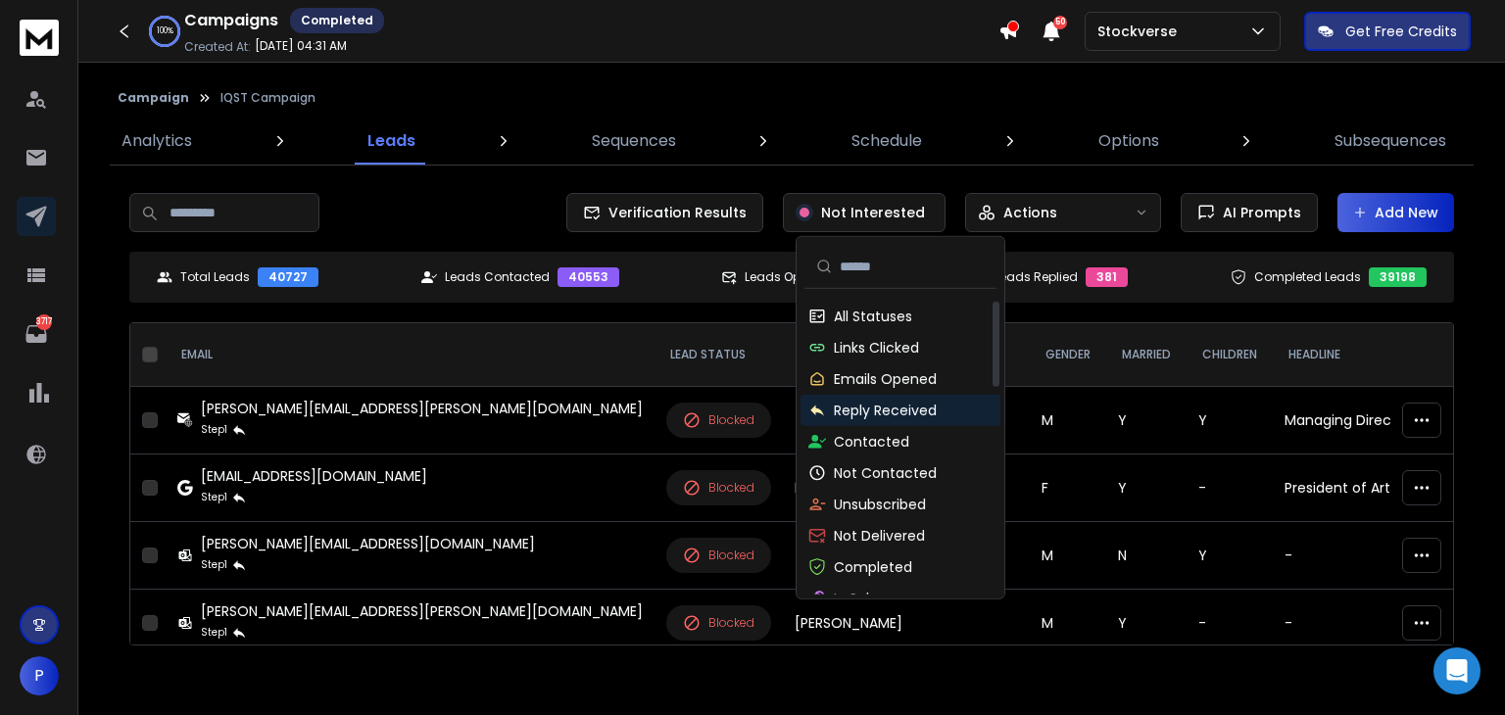
click at [947, 405] on div "Reply Received" at bounding box center [901, 410] width 200 height 31
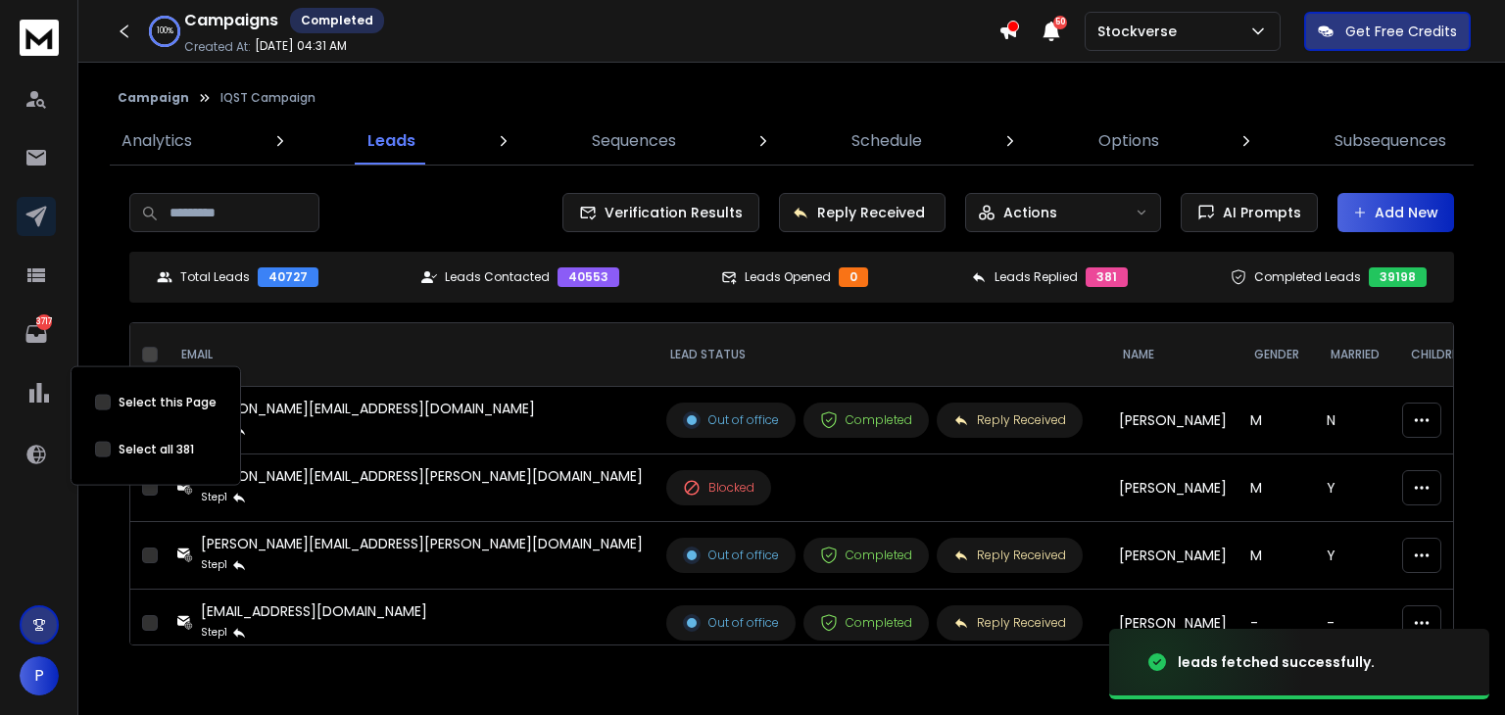
click at [103, 447] on button "Select this Page" at bounding box center [103, 450] width 16 height 16
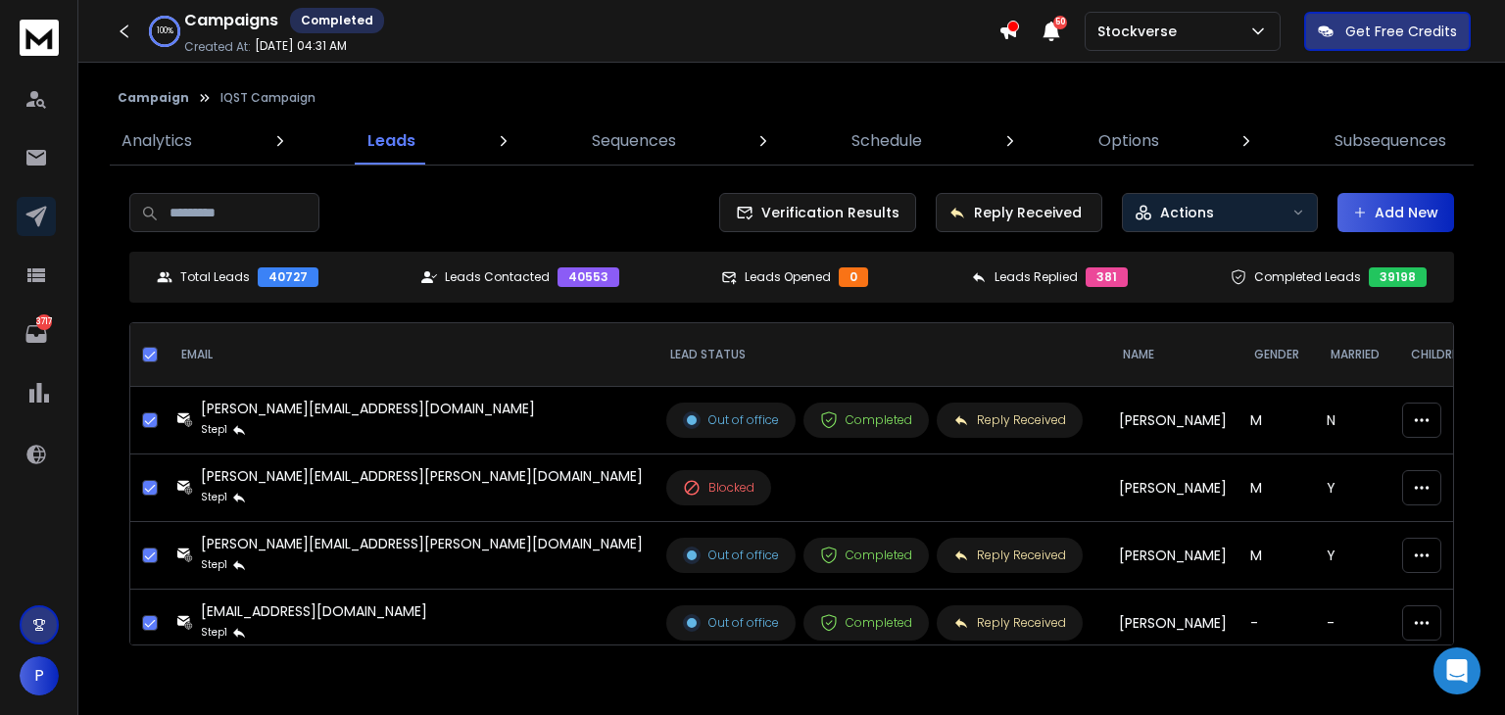
click at [1239, 218] on div "Actions" at bounding box center [1209, 213] width 149 height 20
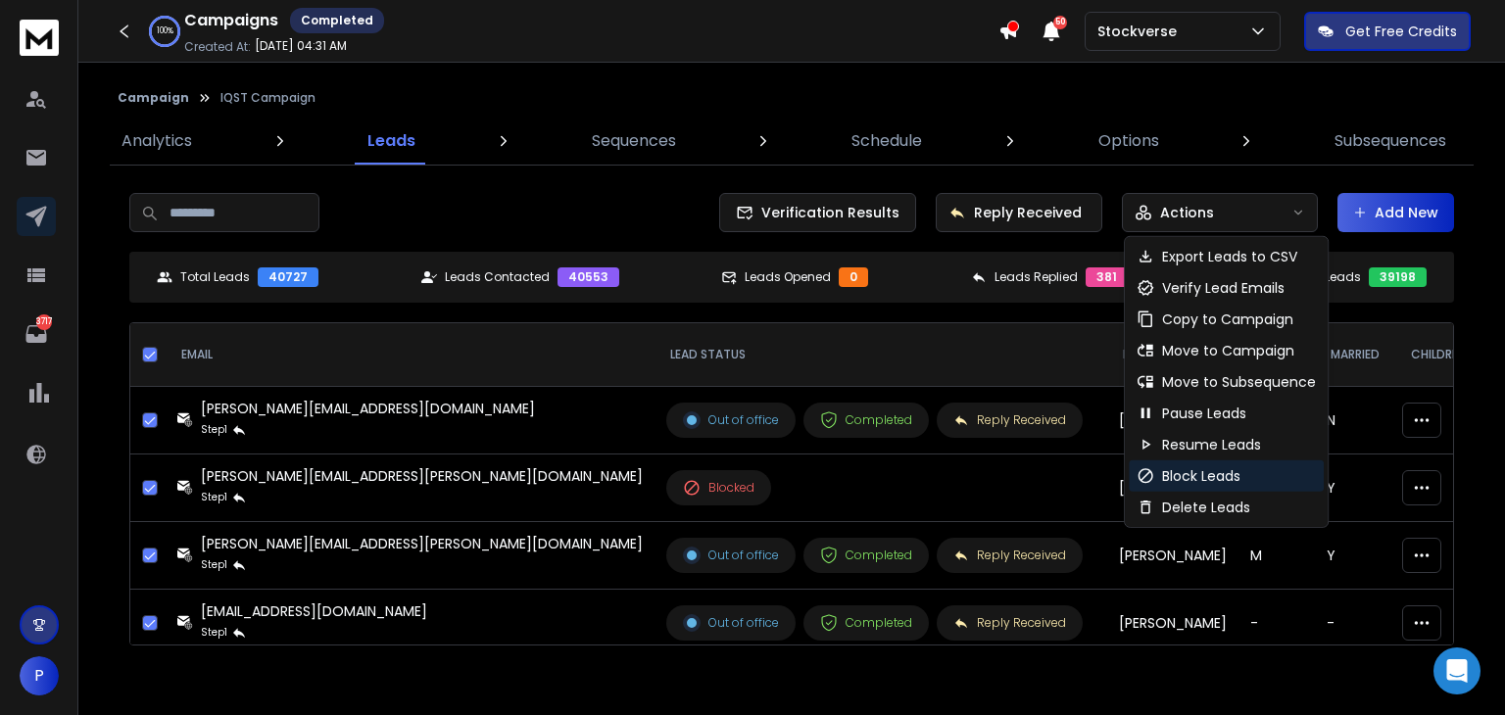
click at [1199, 472] on p "Block Leads" at bounding box center [1201, 476] width 78 height 20
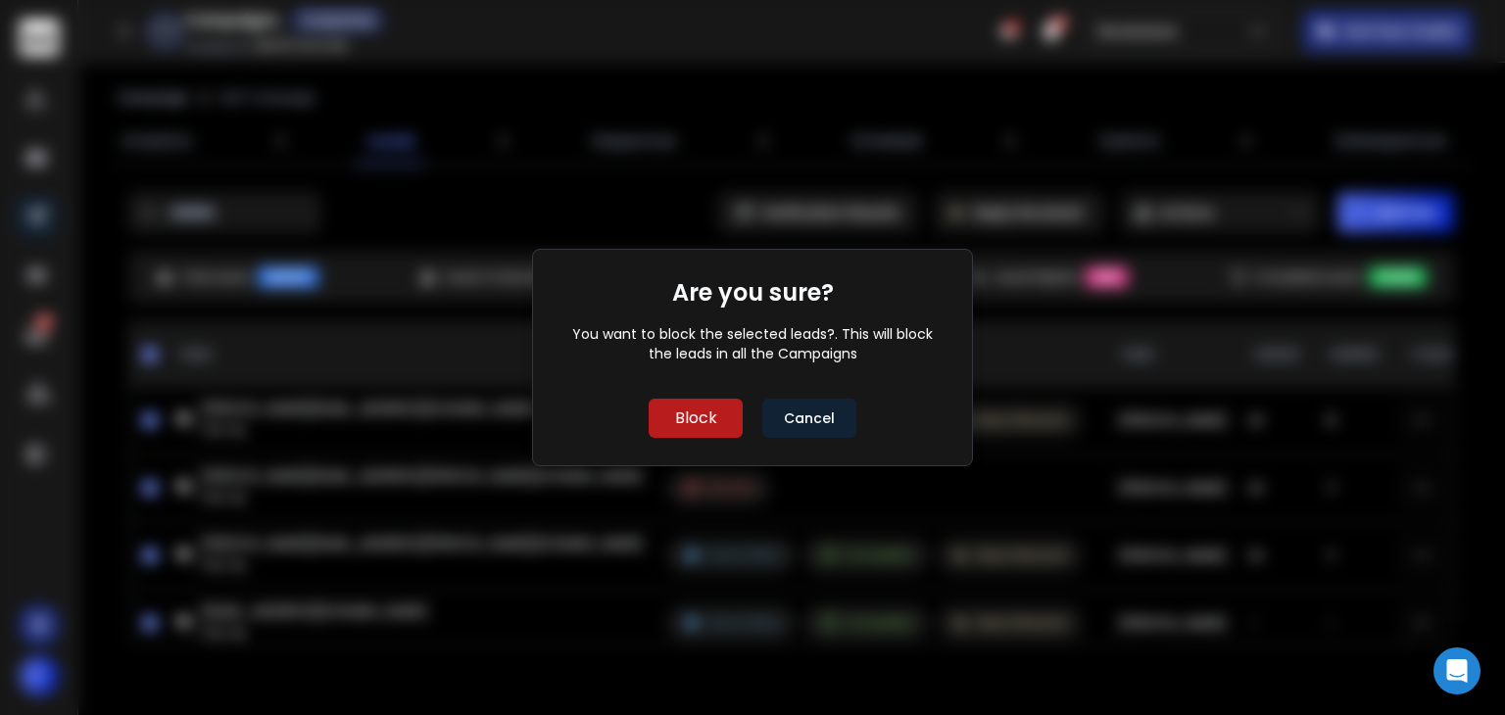
click at [686, 399] on button "Block" at bounding box center [696, 418] width 94 height 39
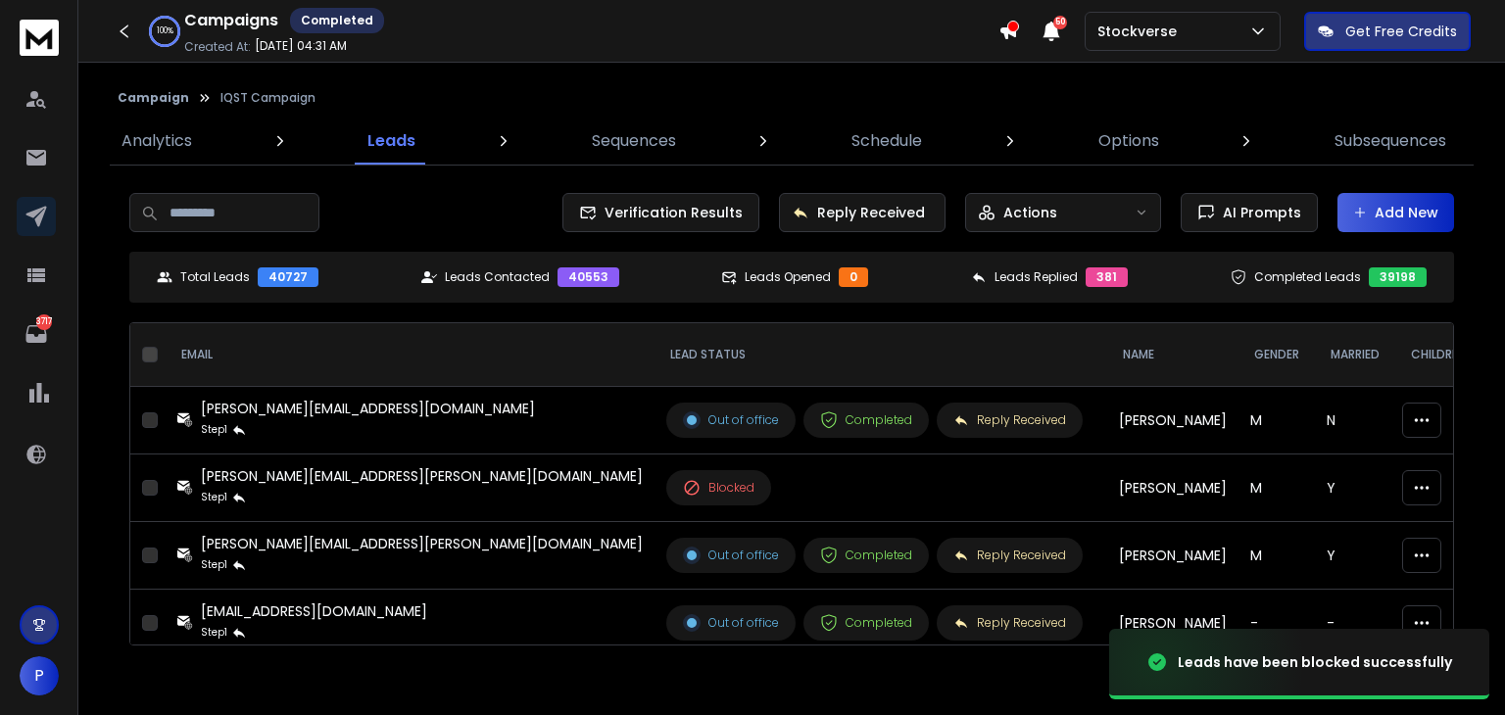
click at [14, 329] on div "3717 P" at bounding box center [39, 357] width 78 height 715
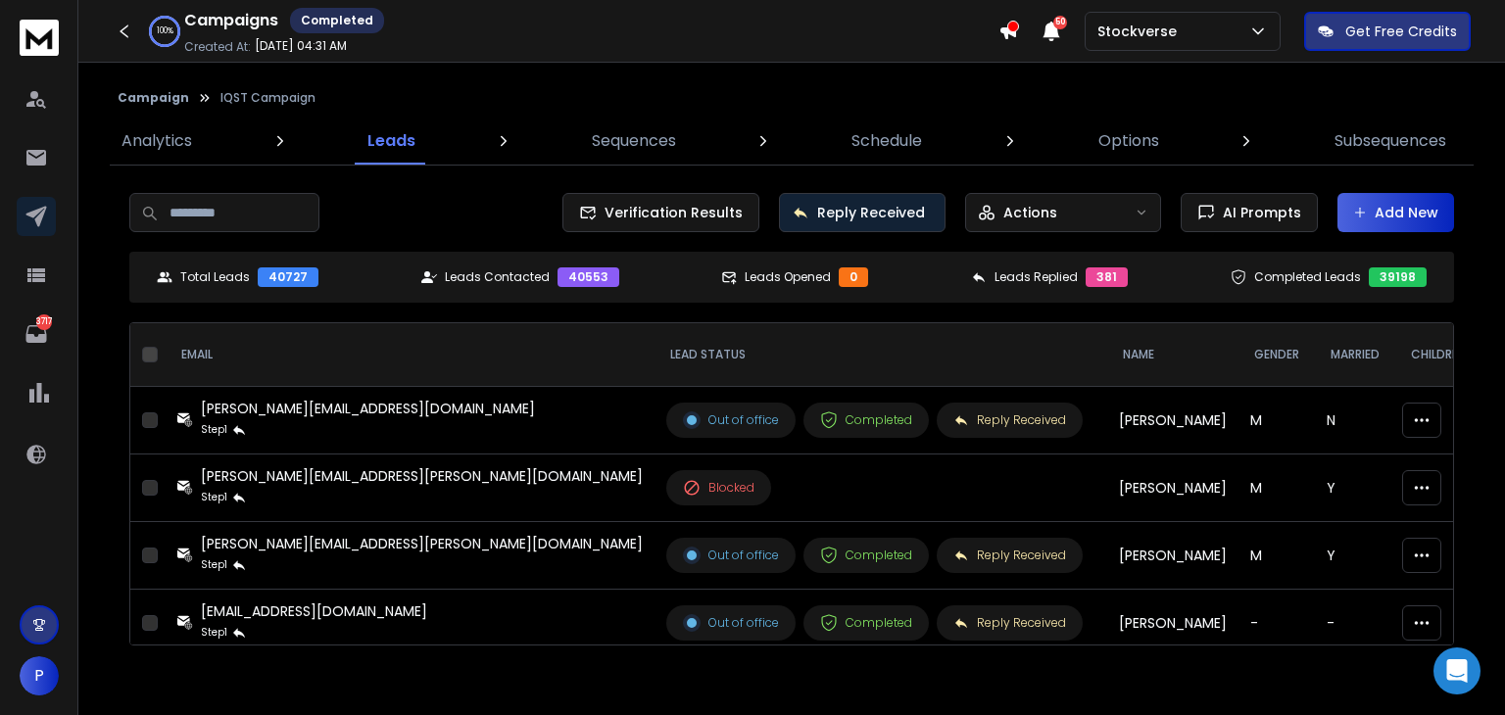
click at [891, 214] on p "Reply Received" at bounding box center [871, 213] width 108 height 20
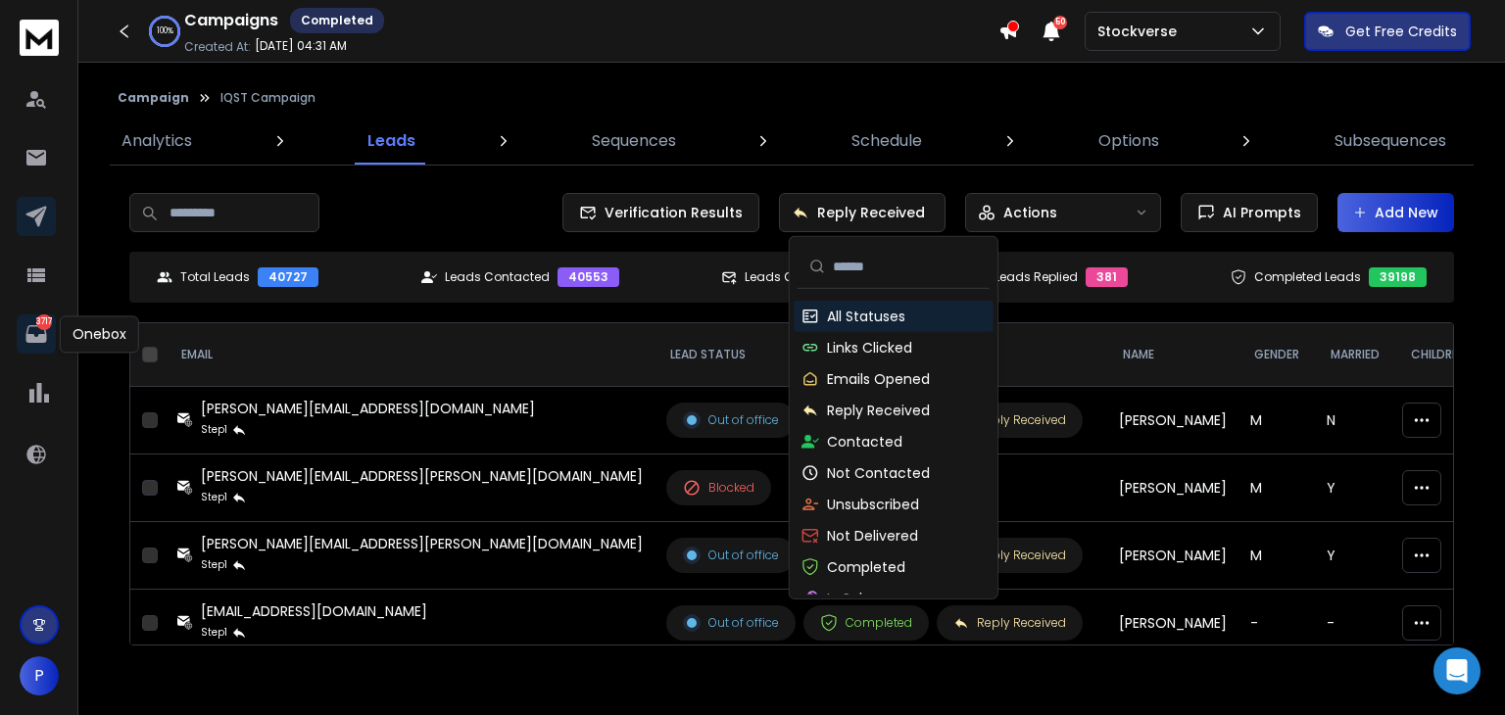
click at [36, 322] on p "3717" at bounding box center [44, 323] width 16 height 16
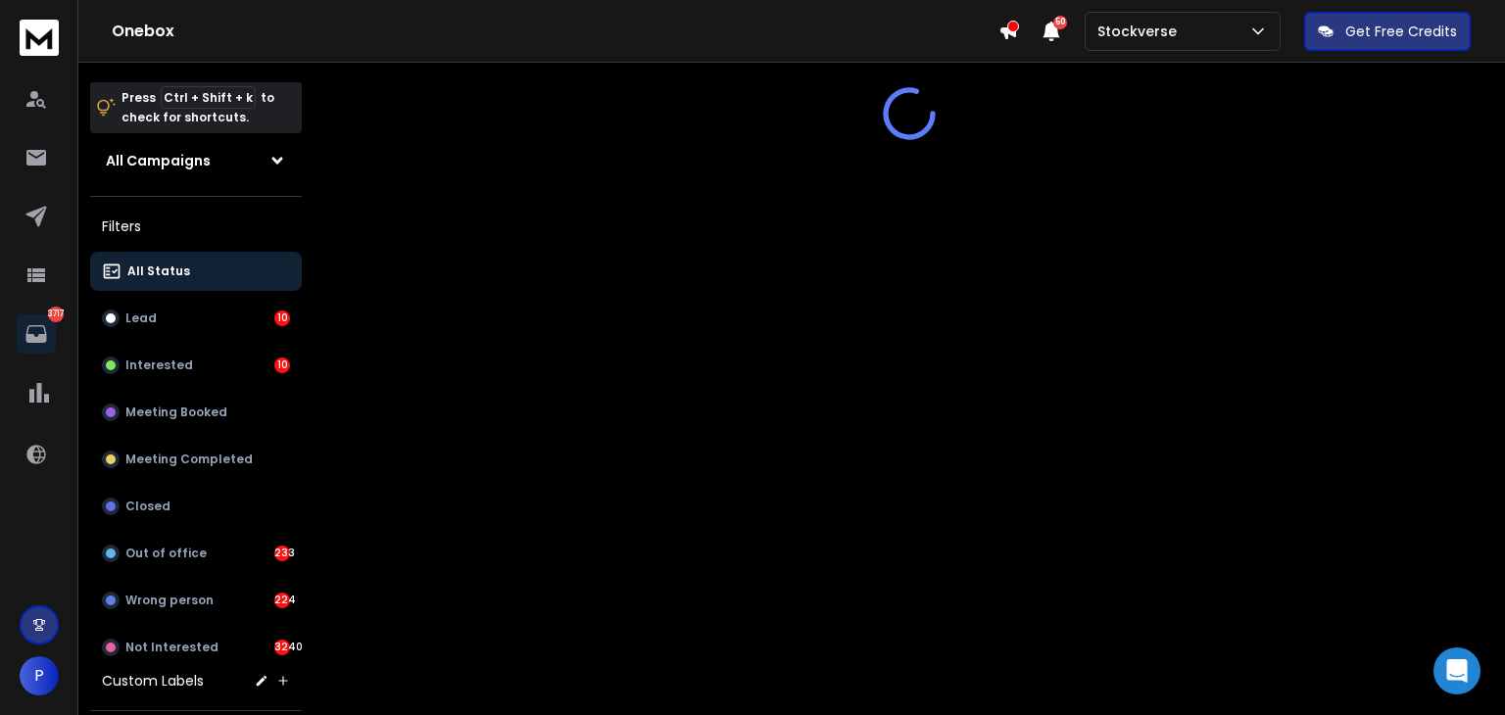
click at [143, 387] on div "All Status Lead 10 Interested 10 Meeting Booked Meeting Completed Closed Out of…" at bounding box center [196, 459] width 212 height 415
click at [188, 373] on button "Interested 10" at bounding box center [196, 365] width 212 height 39
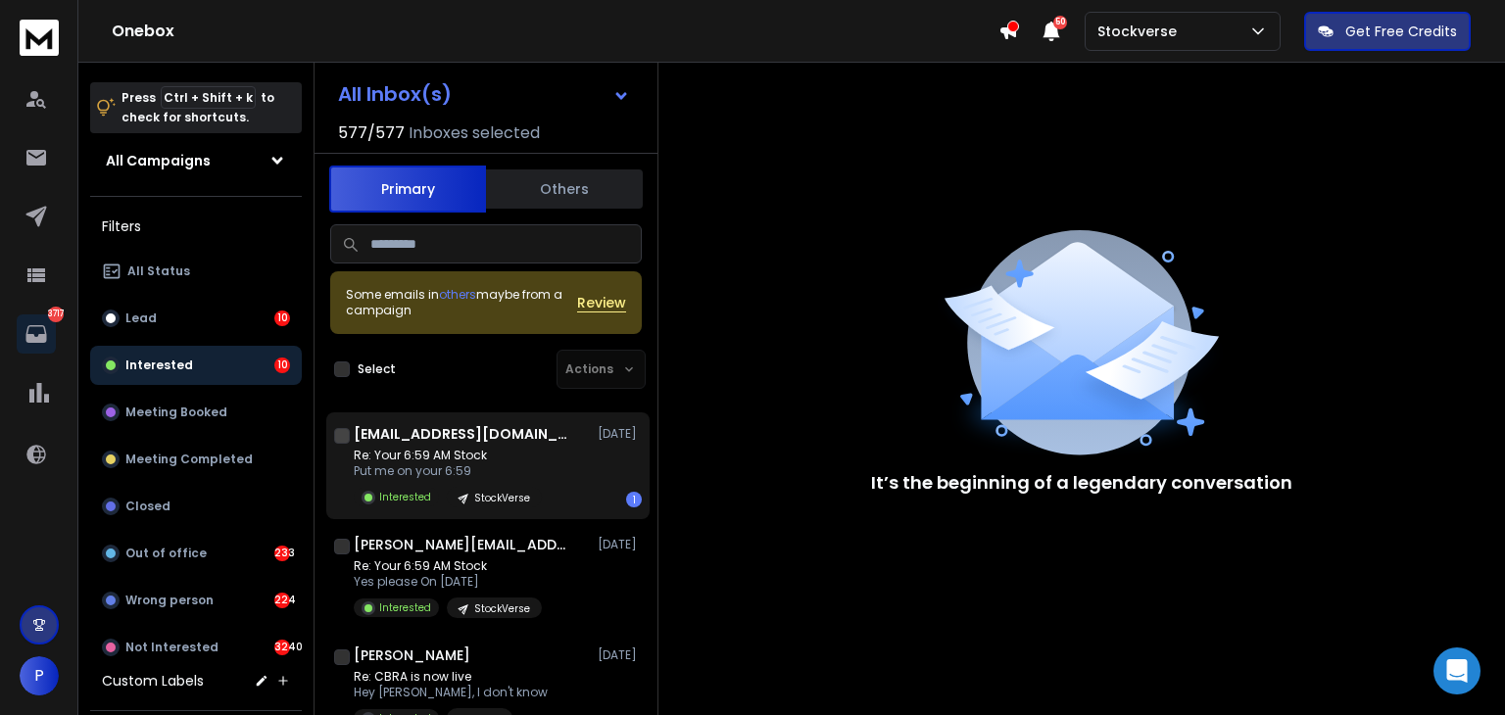
click at [537, 465] on div "Re: Your 6:59 AM Stock Put me on your 6:59 Interested StockVerse 1" at bounding box center [498, 478] width 288 height 60
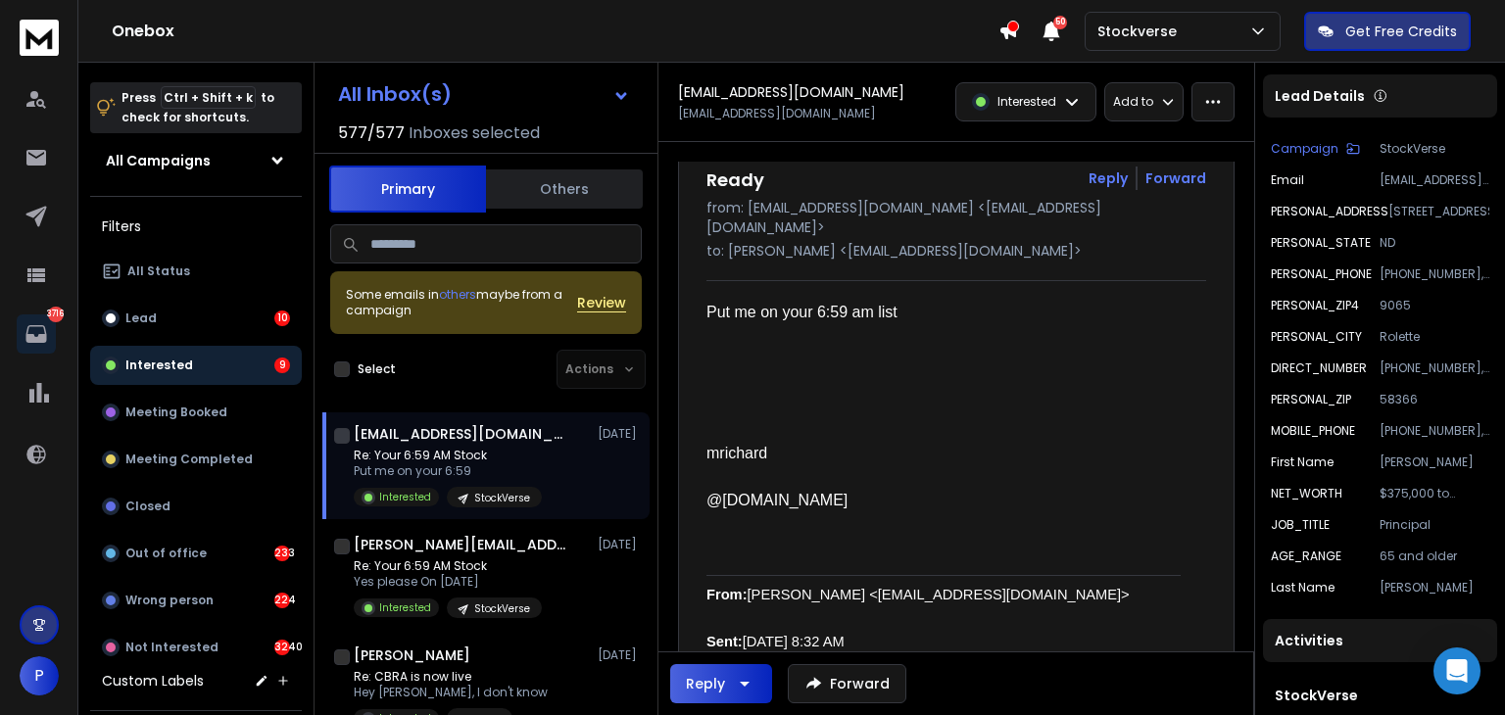
scroll to position [196, 0]
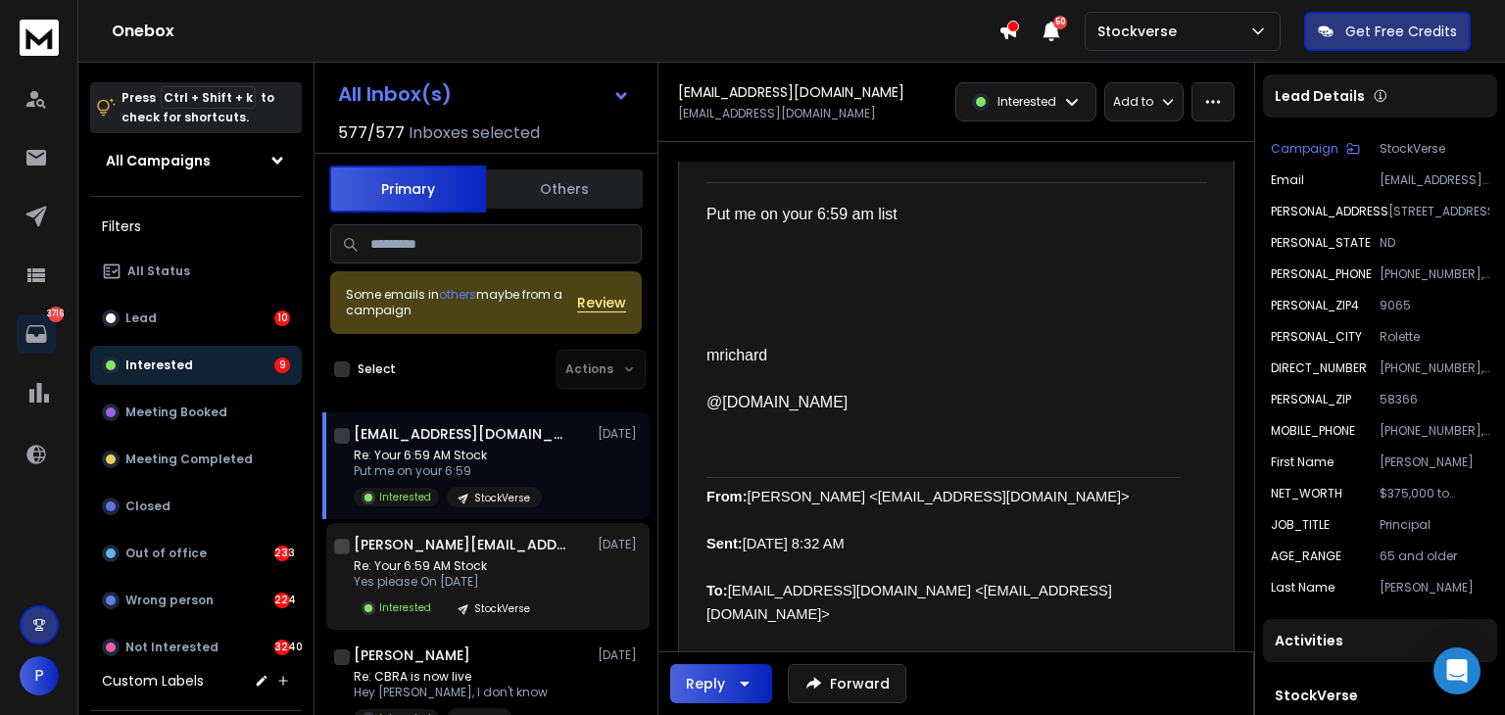
click at [546, 558] on div "steve@mountstorm.com 06 Jul Re: Your 6:59 AM Stock Yes please On Jul 5, 2025 In…" at bounding box center [498, 576] width 288 height 83
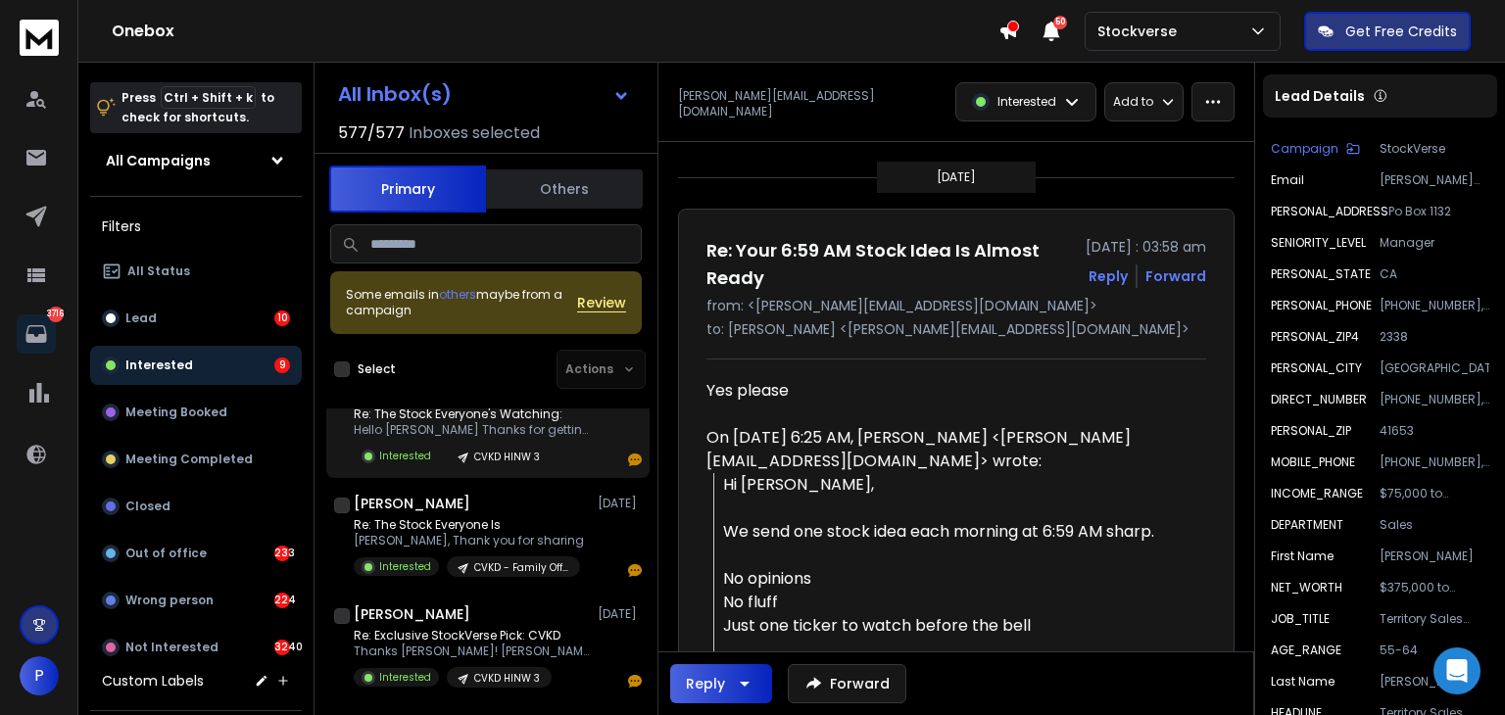
scroll to position [882, 0]
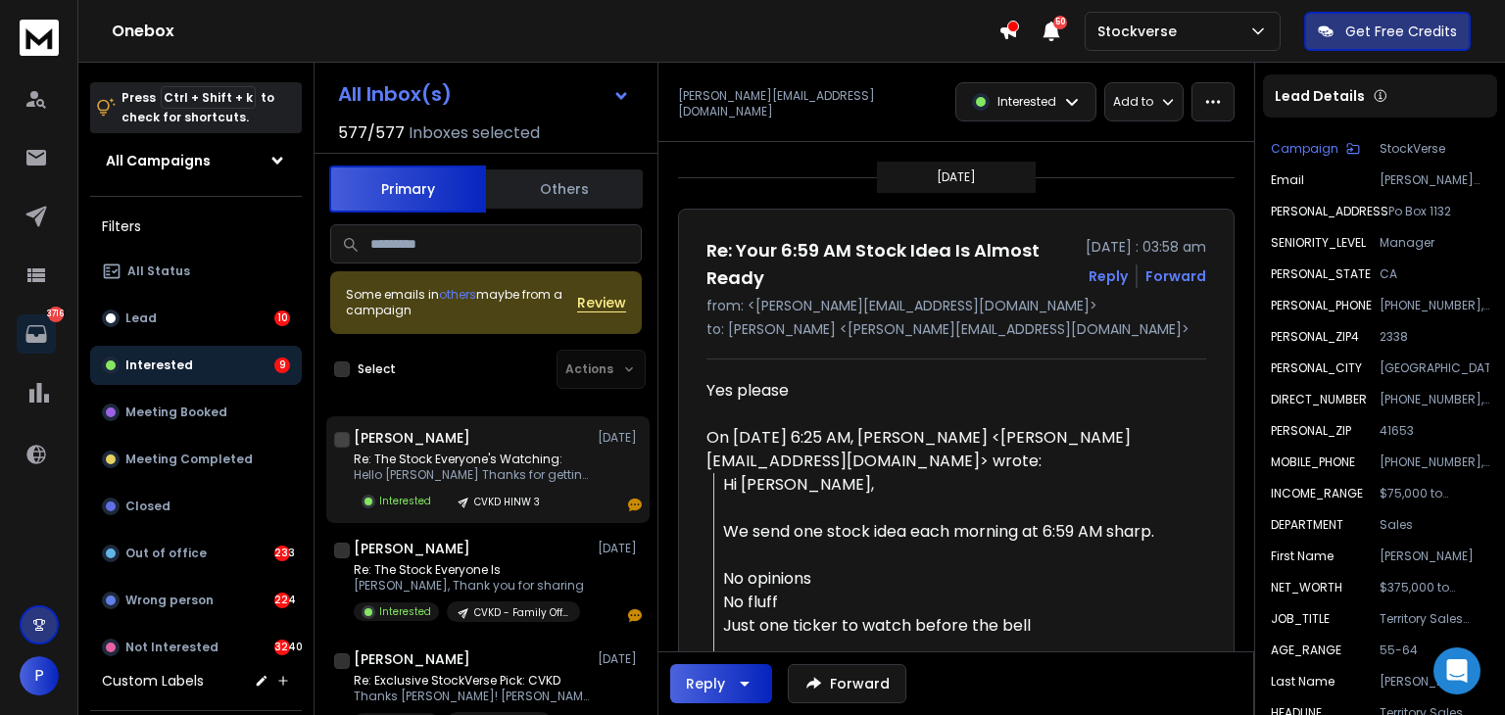
click at [527, 470] on p "Hello Mark Thanks for getting" at bounding box center [471, 475] width 235 height 16
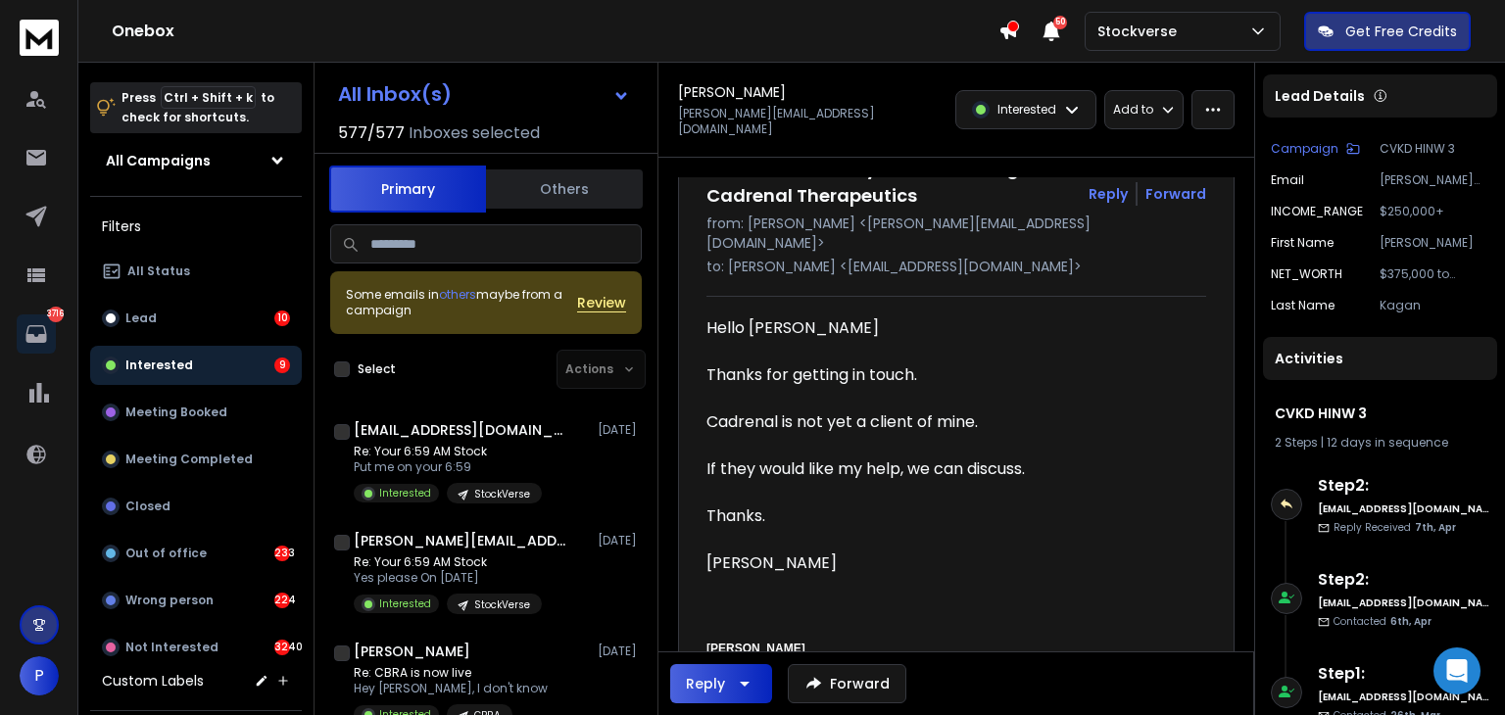
scroll to position [0, 0]
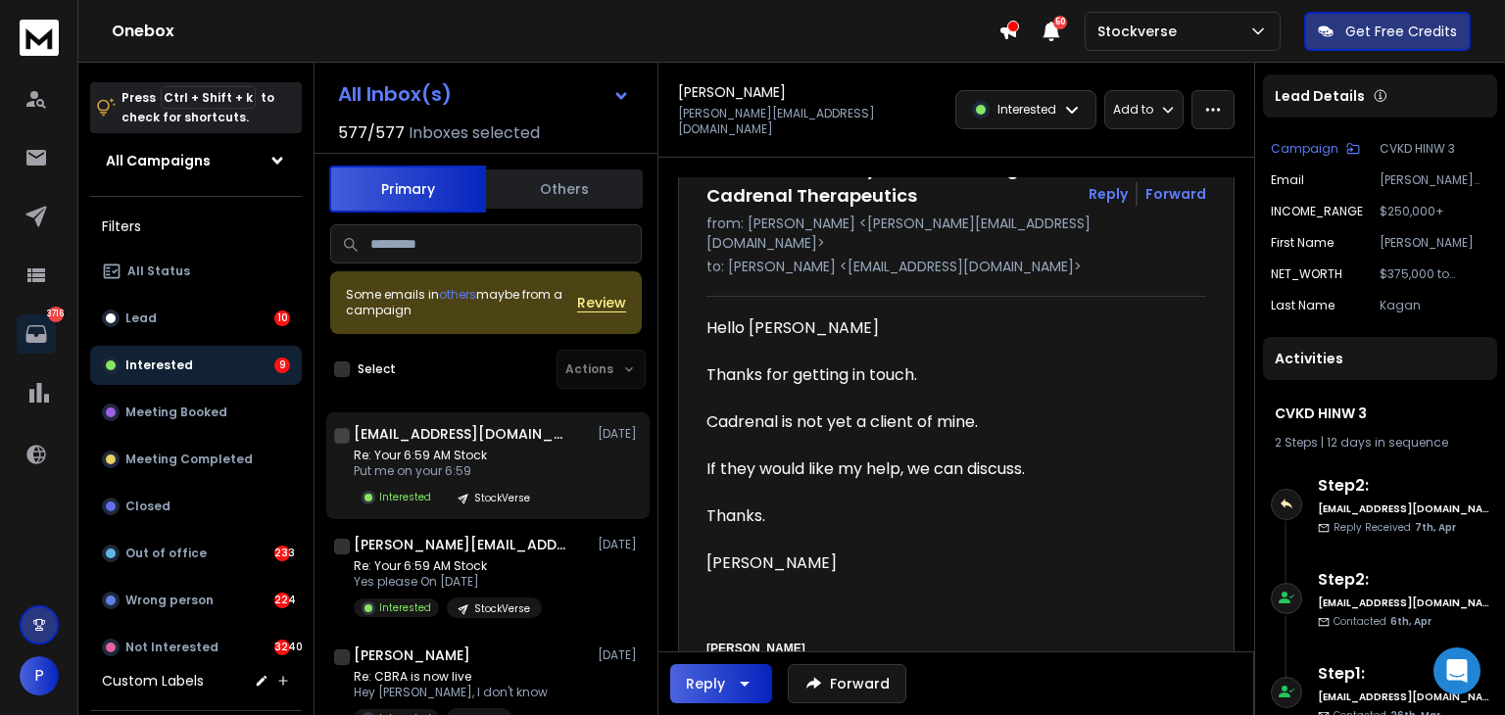
click at [546, 446] on div "mrichard@utma.com 14 Jul Re: Your 6:59 AM Stock Put me on your 6:59 Interested …" at bounding box center [498, 465] width 288 height 83
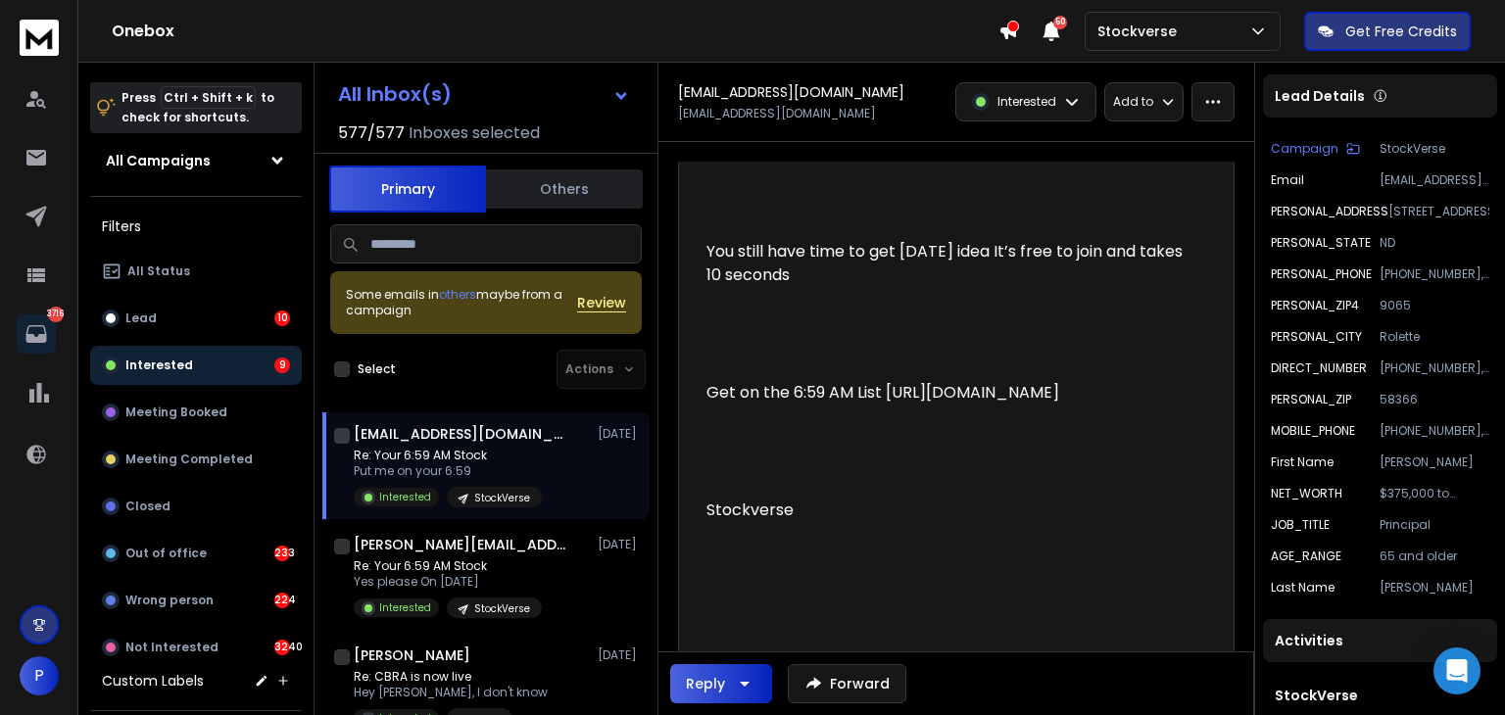
scroll to position [1274, 0]
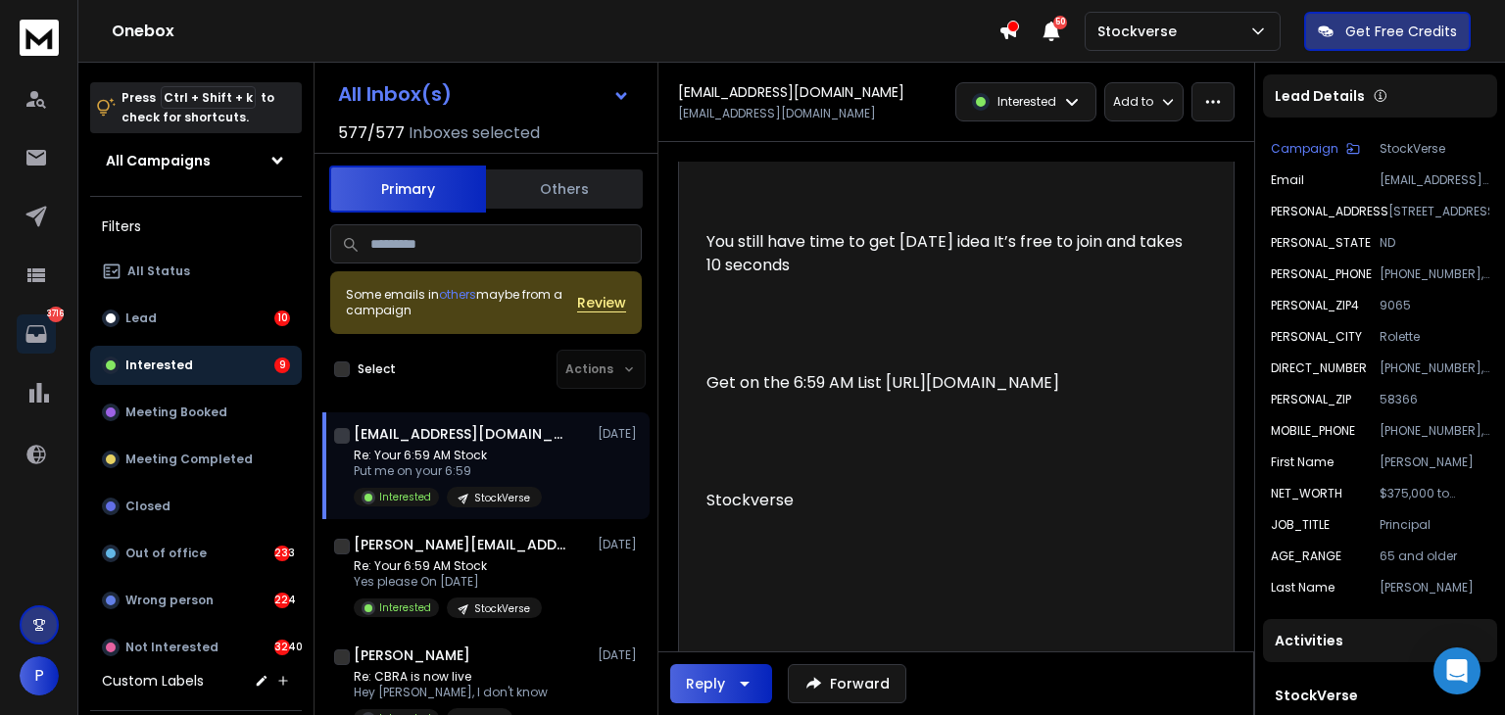
copy div "http://stockverse.com/newsletter"
drag, startPoint x: 888, startPoint y: 411, endPoint x: 1146, endPoint y: 409, distance: 257.7
click at [1146, 395] on div "Get on the 6:59 AM List http://stockverse.com/newsletter" at bounding box center [949, 383] width 484 height 24
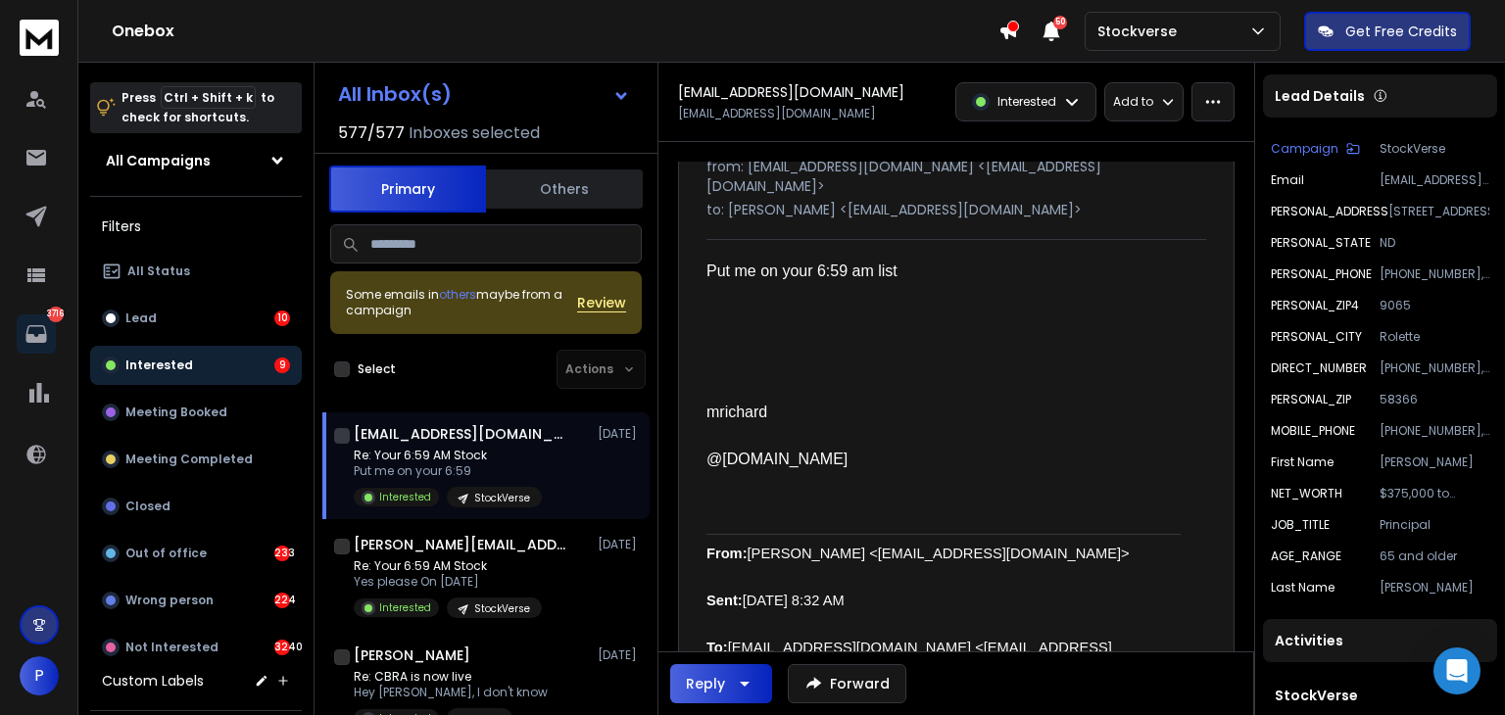
scroll to position [98, 0]
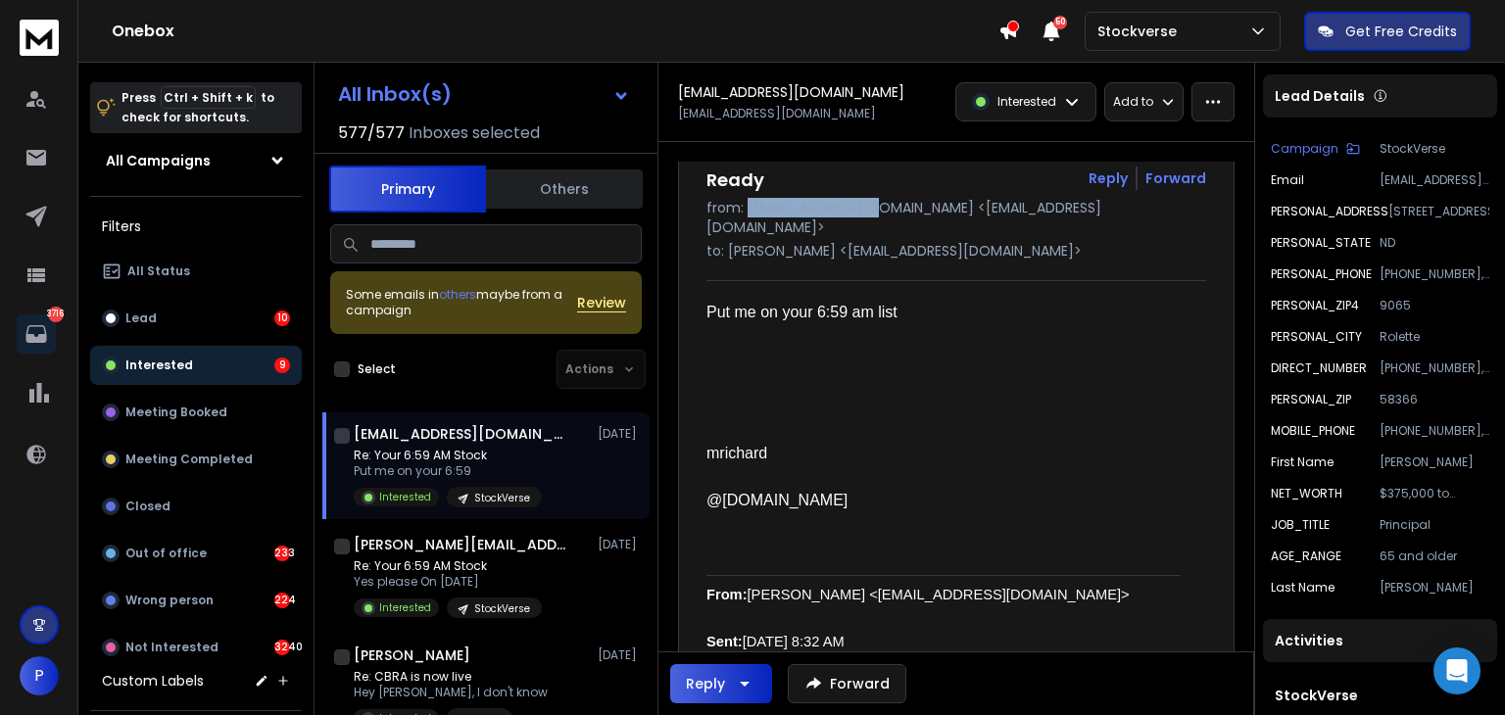
copy p "mrichard@utma.com"
drag, startPoint x: 749, startPoint y: 205, endPoint x: 889, endPoint y: 204, distance: 140.1
click at [889, 204] on p "from: mrichard@utma.com <mrichard@utma.com>" at bounding box center [957, 217] width 500 height 39
click at [1387, 430] on p "+17018981507, +17018981507" at bounding box center [1435, 431] width 110 height 16
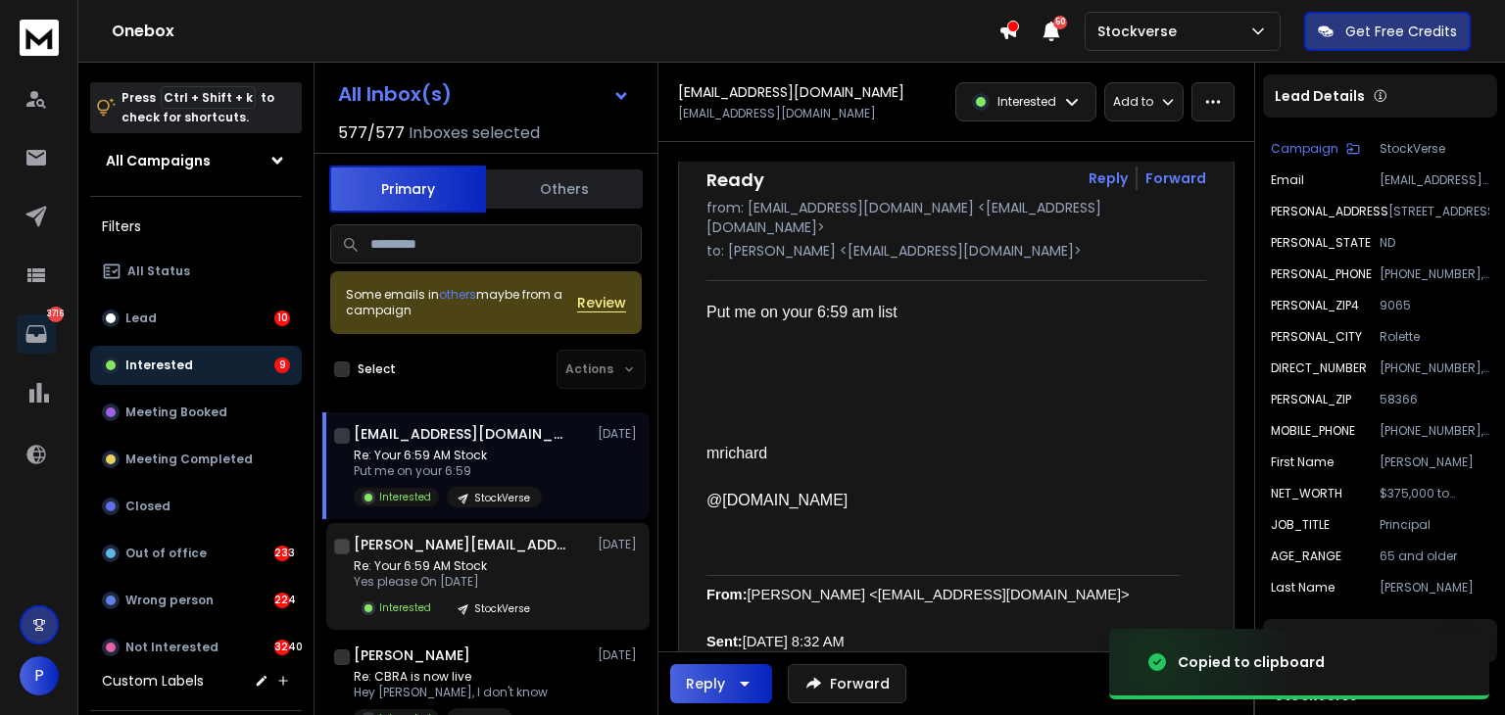
click at [534, 577] on p "Yes please On Jul 5, 2025" at bounding box center [448, 582] width 188 height 16
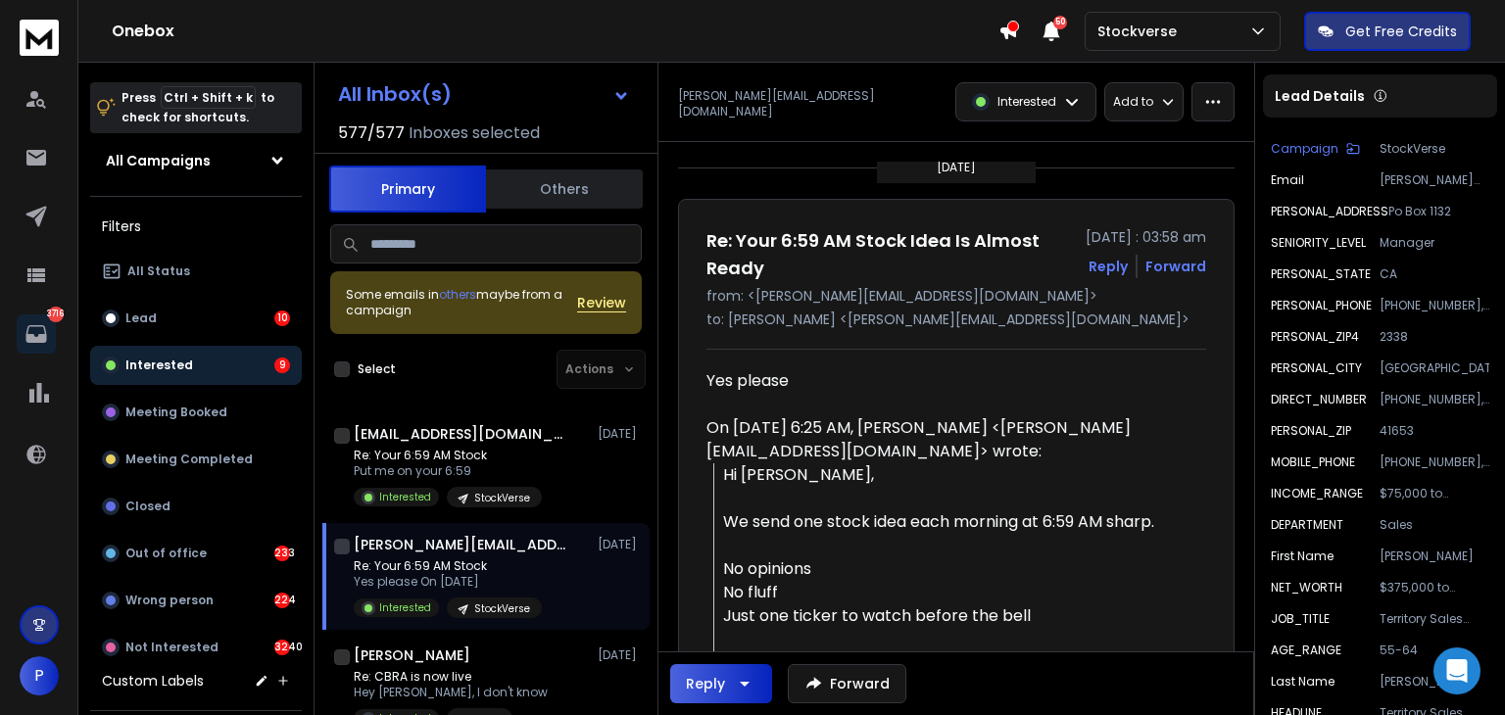
scroll to position [0, 0]
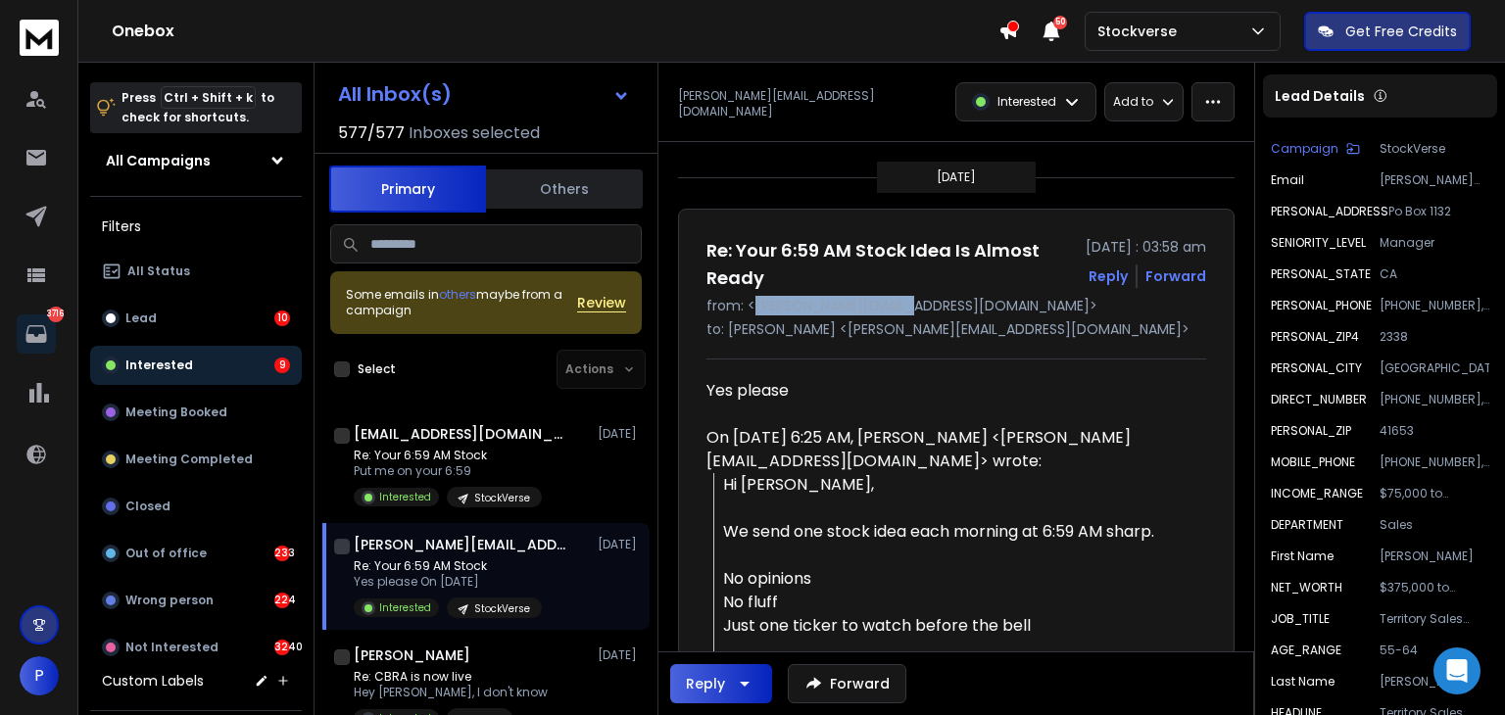
copy p "steve@mountstorm.com"
drag, startPoint x: 755, startPoint y: 297, endPoint x: 925, endPoint y: 300, distance: 170.5
click at [925, 300] on p "from: <steve@mountstorm.com>" at bounding box center [957, 306] width 500 height 20
click at [1400, 460] on p "+13869562000, +16623915256, +15107323862, +15095351797, +18002411883" at bounding box center [1435, 463] width 110 height 16
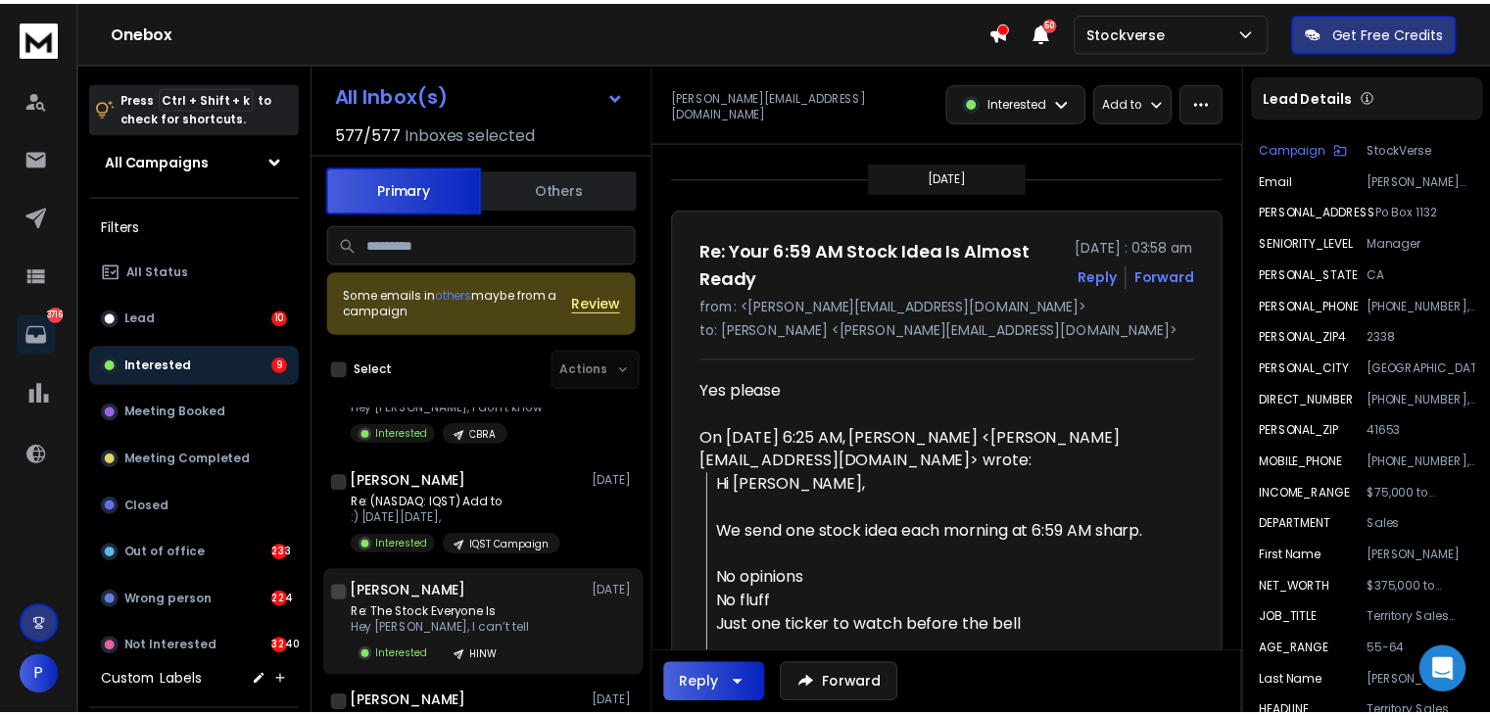
scroll to position [294, 0]
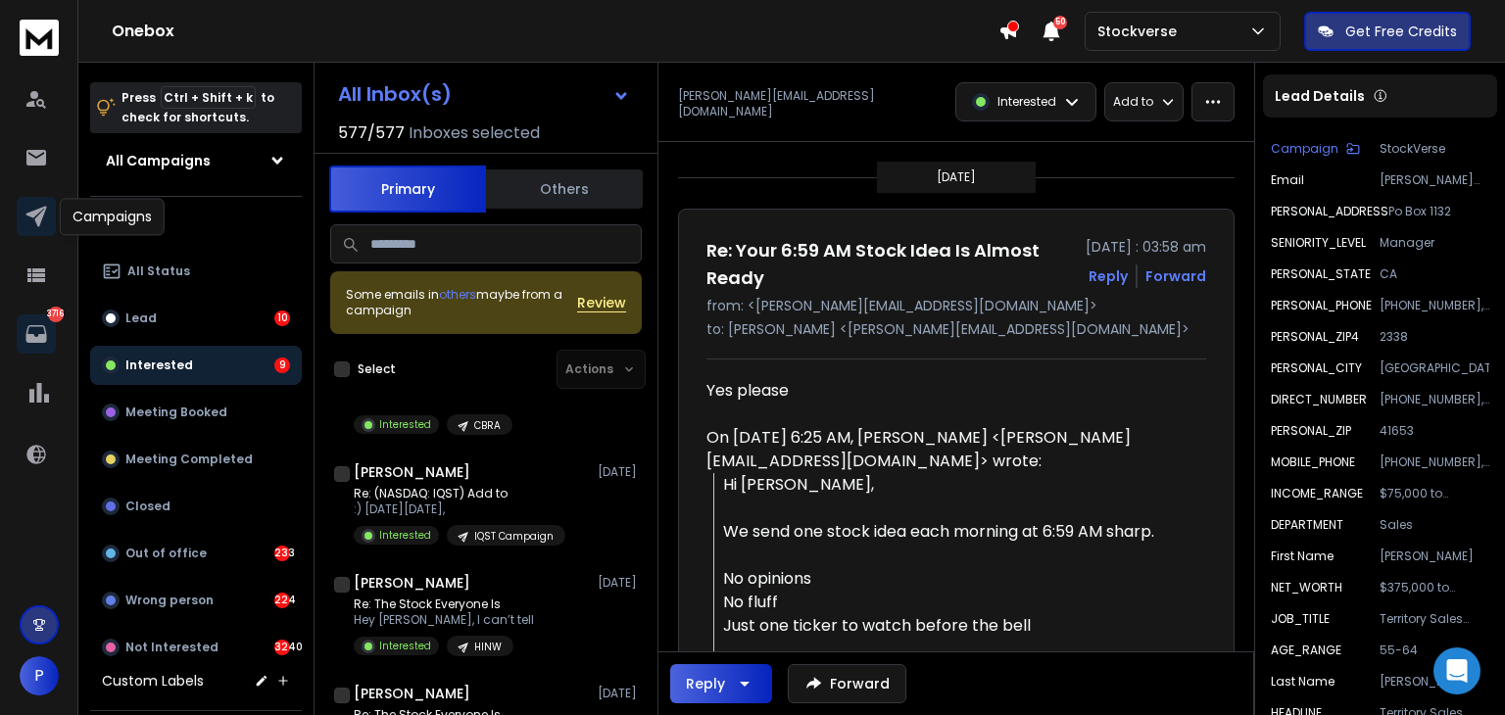
click at [37, 209] on icon at bounding box center [35, 216] width 21 height 21
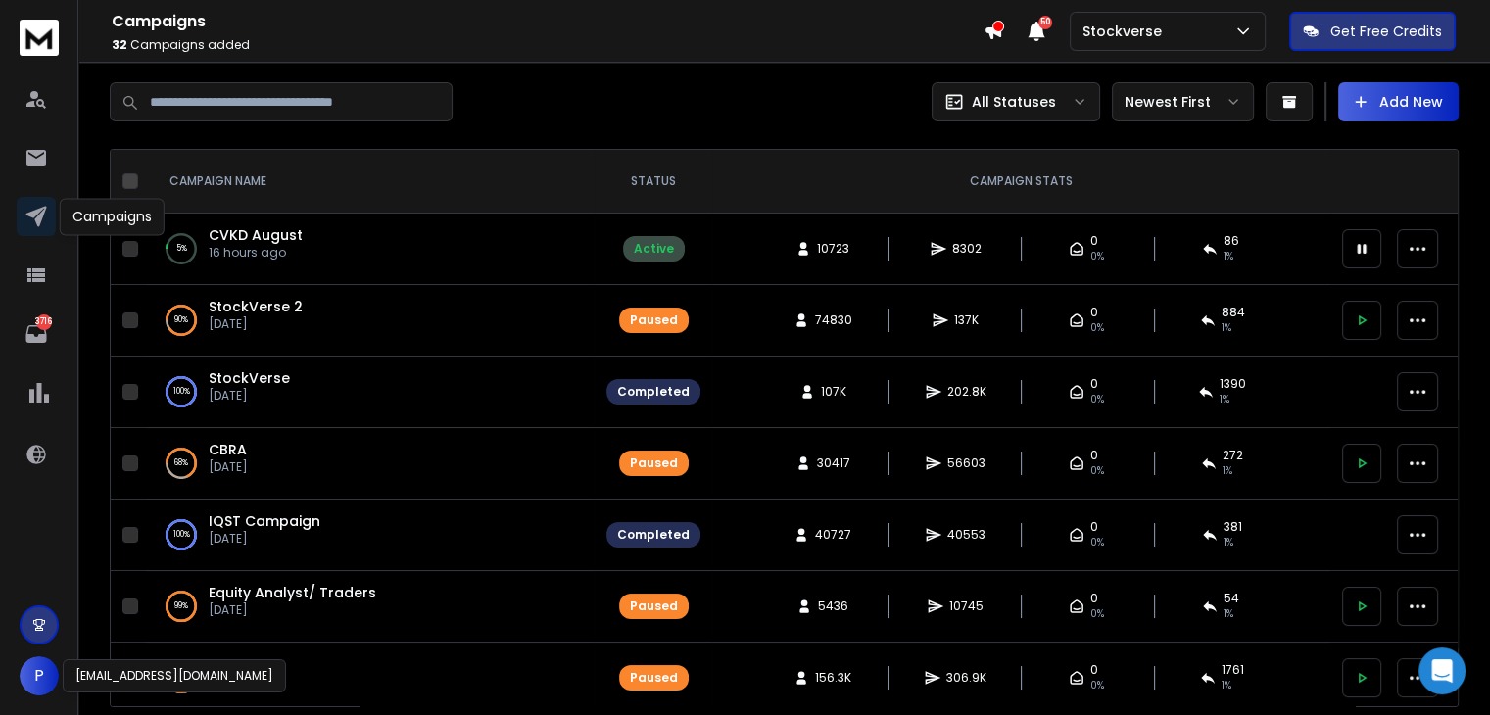
click at [38, 685] on span "P" at bounding box center [39, 676] width 39 height 39
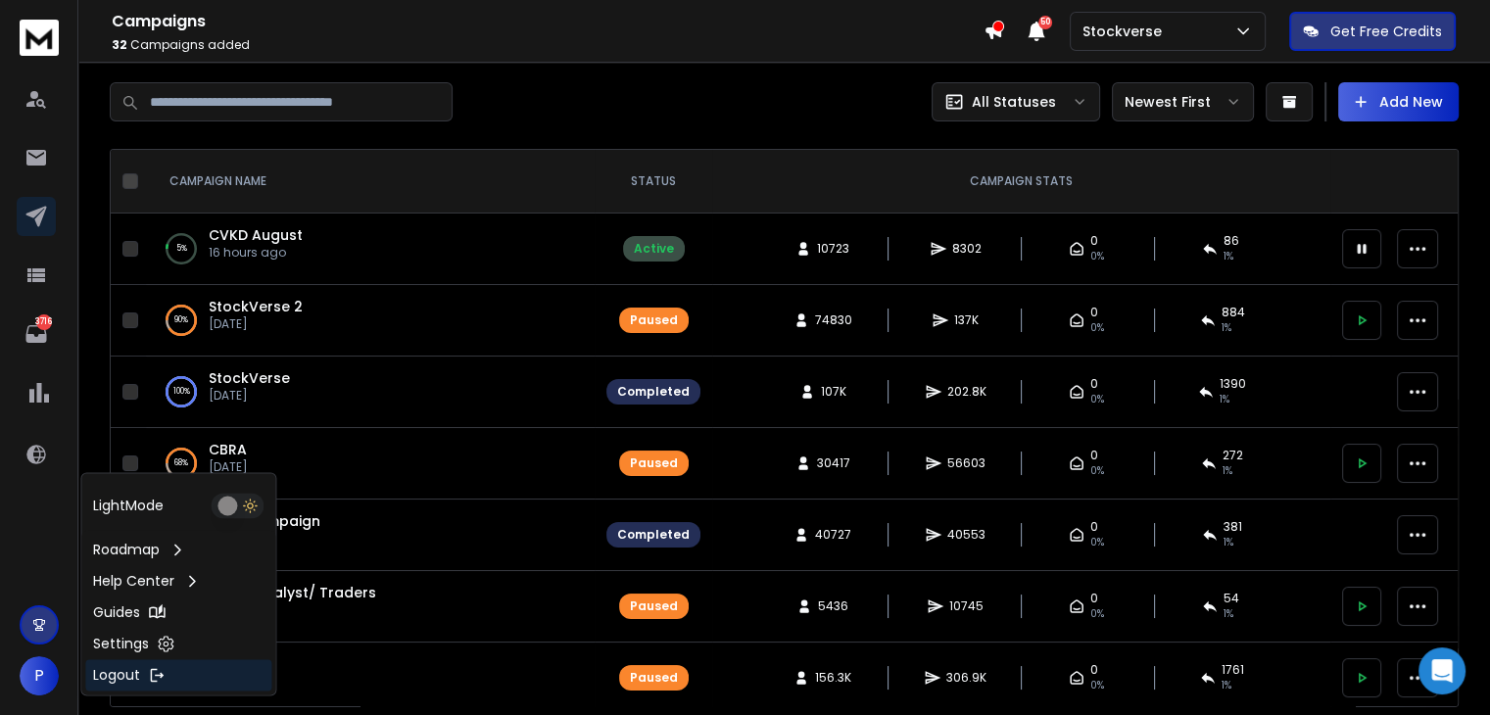
click at [142, 668] on div "Logout" at bounding box center [178, 674] width 186 height 31
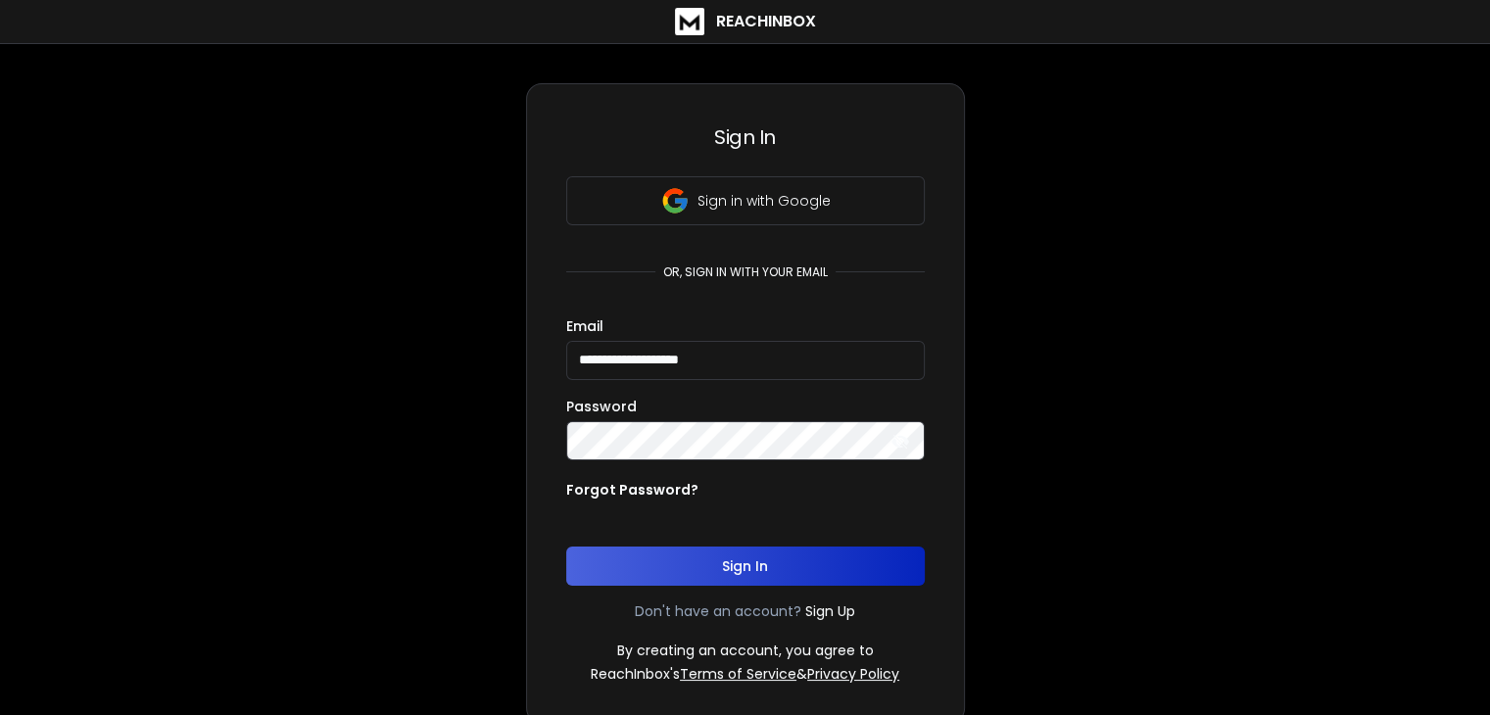
click at [720, 356] on input "**********" at bounding box center [745, 360] width 359 height 39
type input "**********"
click at [782, 566] on button "Sign In" at bounding box center [745, 566] width 359 height 39
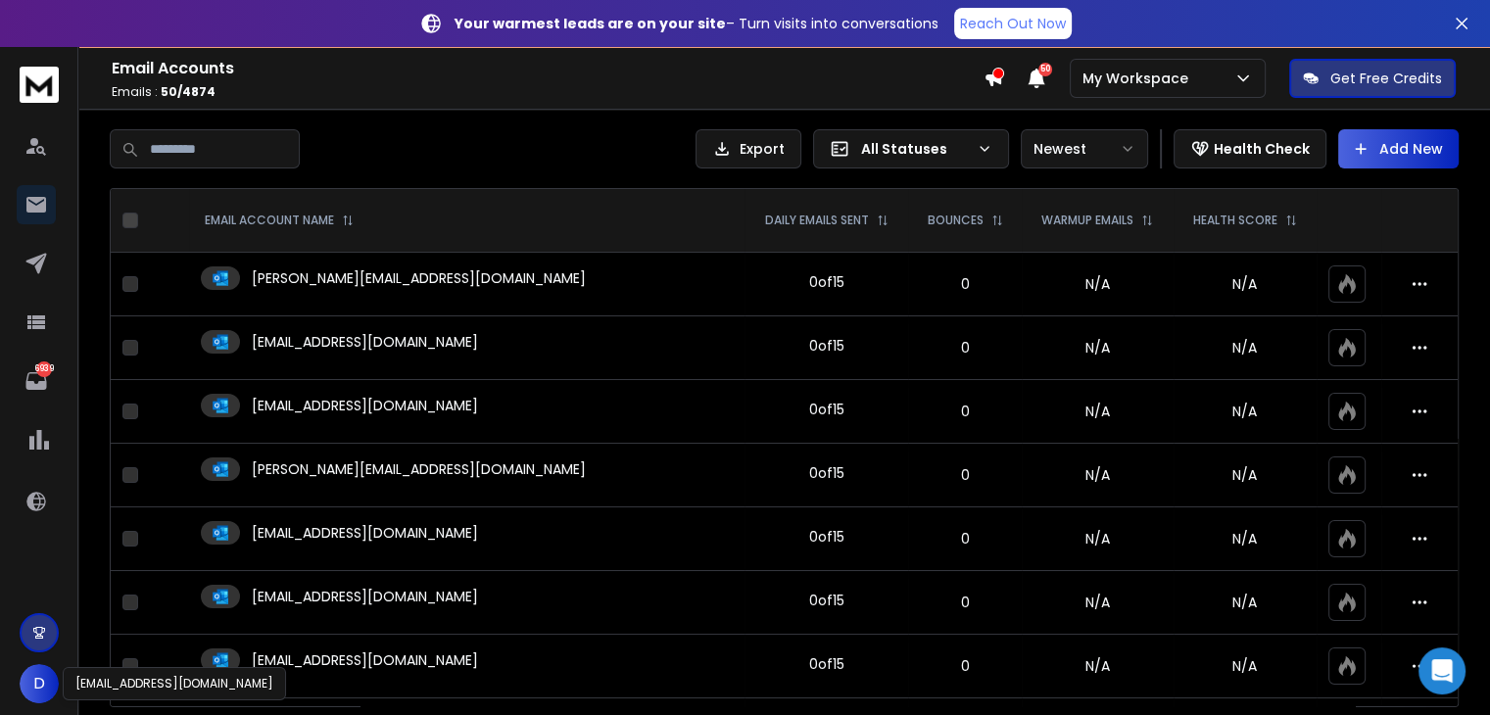
click at [23, 686] on span "D" at bounding box center [39, 683] width 39 height 39
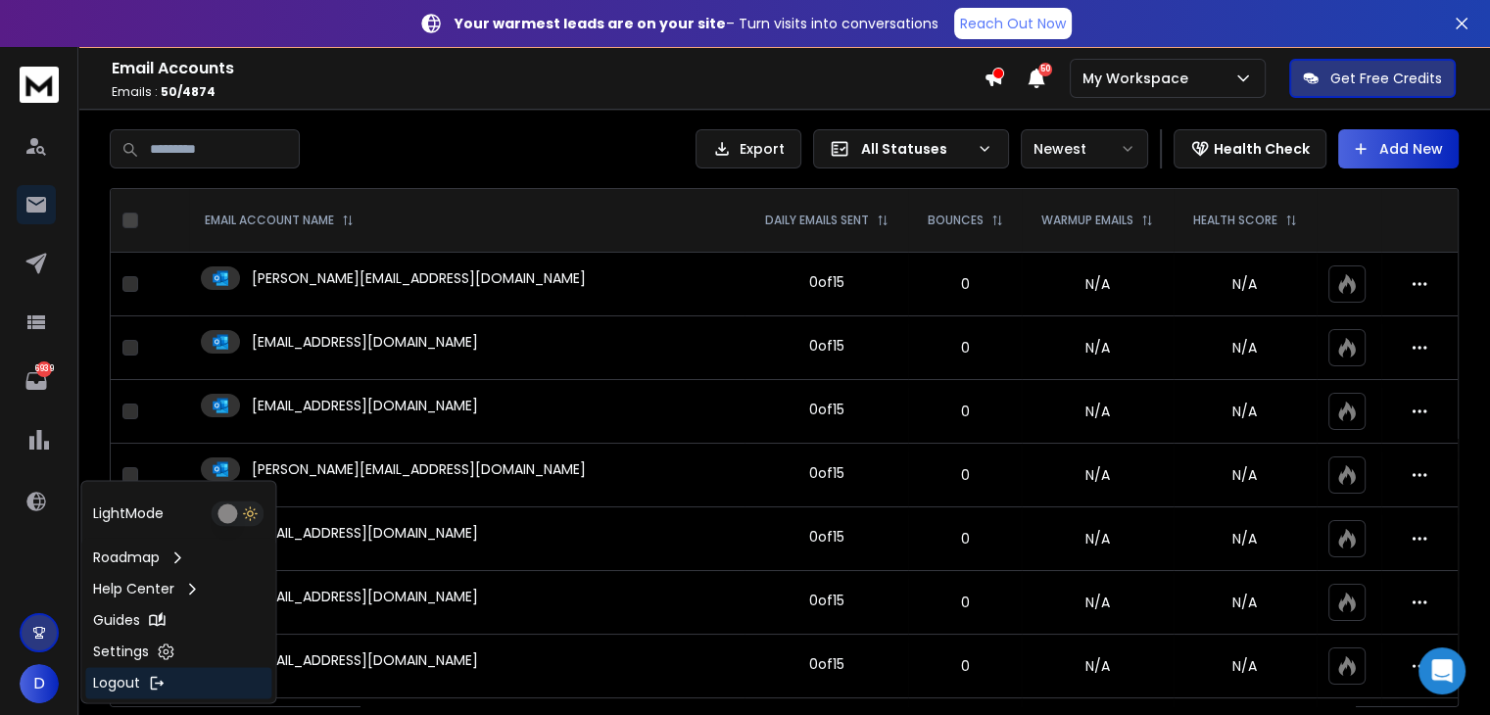
click at [144, 678] on div "Logout" at bounding box center [178, 682] width 186 height 31
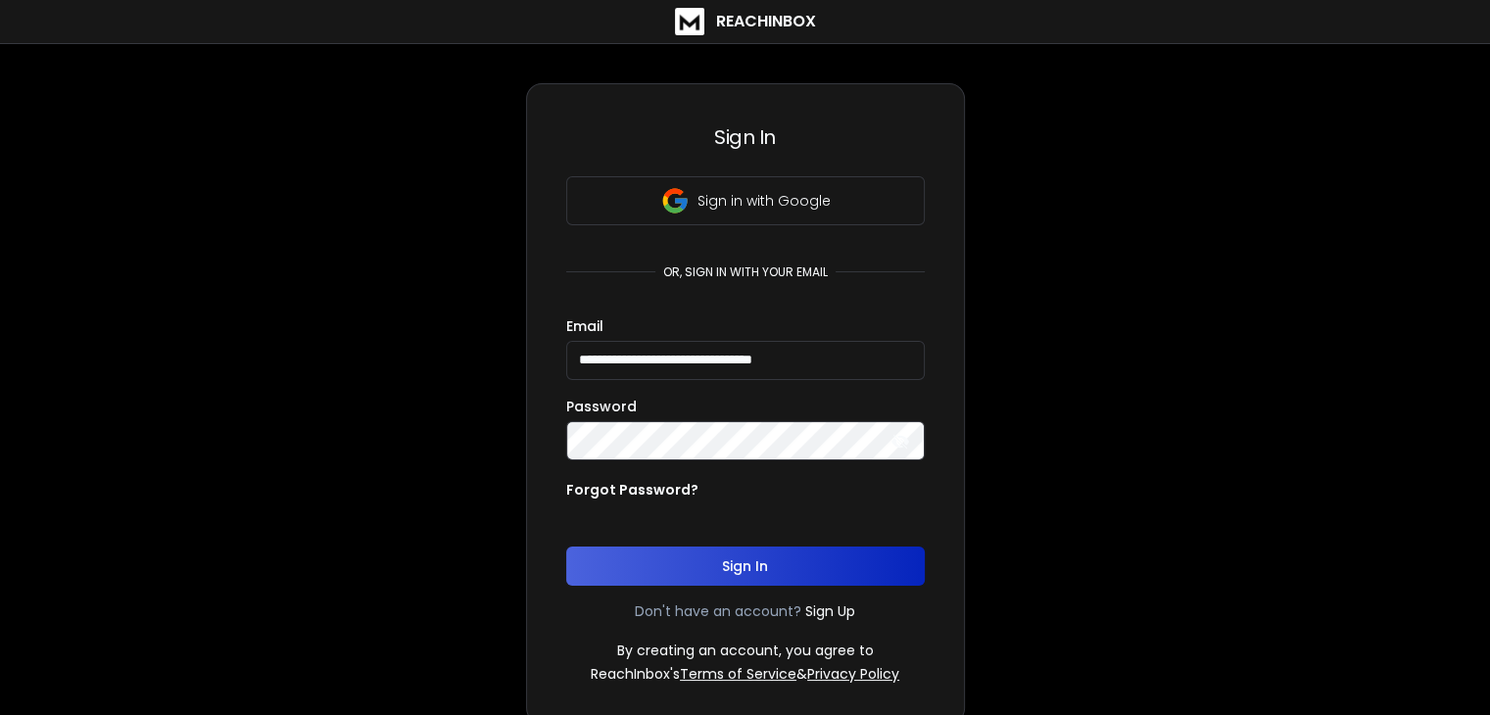
click at [804, 366] on input "**********" at bounding box center [745, 360] width 359 height 39
type input "**********"
click at [752, 557] on button "Sign In" at bounding box center [745, 566] width 359 height 39
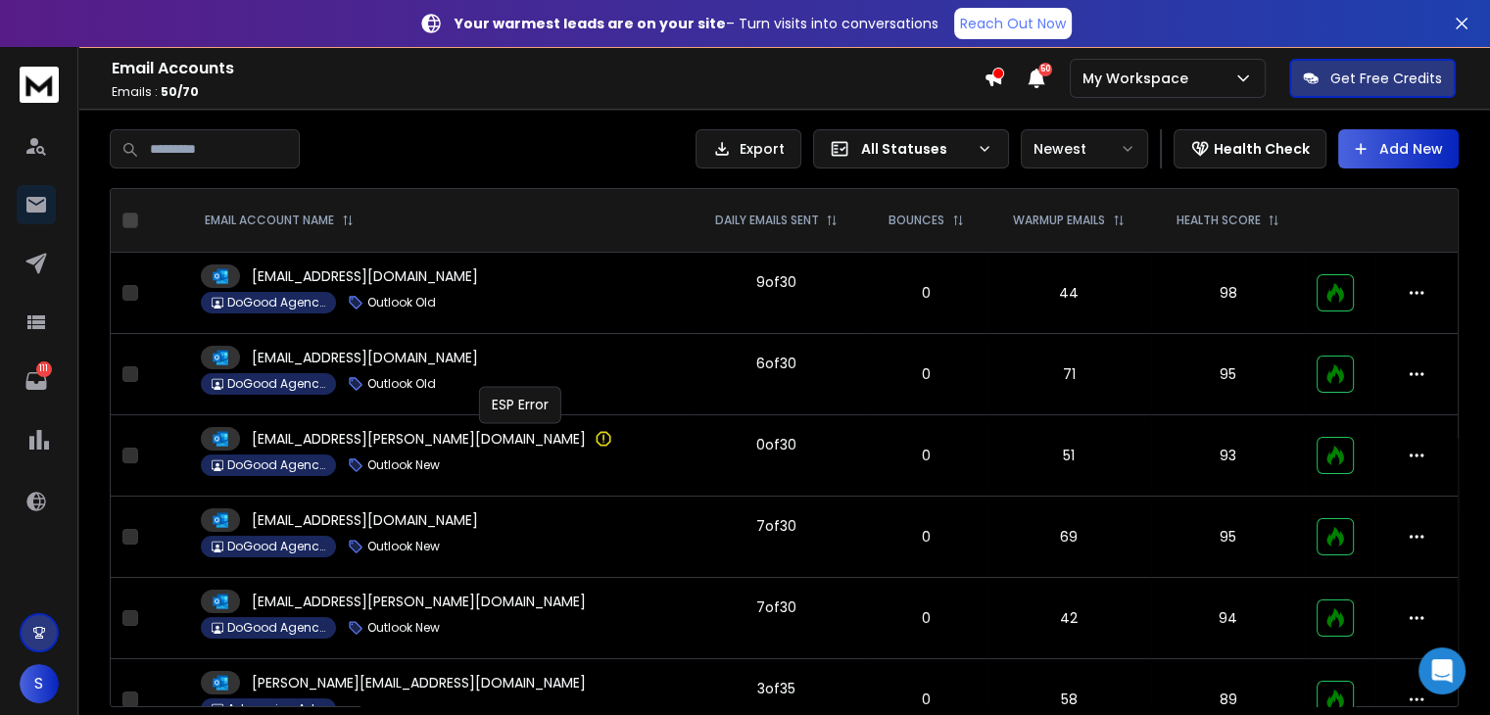
click at [597, 444] on icon at bounding box center [604, 439] width 15 height 15
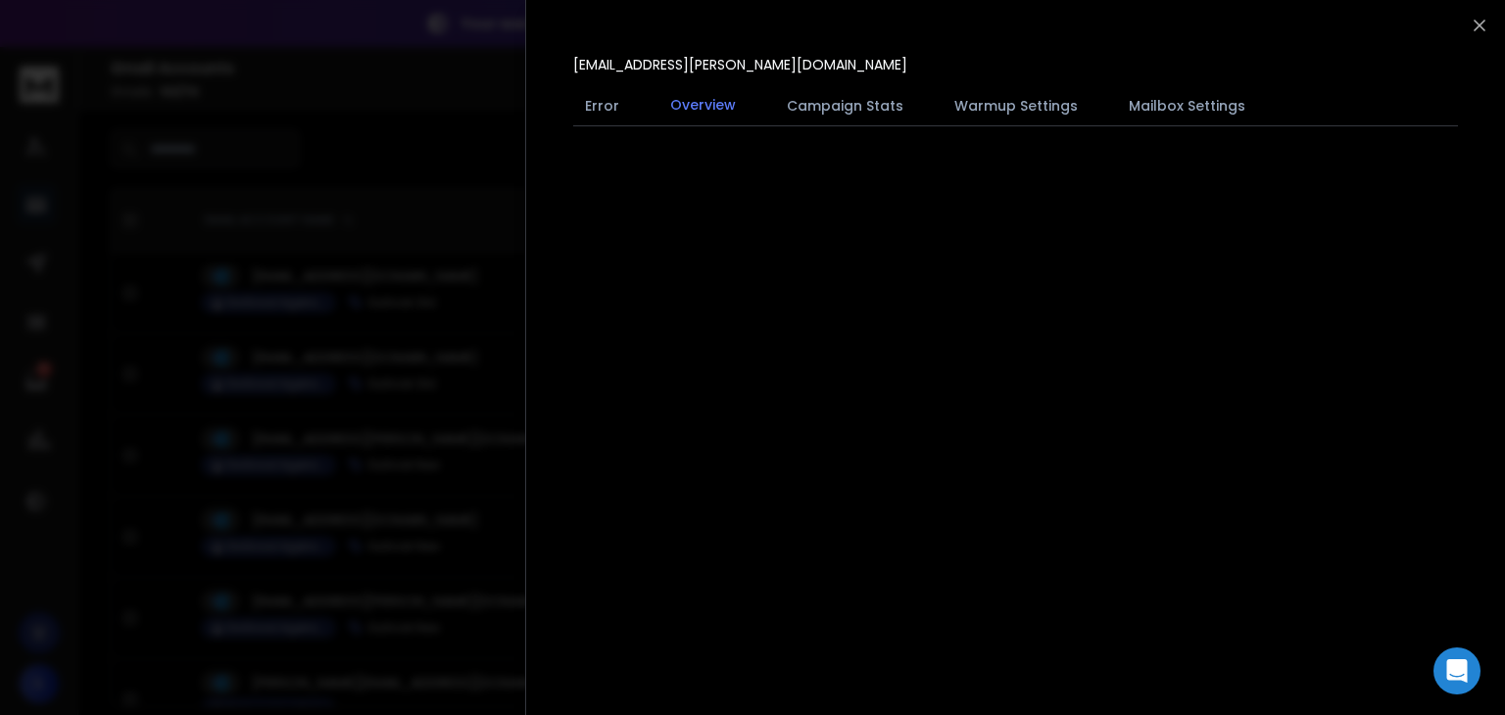
click at [405, 477] on div at bounding box center [752, 357] width 1505 height 715
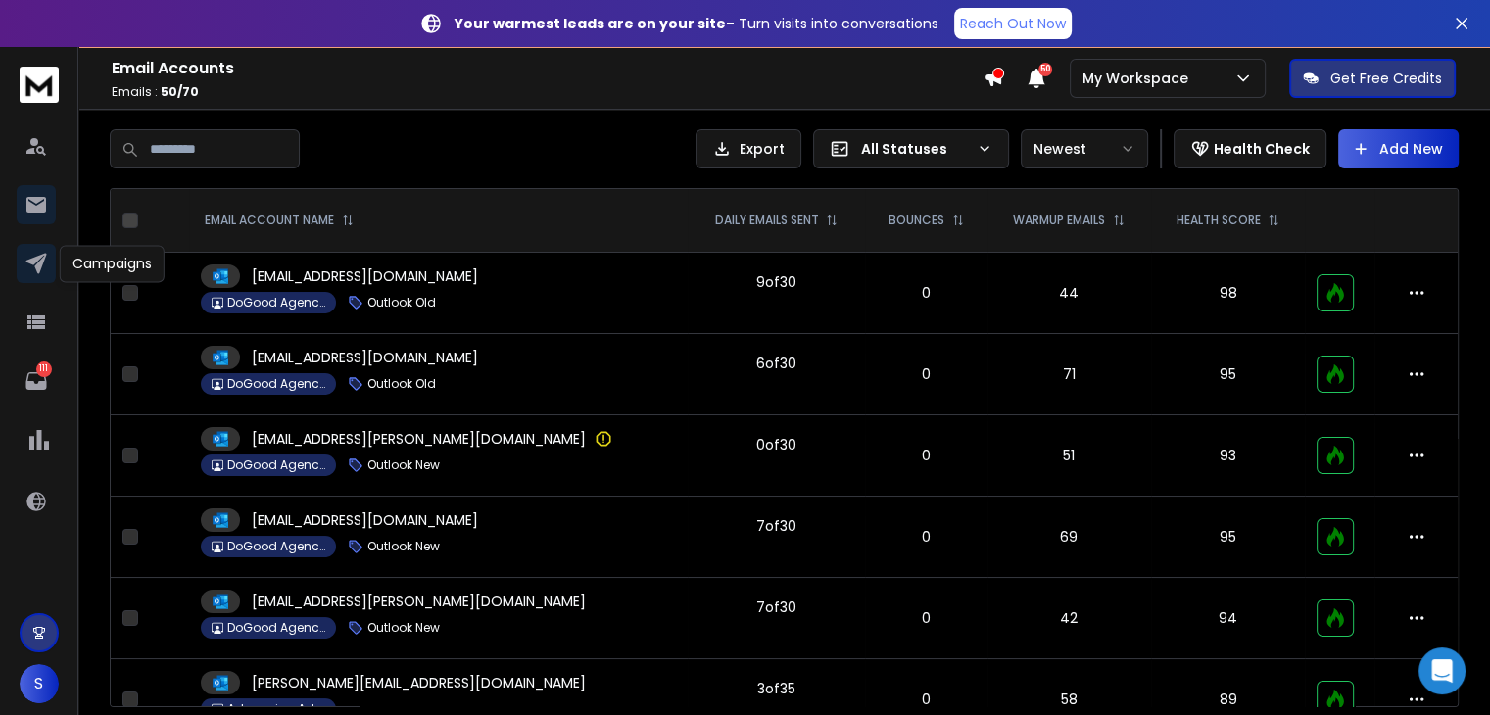
click at [24, 260] on icon at bounding box center [36, 264] width 24 height 24
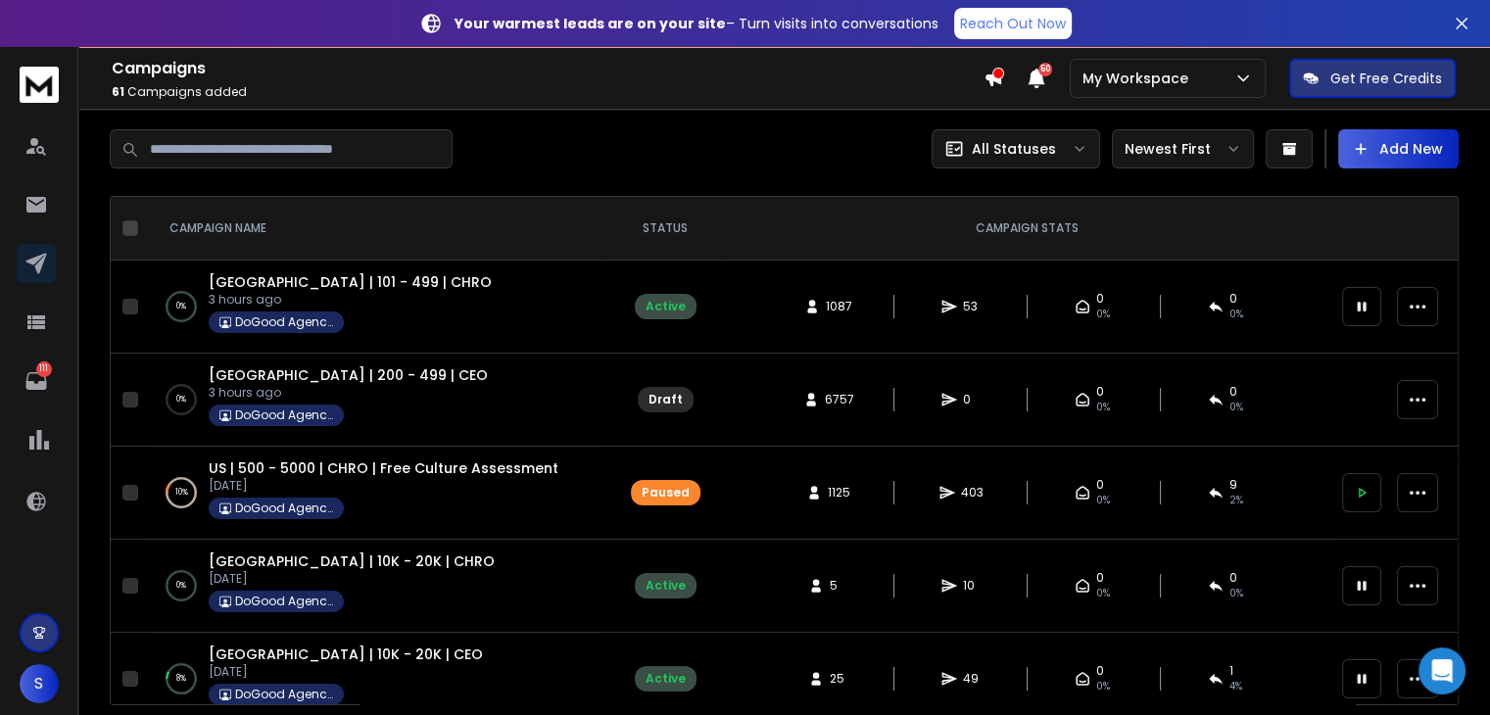
click at [427, 373] on div "0 % [GEOGRAPHIC_DATA] | 200 - 499 | CEO 3 hours ago DoGood Agency" at bounding box center [376, 400] width 421 height 69
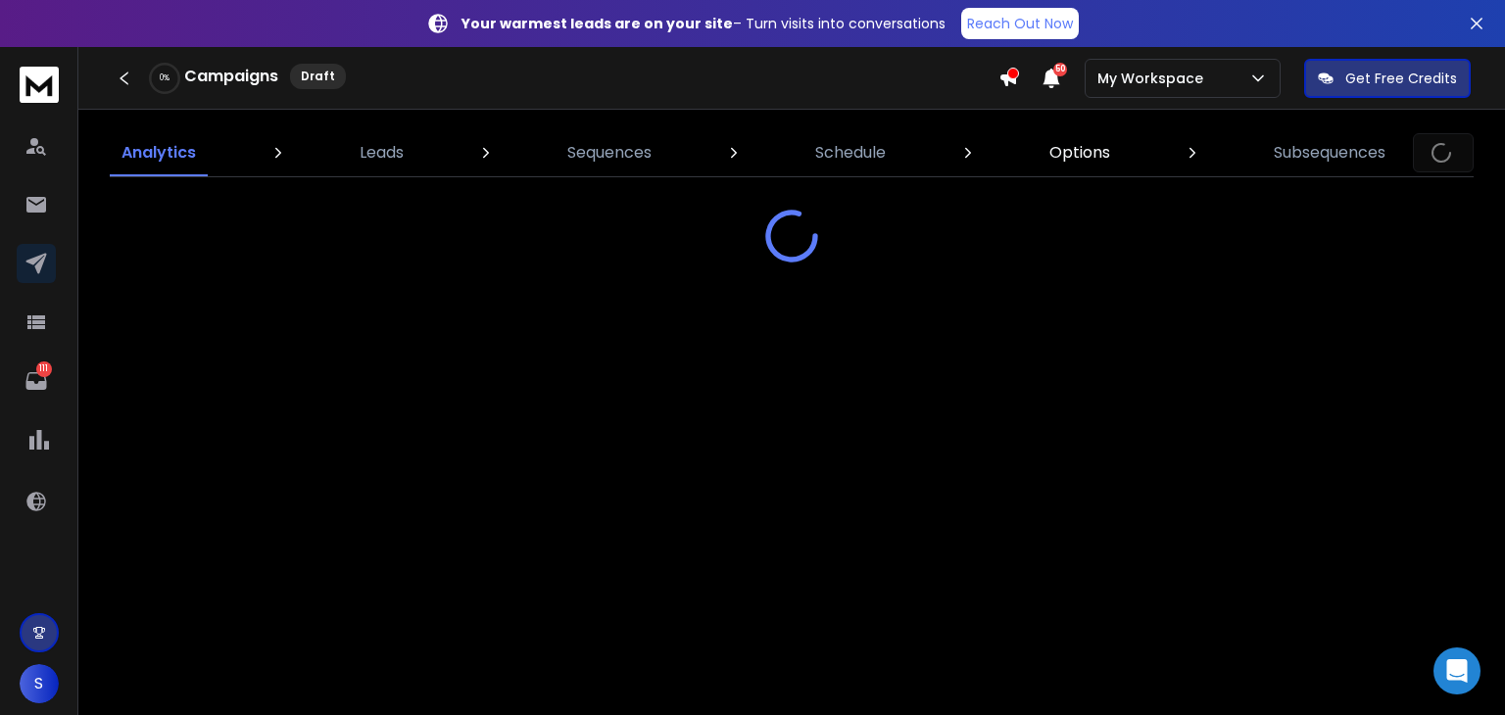
click at [1049, 153] on p "Options" at bounding box center [1079, 153] width 61 height 24
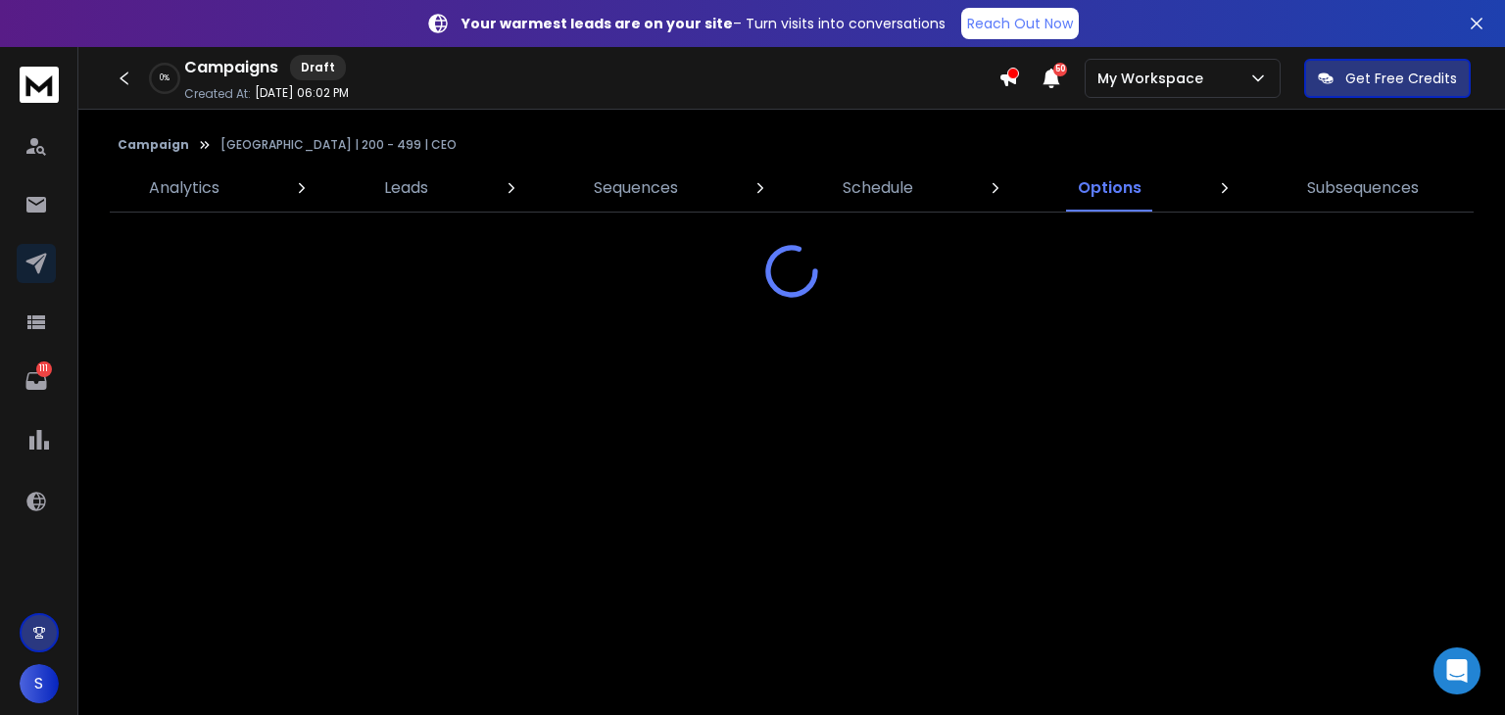
select select "**********"
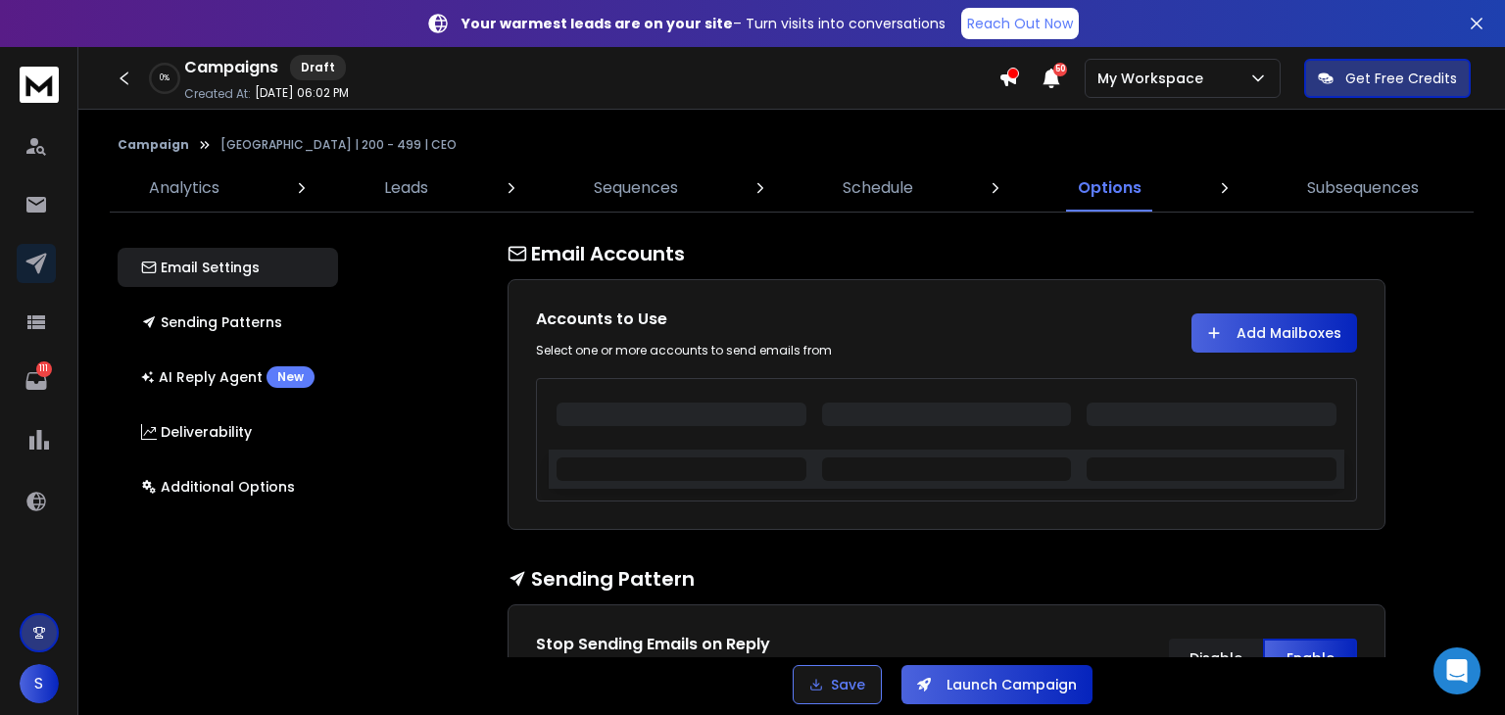
click at [969, 695] on button "Launch Campaign" at bounding box center [997, 684] width 191 height 39
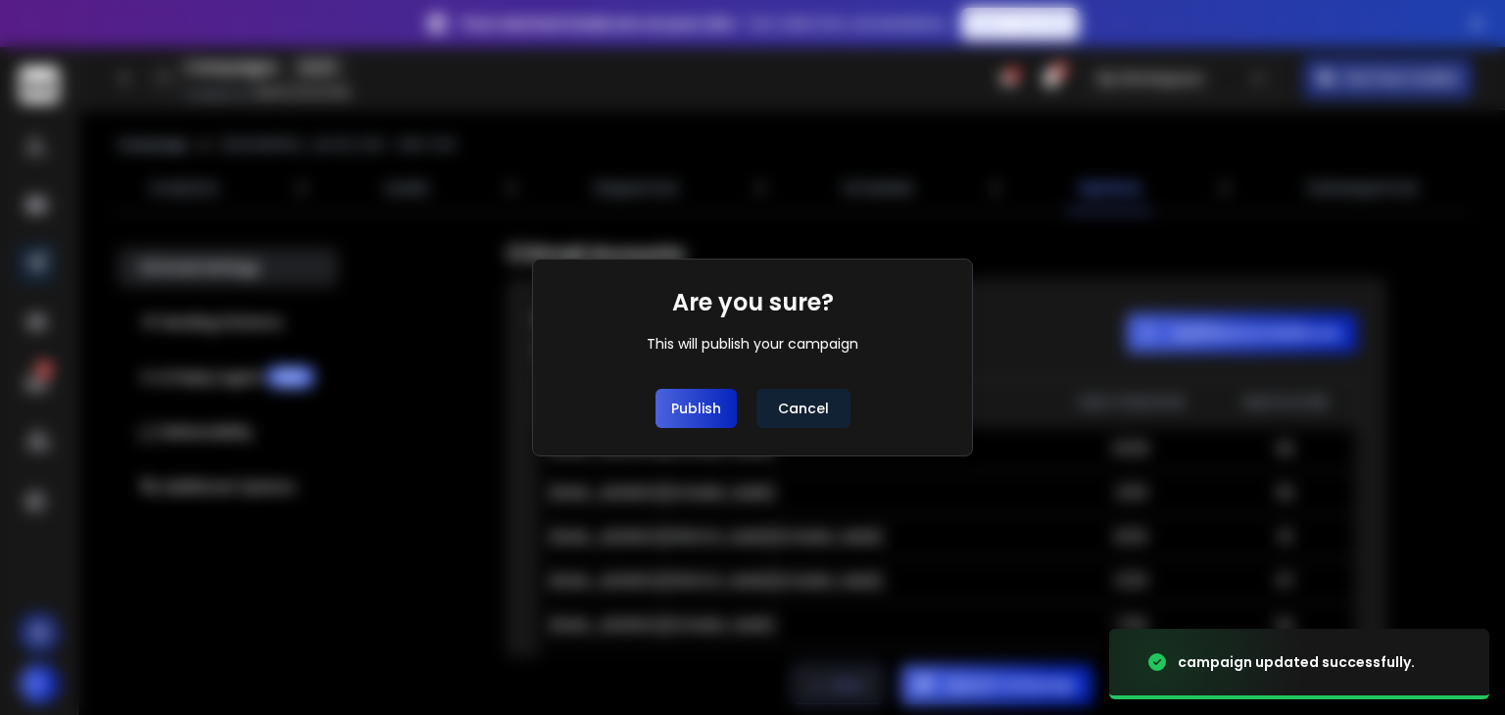
click at [698, 402] on button "Publish" at bounding box center [696, 408] width 81 height 39
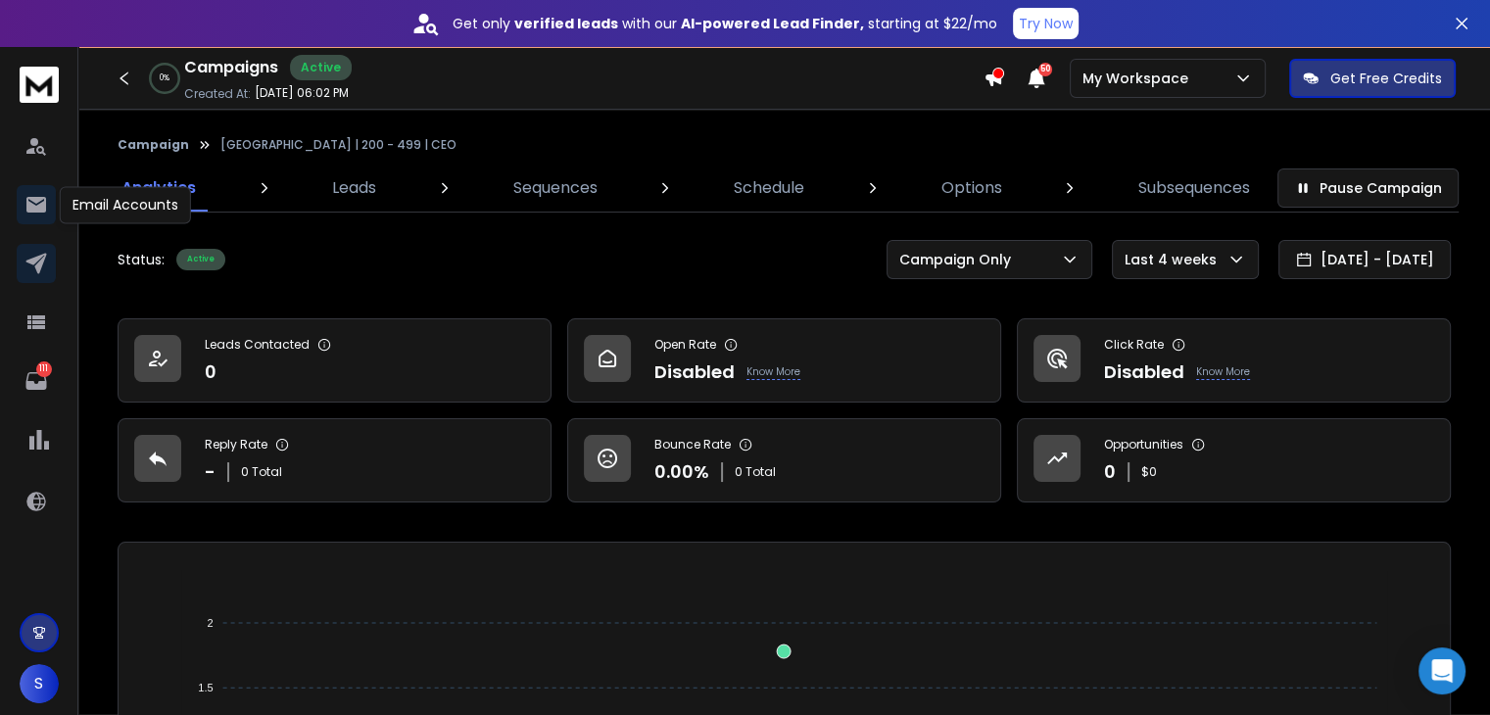
click at [42, 206] on icon at bounding box center [36, 205] width 20 height 16
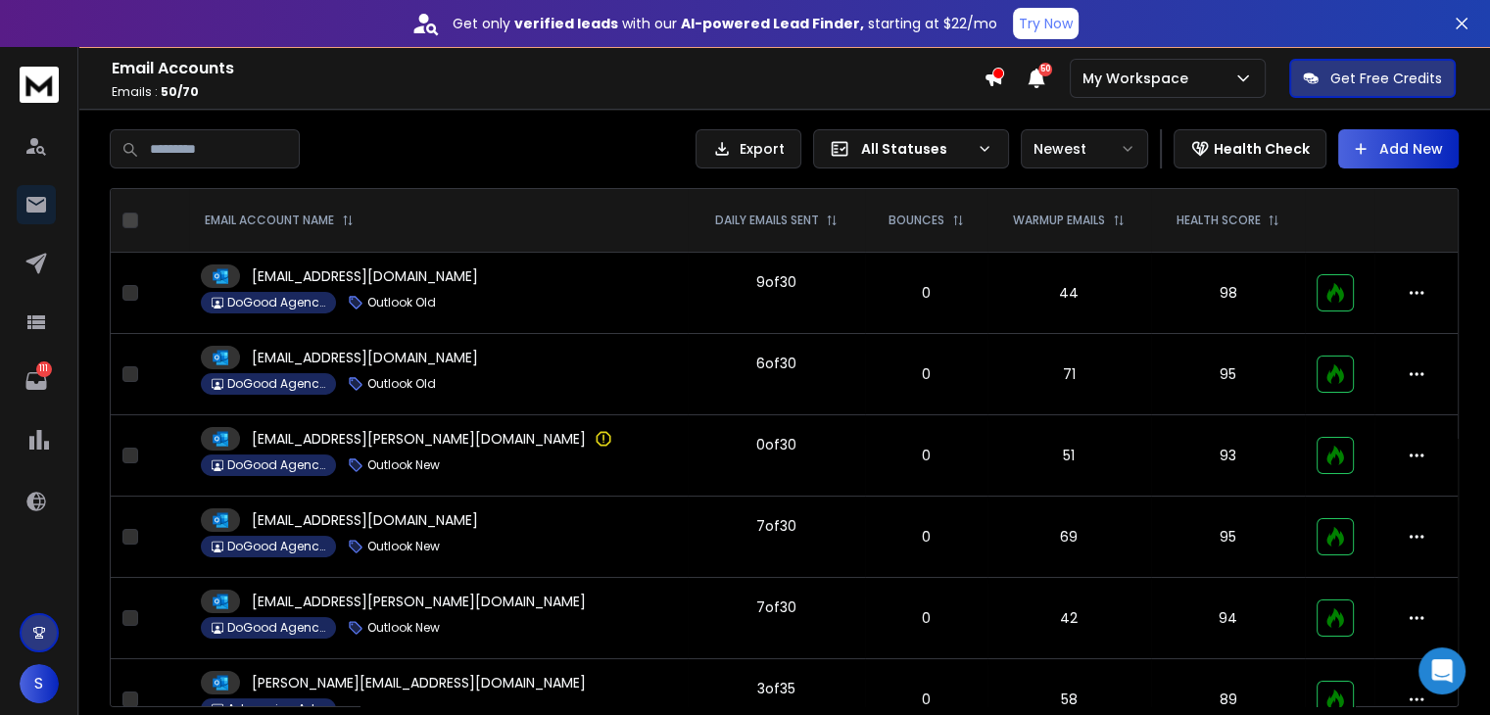
click at [494, 463] on div "DoGood Agency Outlook New" at bounding box center [438, 466] width 475 height 22
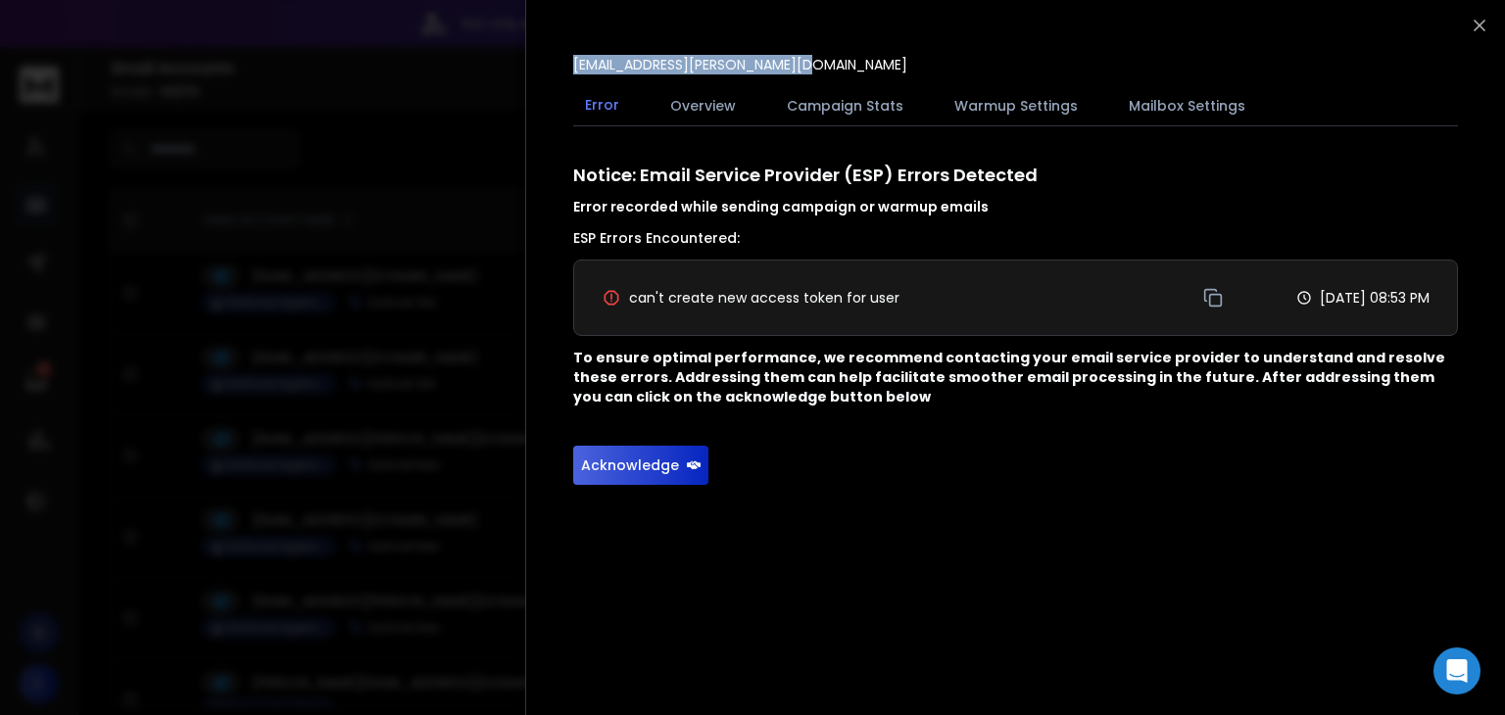
drag, startPoint x: 838, startPoint y: 59, endPoint x: 546, endPoint y: 39, distance: 292.7
click at [545, 40] on div "Multi Select Table Sheet [EMAIL_ADDRESS][PERSON_NAME][DOMAIN_NAME] Error Overvi…" at bounding box center [1015, 357] width 980 height 715
copy p "[EMAIL_ADDRESS][PERSON_NAME][DOMAIN_NAME]"
click at [359, 313] on div at bounding box center [752, 357] width 1505 height 715
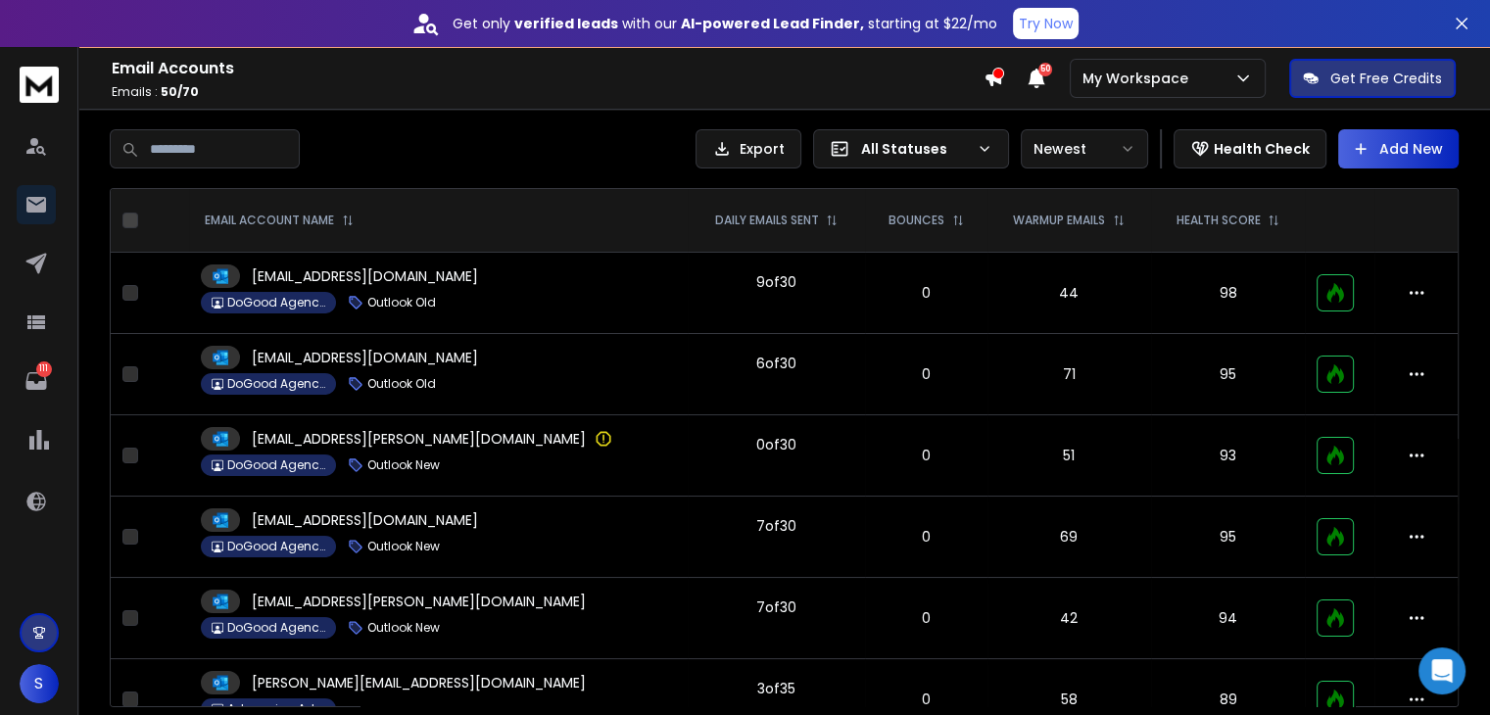
click at [1373, 157] on button "Add New" at bounding box center [1399, 148] width 121 height 39
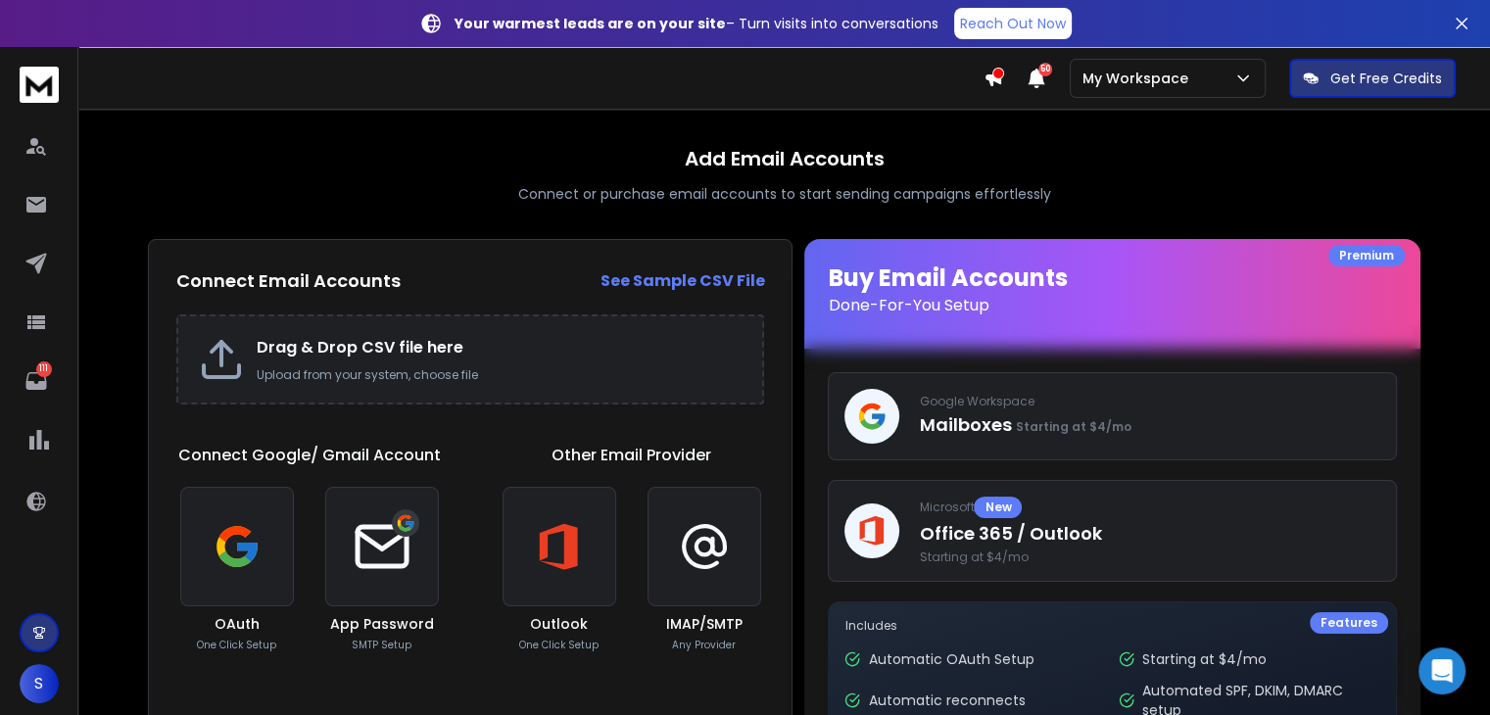
click at [511, 583] on div at bounding box center [560, 547] width 114 height 120
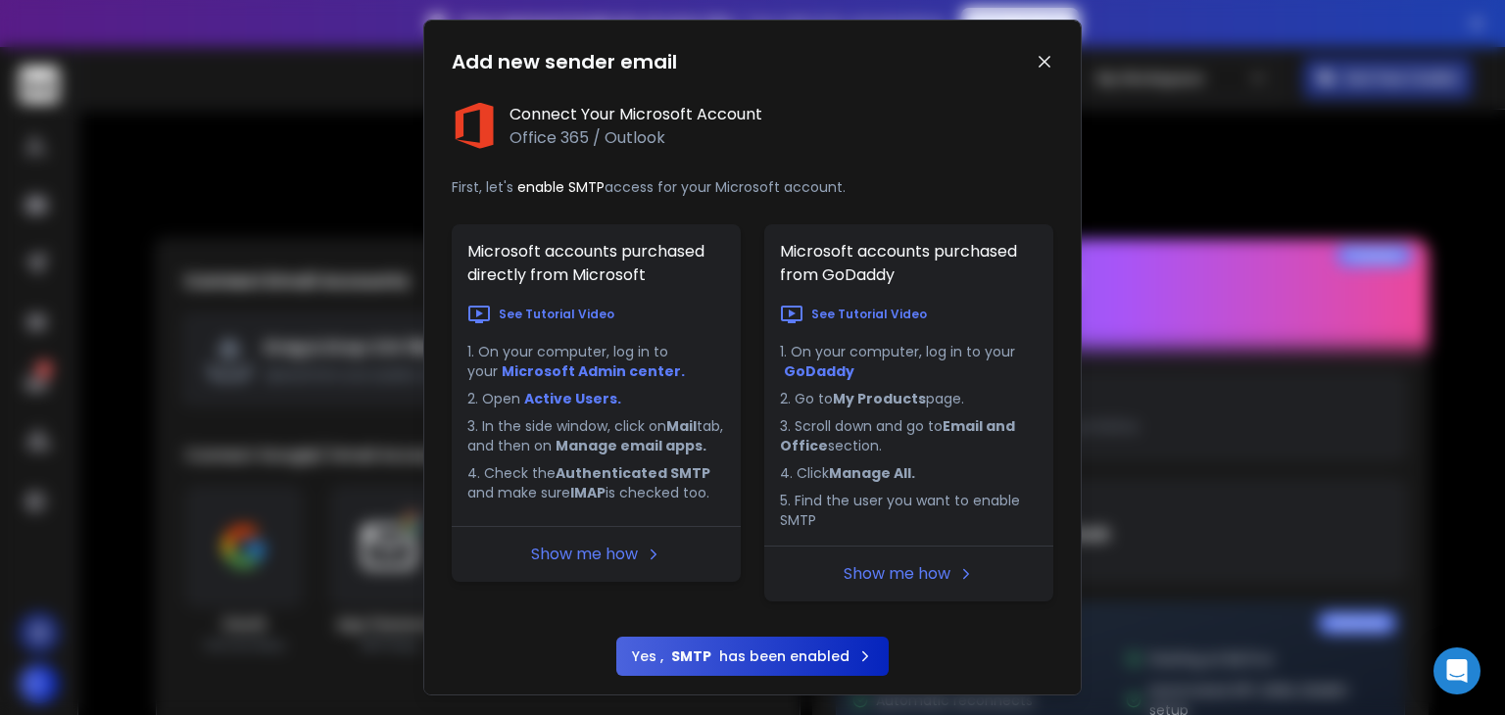
click at [712, 672] on button "Yes , SMTP has been enabled" at bounding box center [752, 656] width 272 height 39
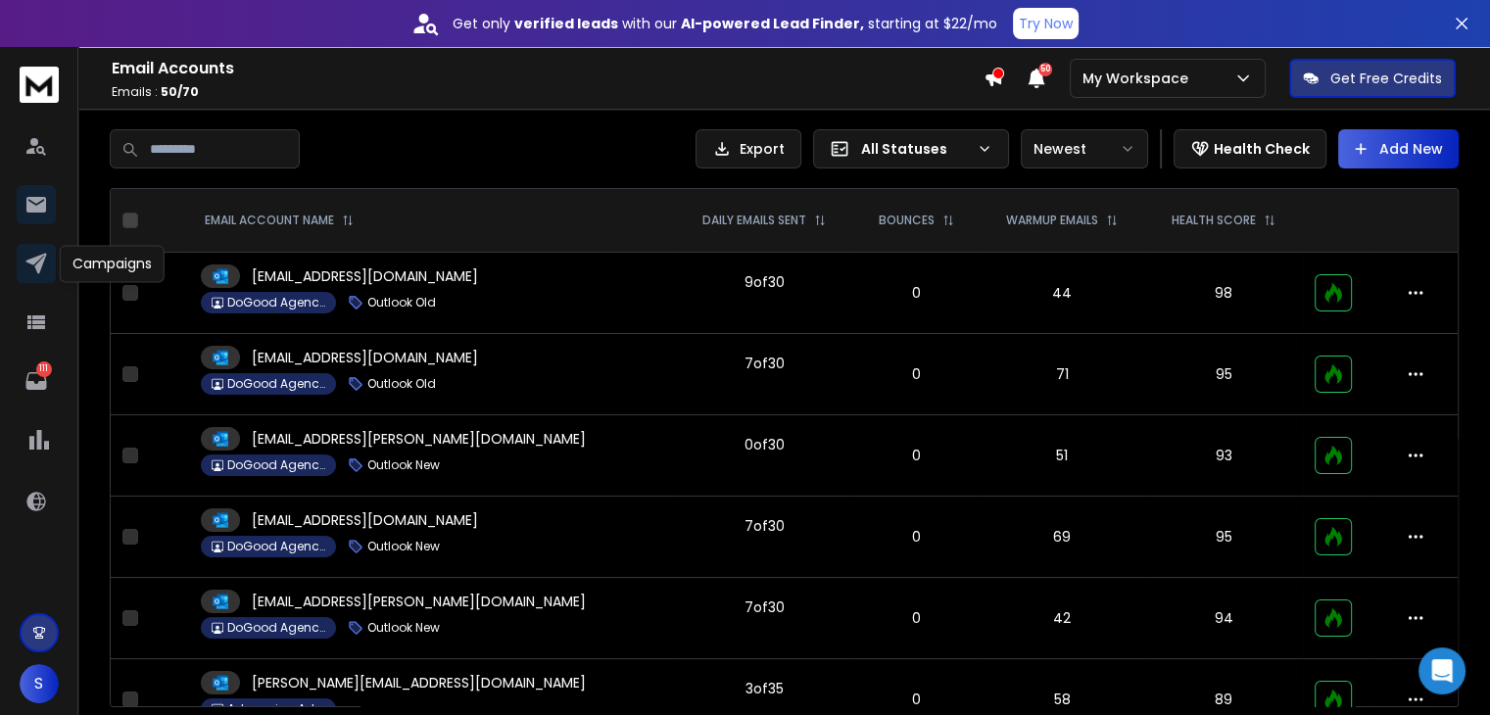
click at [43, 259] on icon at bounding box center [35, 263] width 21 height 21
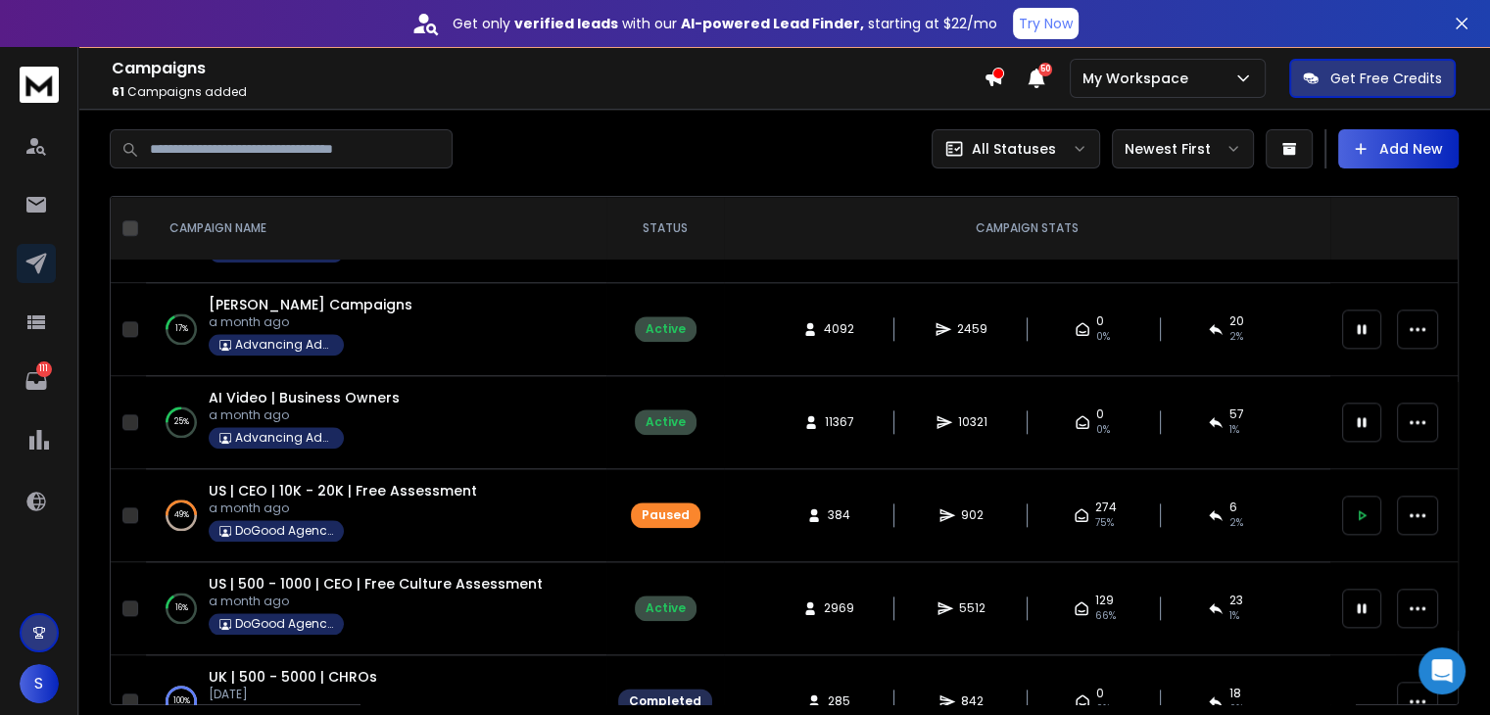
scroll to position [2352, 0]
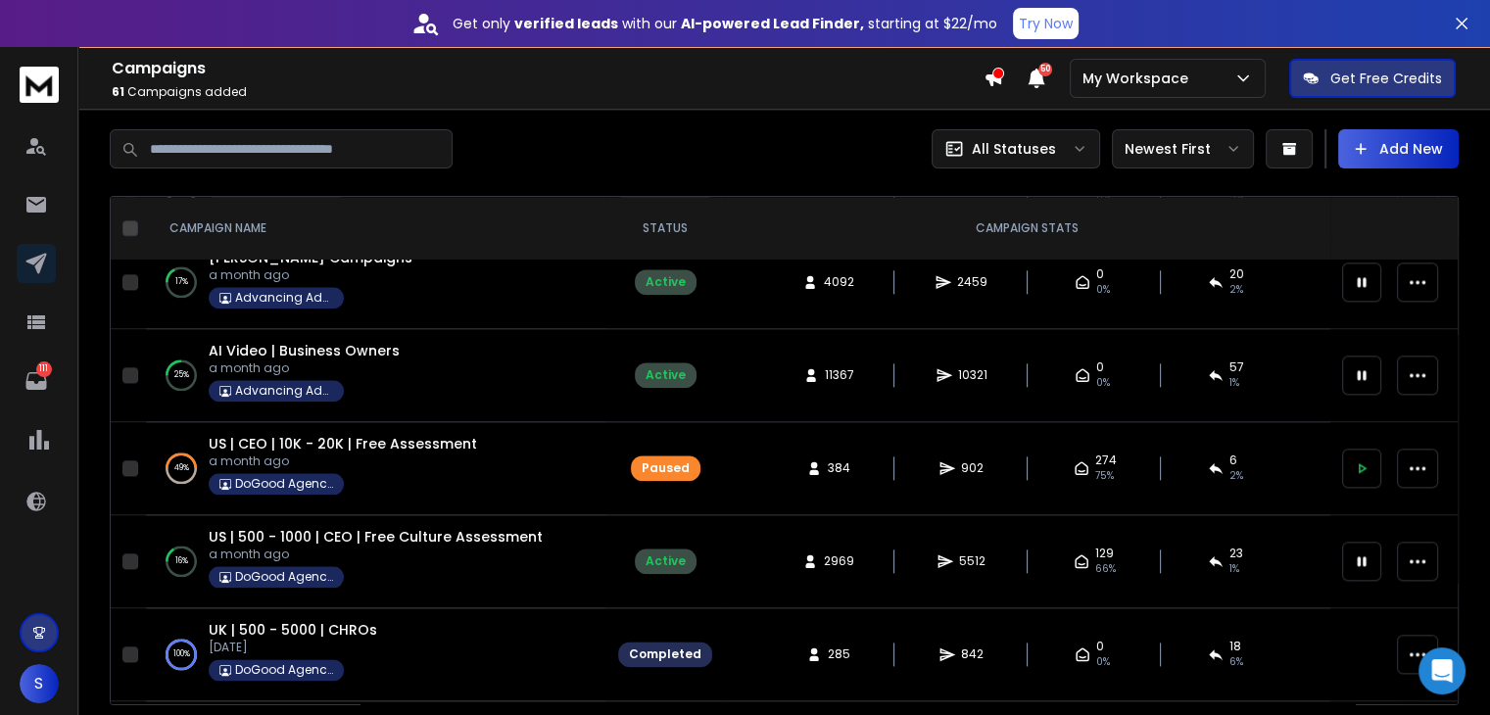
click at [1358, 557] on icon at bounding box center [1362, 562] width 9 height 10
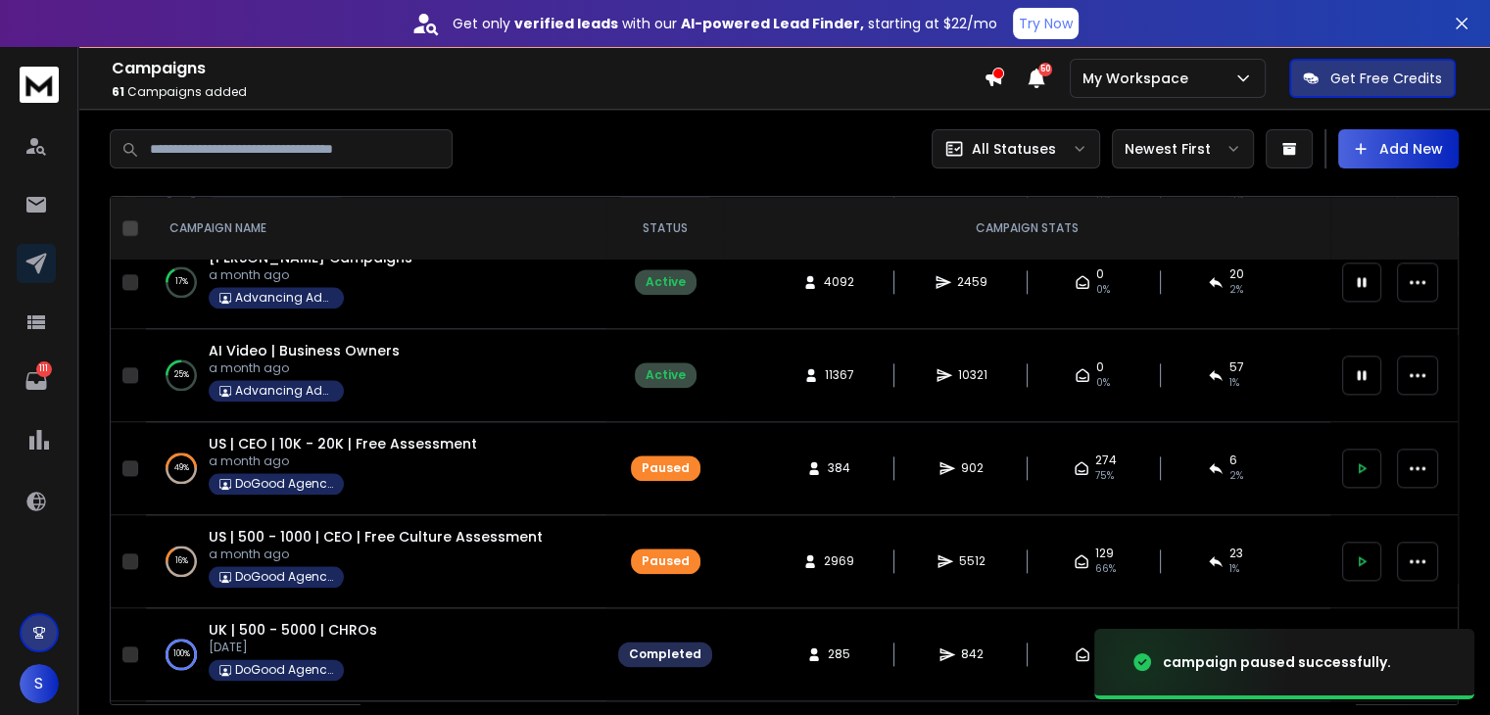
click at [388, 566] on div "DoGood Agency" at bounding box center [376, 577] width 334 height 22
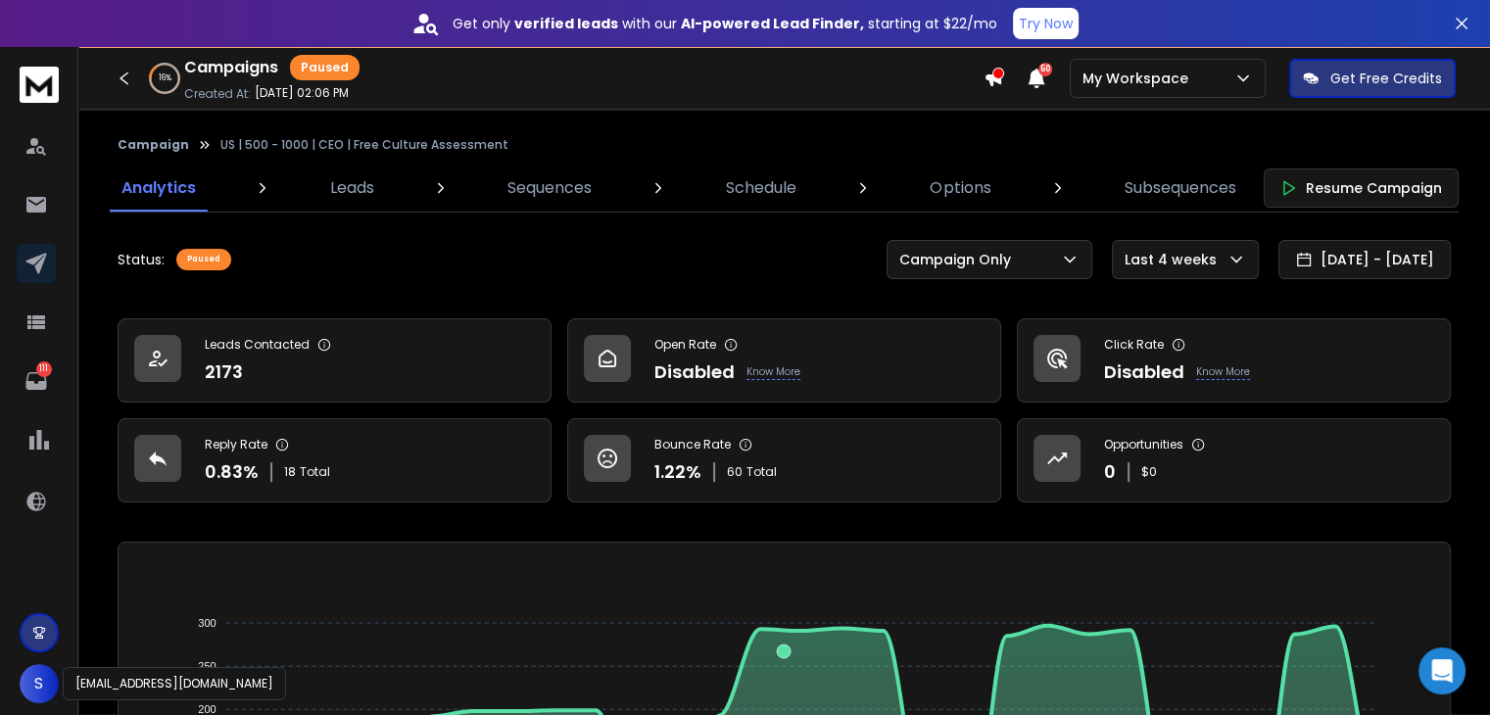
click at [39, 694] on span "S" at bounding box center [39, 683] width 39 height 39
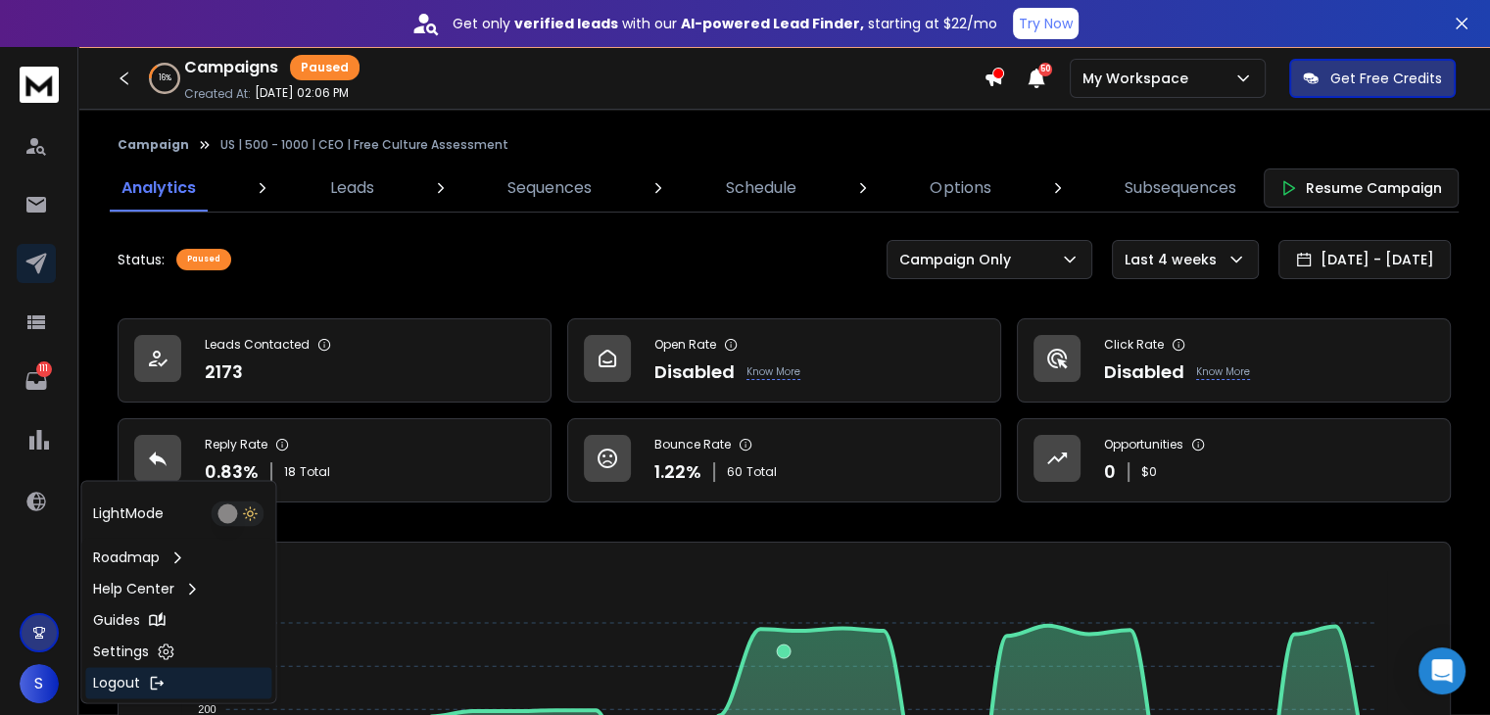
click at [102, 672] on div "Logout" at bounding box center [178, 682] width 186 height 31
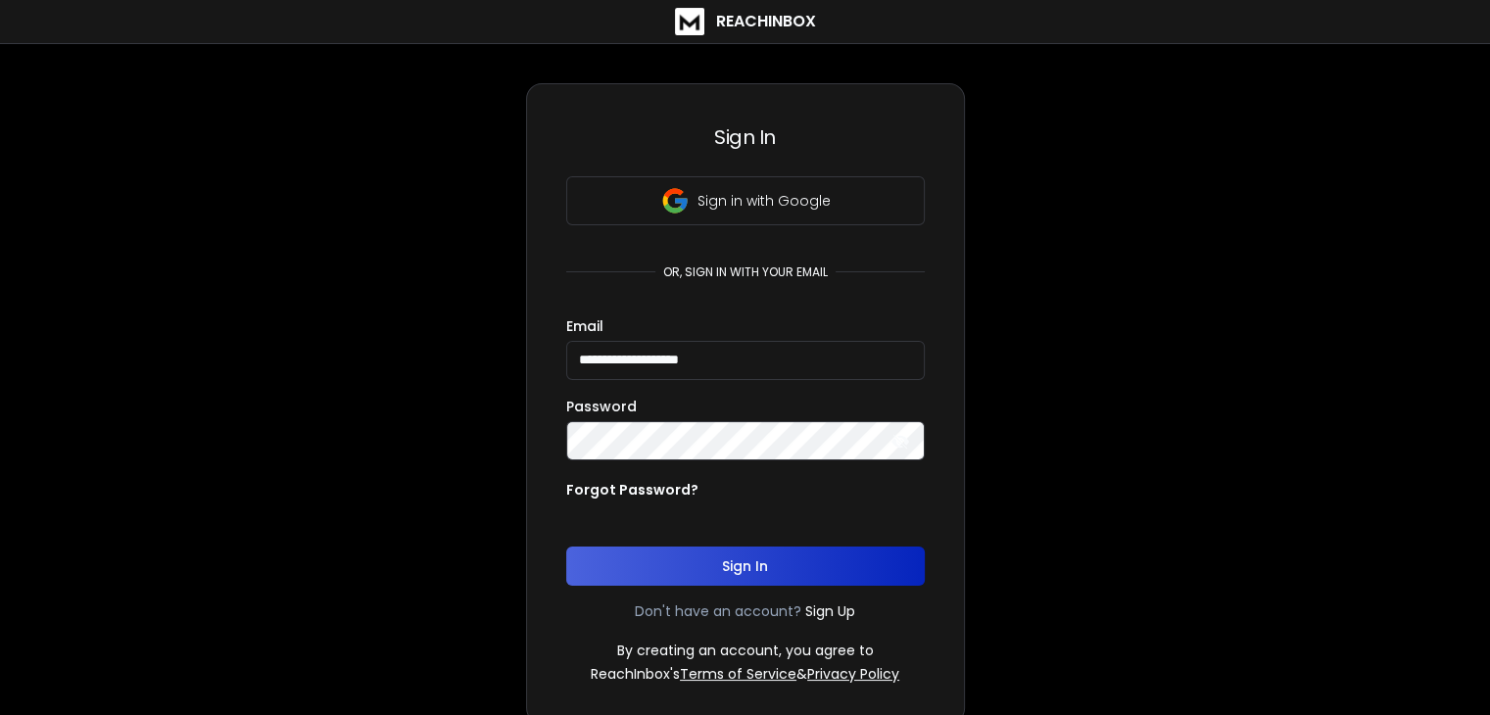
click at [694, 386] on form "**********" at bounding box center [745, 452] width 359 height 267
click at [705, 375] on input "**********" at bounding box center [745, 360] width 359 height 39
type input "**********"
click at [749, 575] on button "Sign In" at bounding box center [745, 566] width 359 height 39
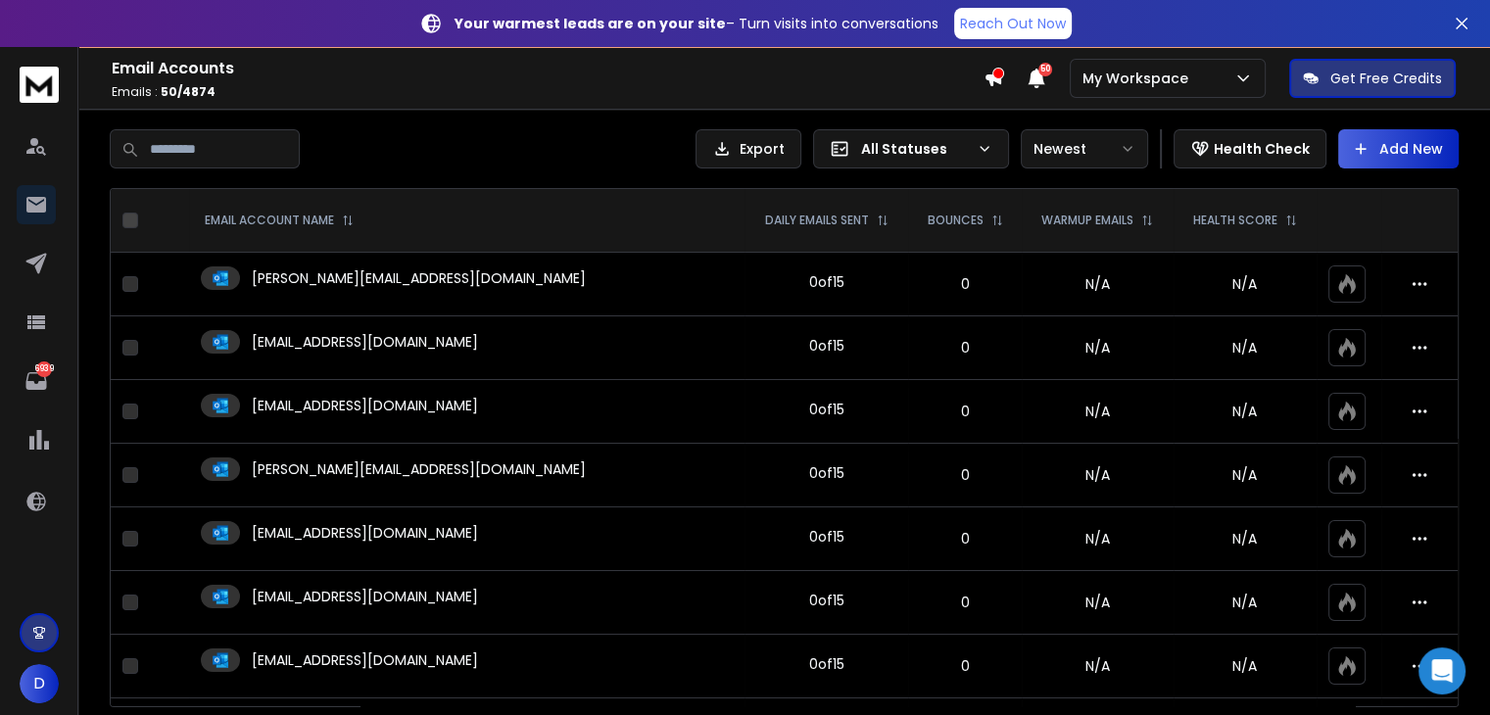
click at [1455, 24] on icon at bounding box center [1462, 24] width 18 height 18
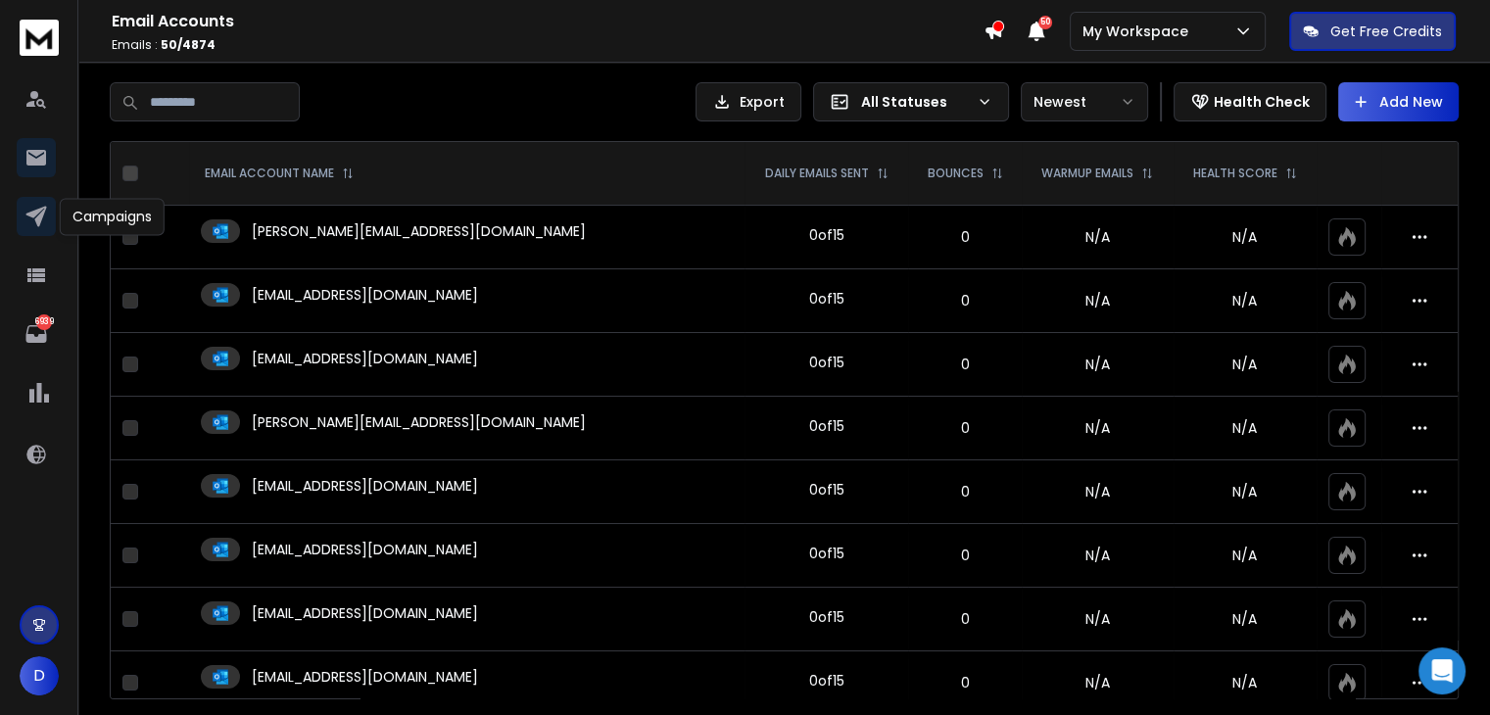
click at [46, 212] on icon at bounding box center [36, 217] width 24 height 24
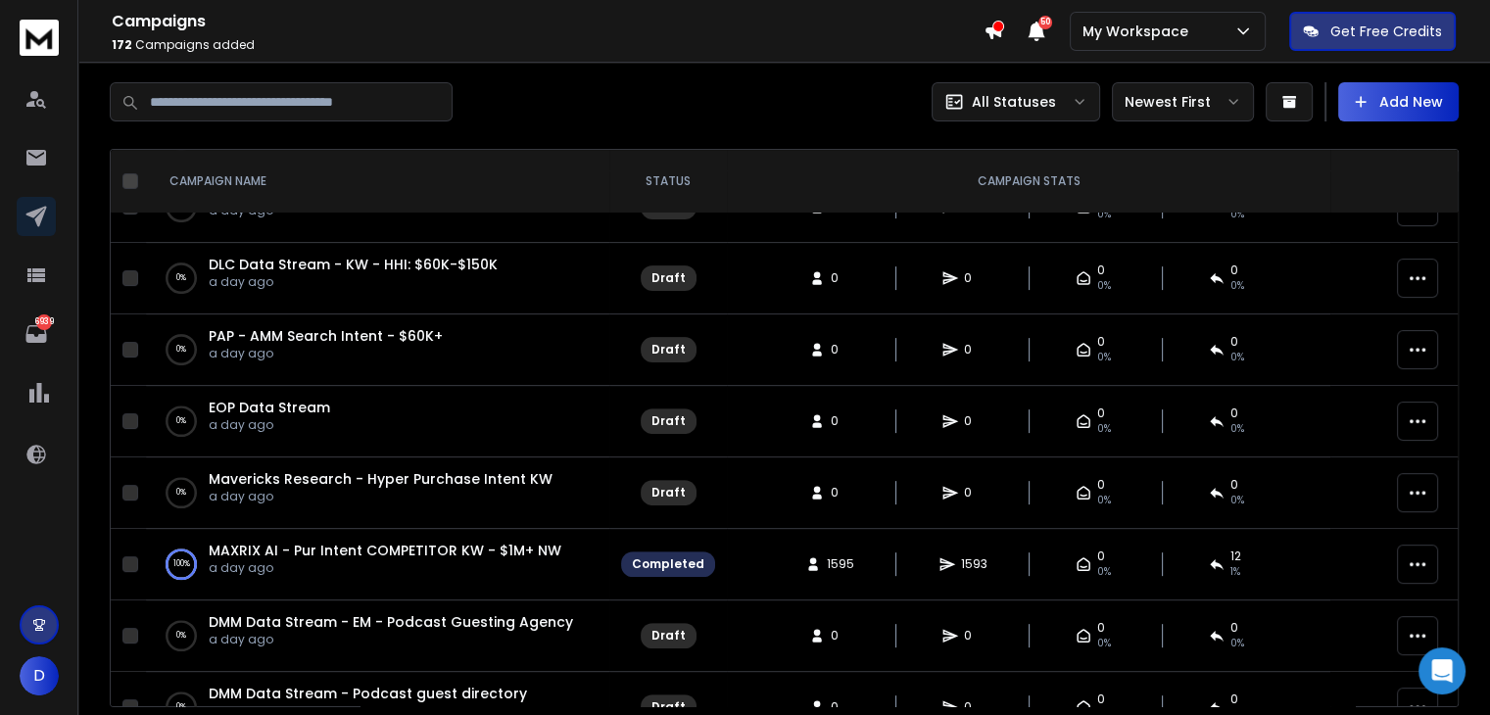
scroll to position [294, 0]
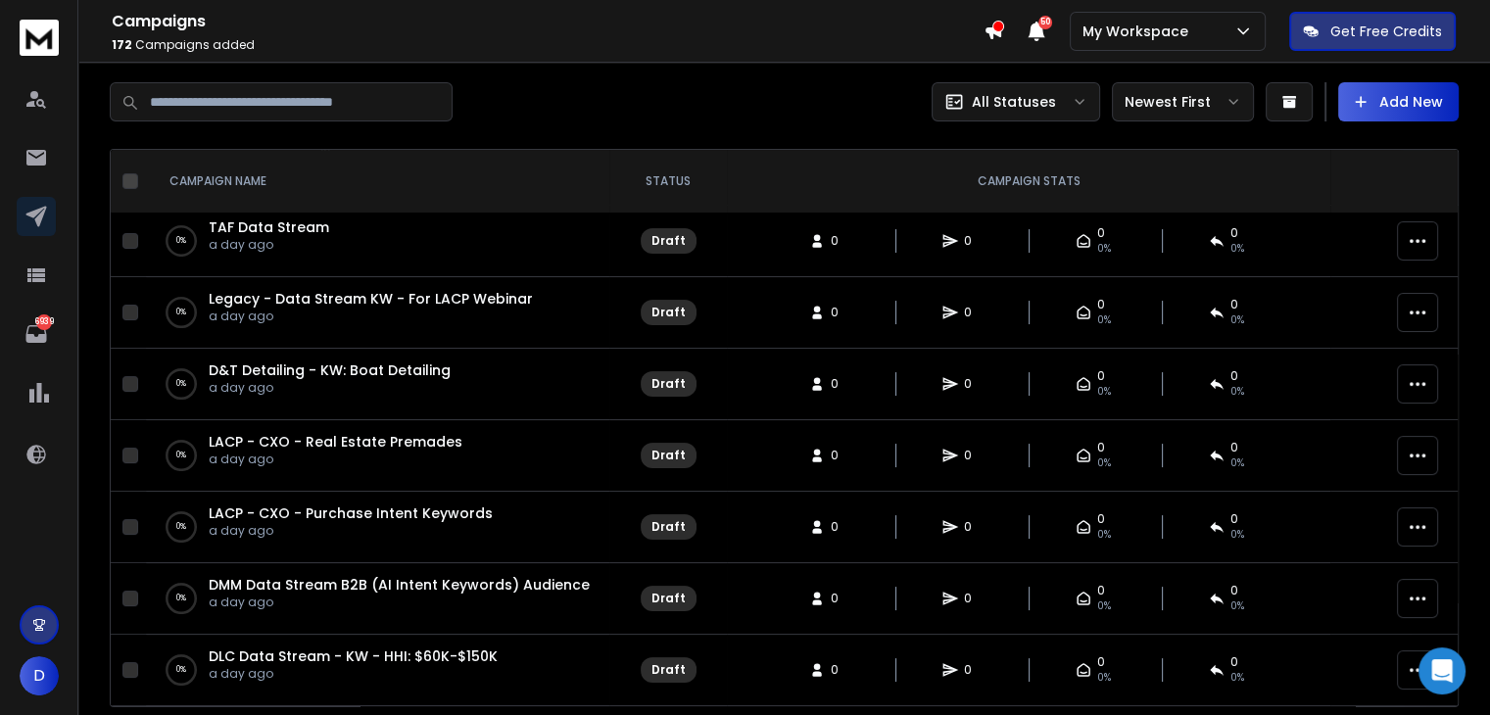
click at [1475, 380] on div "Campaigns 172 Campaigns Added All Statuses Newest First Add New CAMPAIGN NAME S…" at bounding box center [784, 395] width 1412 height 664
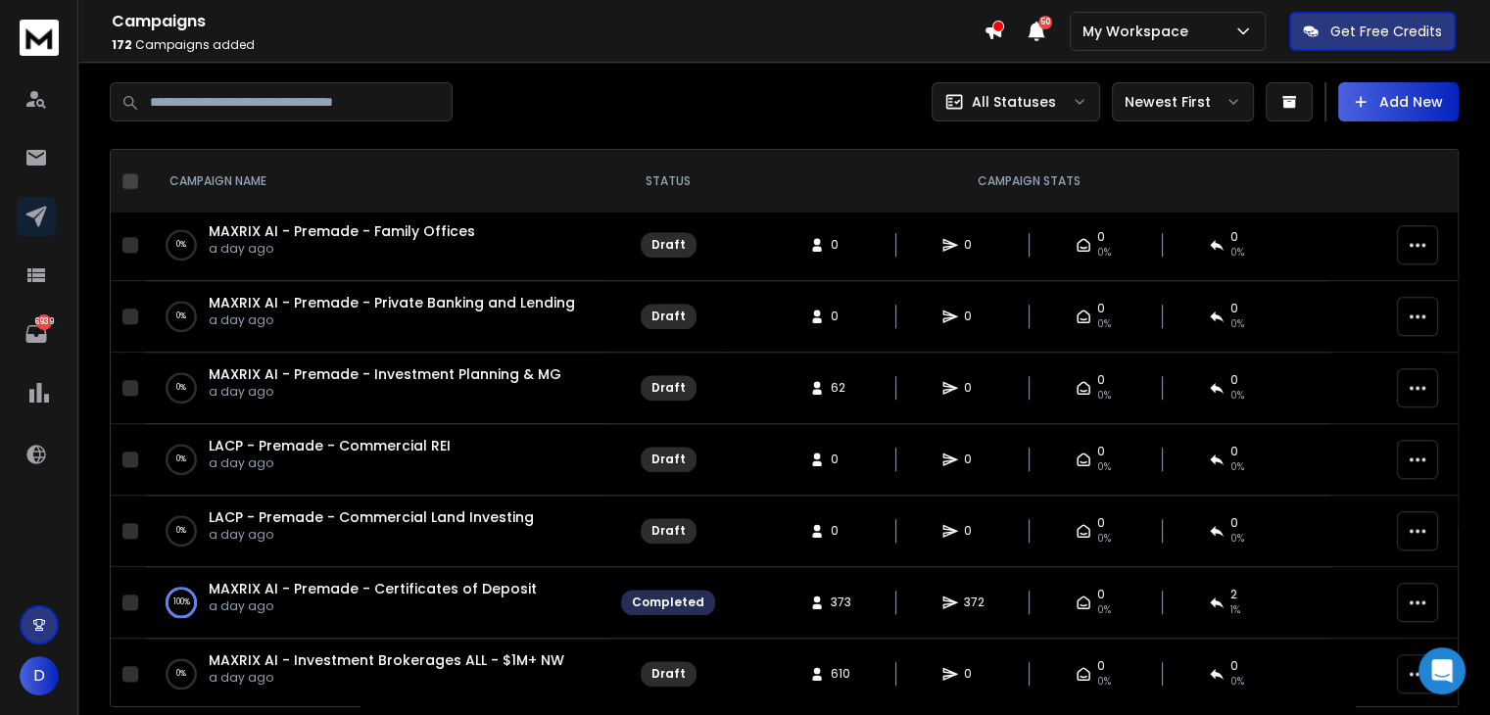
scroll to position [1862, 0]
click at [403, 593] on link "MAXRIX AI - Premade - Certificates of Deposit" at bounding box center [373, 591] width 328 height 20
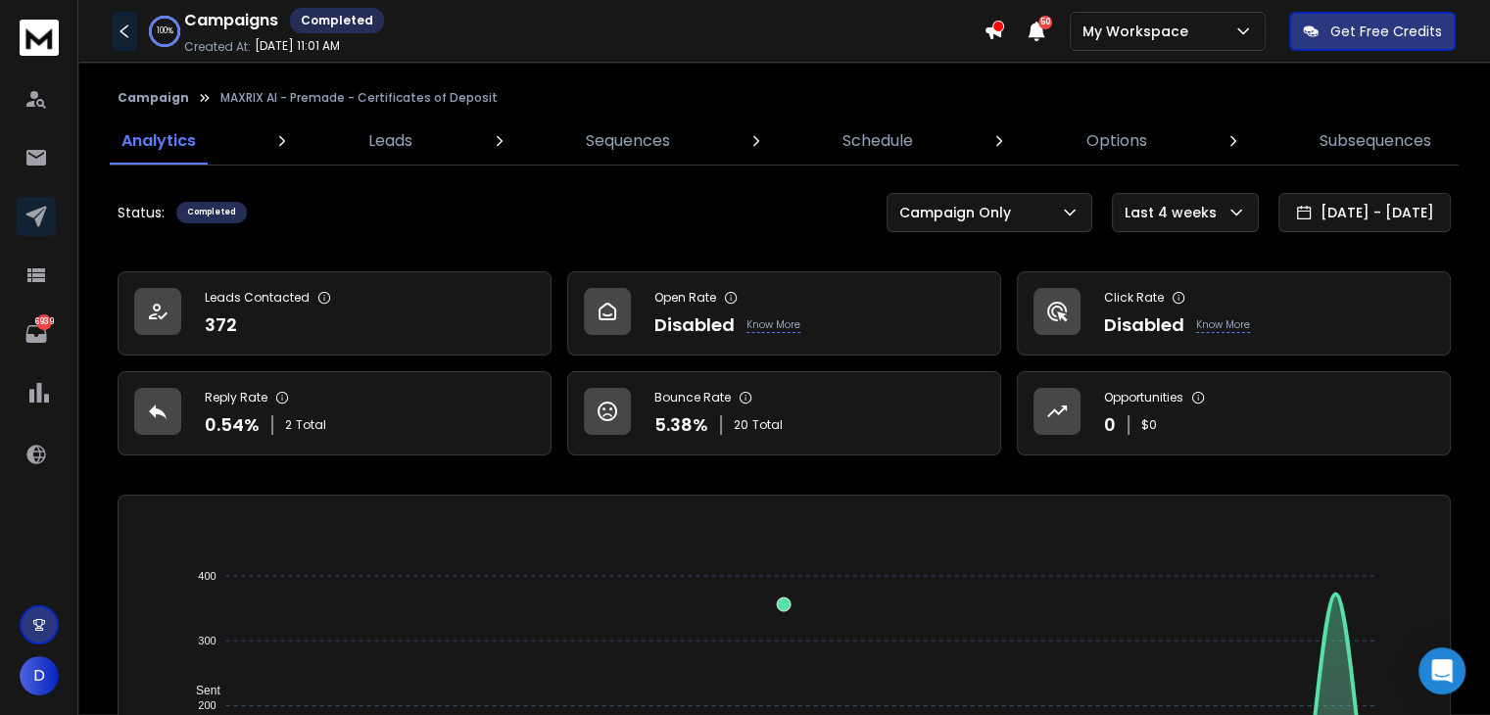
click at [129, 15] on button at bounding box center [124, 31] width 25 height 39
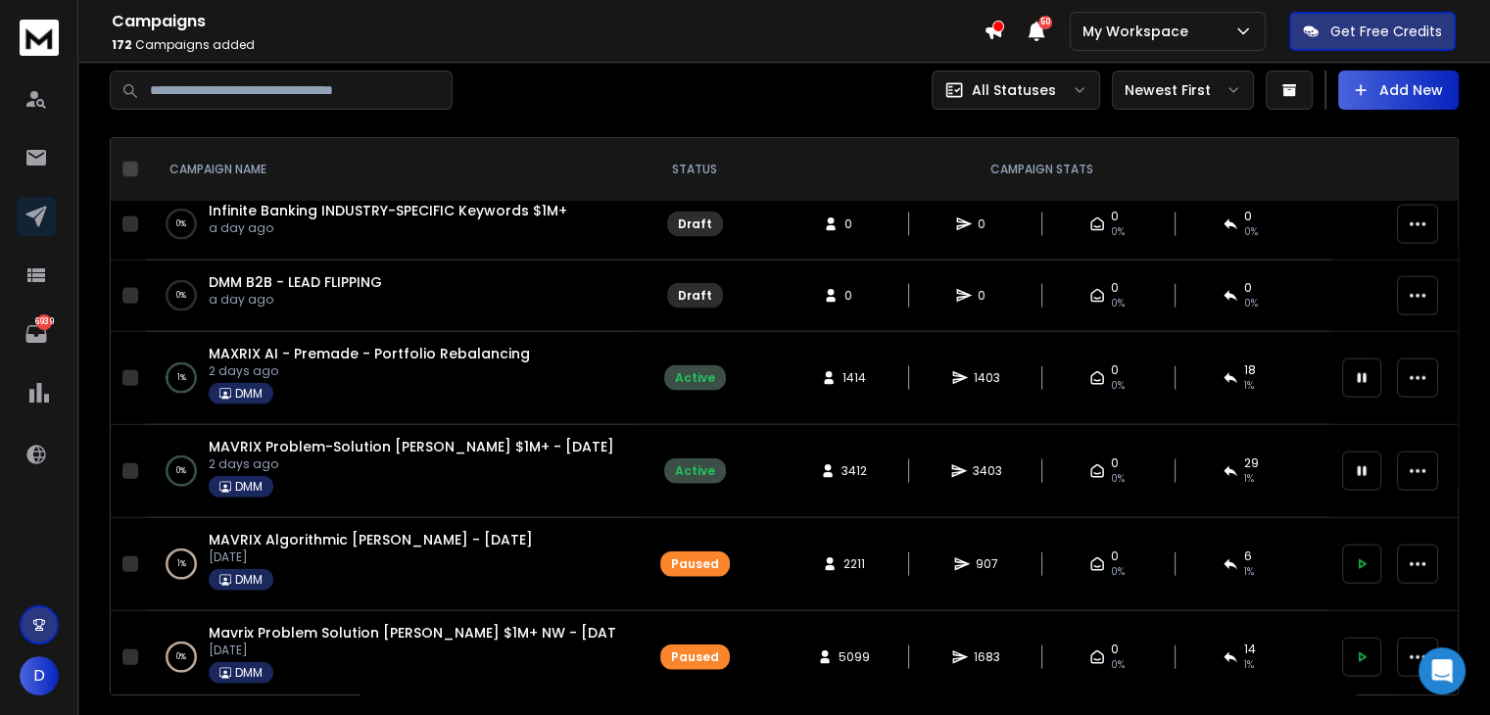
scroll to position [4296, 0]
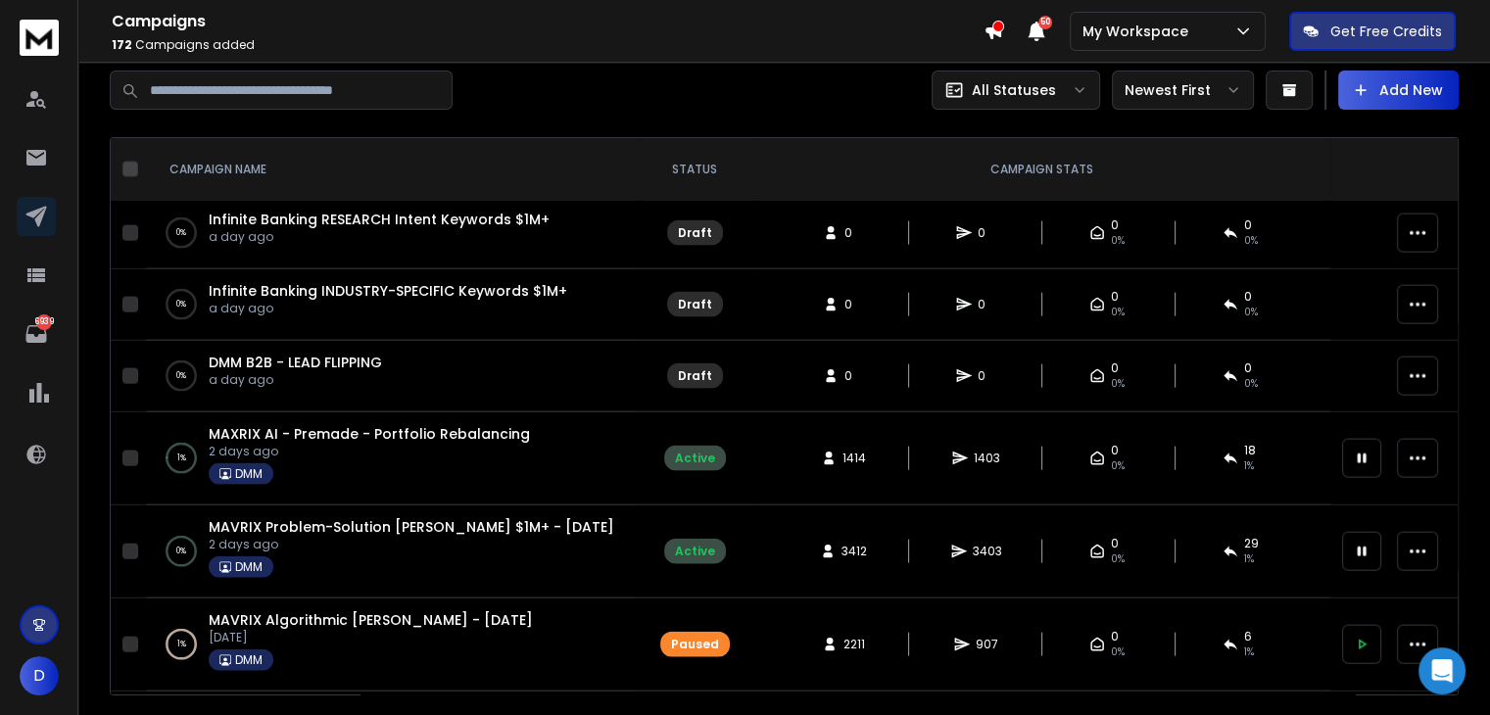
click at [470, 444] on p "2 days ago" at bounding box center [369, 452] width 321 height 16
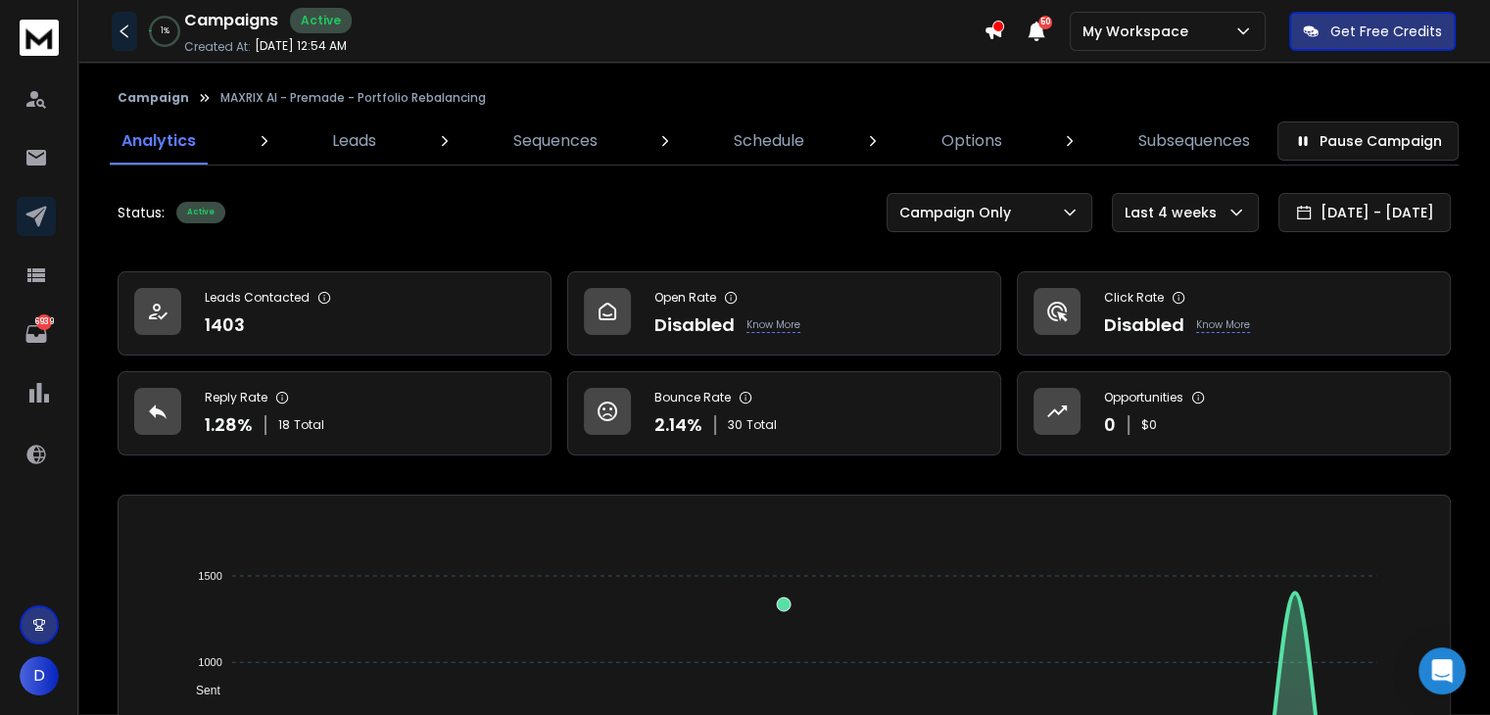
click at [136, 36] on button at bounding box center [124, 31] width 25 height 39
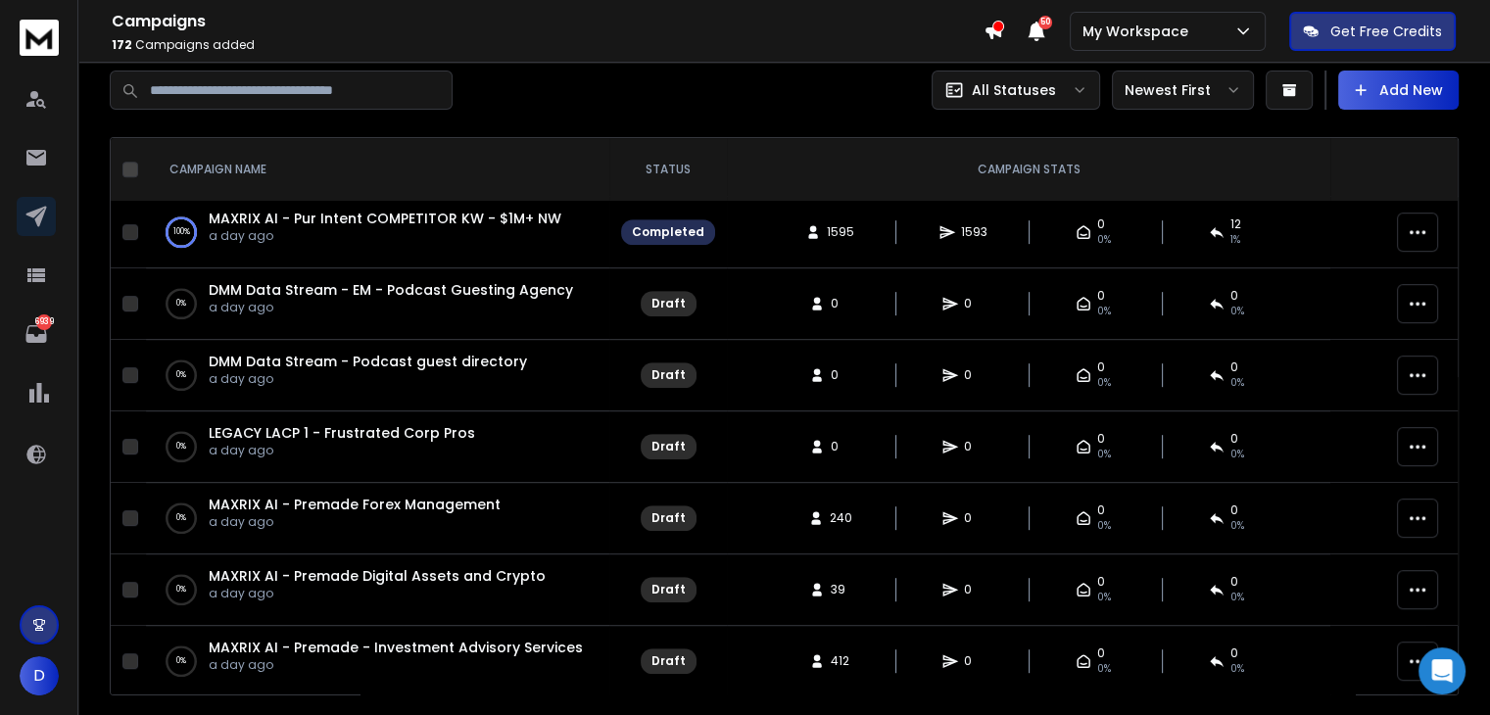
scroll to position [882, 0]
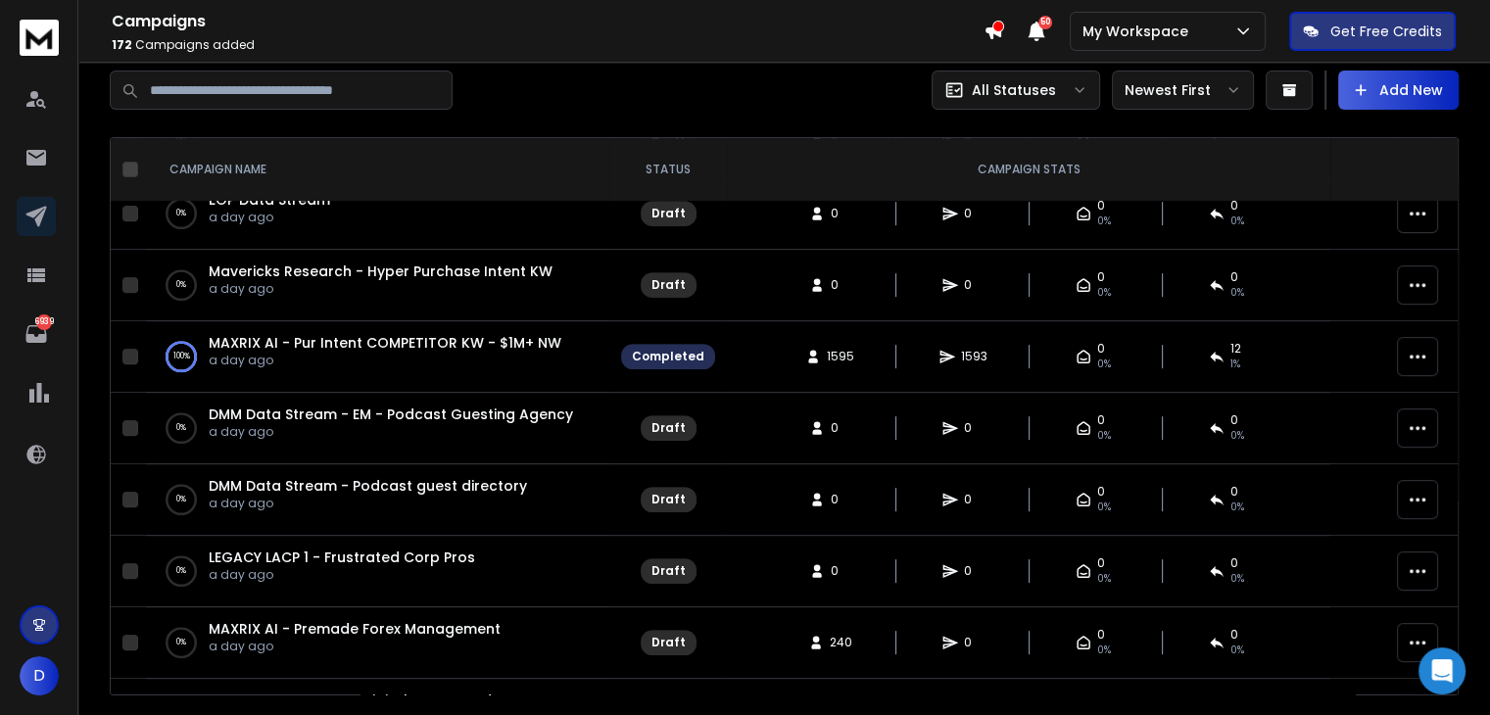
click at [473, 339] on span "MAXRIX AI - Pur Intent COMPETITOR KW - $1M+ NW" at bounding box center [385, 343] width 353 height 20
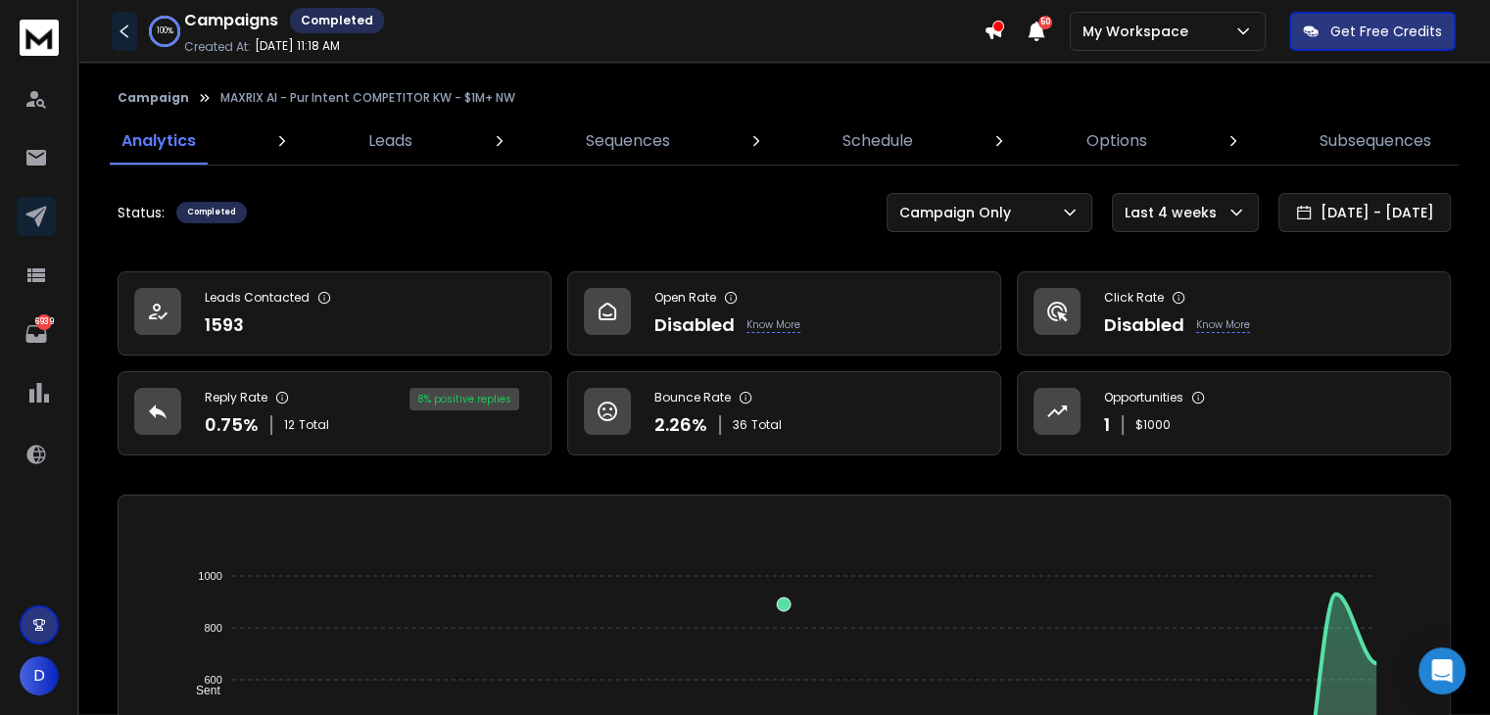
click at [122, 41] on button at bounding box center [124, 31] width 25 height 39
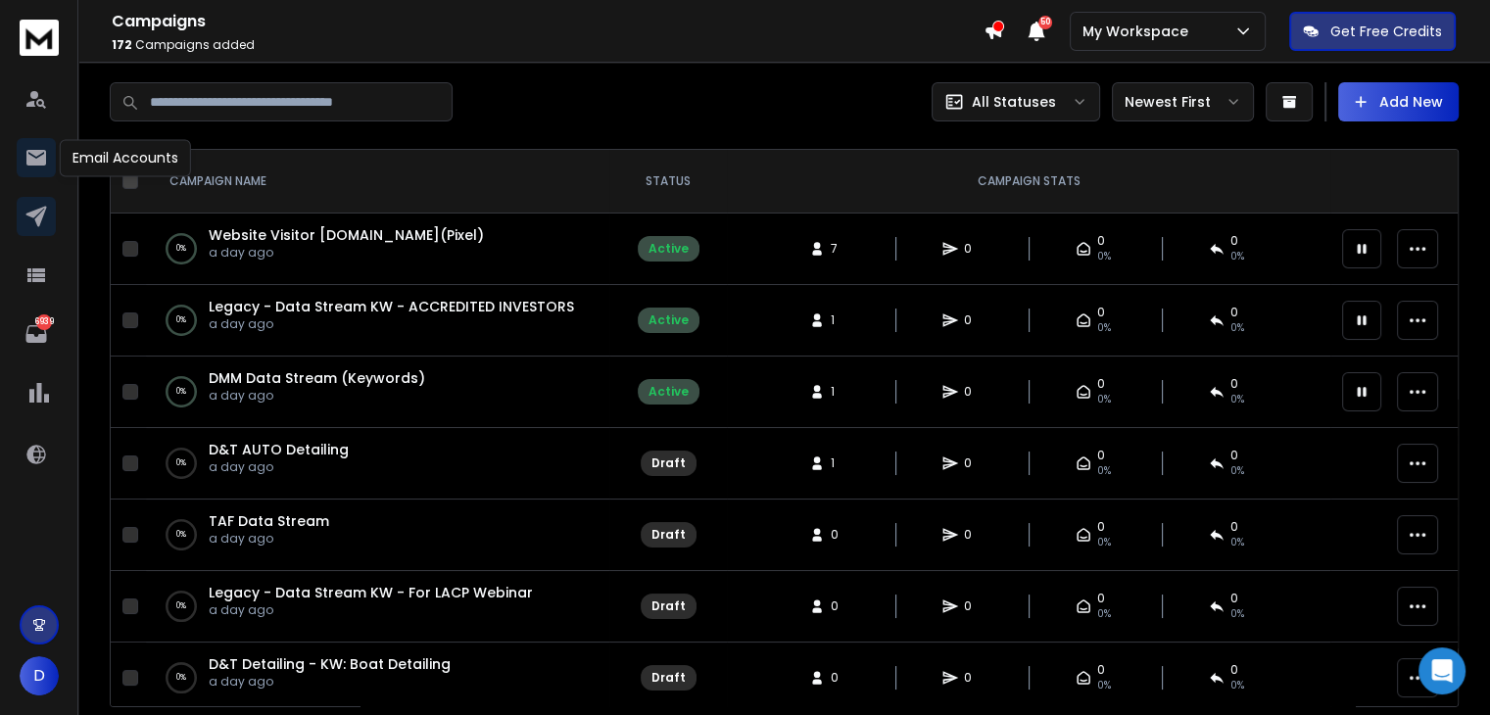
drag, startPoint x: 39, startPoint y: 160, endPoint x: 42, endPoint y: 174, distance: 15.0
click at [39, 160] on icon at bounding box center [36, 158] width 20 height 16
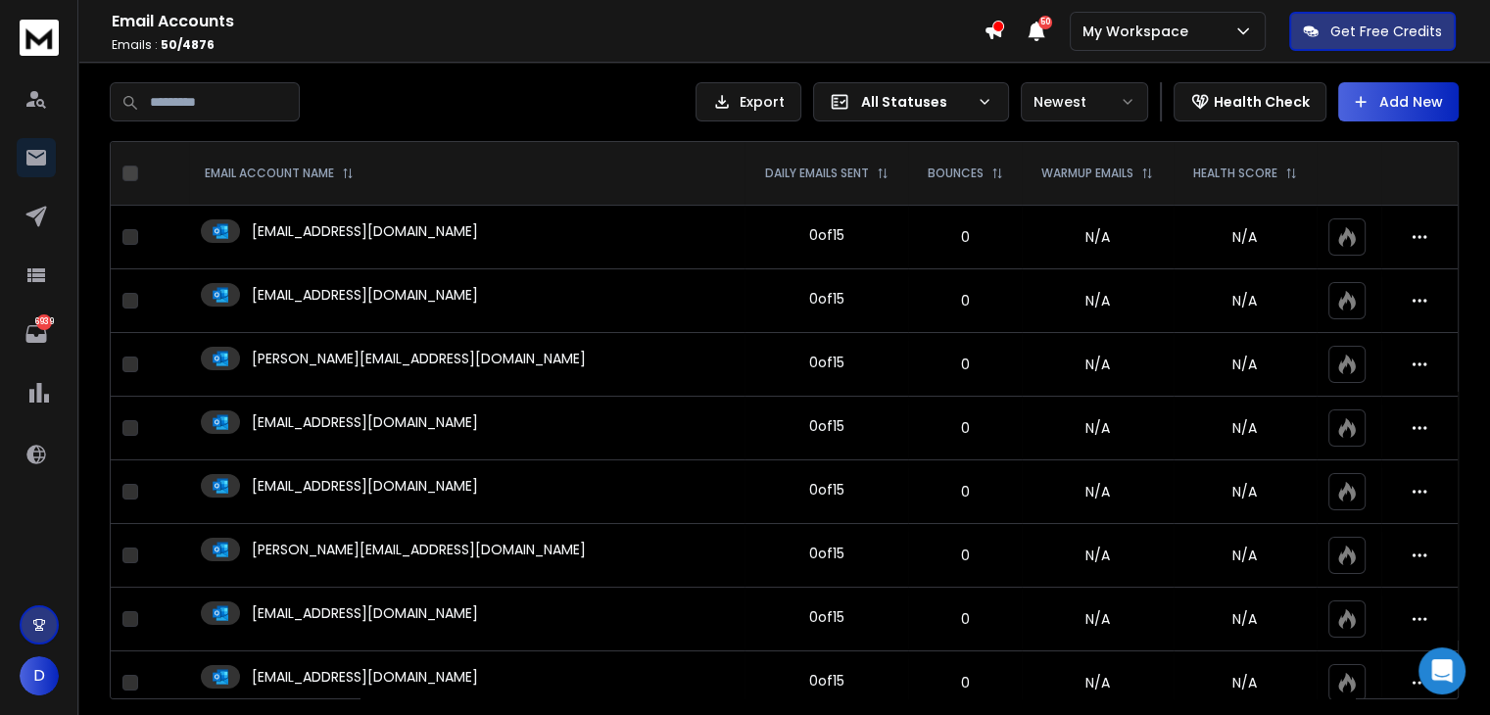
click at [1410, 95] on button "Add New" at bounding box center [1399, 101] width 121 height 39
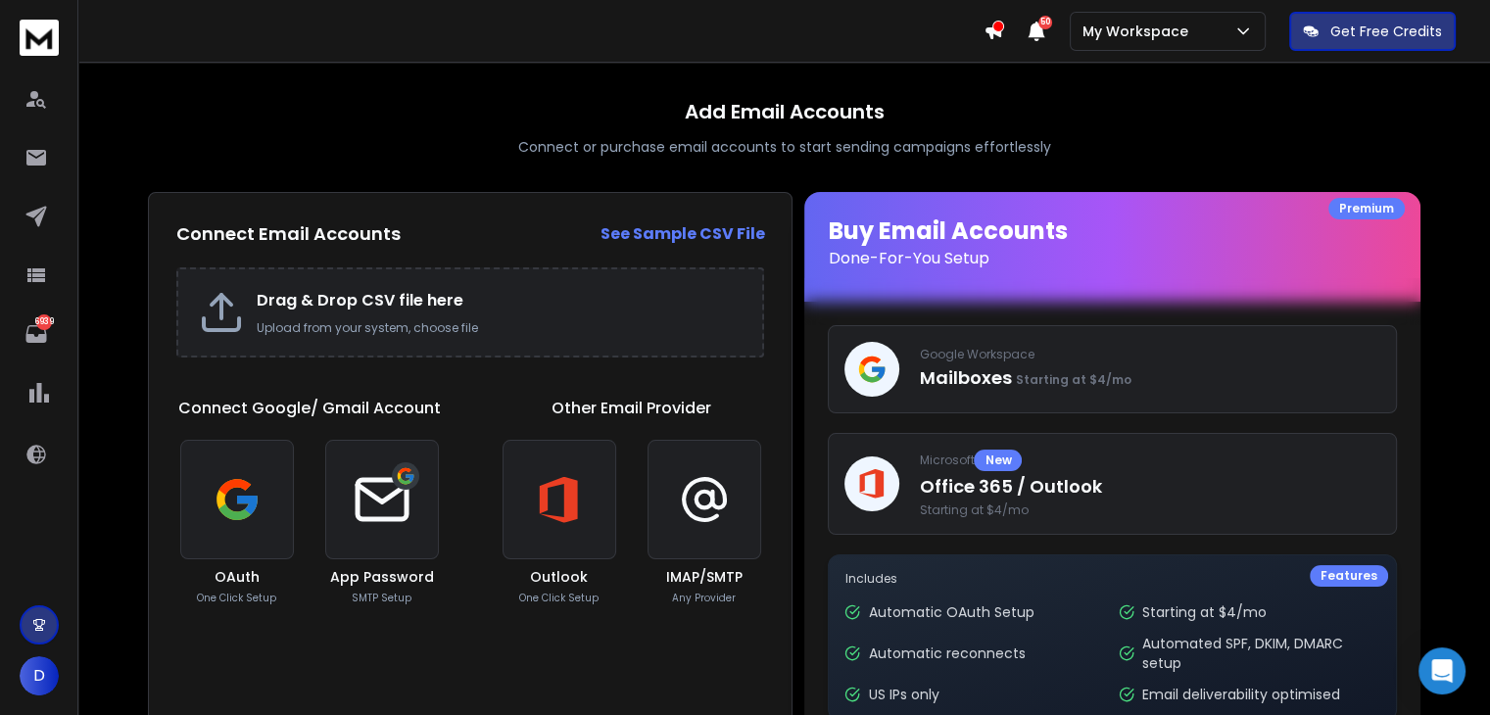
click at [561, 480] on icon at bounding box center [559, 499] width 38 height 46
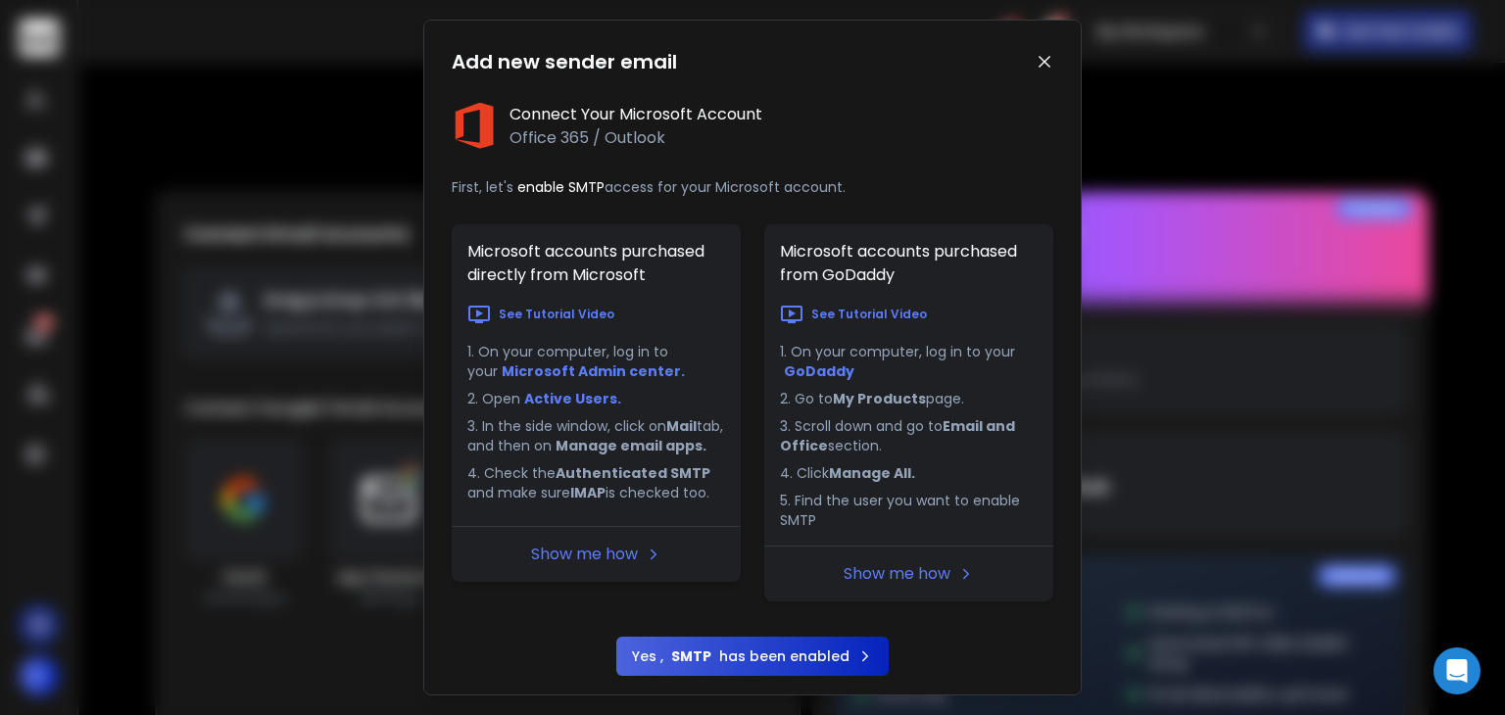
scroll to position [8, 0]
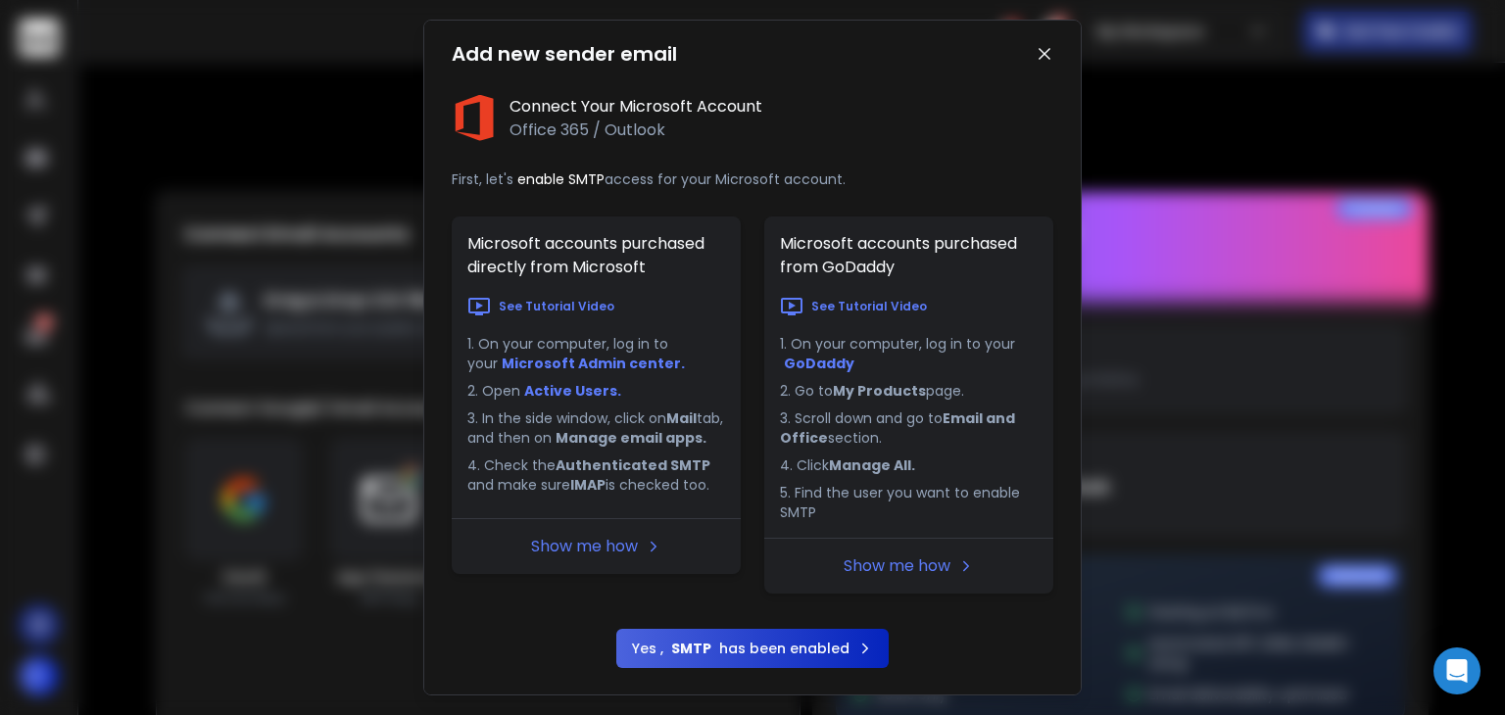
click at [733, 638] on button "Yes , SMTP has been enabled" at bounding box center [752, 648] width 272 height 39
click at [717, 648] on button "Yes , SMTP has been enabled" at bounding box center [752, 648] width 272 height 39
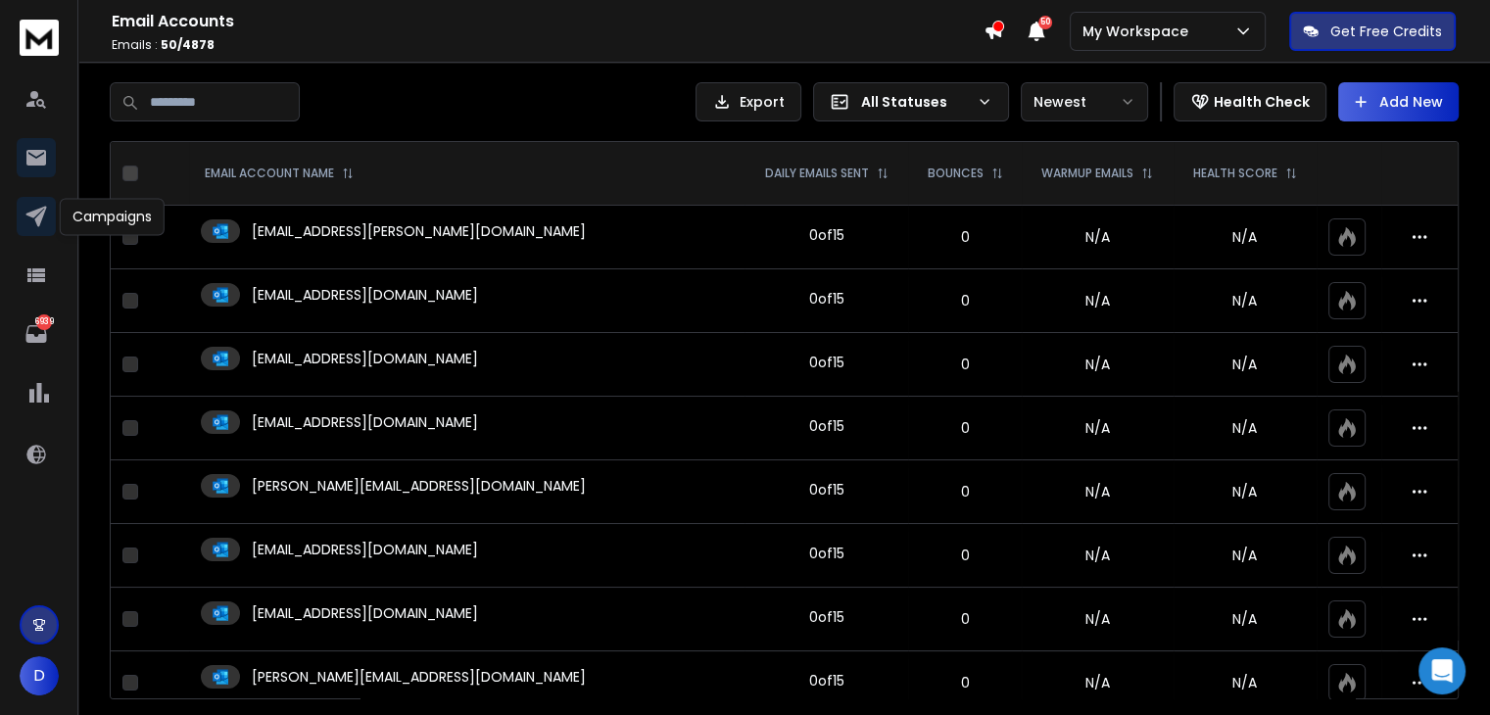
click at [42, 205] on icon at bounding box center [36, 217] width 24 height 24
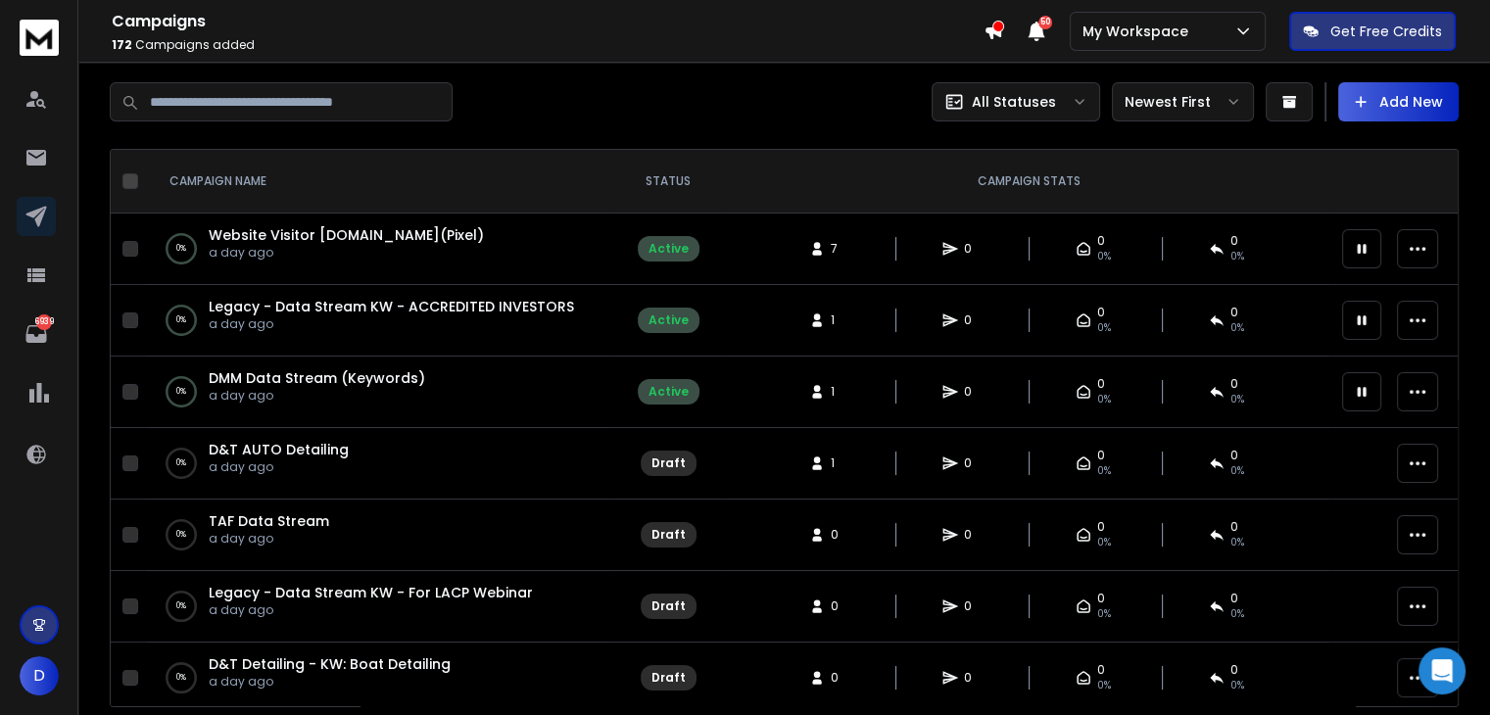
click at [1474, 346] on div "Campaigns 172 Campaigns Added All Statuses Newest First Add New CAMPAIGN NAME S…" at bounding box center [784, 395] width 1412 height 664
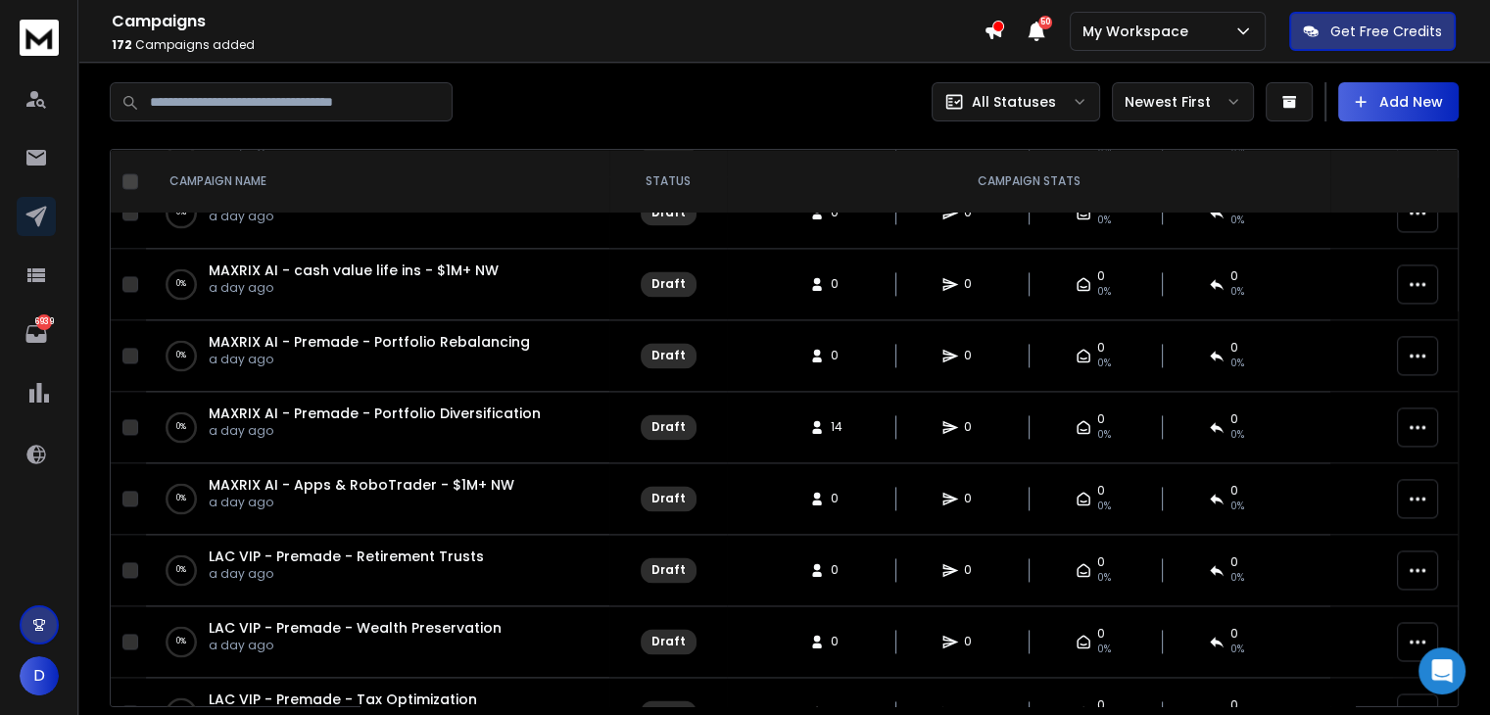
scroll to position [2630, 0]
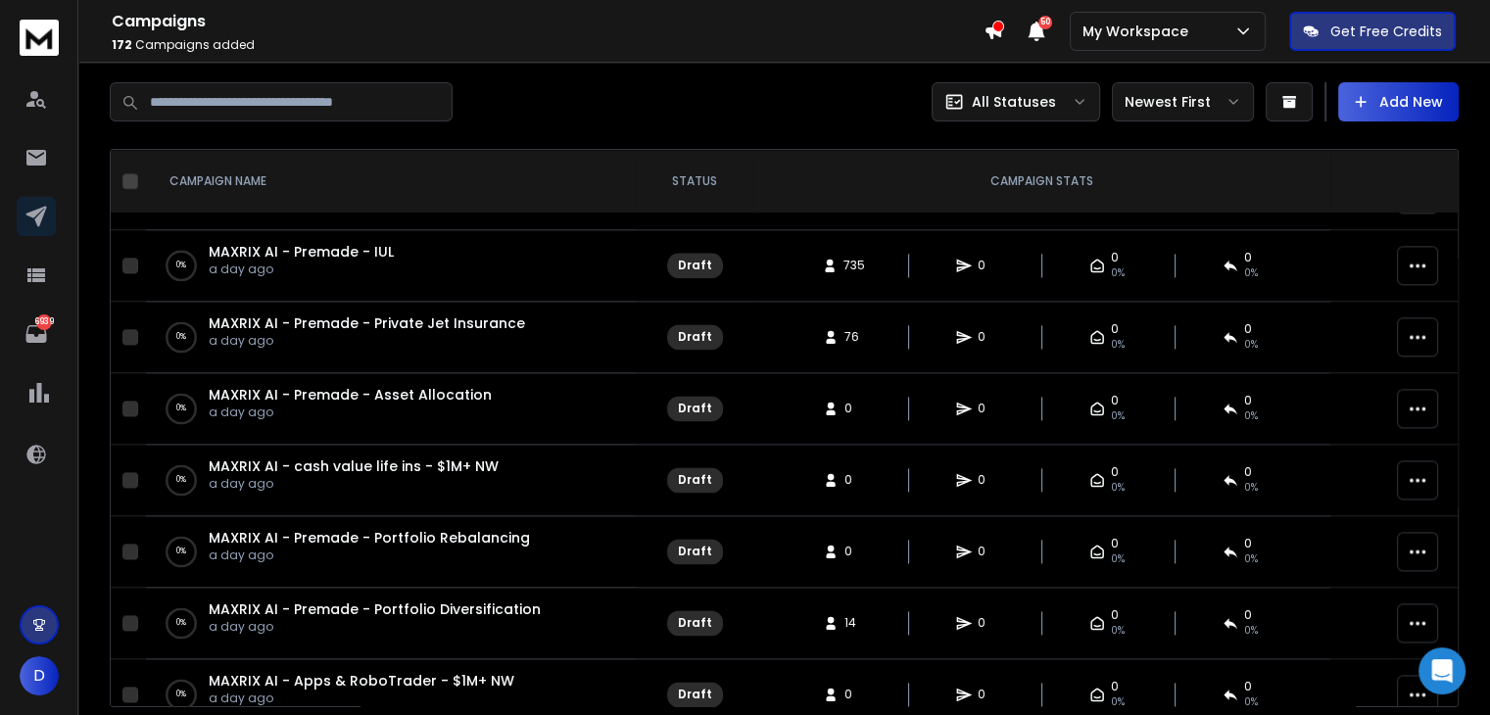
click at [1471, 178] on div "Campaigns 172 Campaigns Added All Statuses Newest First Add New CAMPAIGN NAME S…" at bounding box center [784, 395] width 1412 height 664
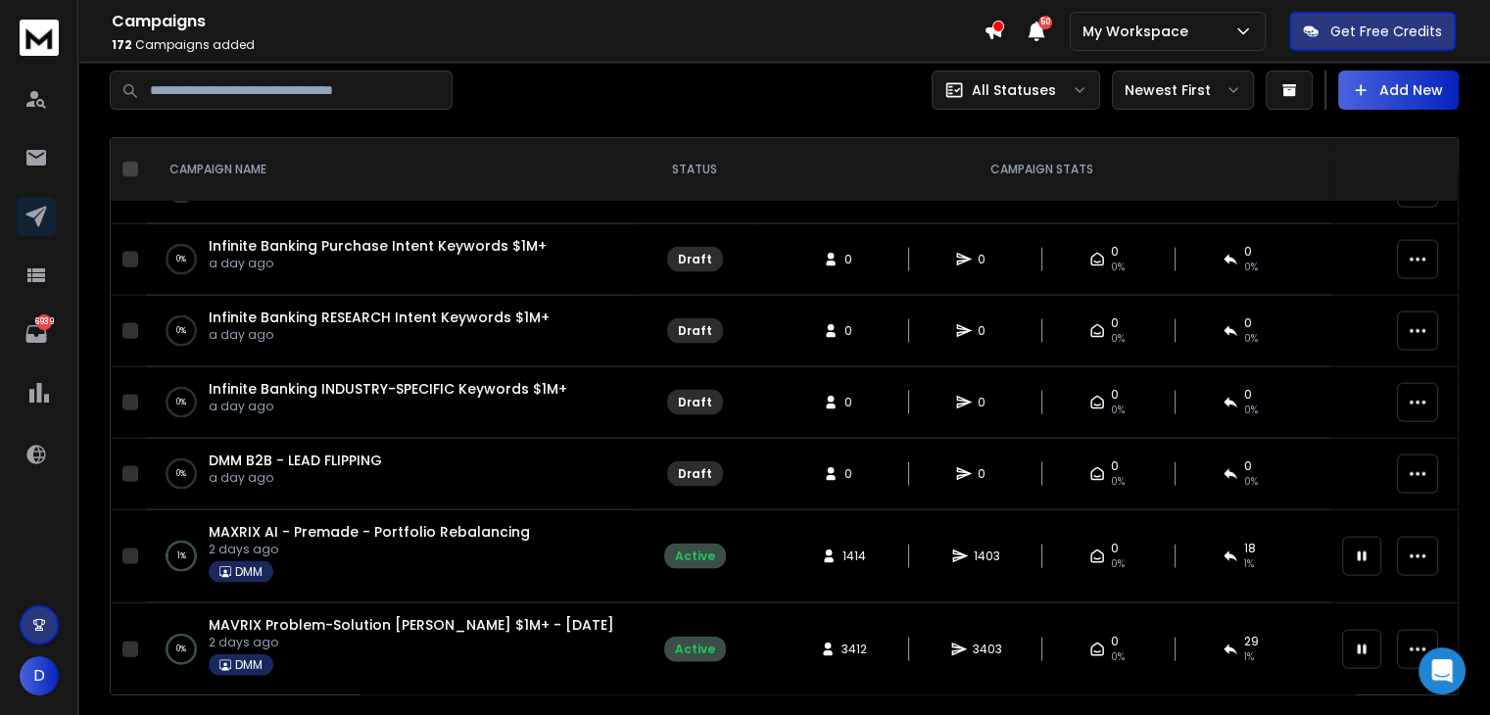
scroll to position [4002, 0]
